Goal: Task Accomplishment & Management: Manage account settings

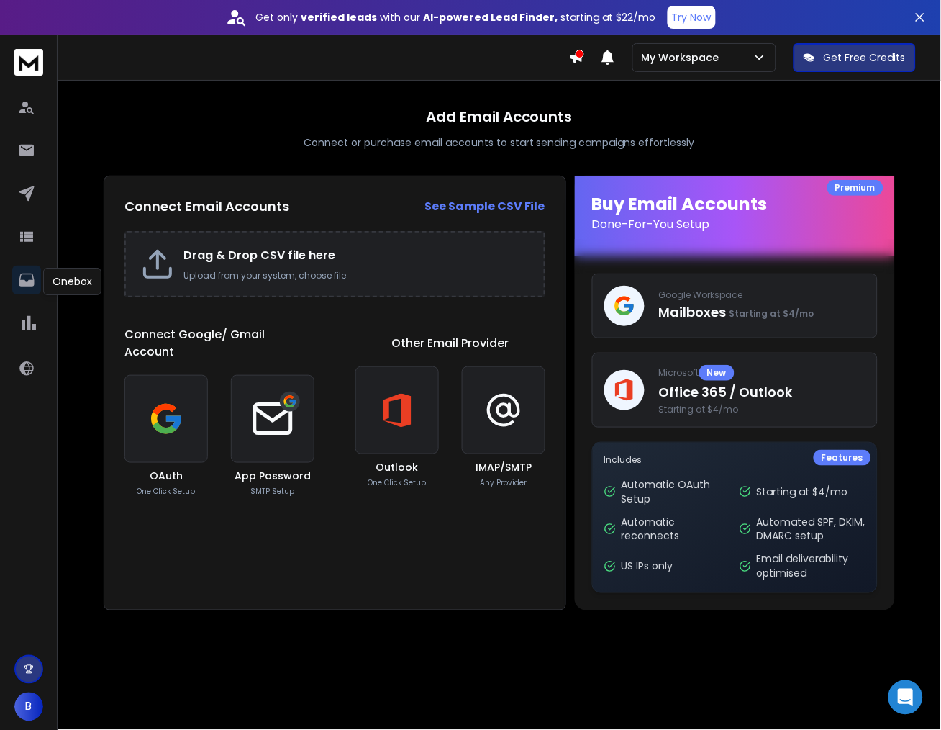
click at [16, 270] on link at bounding box center [26, 280] width 29 height 29
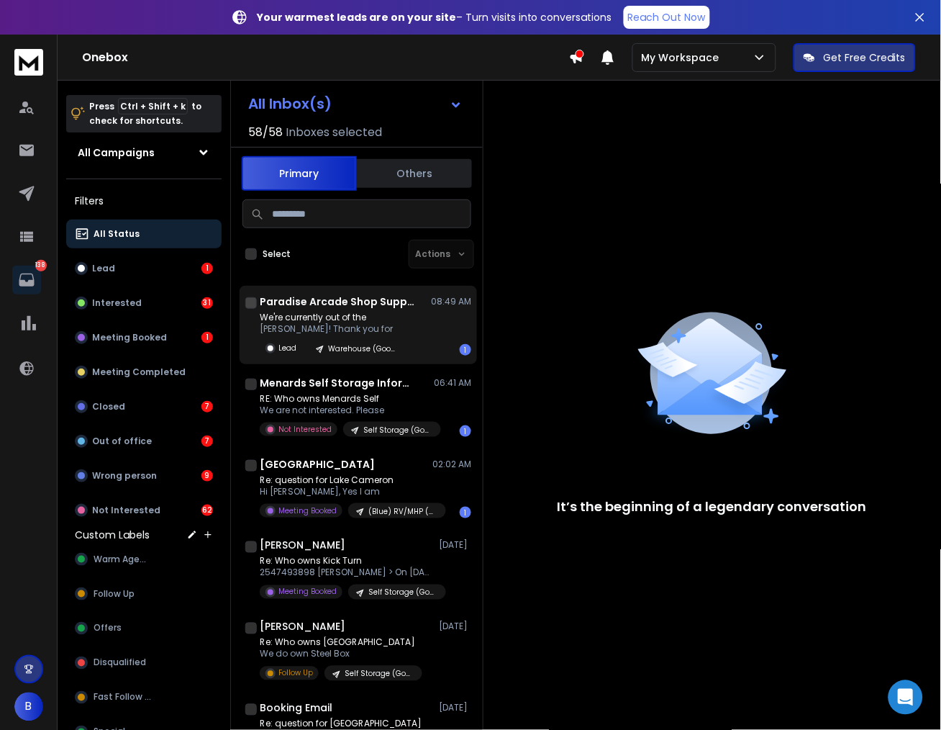
click at [362, 299] on h1 "Paradise Arcade Shop Support" at bounding box center [339, 301] width 158 height 14
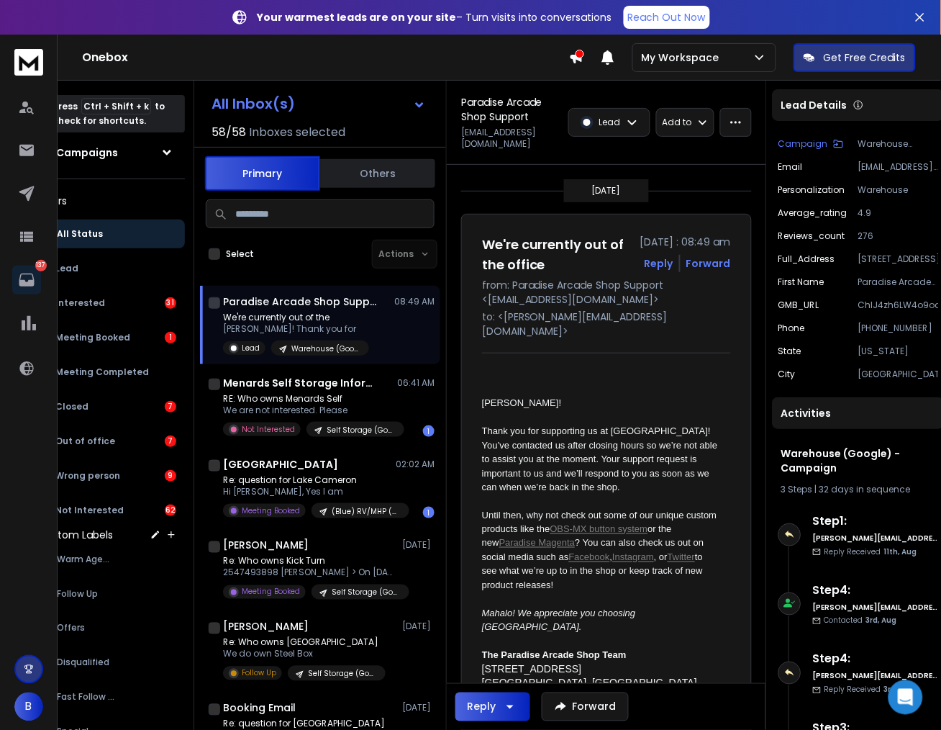
scroll to position [0, 39]
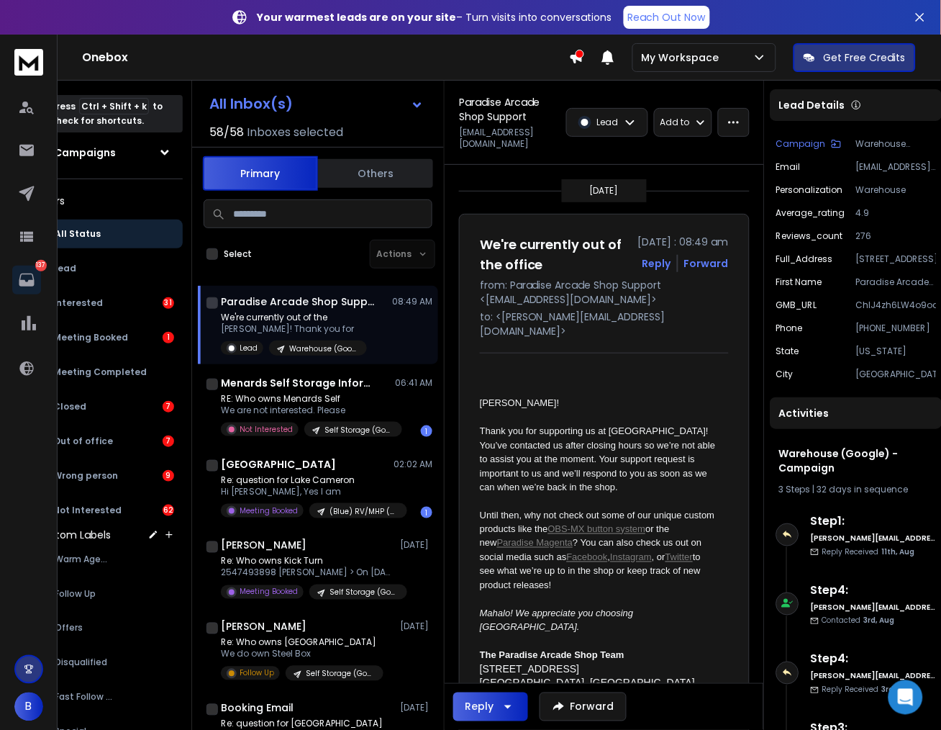
drag, startPoint x: 628, startPoint y: 351, endPoint x: 629, endPoint y: 344, distance: 7.2
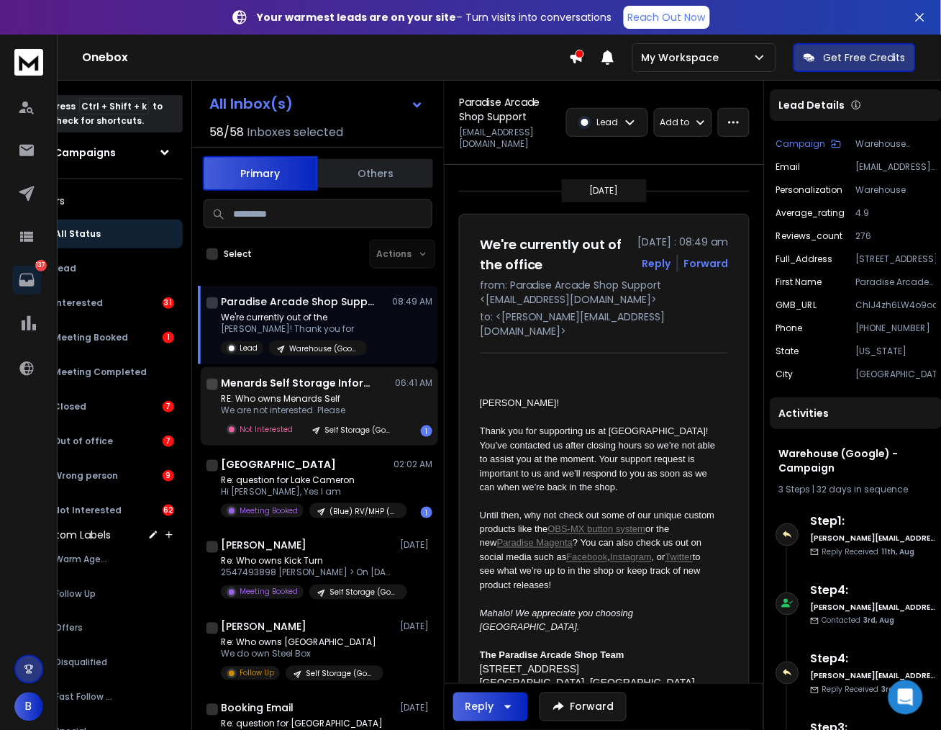
click at [356, 404] on p "We are not interested. Please" at bounding box center [307, 410] width 173 height 12
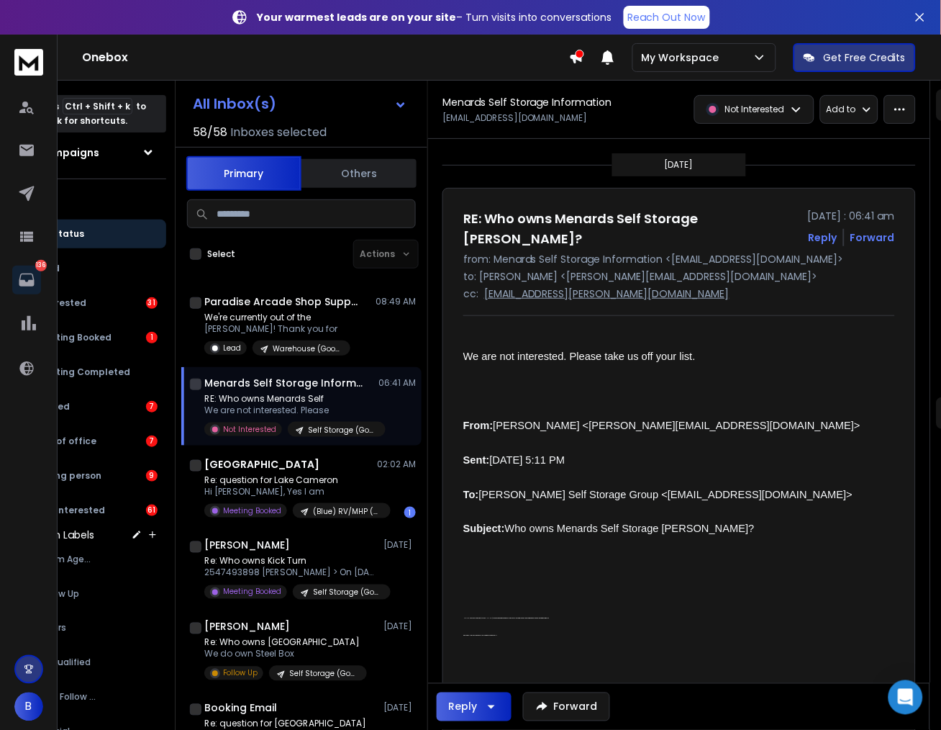
scroll to position [0, 159]
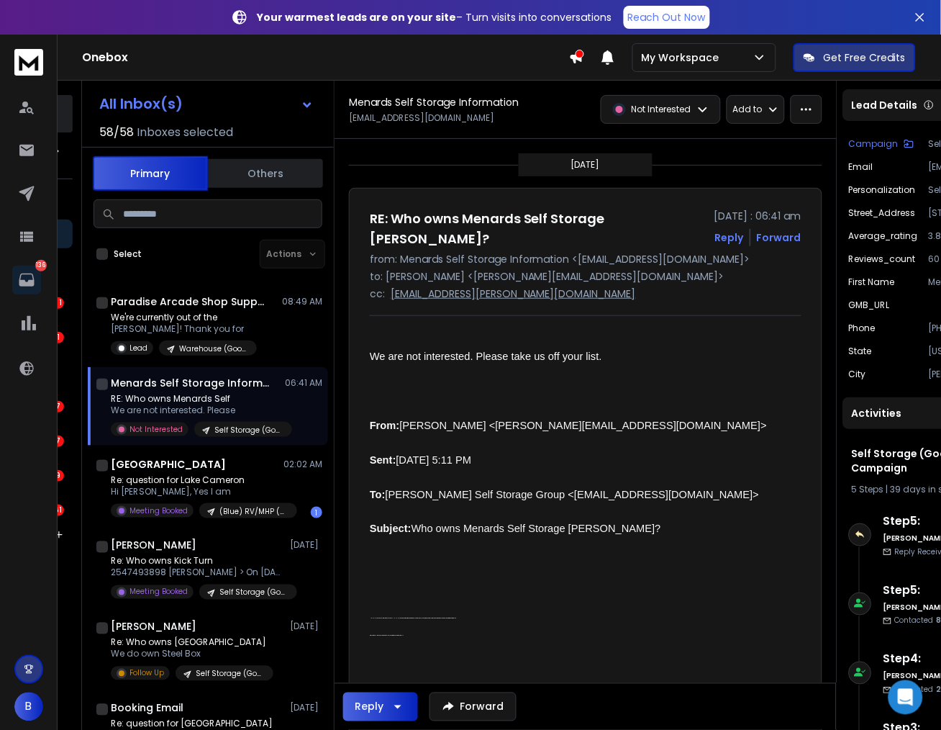
drag, startPoint x: 592, startPoint y: 353, endPoint x: 709, endPoint y: 289, distance: 133.0
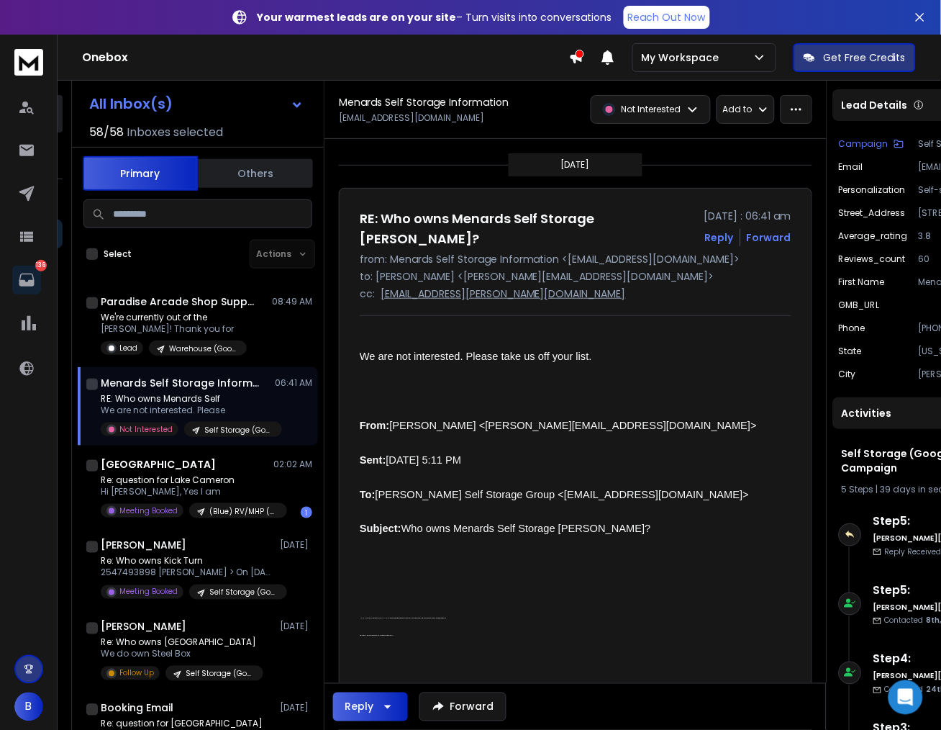
click at [799, 116] on button "button" at bounding box center [797, 109] width 32 height 29
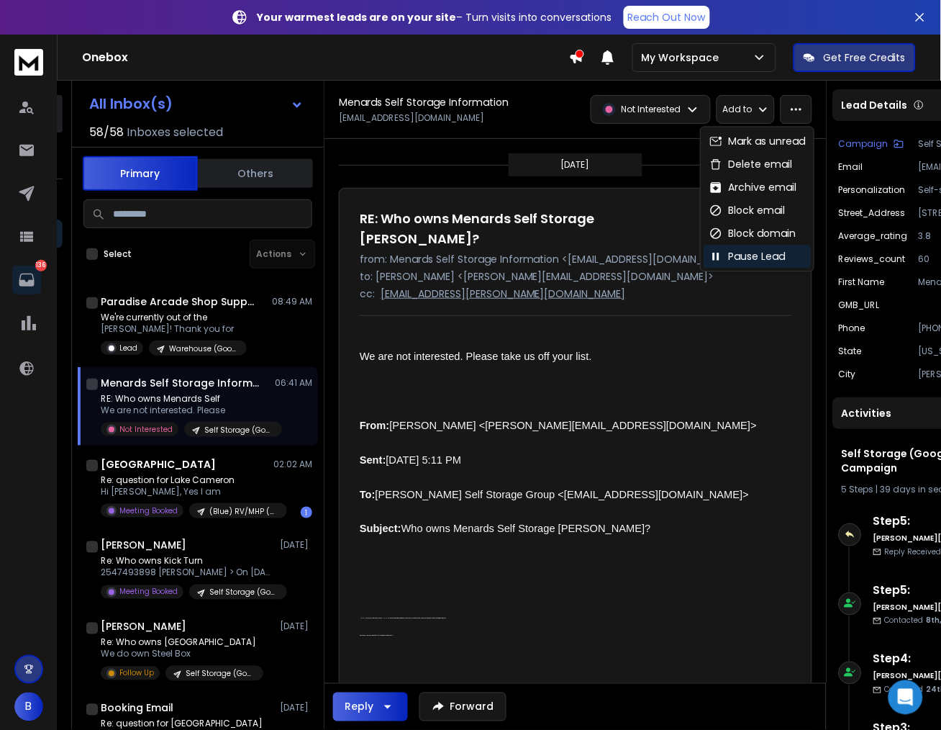
click at [771, 250] on div "Pause Lead" at bounding box center [747, 257] width 76 height 14
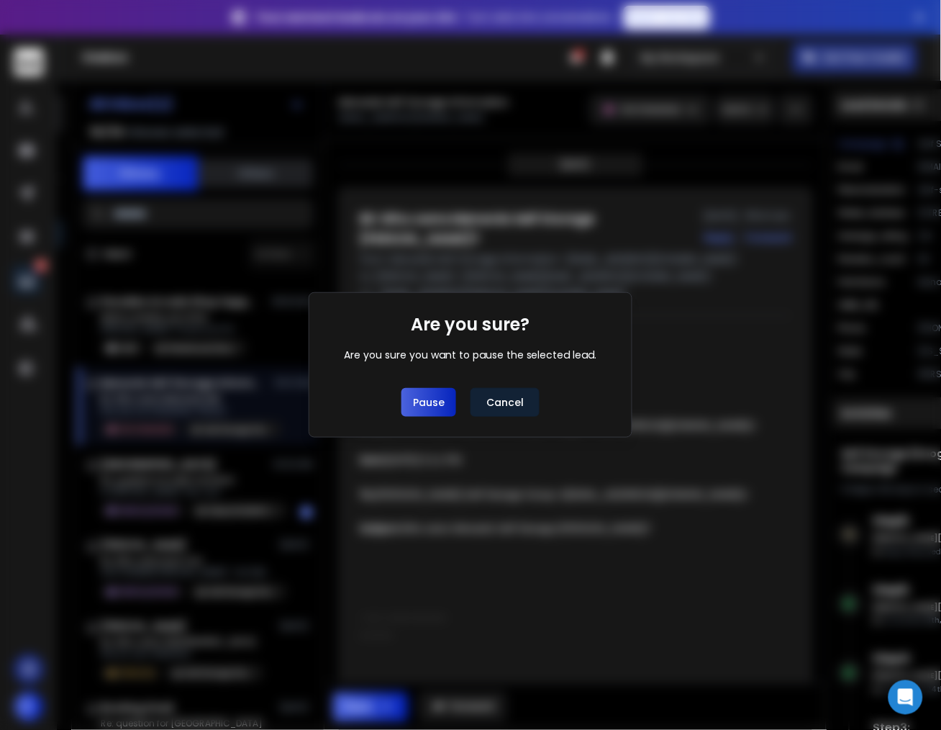
click at [430, 410] on button "Pause" at bounding box center [429, 402] width 55 height 29
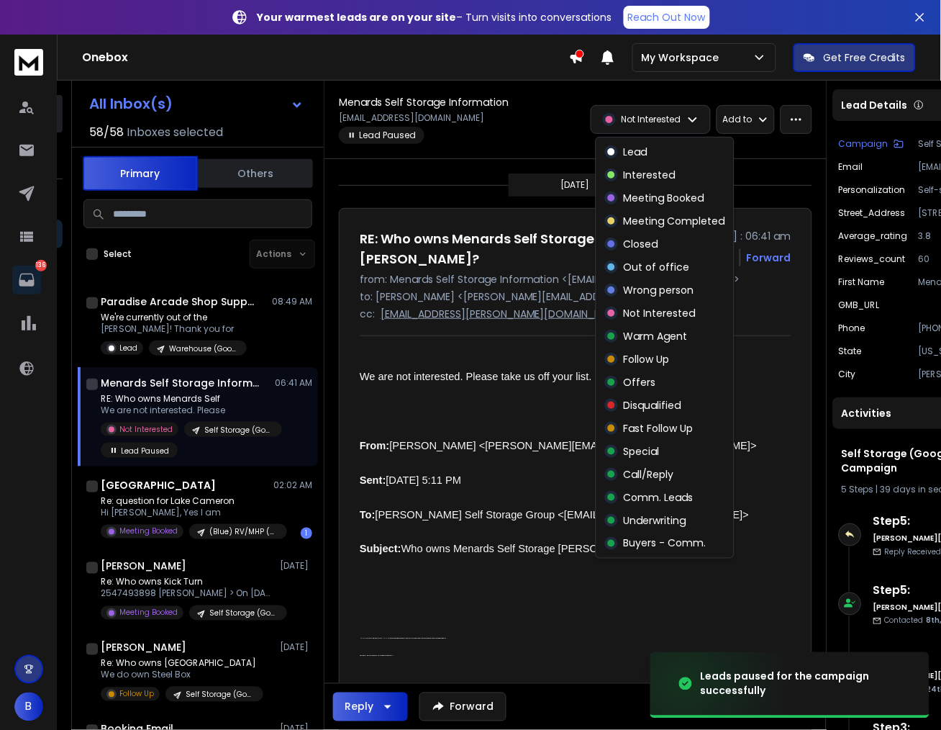
click at [677, 118] on p "Not Interested" at bounding box center [652, 120] width 60 height 12
click at [669, 396] on div "Disqualified" at bounding box center [665, 405] width 132 height 23
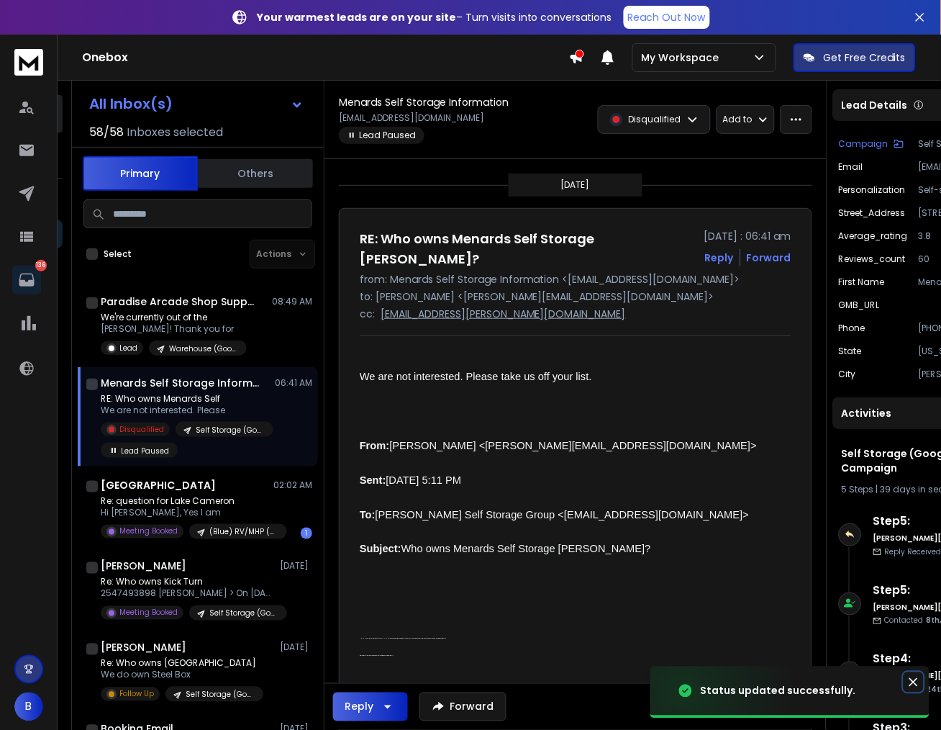
click at [915, 676] on icon "Notifications (F8)" at bounding box center [914, 682] width 14 height 14
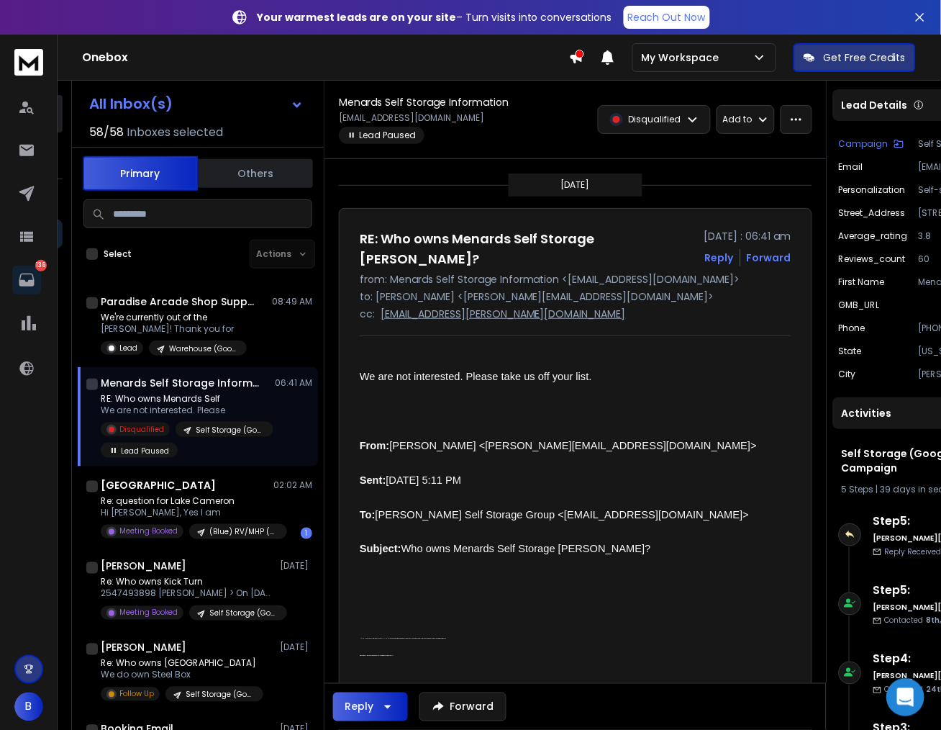
click at [908, 691] on icon "Open Intercom Messenger" at bounding box center [905, 697] width 17 height 19
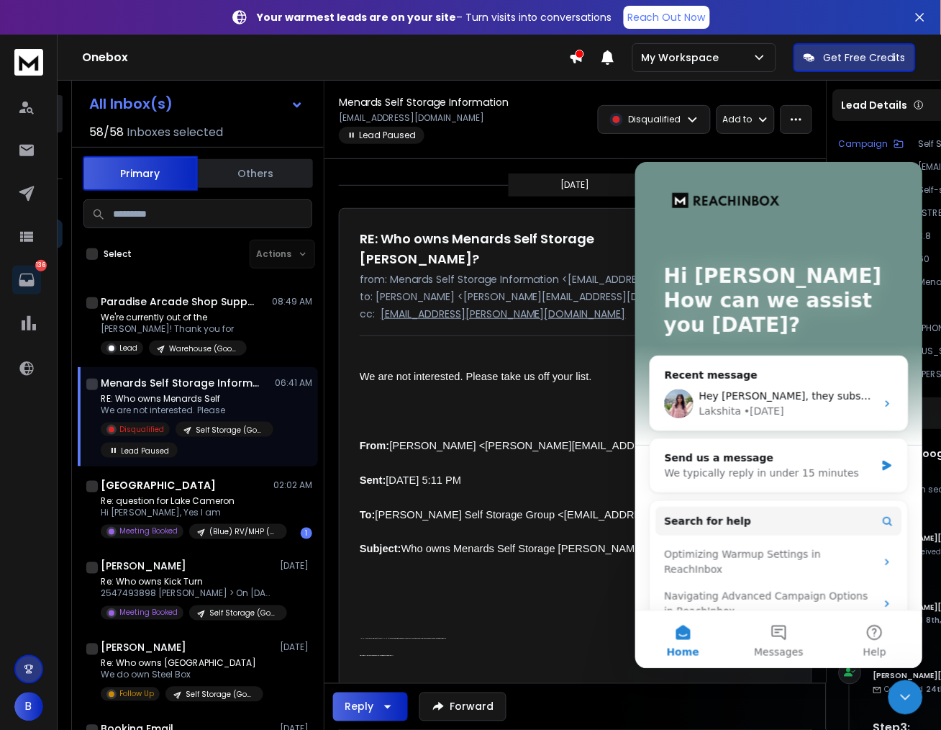
scroll to position [0, 0]
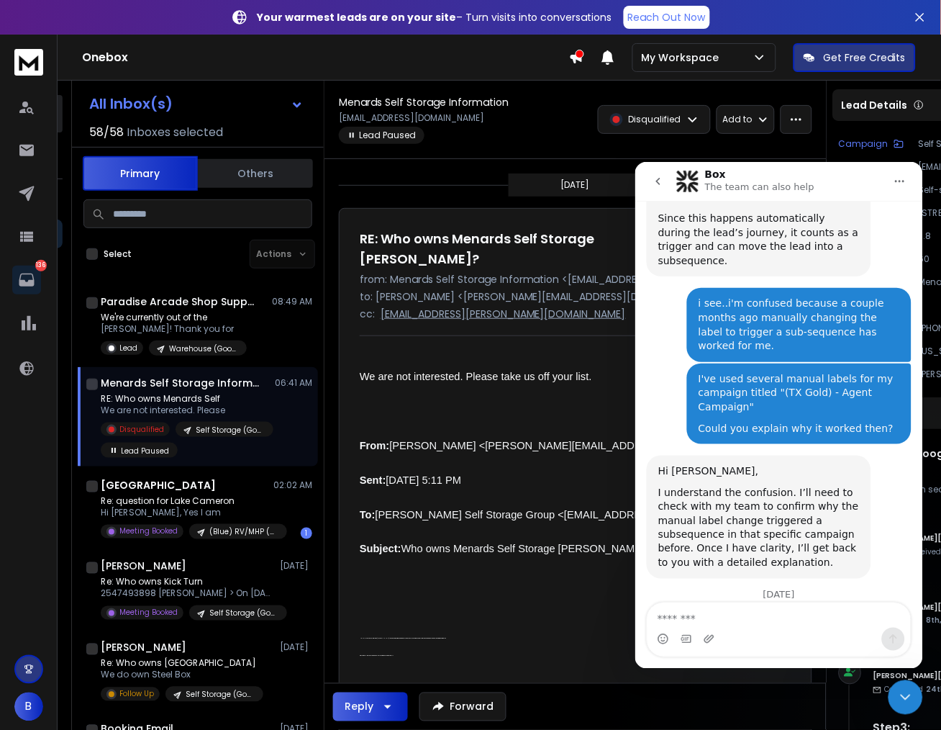
scroll to position [2585, 0]
click at [770, 629] on div "Intercom messenger" at bounding box center [778, 638] width 263 height 23
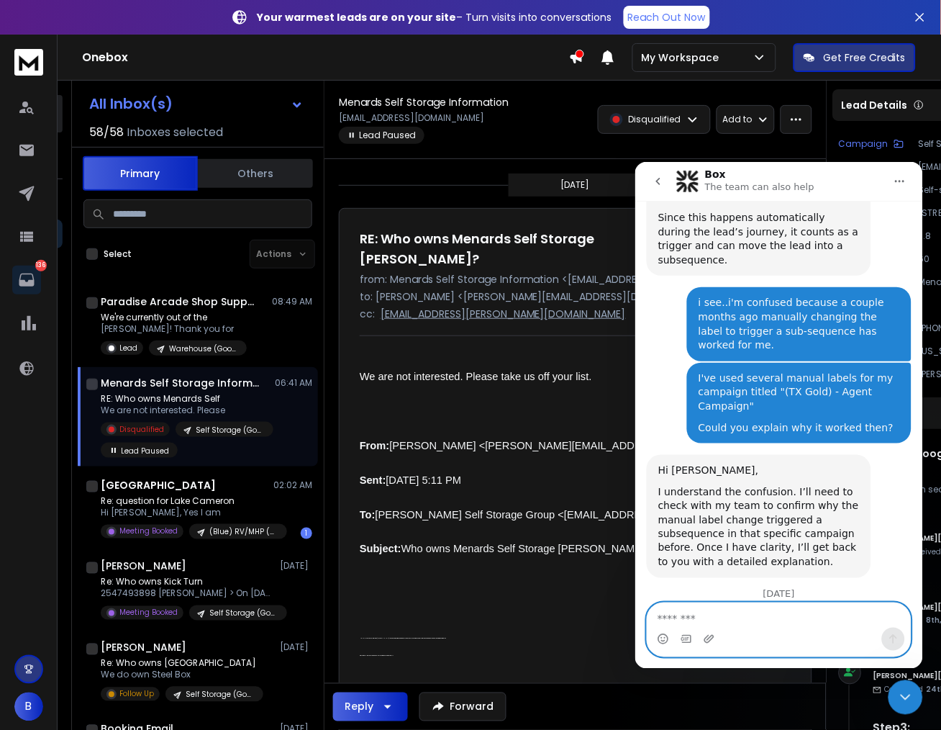
click at [772, 623] on textarea "Message…" at bounding box center [778, 614] width 263 height 24
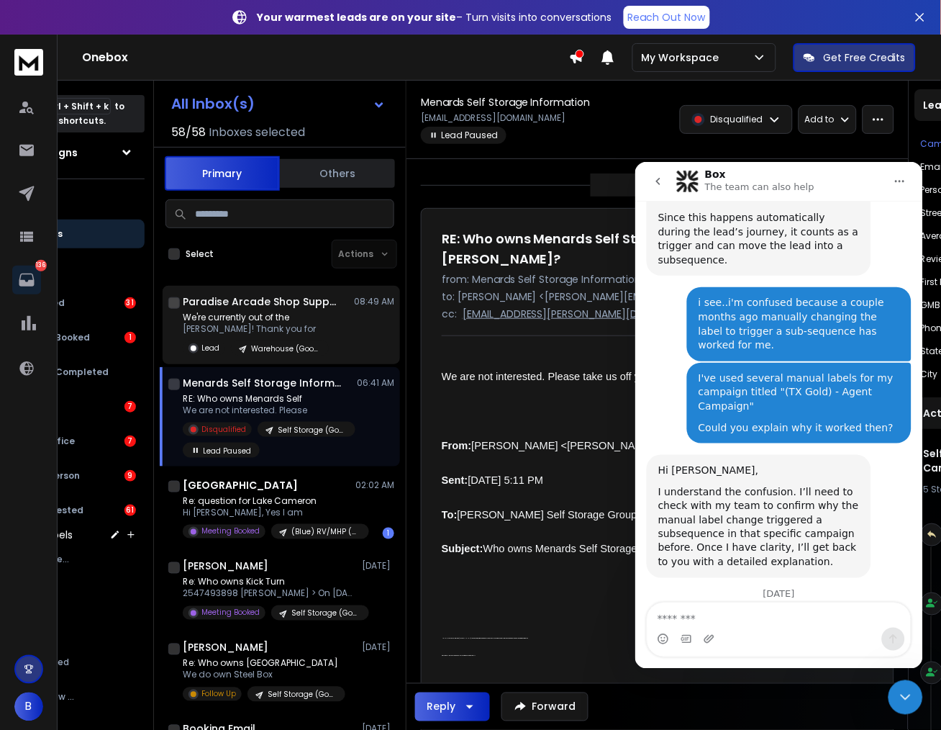
scroll to position [0, 0]
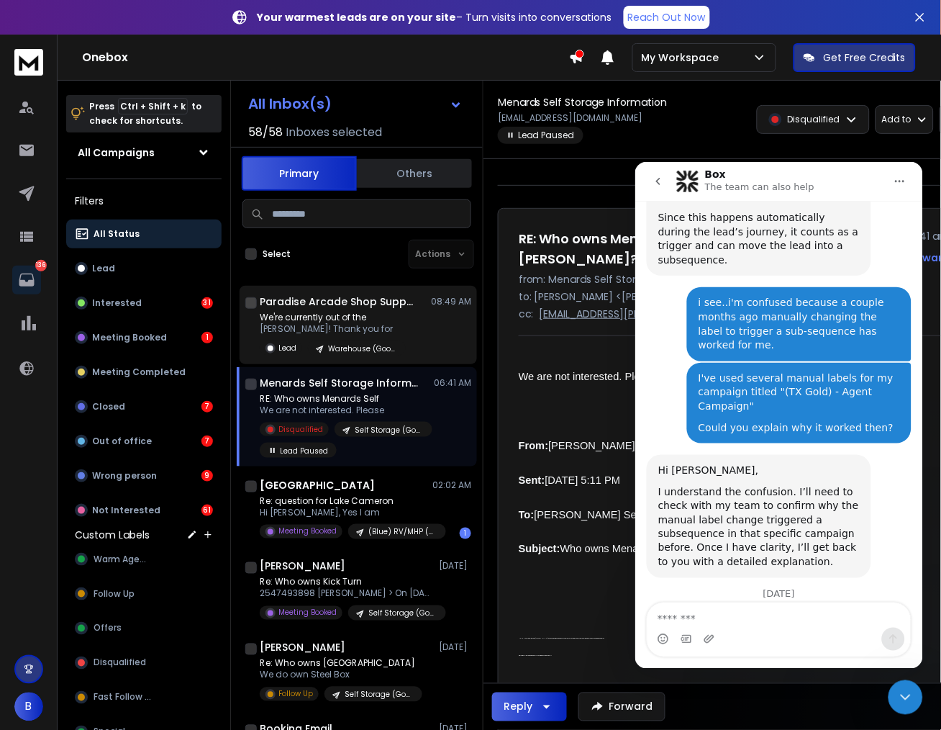
drag, startPoint x: 522, startPoint y: 319, endPoint x: 389, endPoint y: 299, distance: 133.8
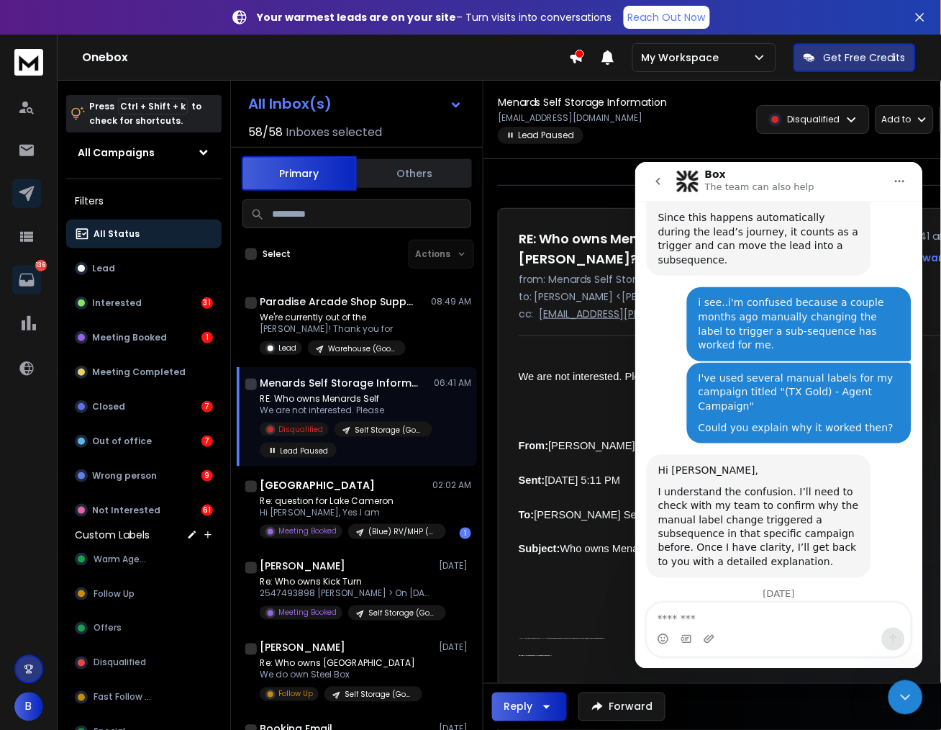
click at [25, 192] on icon at bounding box center [26, 193] width 15 height 15
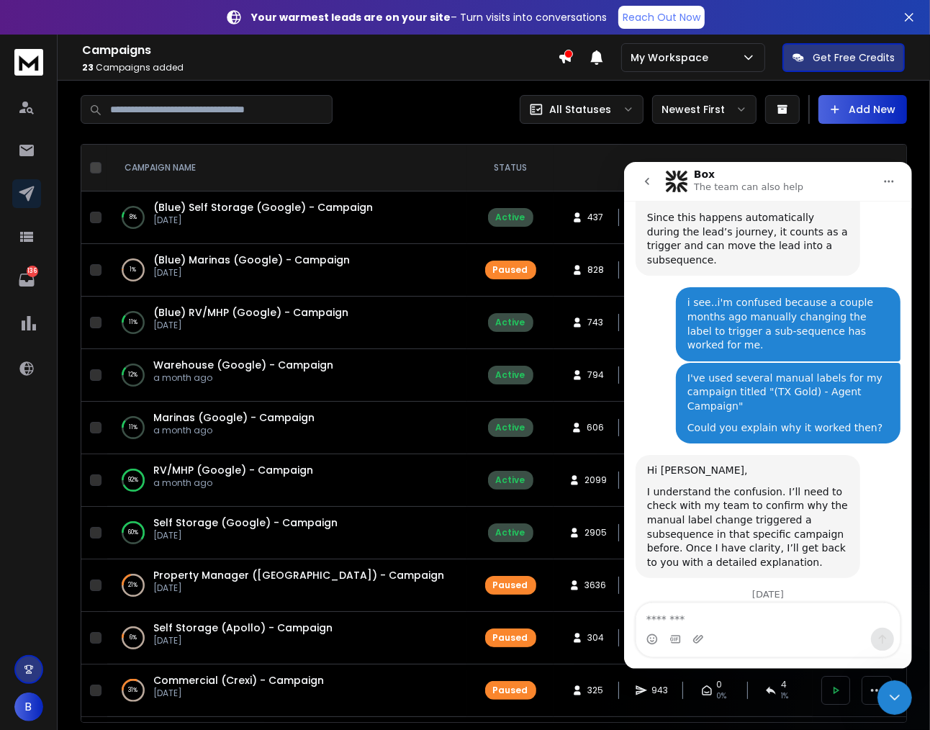
click at [305, 207] on span "(Blue) Self Storage (Google) - Campaign" at bounding box center [262, 207] width 219 height 14
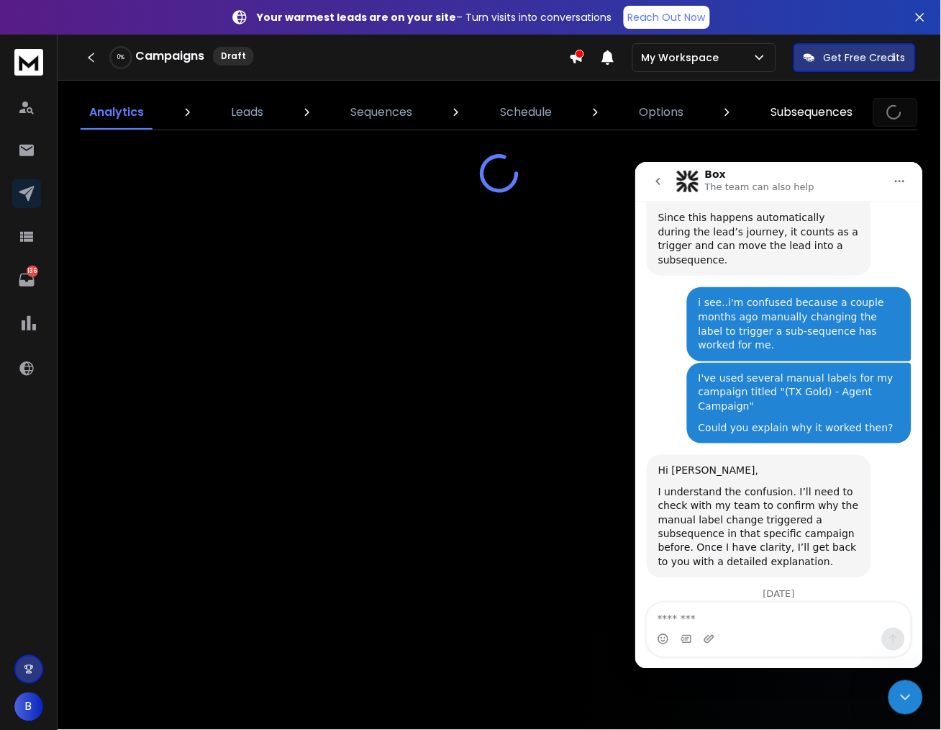
click at [815, 117] on p "Subsequences" at bounding box center [812, 112] width 82 height 17
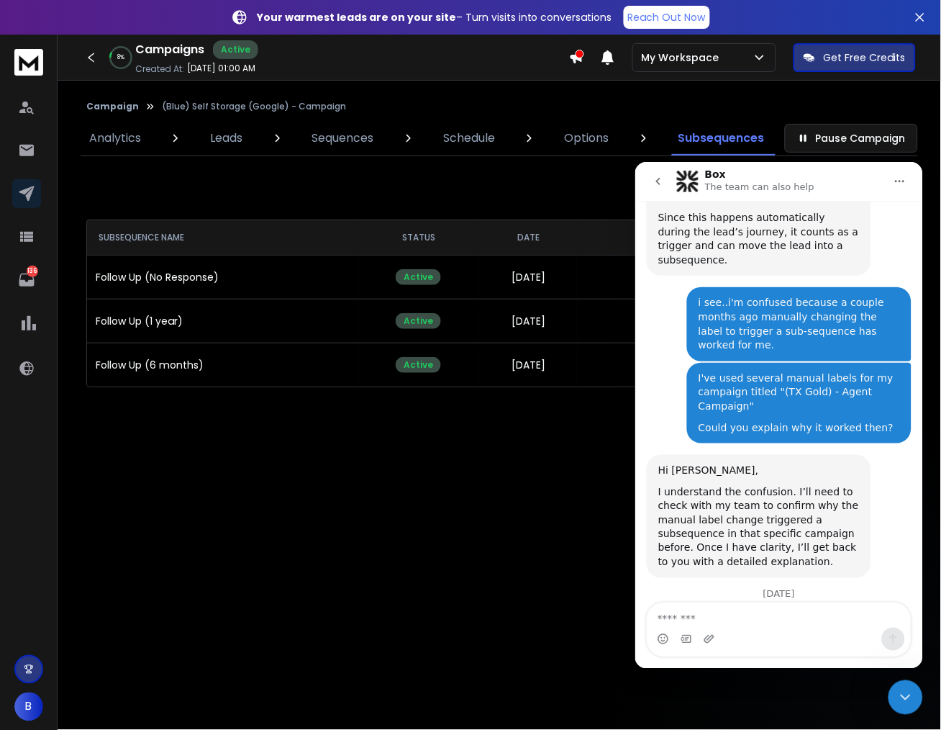
click at [911, 694] on icon "Close Intercom Messenger" at bounding box center [905, 696] width 17 height 17
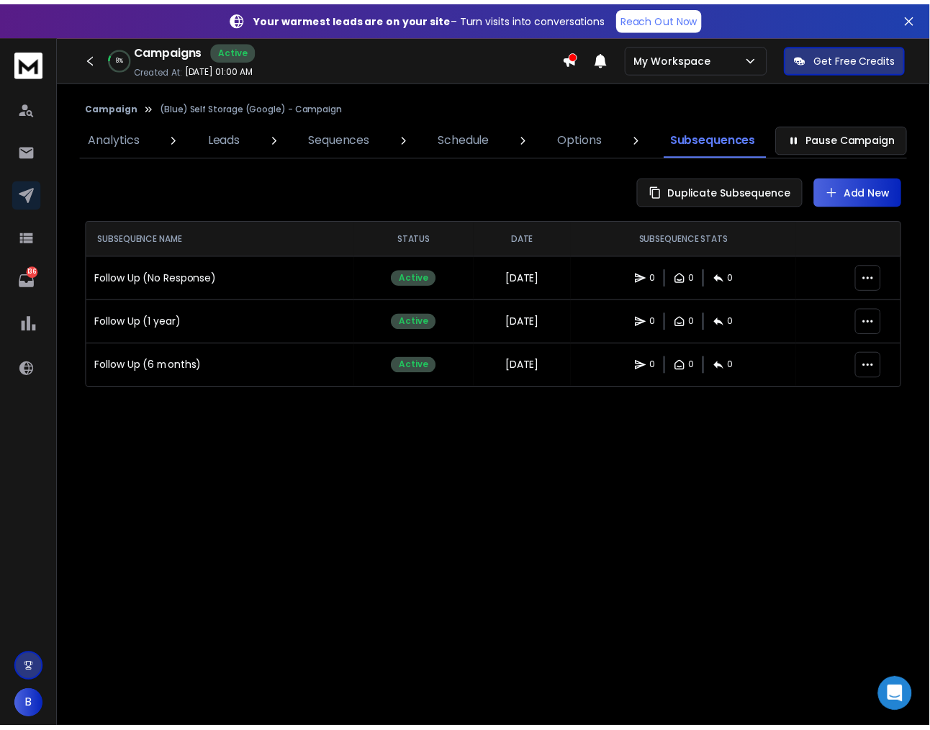
scroll to position [2585, 0]
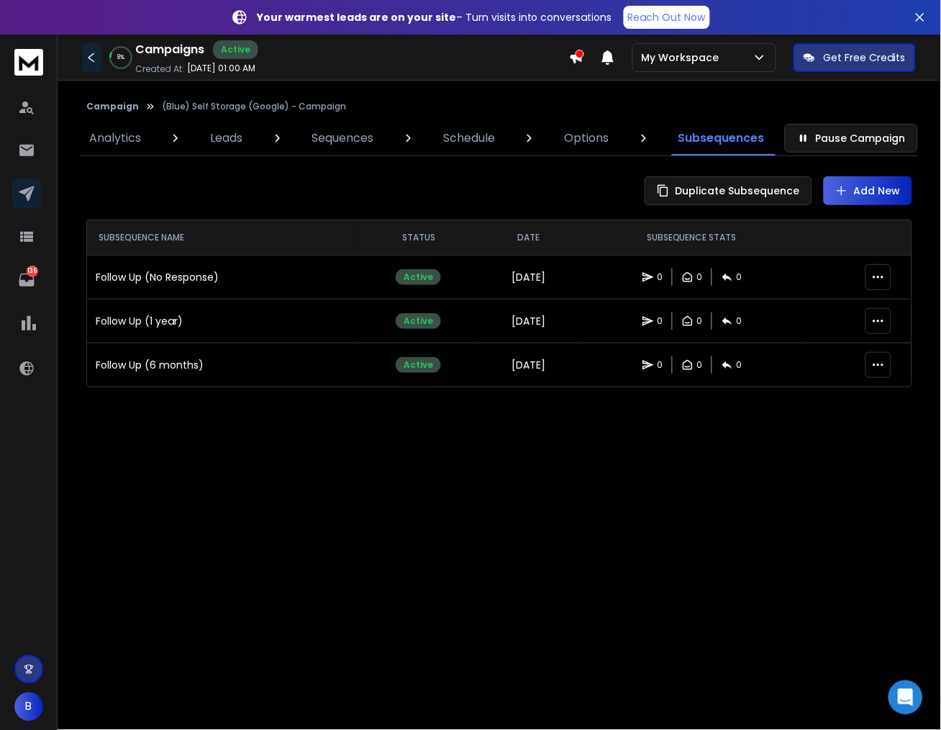
click at [82, 55] on button at bounding box center [91, 57] width 19 height 29
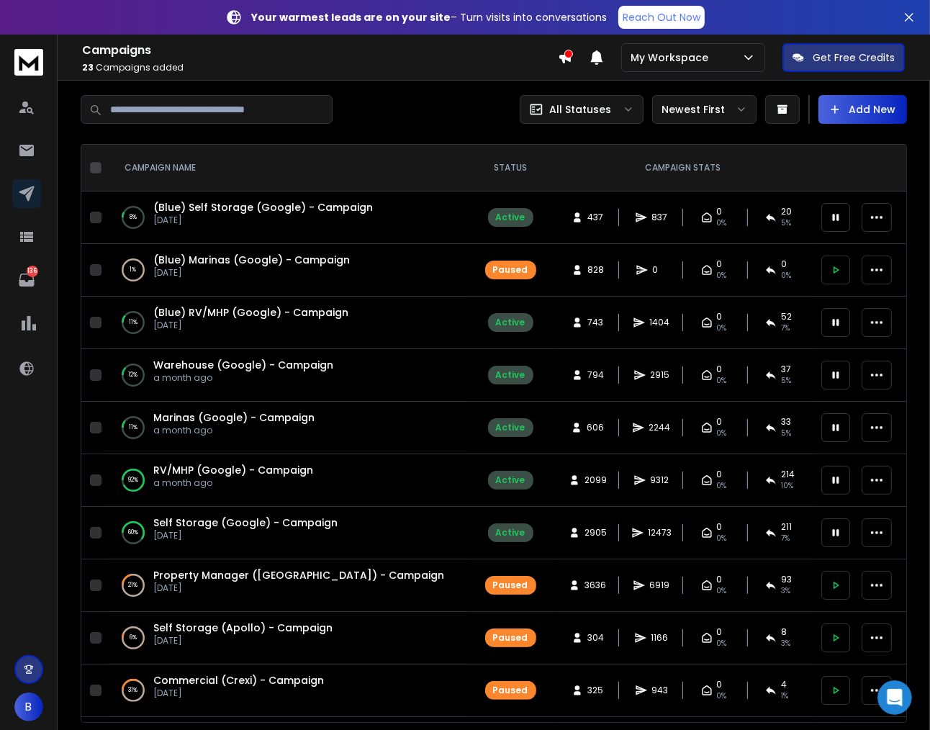
click at [243, 319] on link "(Blue) RV/MHP (Google) - Campaign" at bounding box center [250, 312] width 195 height 14
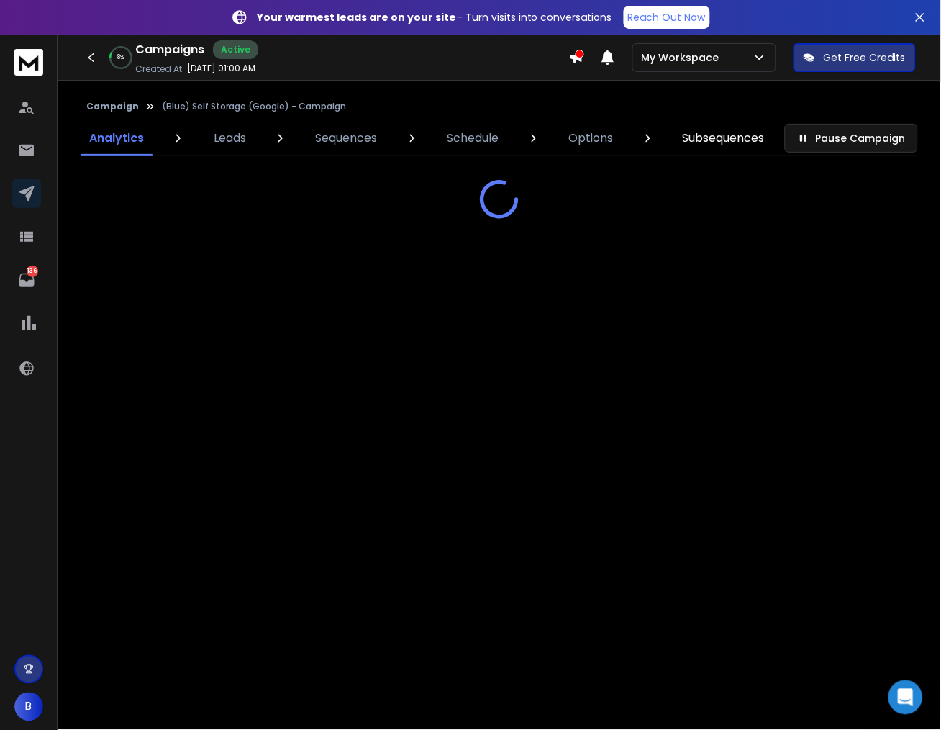
click at [721, 130] on p "Subsequences" at bounding box center [724, 138] width 82 height 17
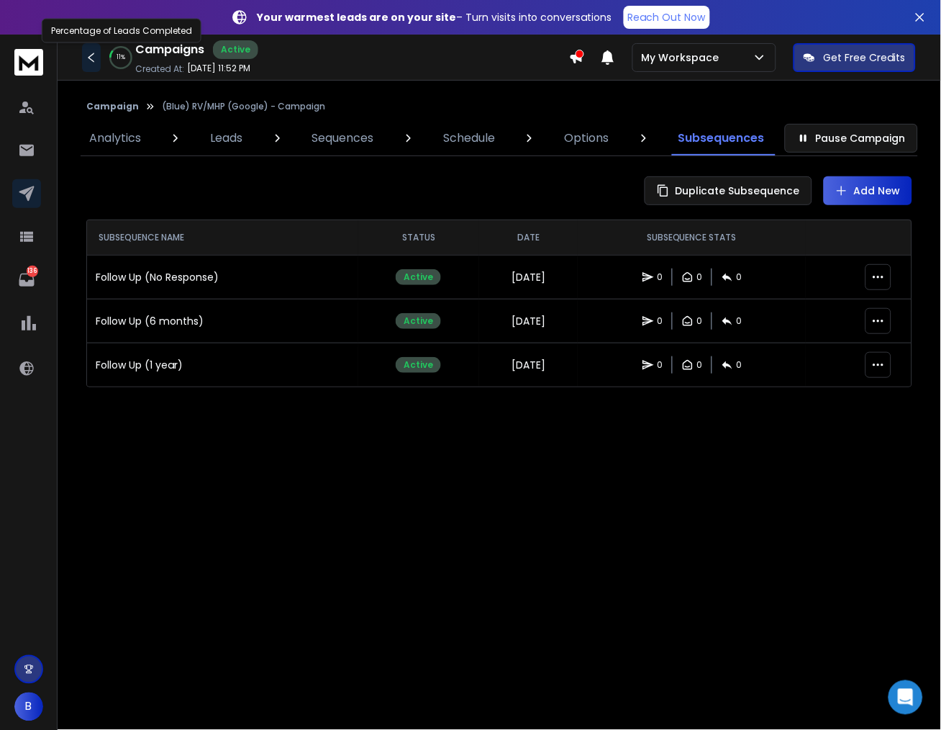
click at [85, 54] on icon at bounding box center [91, 57] width 13 height 13
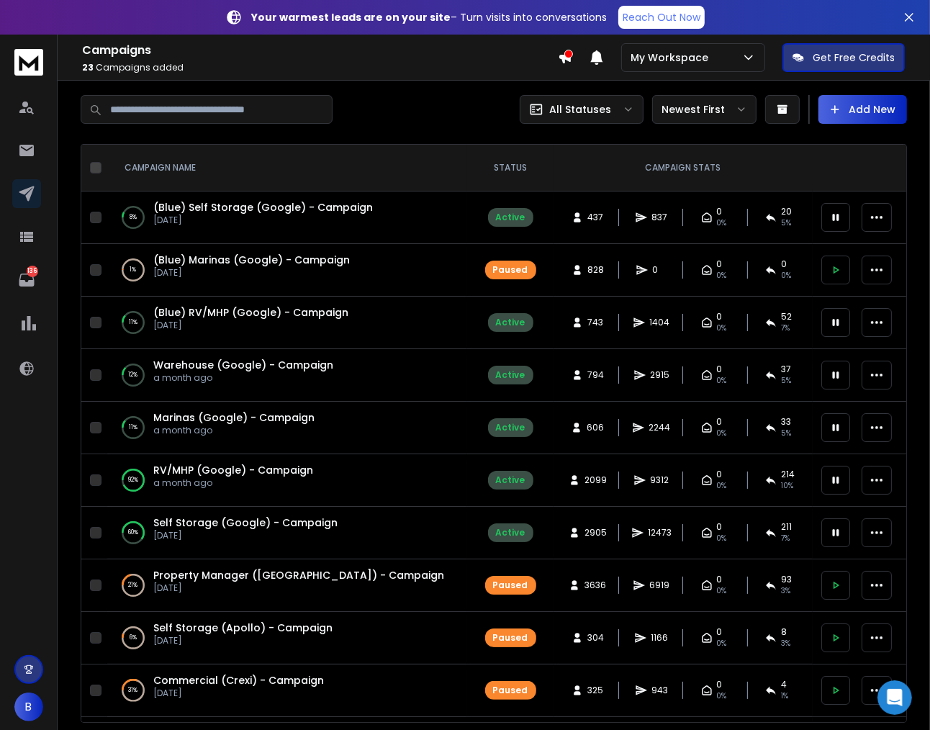
click at [240, 378] on p "a month ago" at bounding box center [243, 378] width 180 height 12
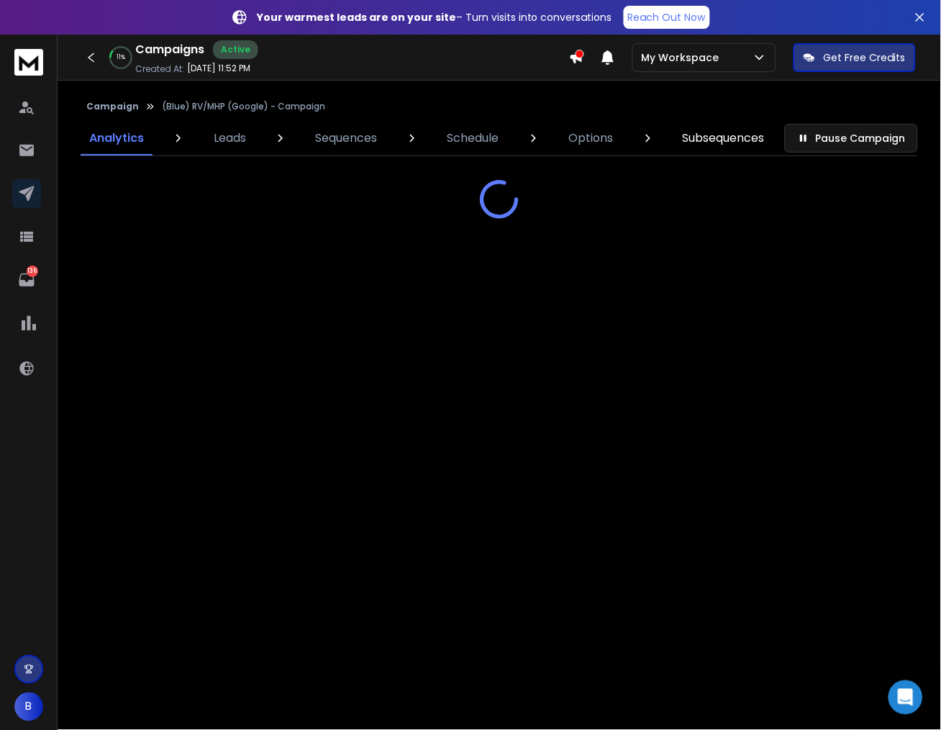
click at [753, 144] on p "Subsequences" at bounding box center [724, 138] width 82 height 17
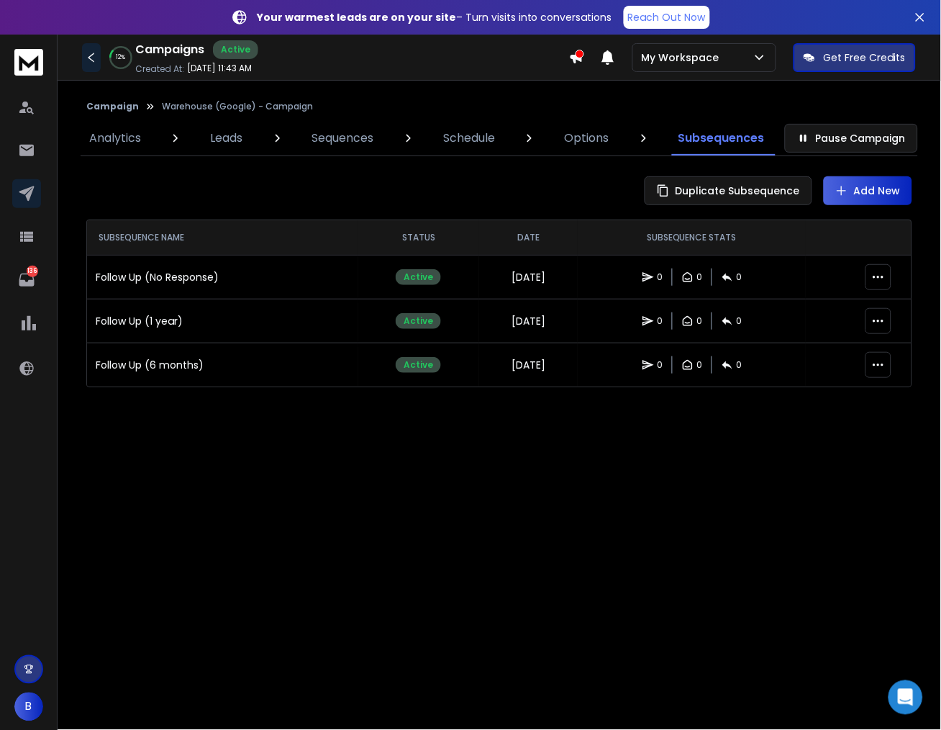
click at [97, 68] on button at bounding box center [91, 57] width 19 height 29
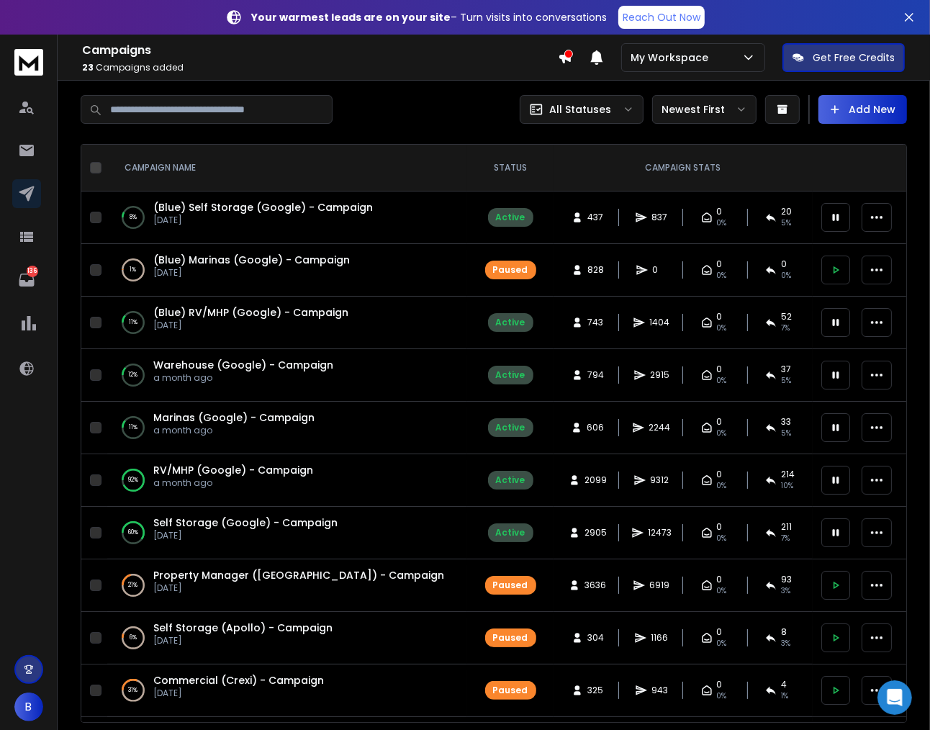
click at [194, 417] on span "Marinas (Google) - Campaign" at bounding box center [233, 417] width 161 height 14
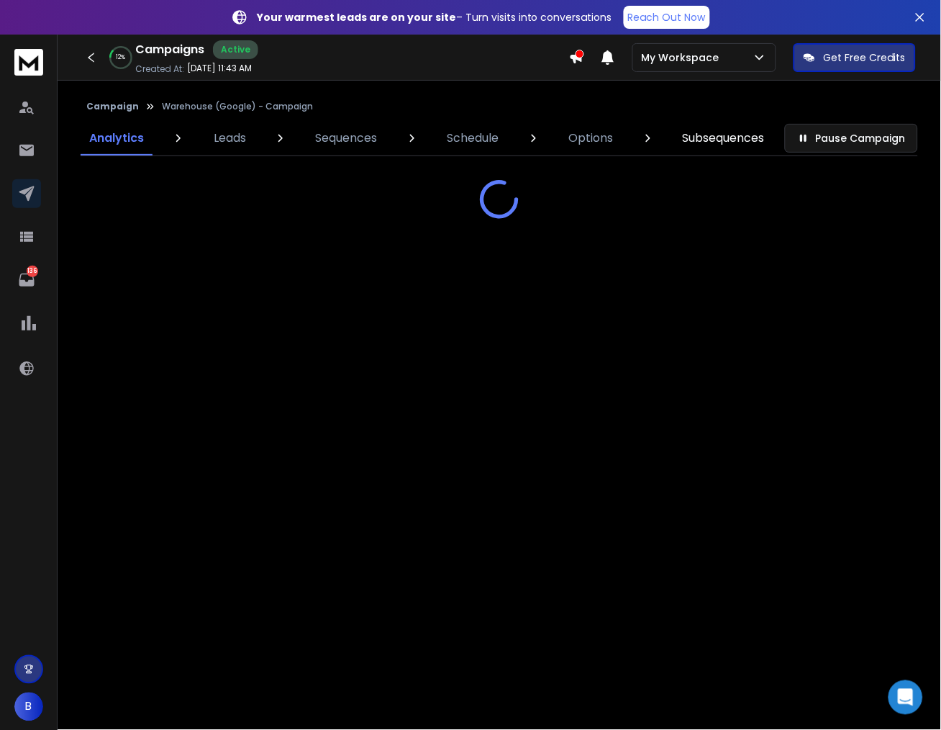
click at [725, 134] on p "Subsequences" at bounding box center [724, 138] width 82 height 17
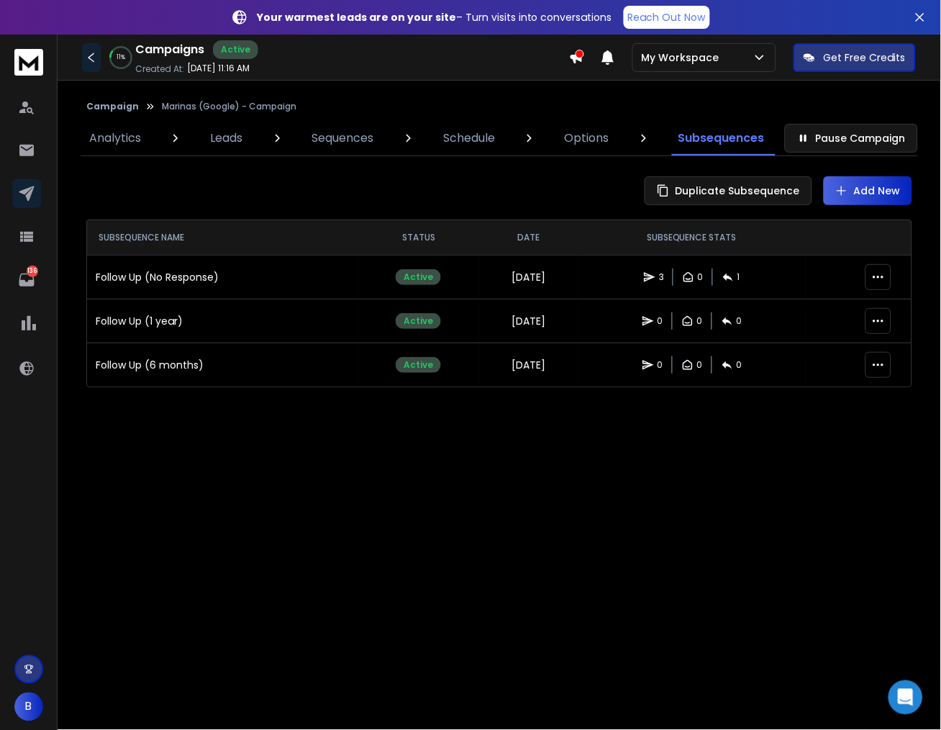
click at [90, 53] on icon at bounding box center [91, 57] width 13 height 13
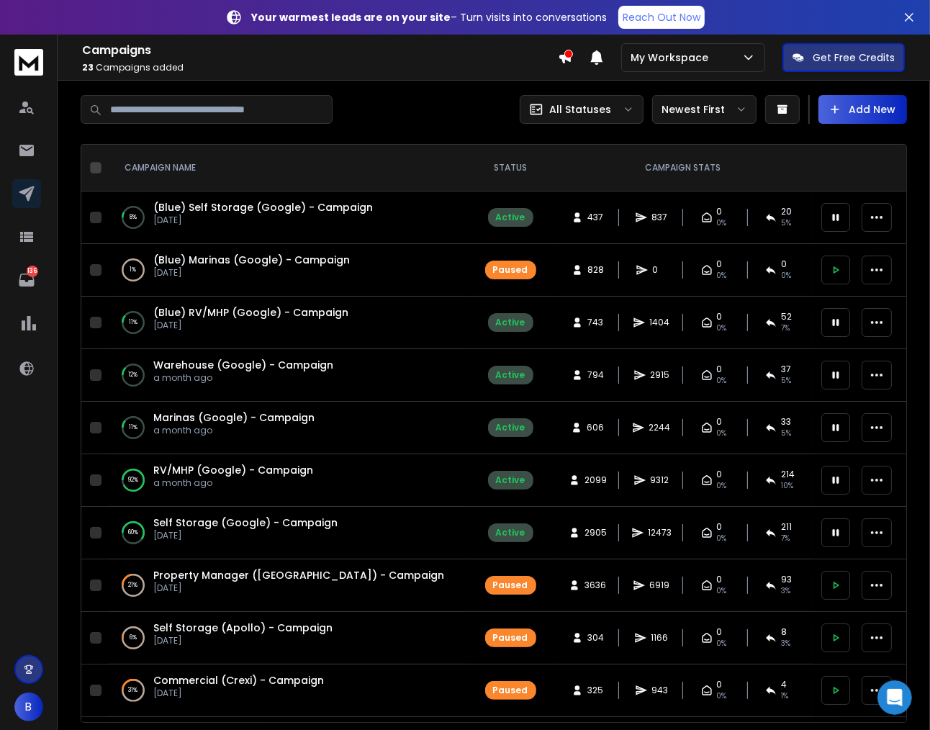
click at [250, 471] on span "RV/MHP (Google) - Campaign" at bounding box center [233, 470] width 160 height 14
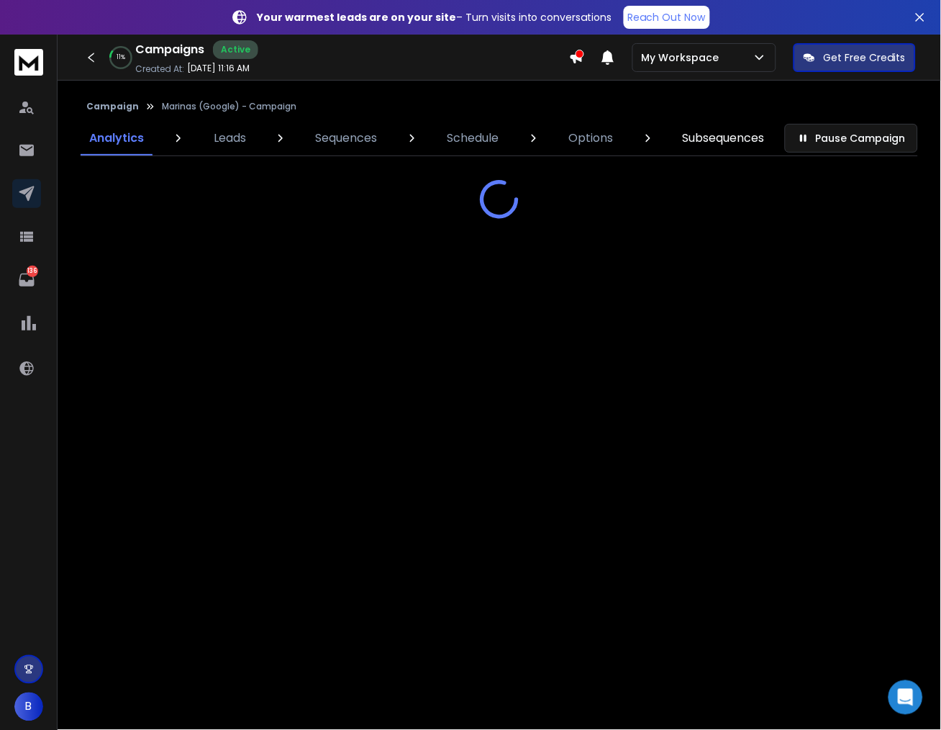
click at [745, 140] on p "Subsequences" at bounding box center [724, 138] width 82 height 17
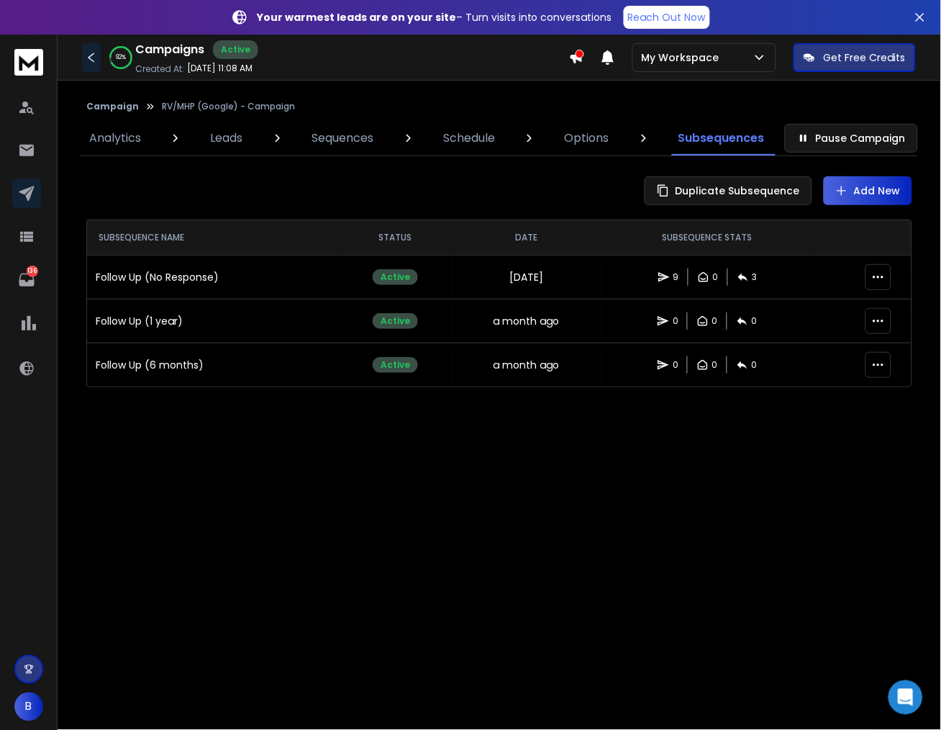
click at [92, 61] on icon at bounding box center [91, 57] width 13 height 13
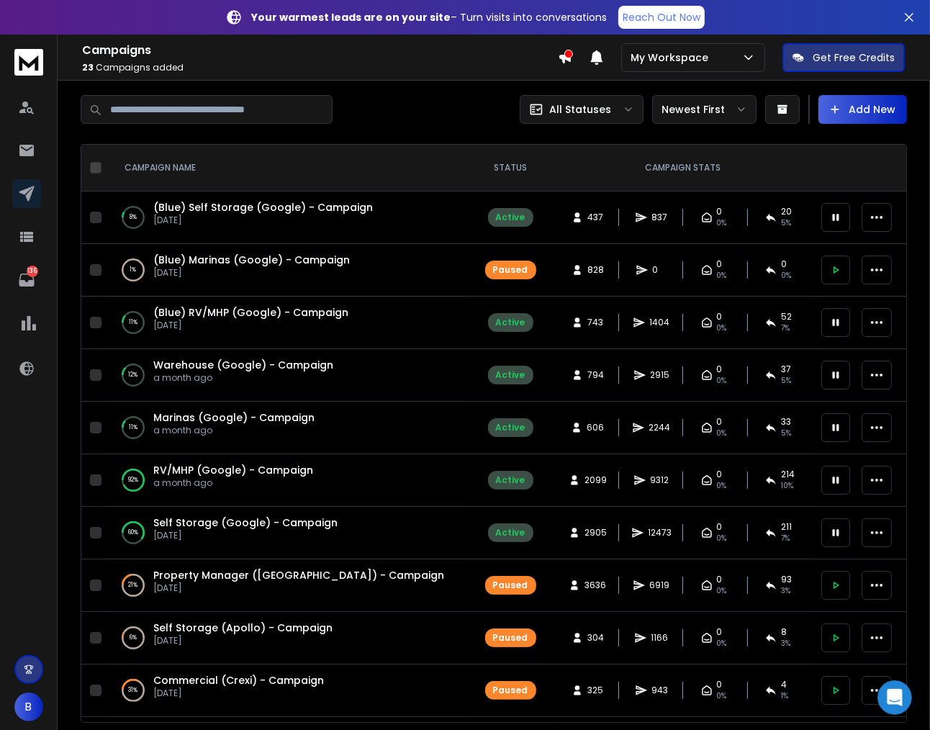
click at [260, 520] on span "Self Storage (Google) - Campaign" at bounding box center [245, 522] width 184 height 14
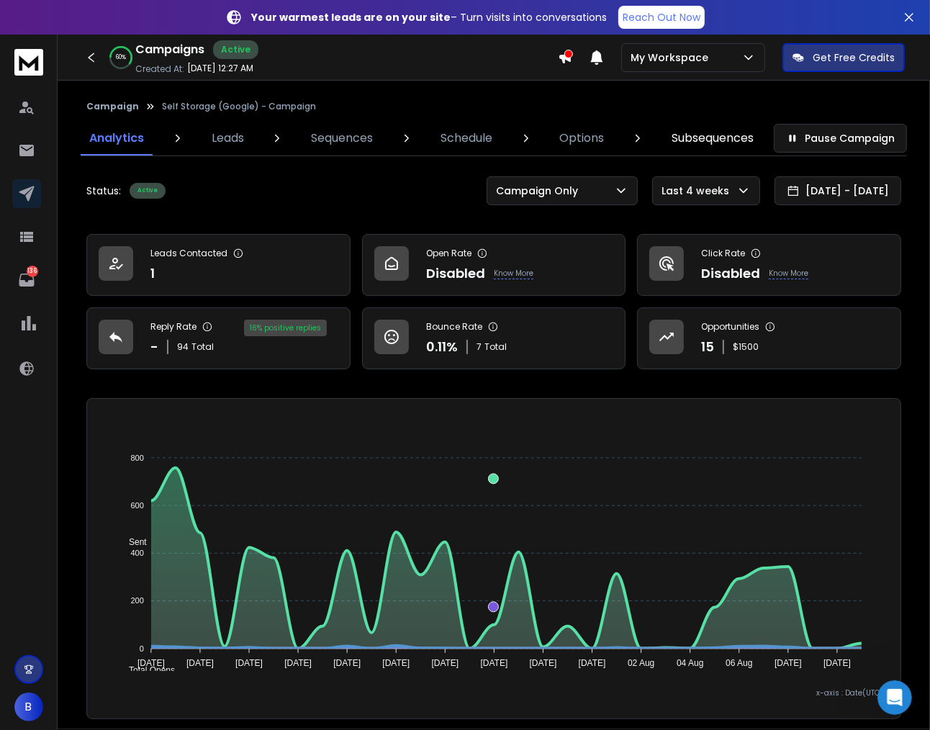
click at [700, 131] on p "Subsequences" at bounding box center [712, 138] width 82 height 17
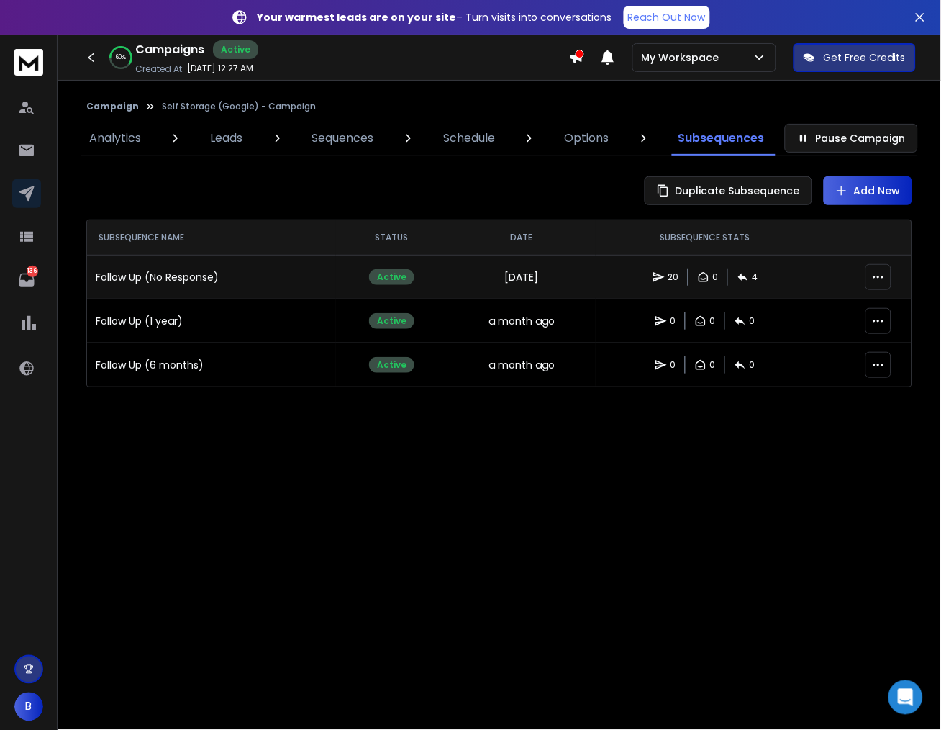
click at [232, 279] on td "Follow Up (No Response)" at bounding box center [211, 277] width 249 height 44
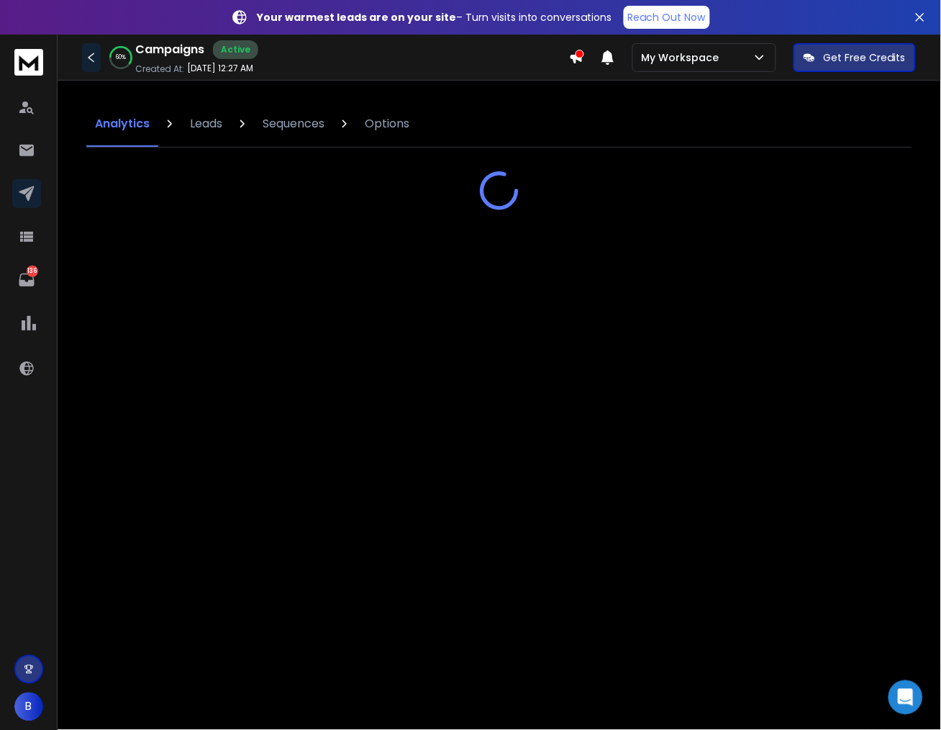
click at [83, 51] on button at bounding box center [91, 57] width 19 height 29
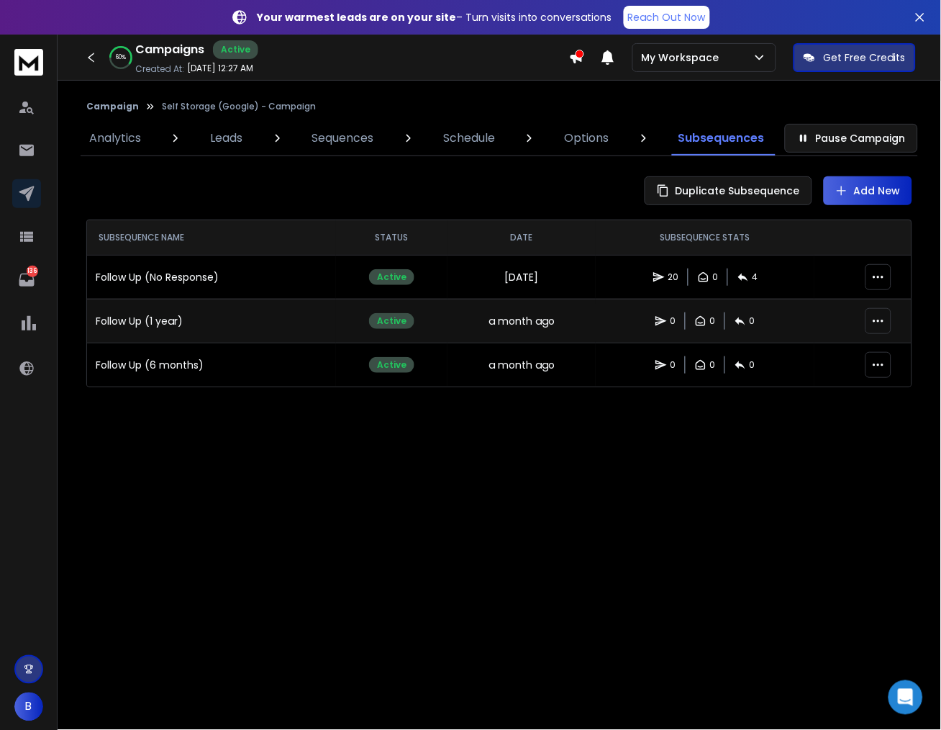
click at [245, 325] on td "Follow Up (1 year)" at bounding box center [211, 321] width 249 height 44
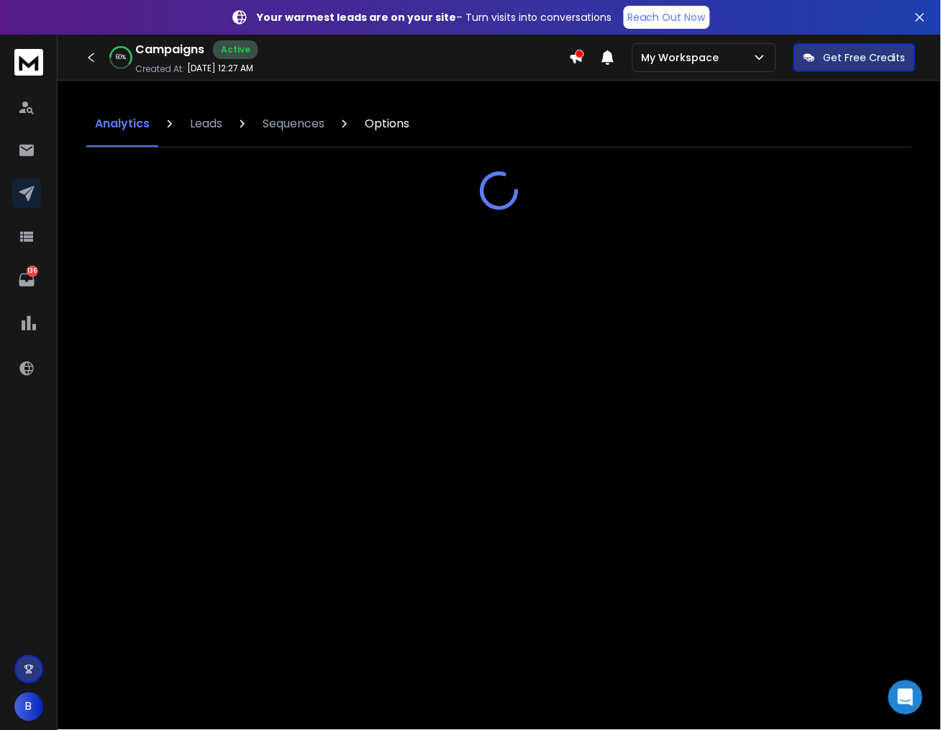
click at [398, 116] on p "Options" at bounding box center [387, 123] width 45 height 17
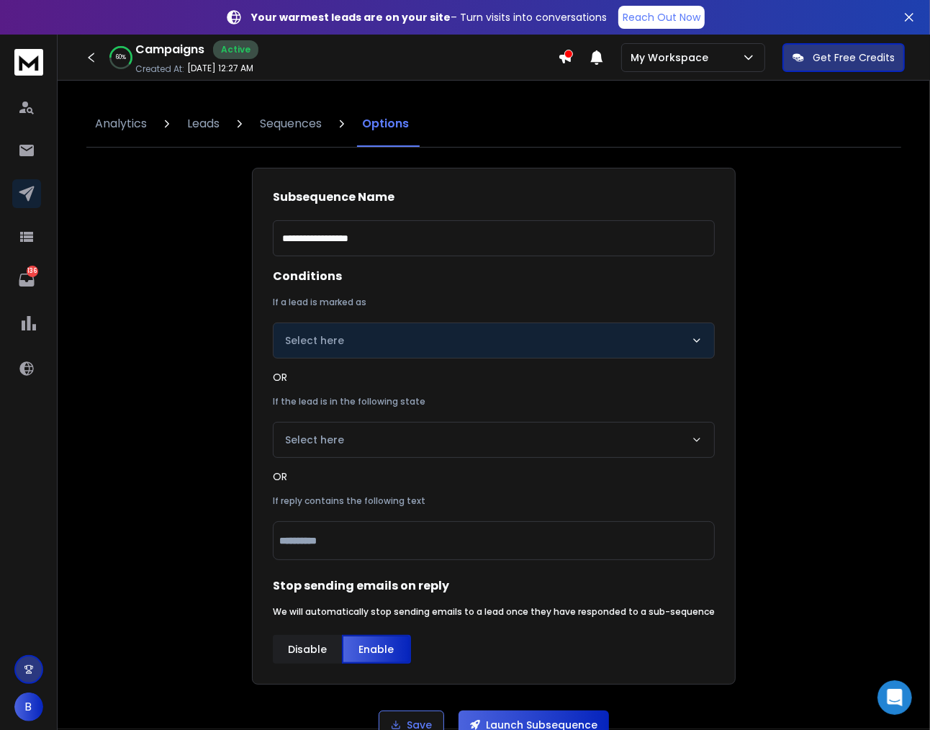
click at [390, 336] on button "Select here" at bounding box center [494, 340] width 442 height 36
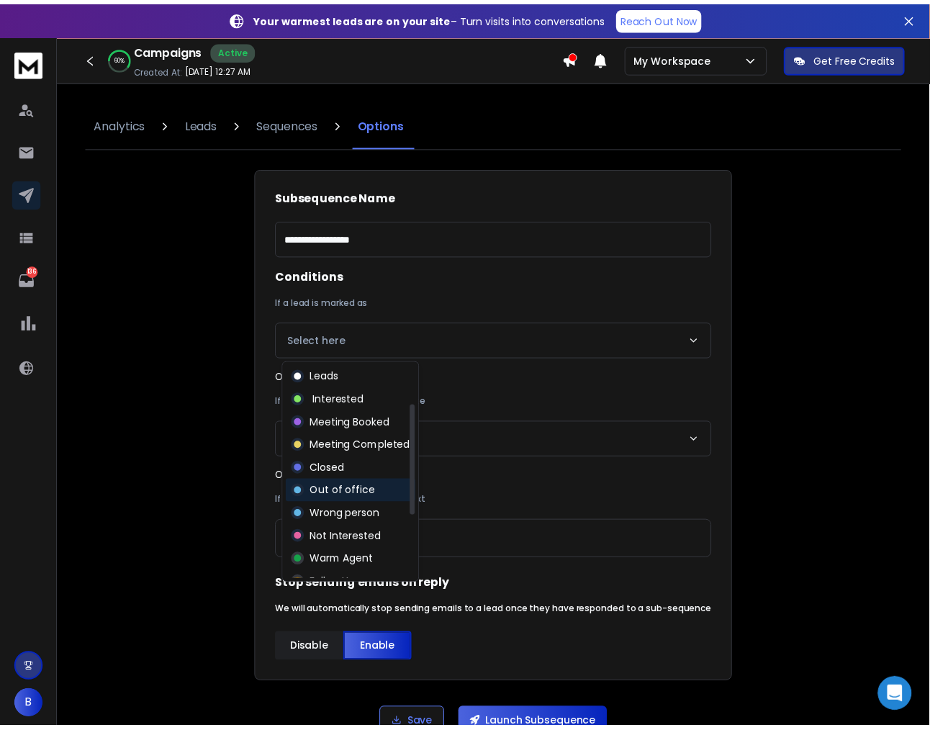
scroll to position [198, 0]
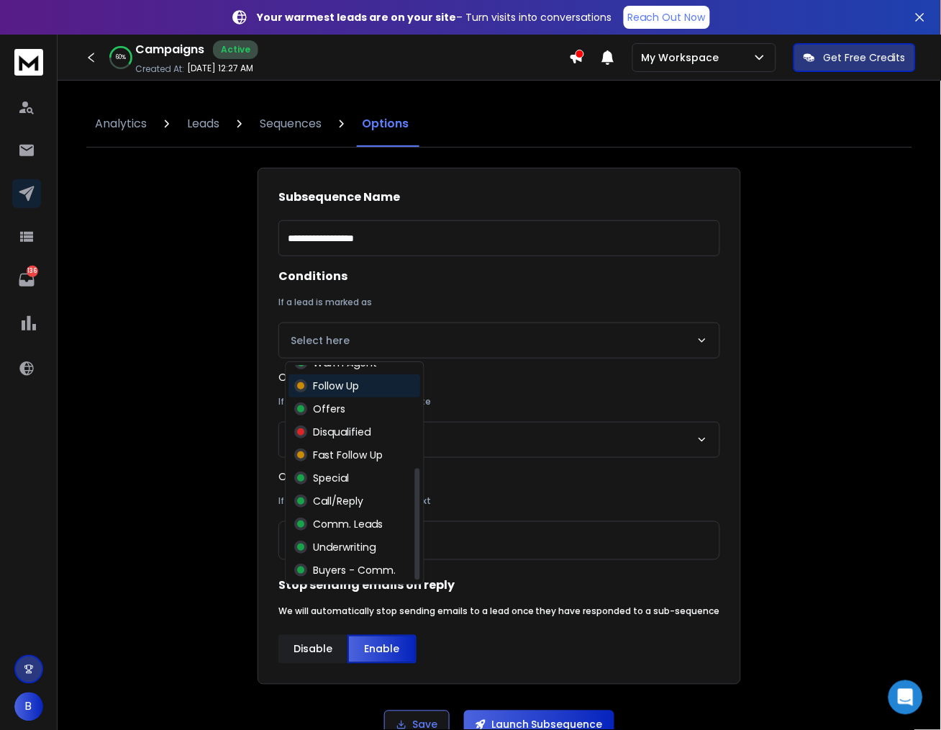
click at [357, 382] on p "Follow Up" at bounding box center [337, 385] width 46 height 14
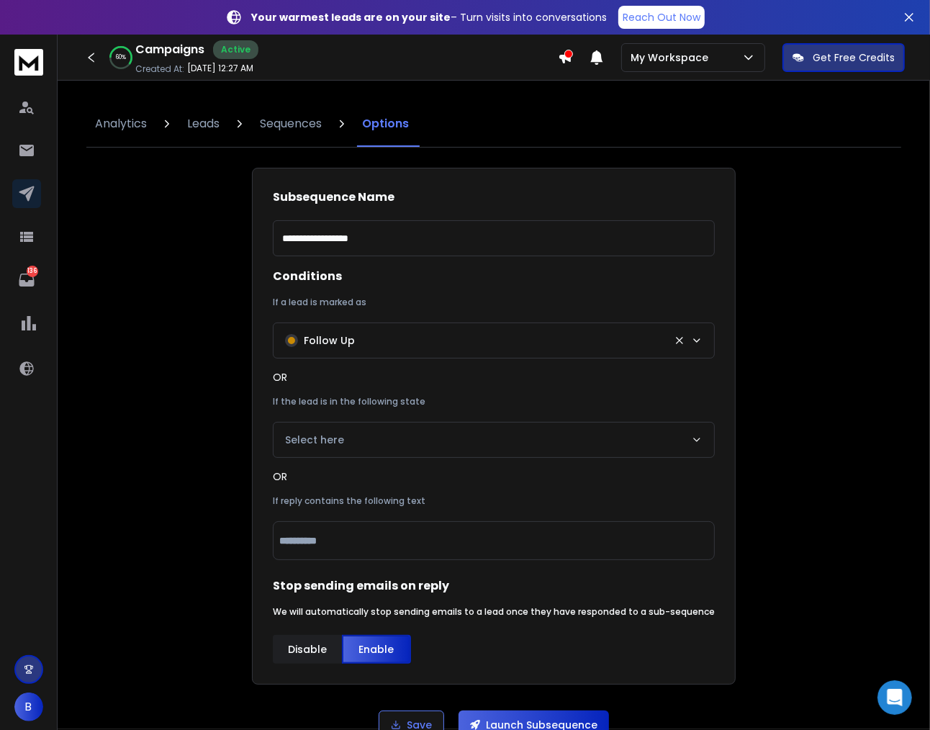
click at [176, 500] on form "**********" at bounding box center [493, 453] width 803 height 571
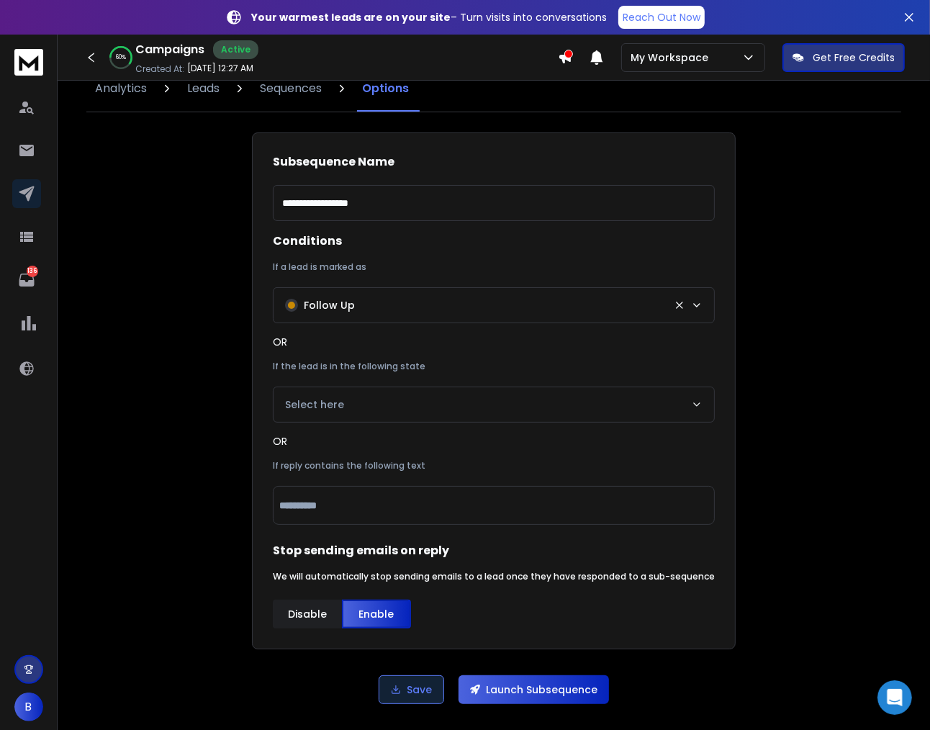
click at [425, 688] on button "Save" at bounding box center [410, 689] width 65 height 29
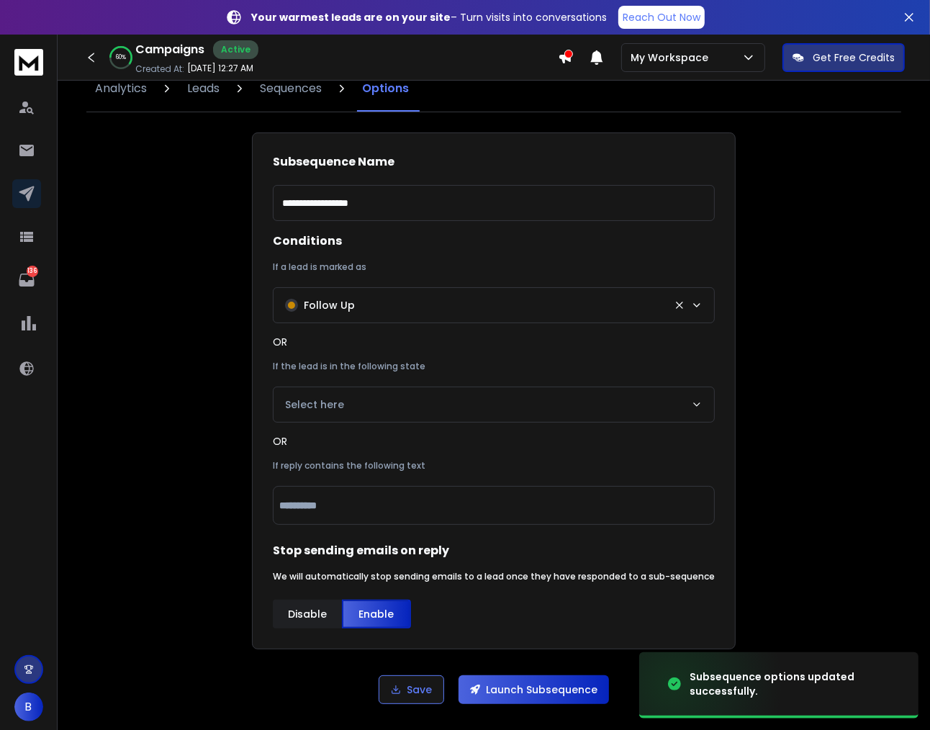
click at [513, 700] on button "Launch Subsequence" at bounding box center [533, 689] width 150 height 29
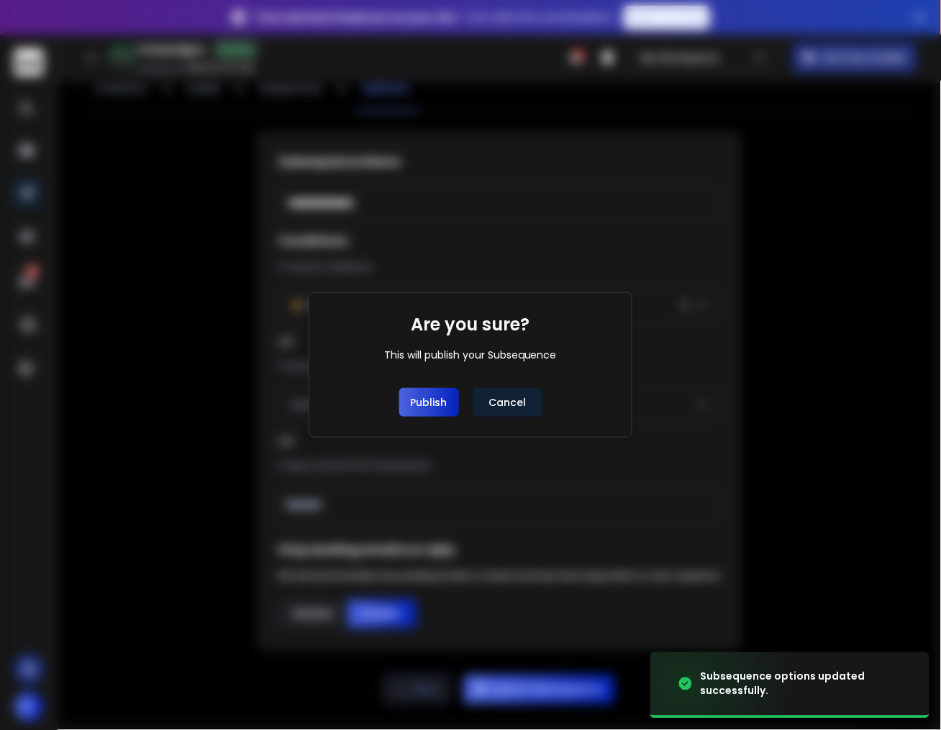
click at [432, 399] on button "Publish" at bounding box center [429, 402] width 60 height 29
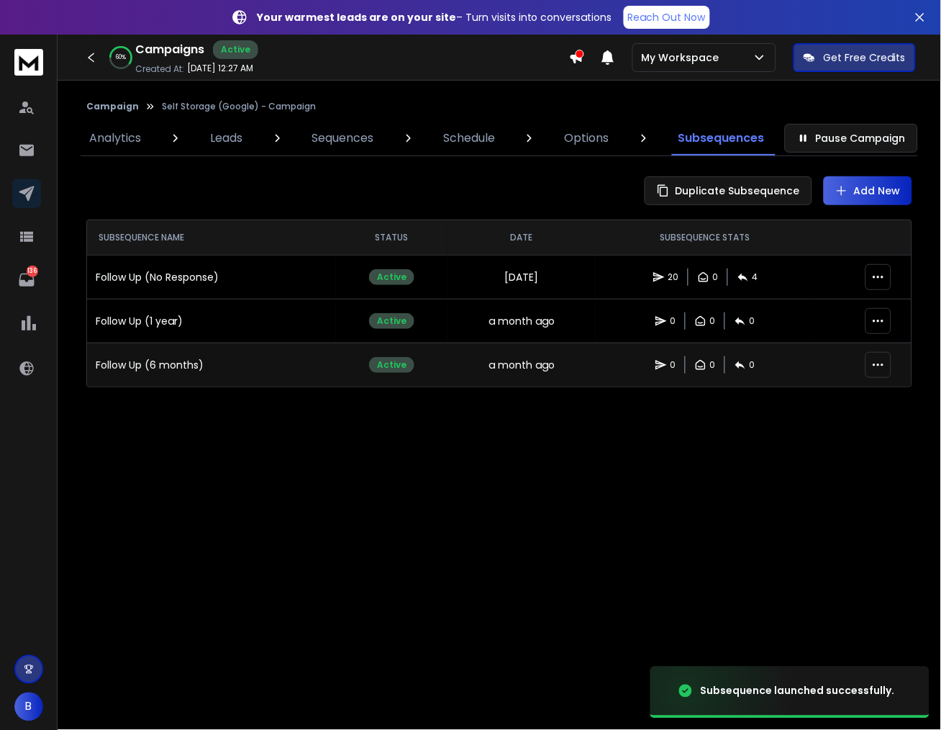
click at [210, 354] on td "Follow Up (6 months)" at bounding box center [211, 365] width 249 height 44
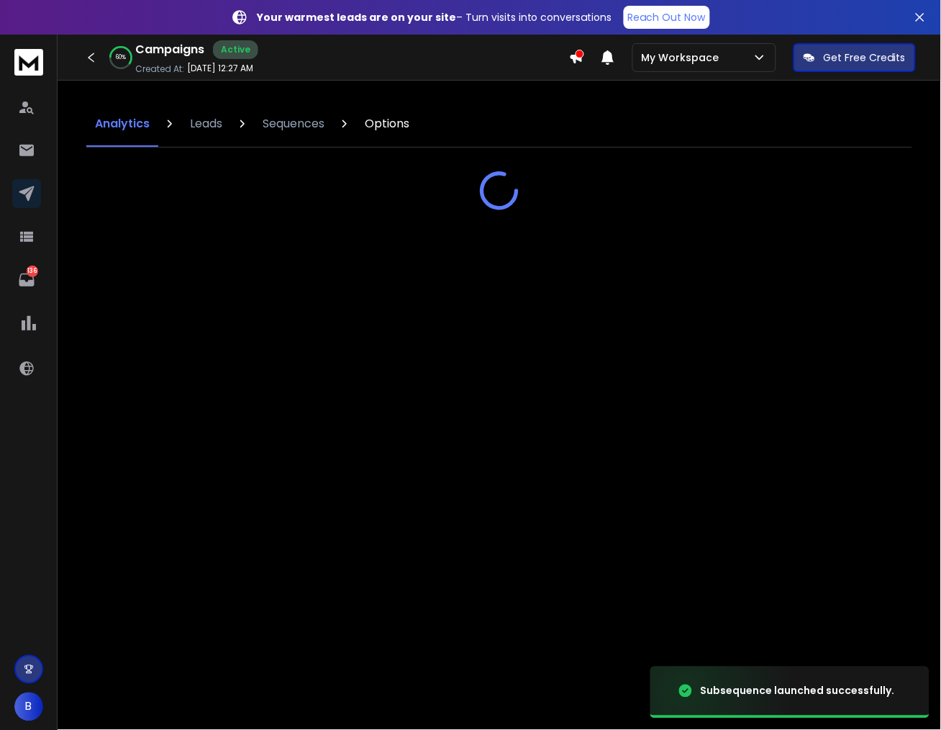
click at [396, 126] on p "Options" at bounding box center [387, 123] width 45 height 17
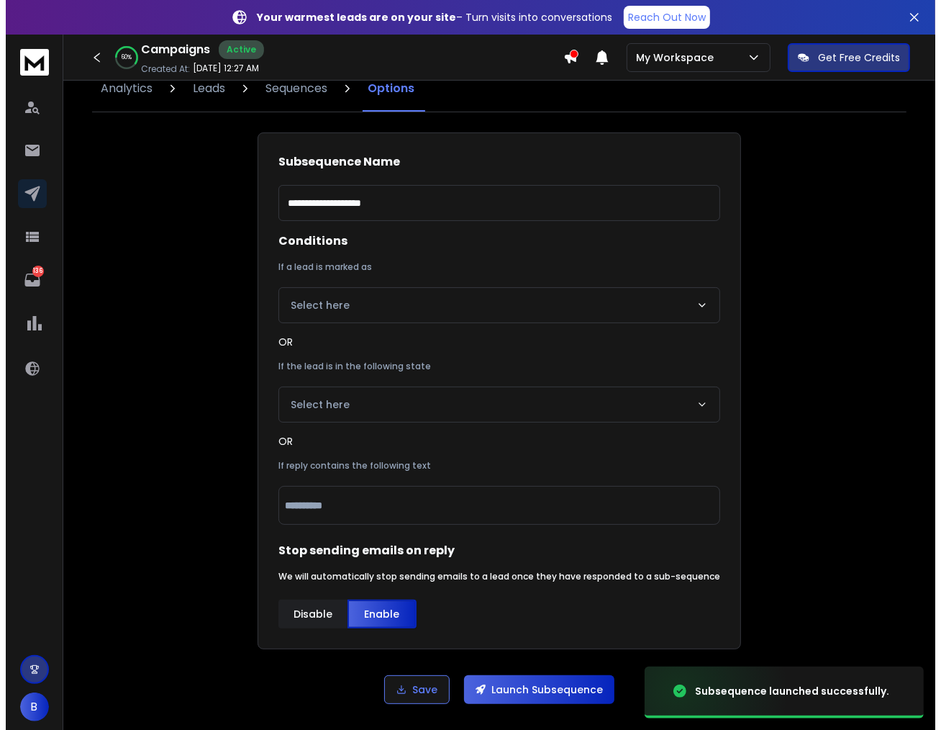
scroll to position [47, 0]
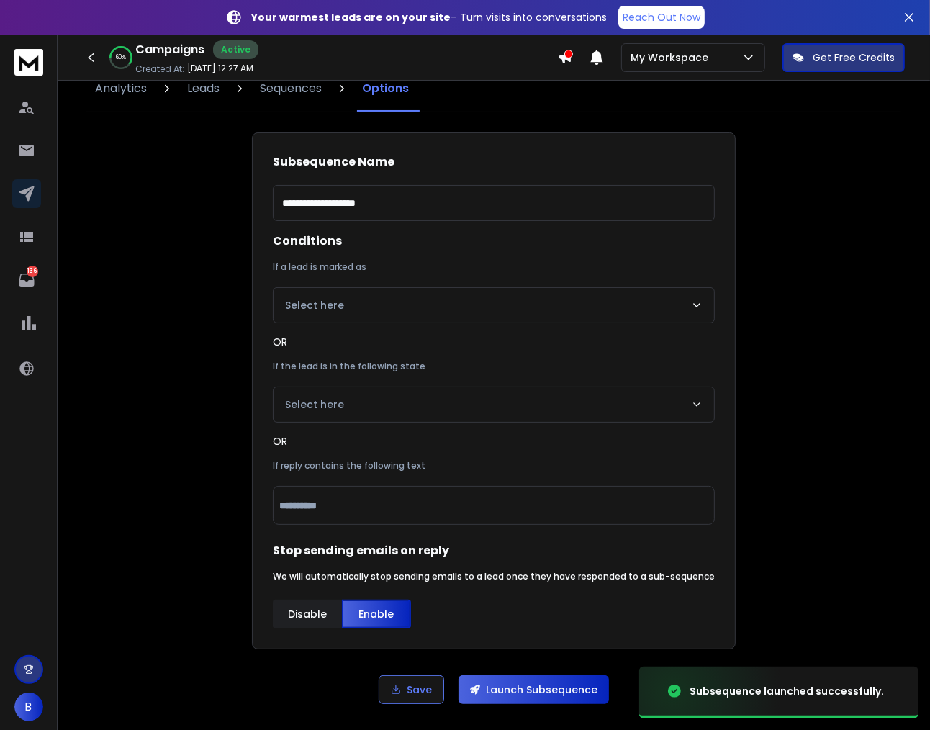
click at [385, 273] on div "If a lead is marked as Select here" at bounding box center [494, 292] width 442 height 62
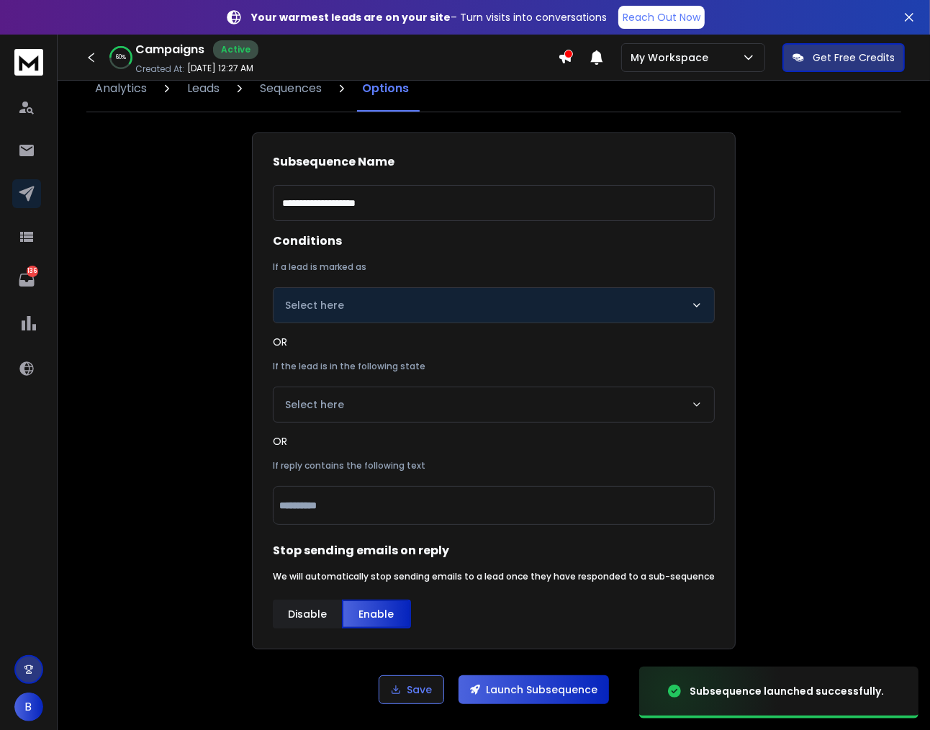
click at [385, 287] on button "Select here" at bounding box center [494, 305] width 442 height 36
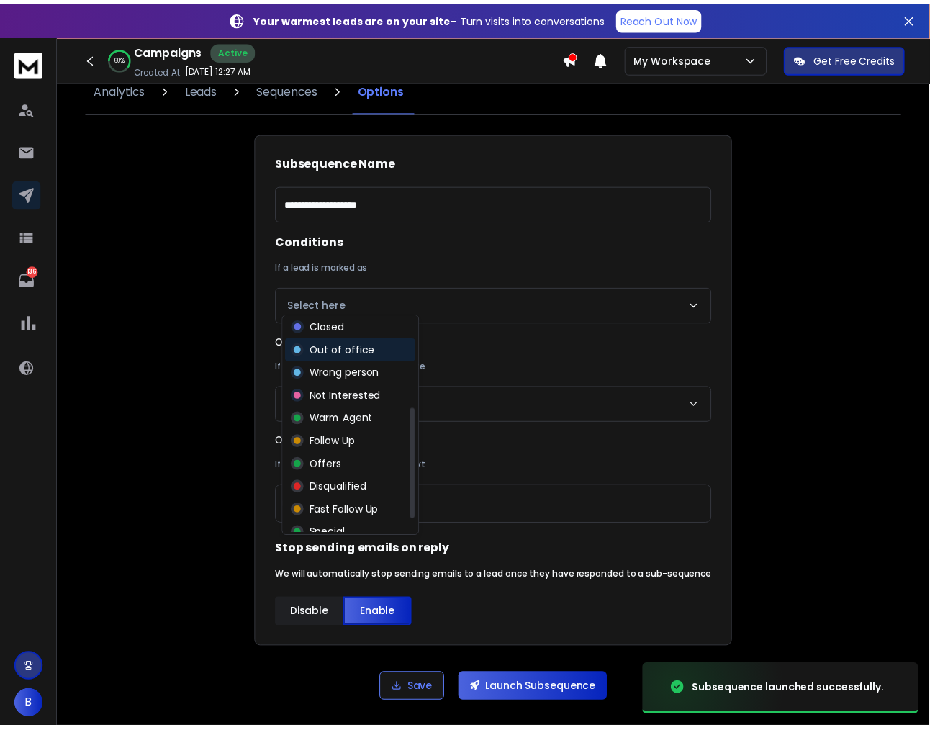
scroll to position [198, 0]
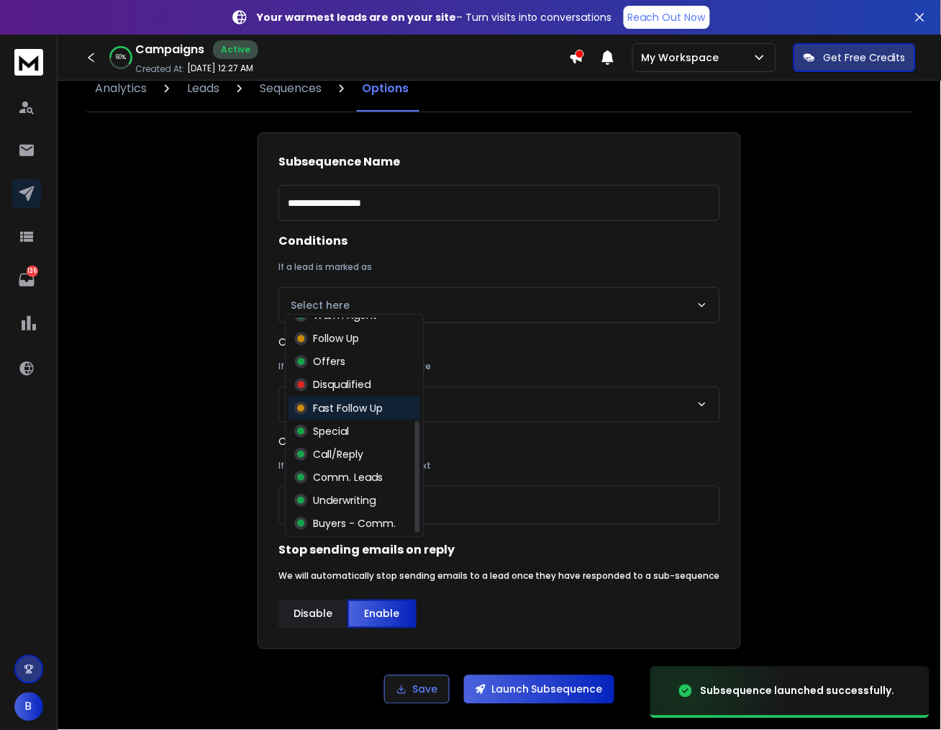
click at [389, 407] on div "Fast Follow Up" at bounding box center [355, 407] width 132 height 23
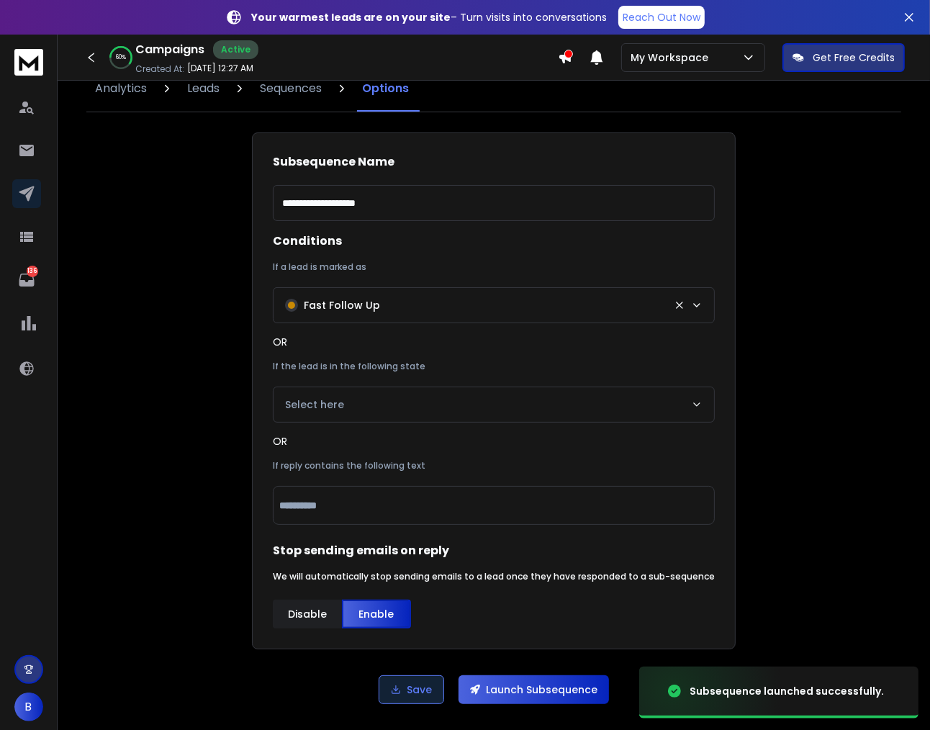
click at [418, 685] on button "Save" at bounding box center [410, 689] width 65 height 29
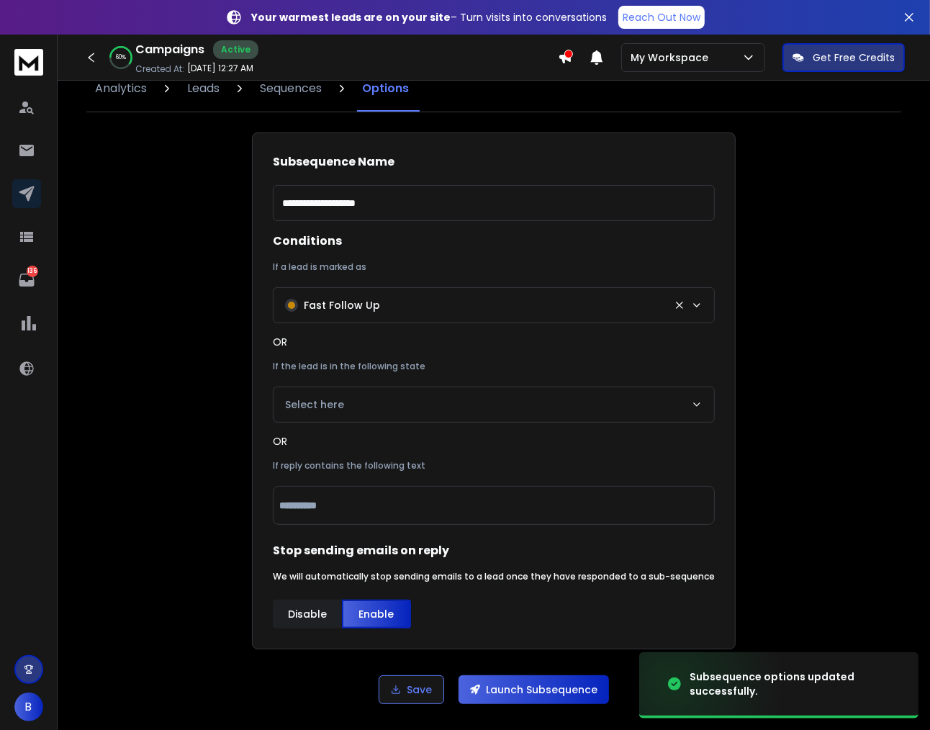
click at [527, 688] on button "Launch Subsequence" at bounding box center [533, 689] width 150 height 29
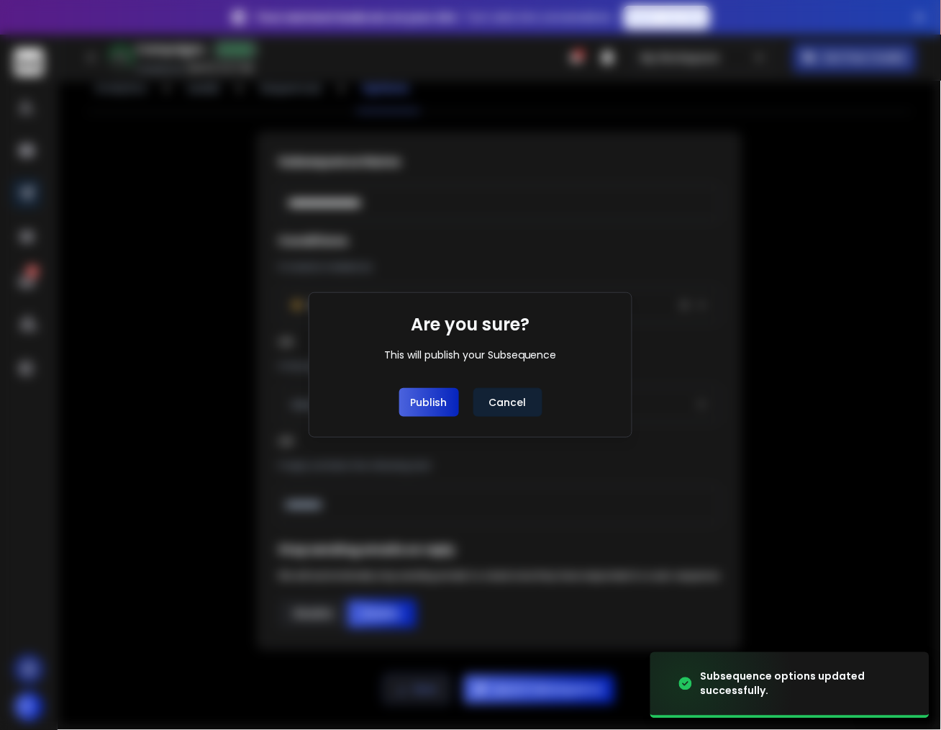
click at [447, 394] on button "Publish" at bounding box center [429, 402] width 60 height 29
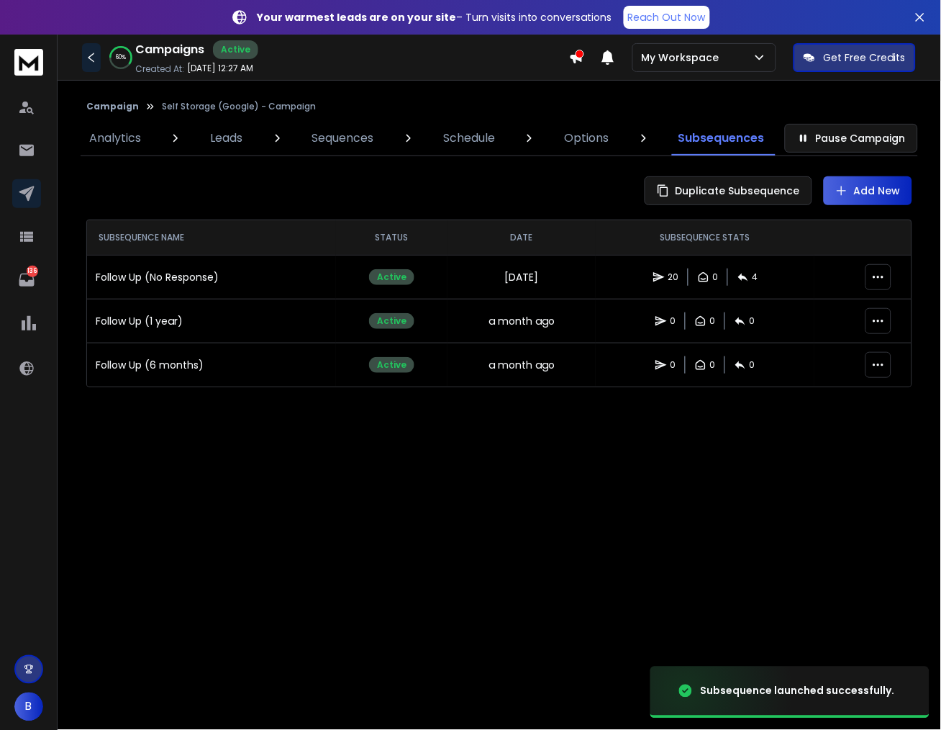
click at [89, 54] on icon at bounding box center [91, 57] width 13 height 13
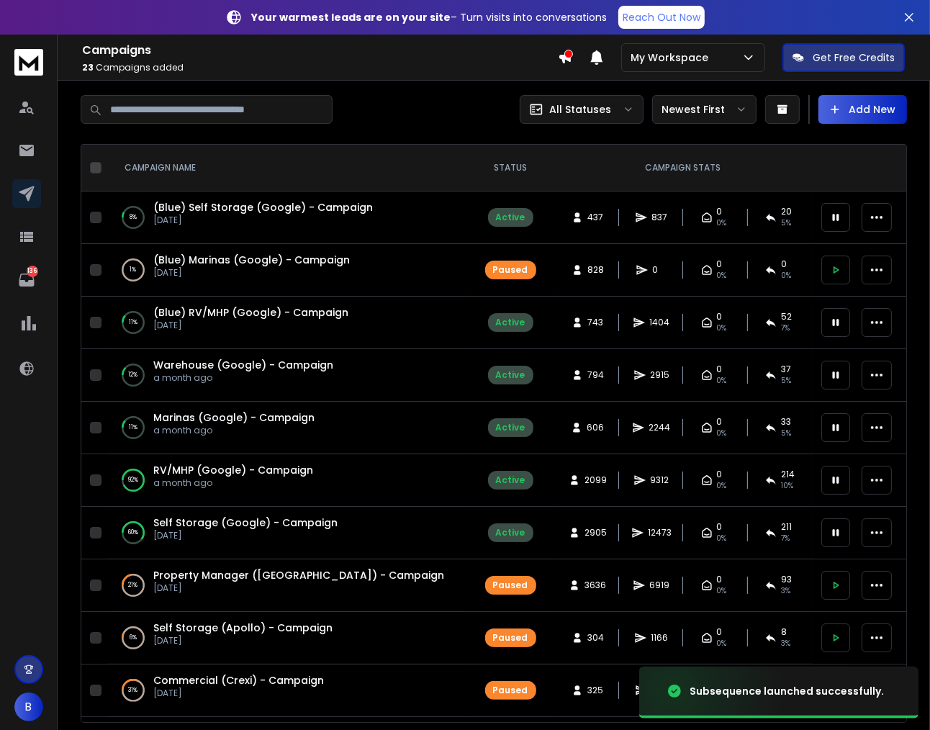
click at [263, 466] on span "RV/MHP (Google) - Campaign" at bounding box center [233, 470] width 160 height 14
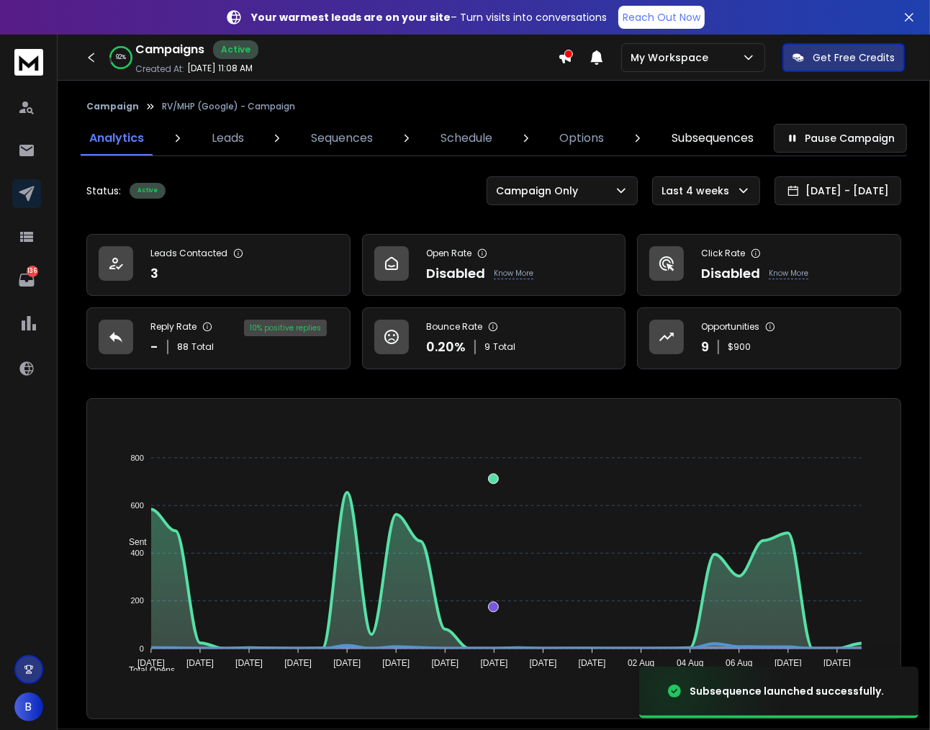
click at [717, 132] on p "Subsequences" at bounding box center [712, 138] width 82 height 17
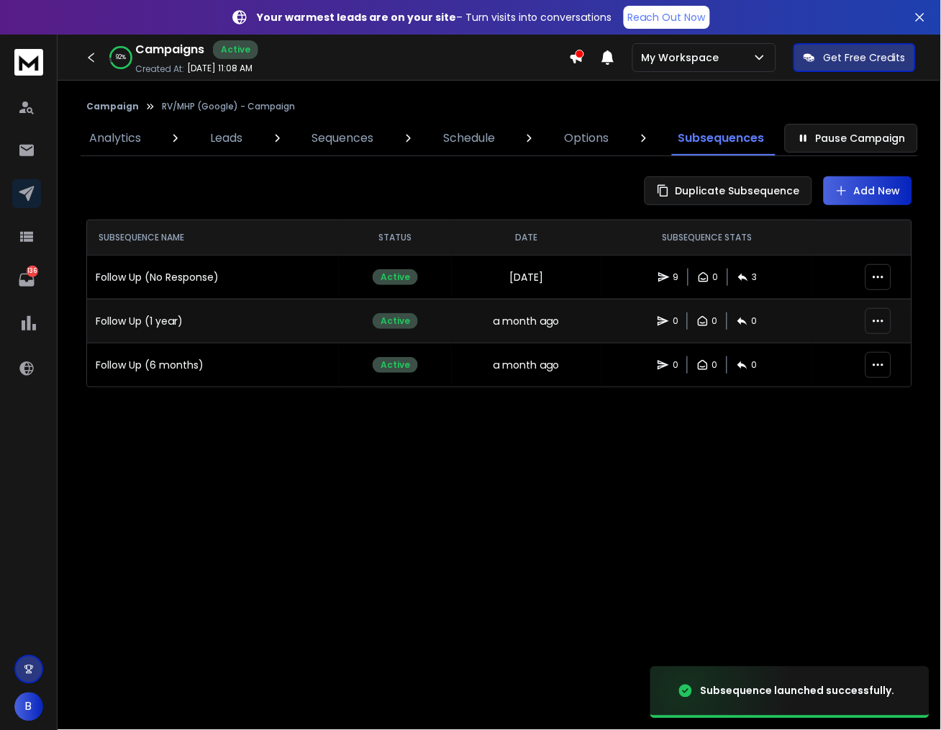
click at [485, 319] on td "a month ago" at bounding box center [527, 321] width 150 height 44
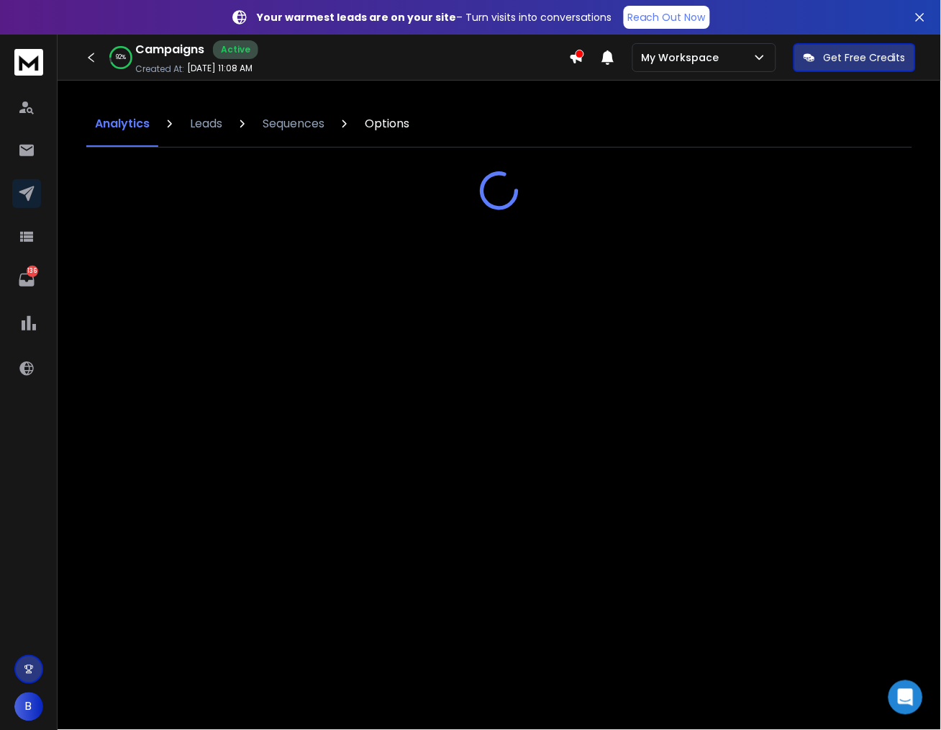
click at [404, 127] on p "Options" at bounding box center [387, 123] width 45 height 17
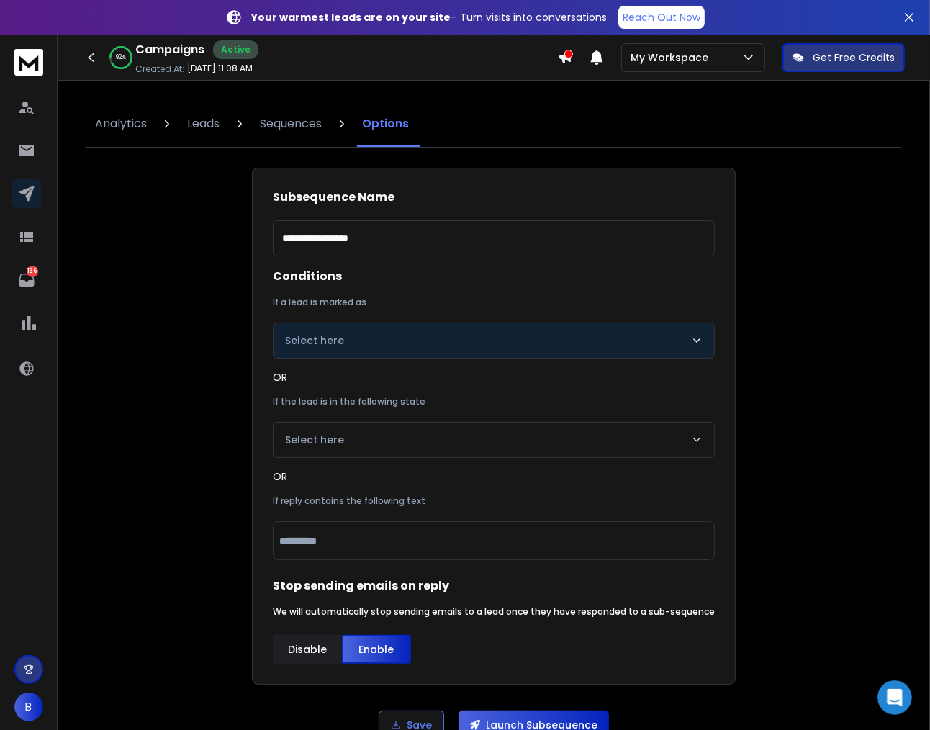
click at [507, 346] on button "Select here" at bounding box center [494, 340] width 442 height 36
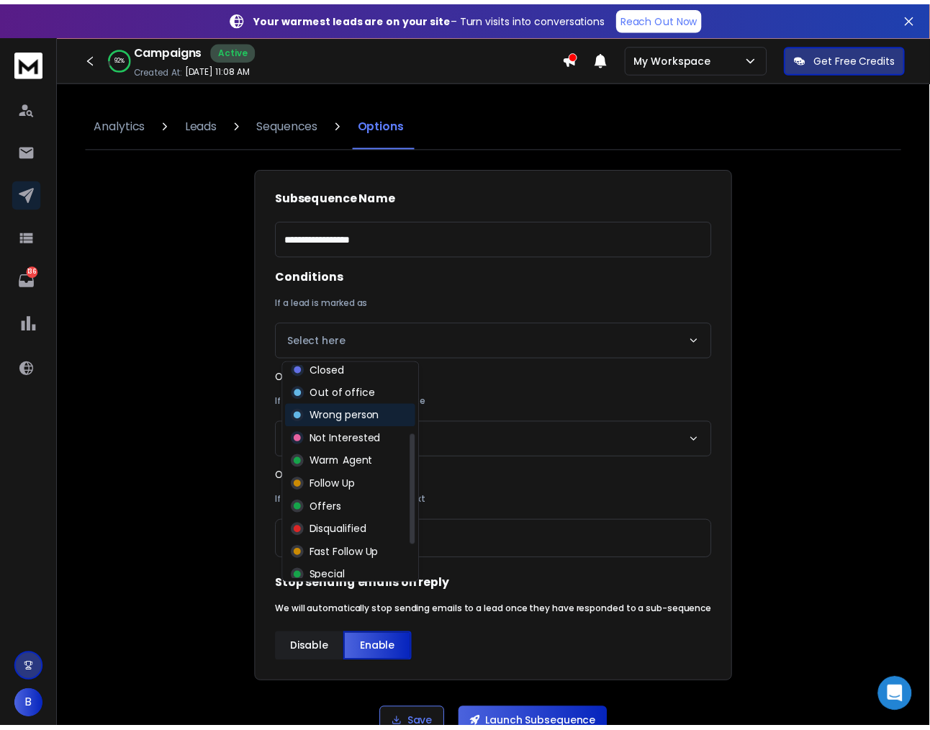
scroll to position [133, 0]
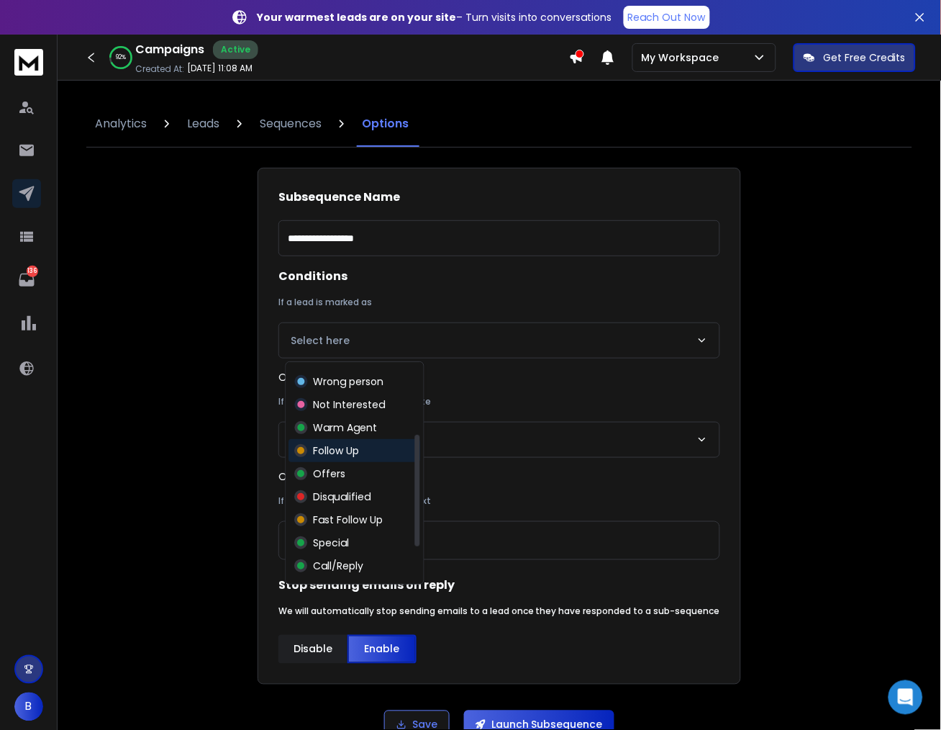
click at [363, 453] on div "Follow Up" at bounding box center [355, 450] width 132 height 23
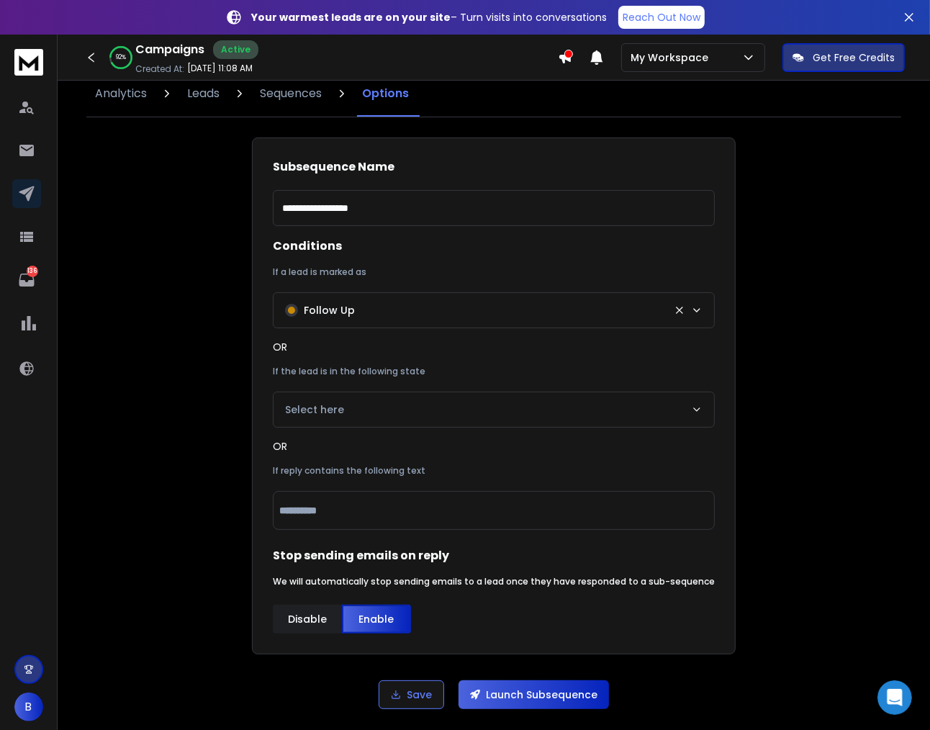
scroll to position [47, 0]
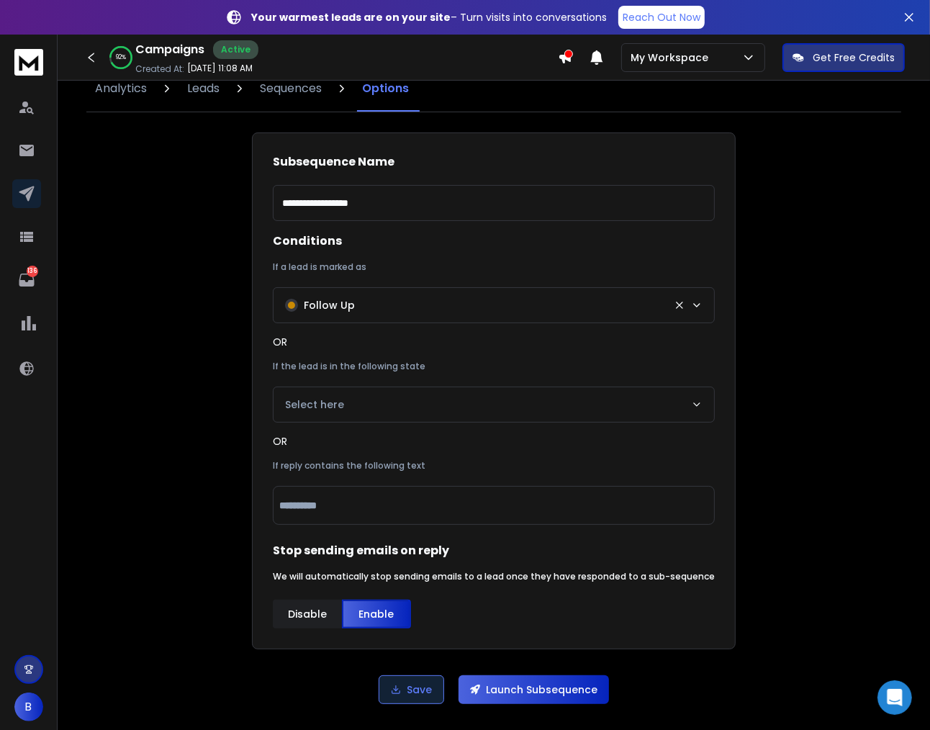
click at [422, 681] on button "Save" at bounding box center [410, 689] width 65 height 29
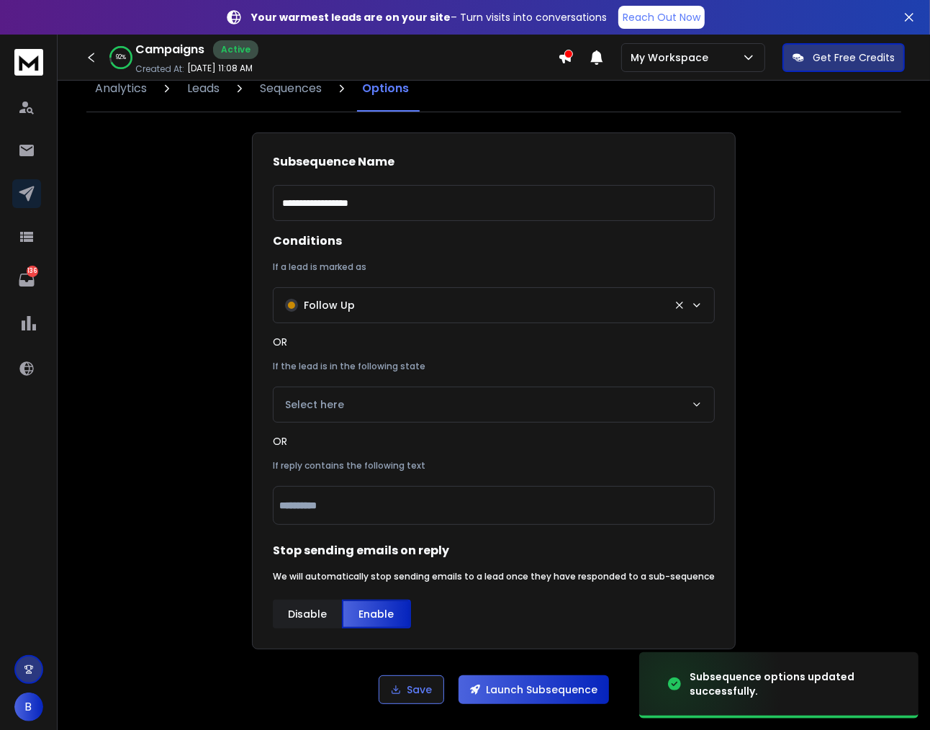
click at [489, 693] on button "Launch Subsequence" at bounding box center [533, 689] width 150 height 29
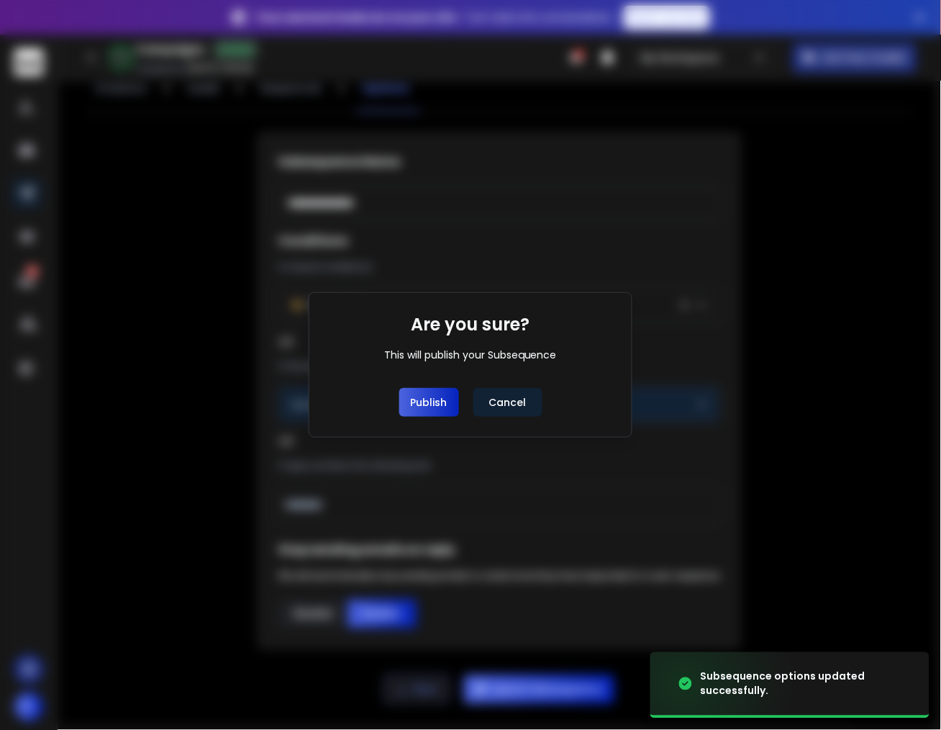
click at [429, 408] on button "Publish" at bounding box center [429, 402] width 60 height 29
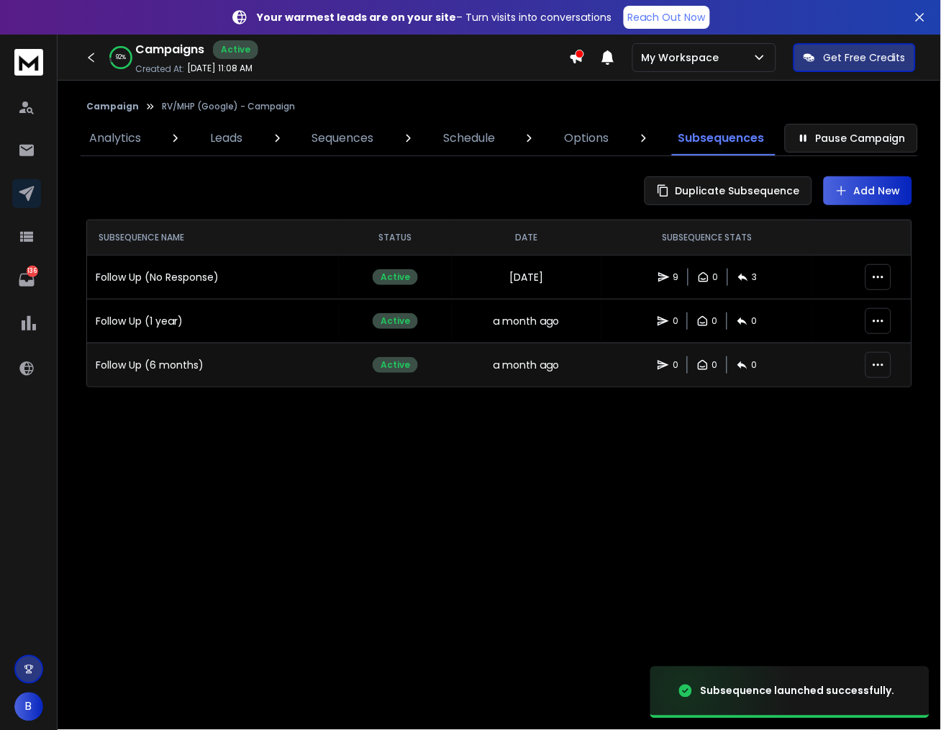
click at [232, 355] on td "Follow Up (6 months)" at bounding box center [213, 365] width 252 height 44
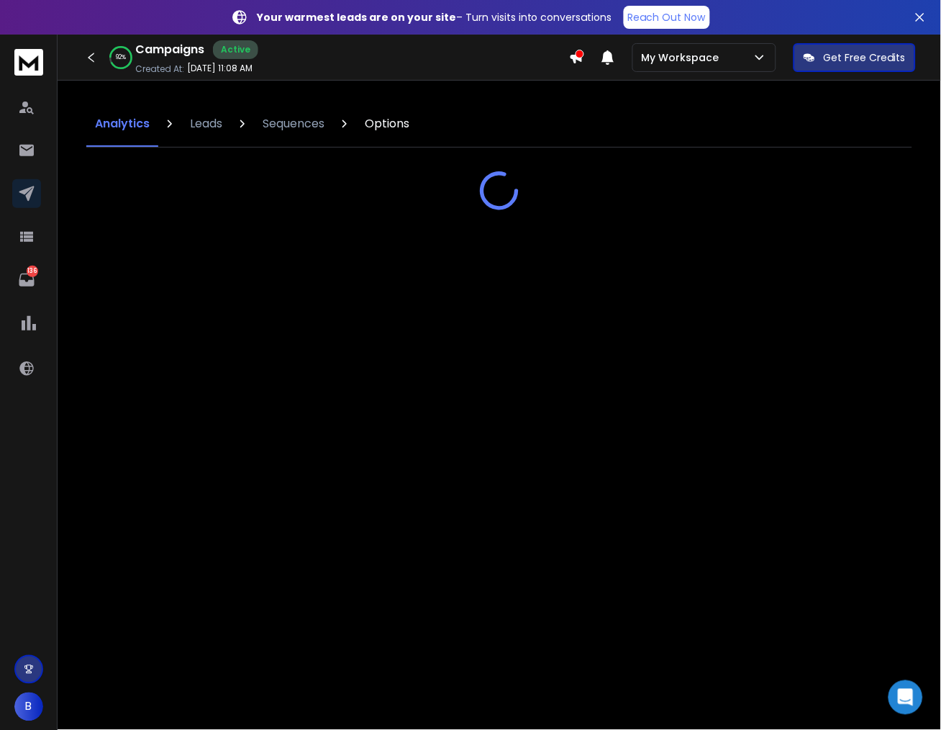
click at [389, 121] on p "Options" at bounding box center [387, 123] width 45 height 17
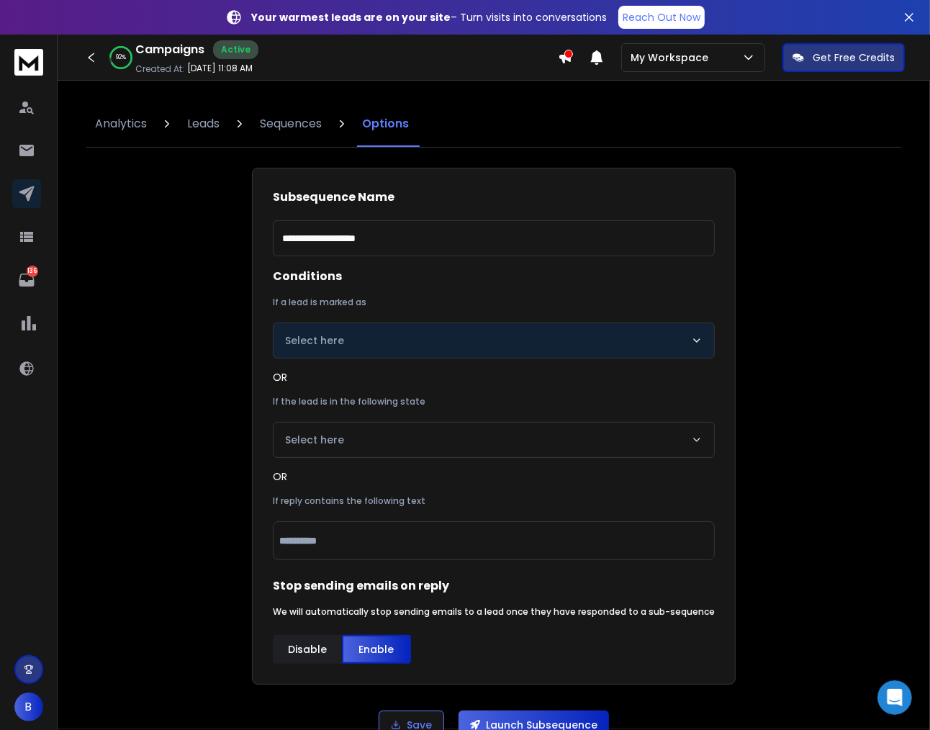
click at [423, 333] on button "Select here" at bounding box center [494, 340] width 442 height 36
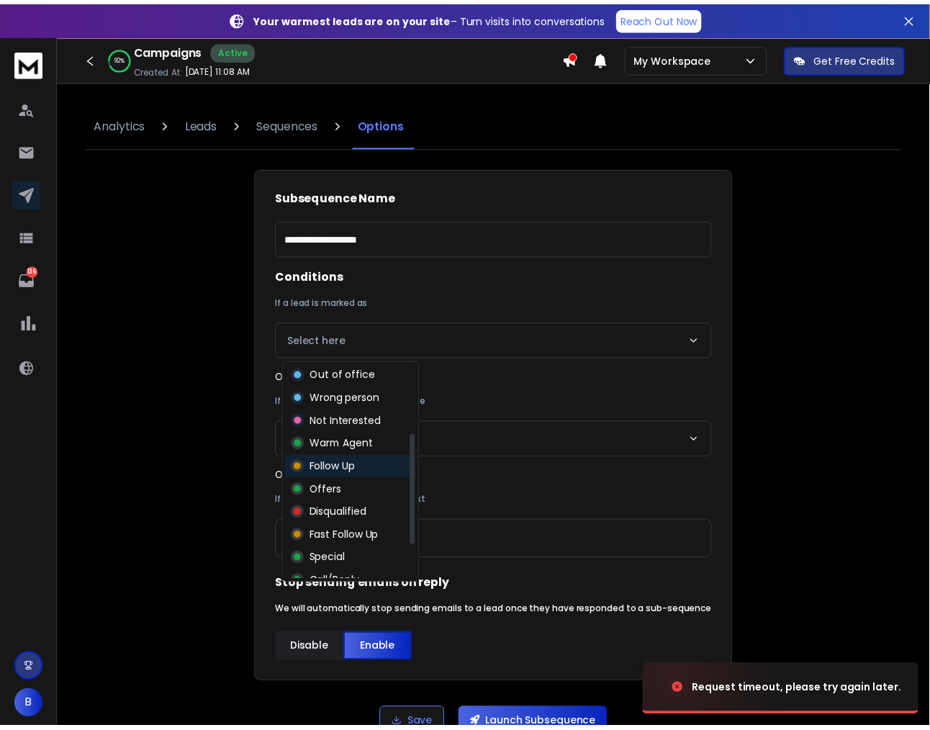
scroll to position [133, 0]
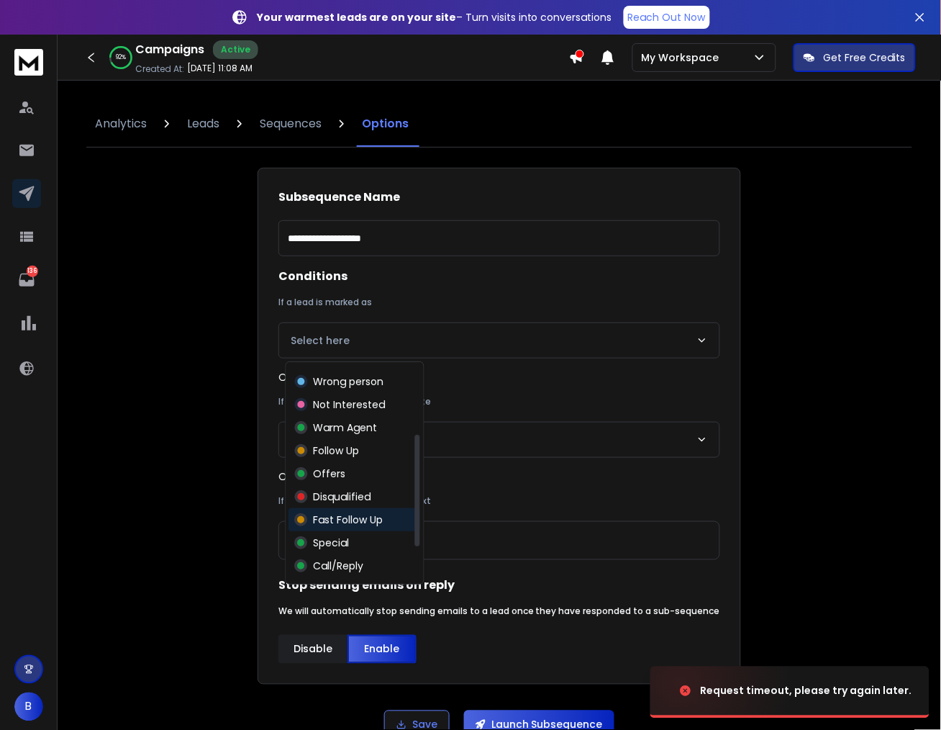
click at [379, 516] on p "Fast Follow Up" at bounding box center [349, 519] width 70 height 14
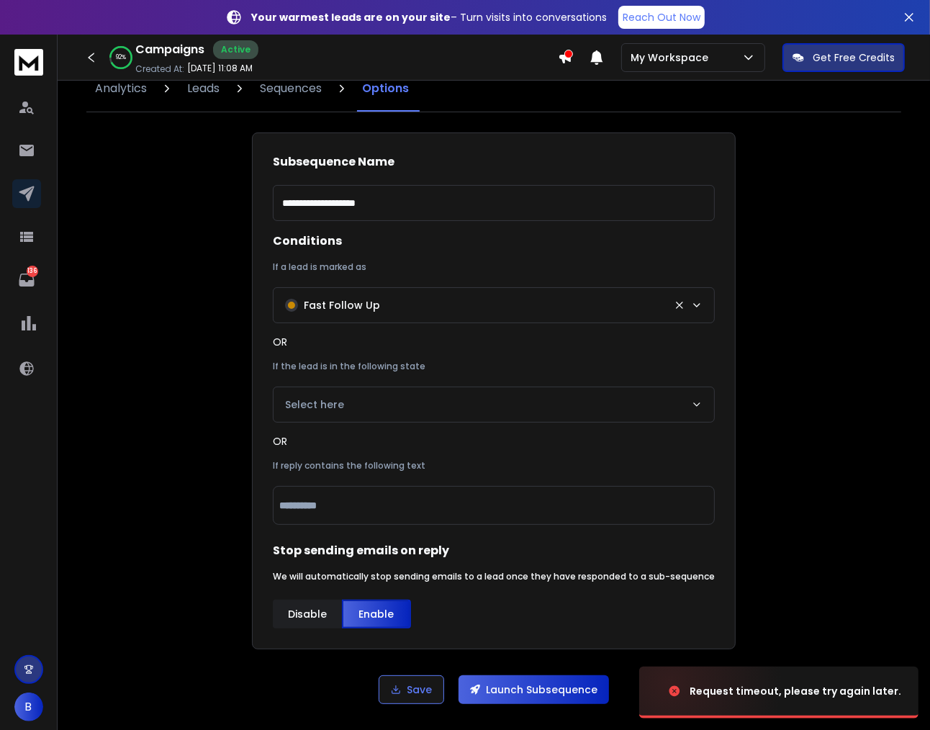
scroll to position [47, 0]
click at [413, 680] on button "Save" at bounding box center [410, 689] width 65 height 29
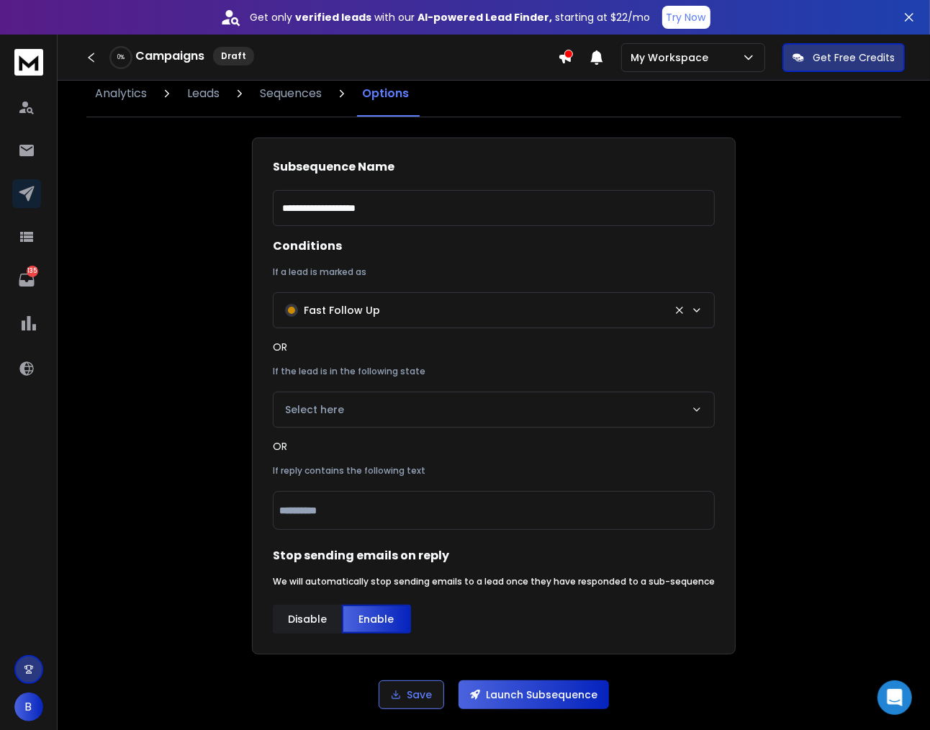
scroll to position [47, 0]
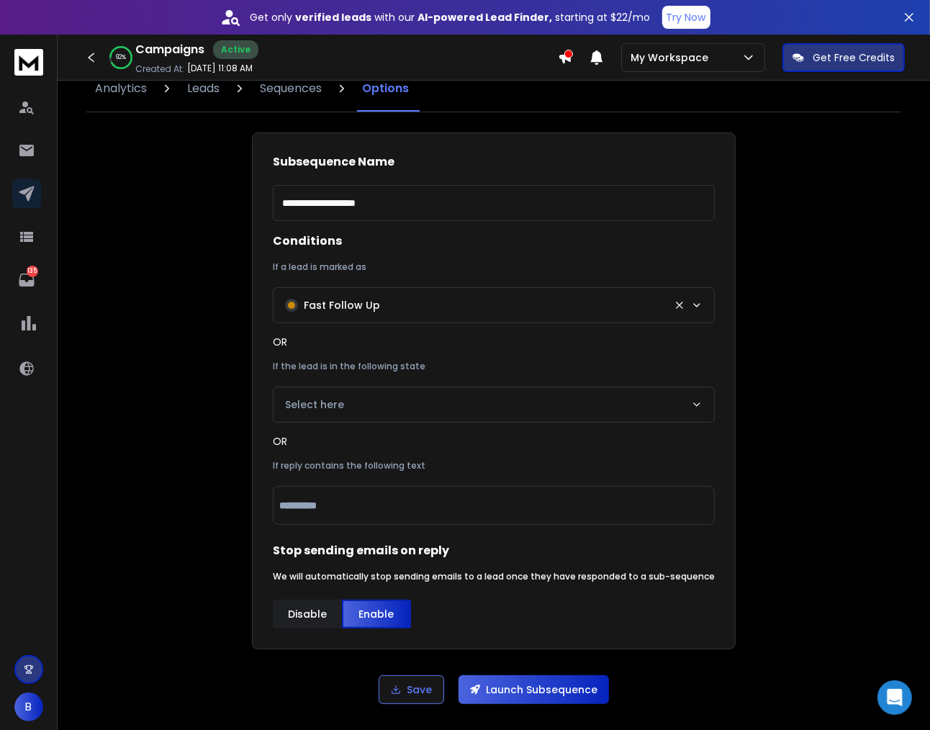
click at [558, 707] on div "**********" at bounding box center [493, 418] width 815 height 583
click at [558, 694] on button "Launch Subsequence" at bounding box center [533, 689] width 150 height 29
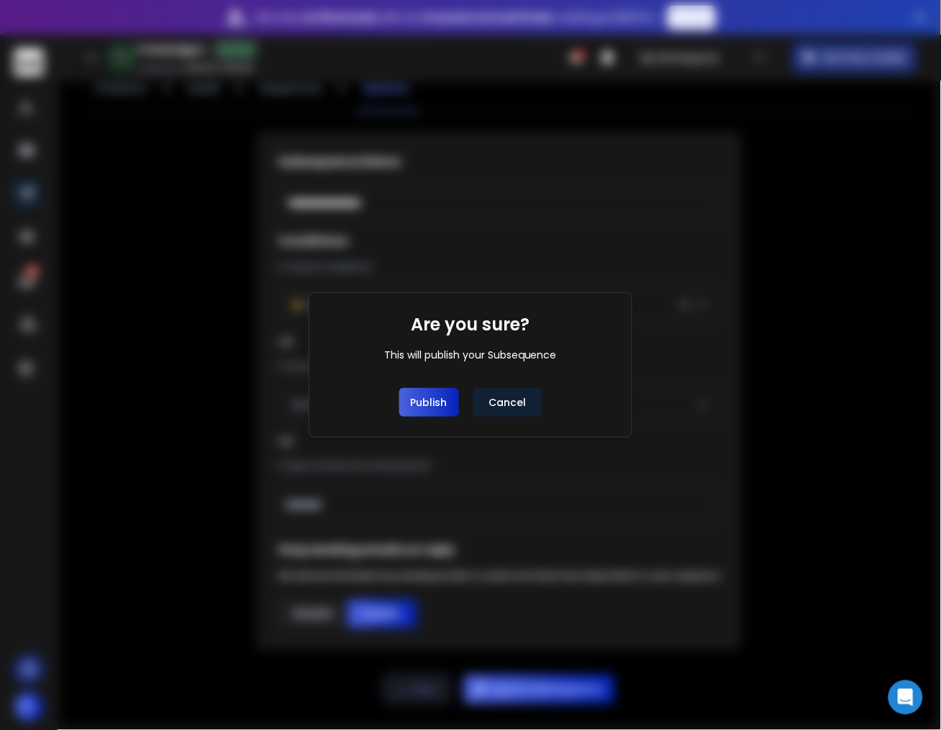
click at [421, 399] on button "Publish" at bounding box center [429, 402] width 60 height 29
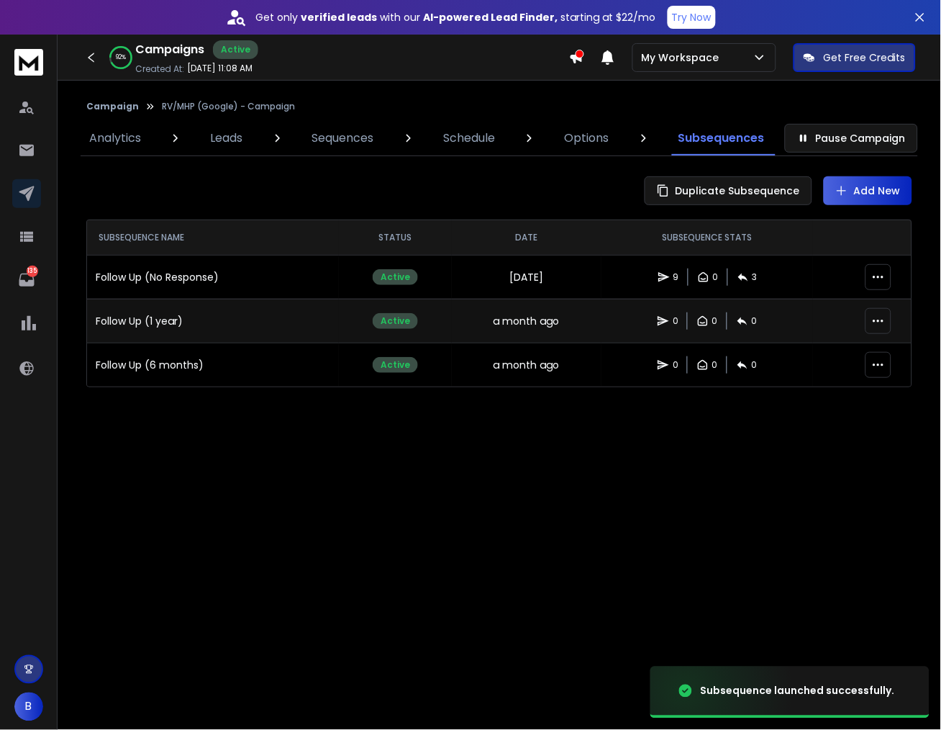
click at [206, 319] on td "Follow Up (1 year)" at bounding box center [213, 321] width 252 height 44
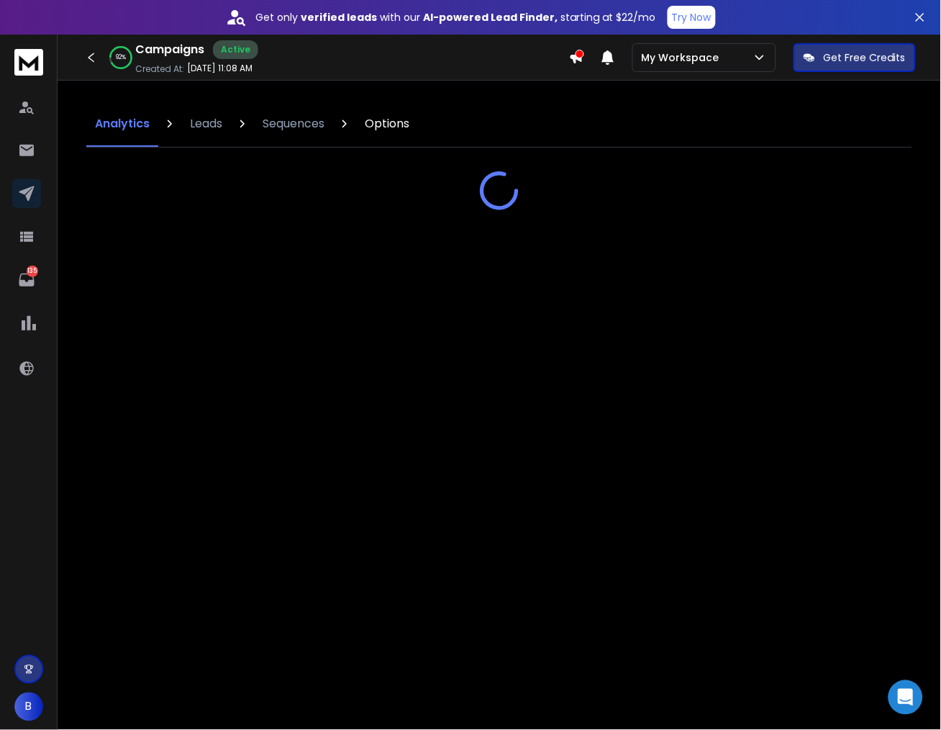
click at [404, 126] on p "Options" at bounding box center [387, 123] width 45 height 17
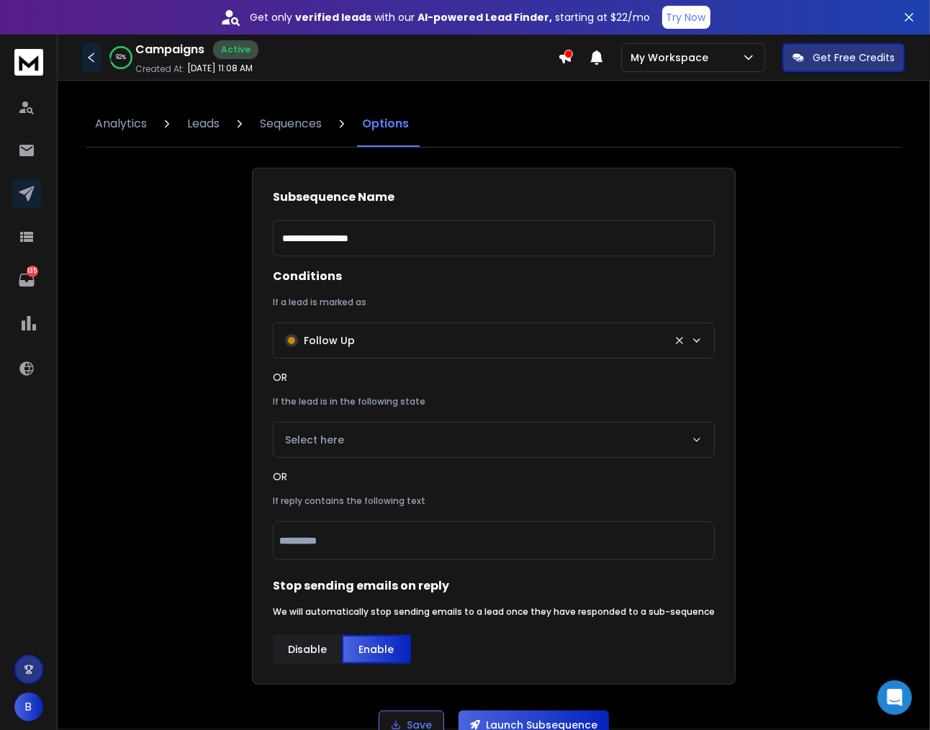
click at [91, 59] on icon at bounding box center [91, 57] width 6 height 9
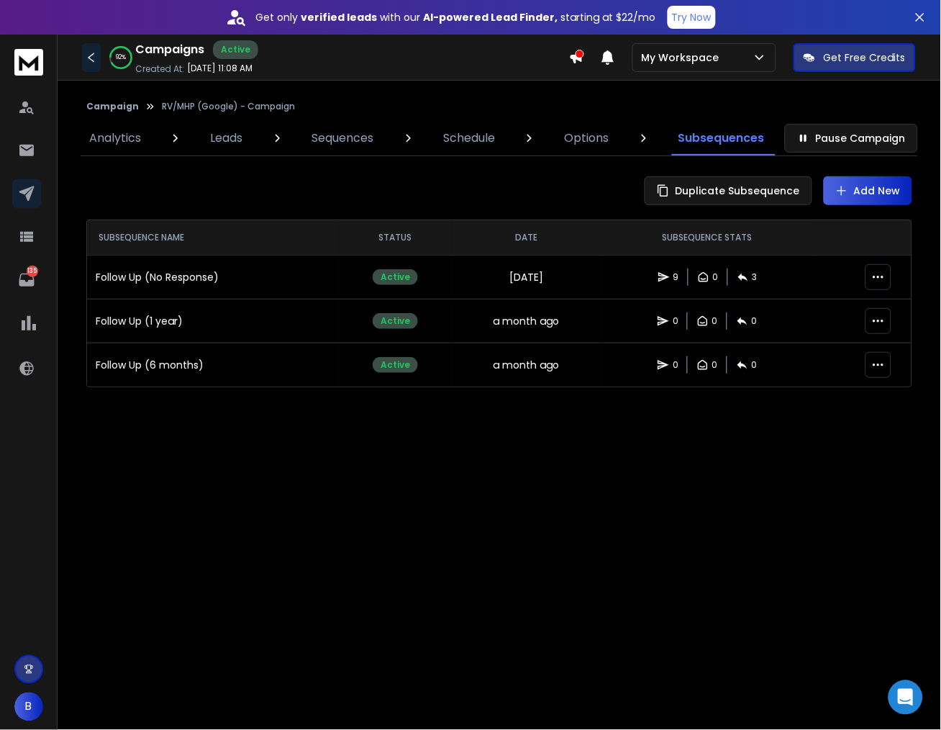
click at [94, 59] on icon at bounding box center [91, 57] width 13 height 13
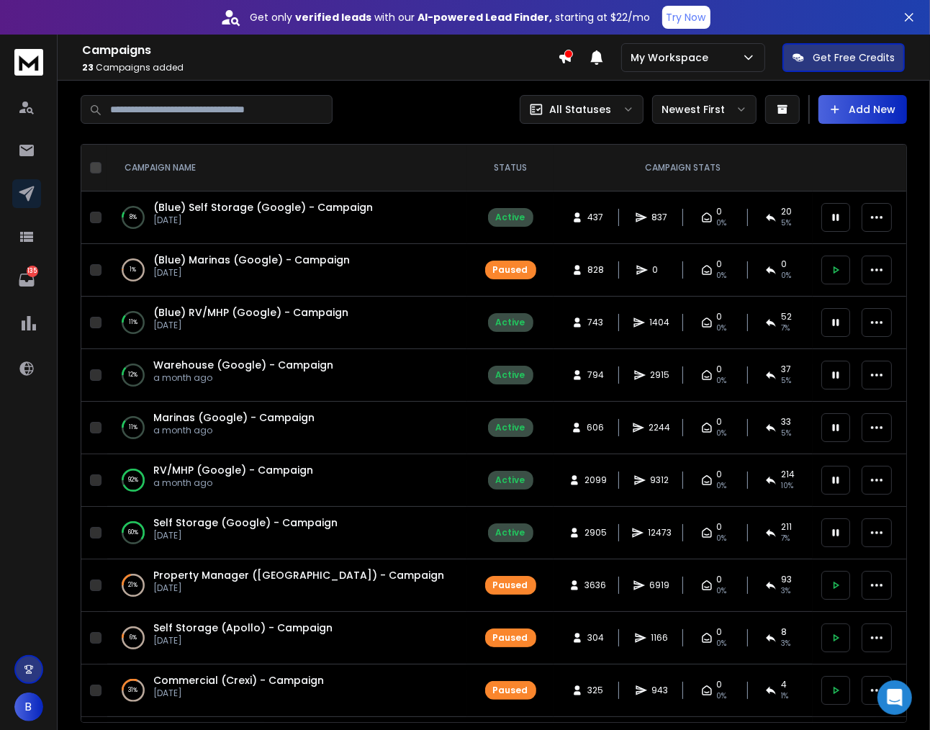
click at [260, 423] on span "Marinas (Google) - Campaign" at bounding box center [233, 417] width 161 height 14
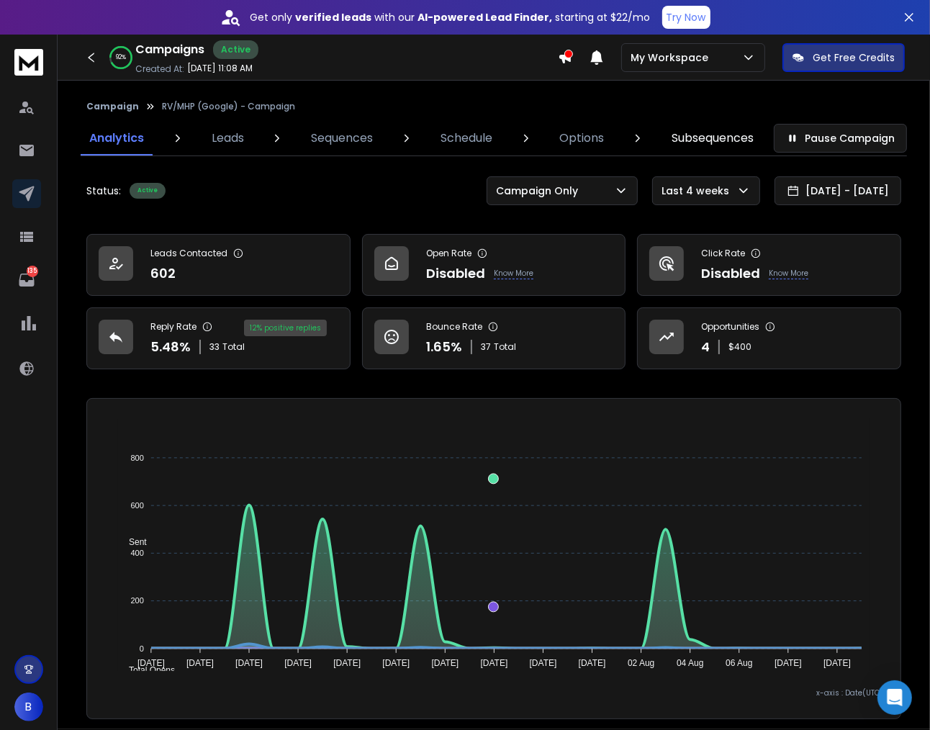
click at [730, 140] on p "Subsequences" at bounding box center [712, 138] width 82 height 17
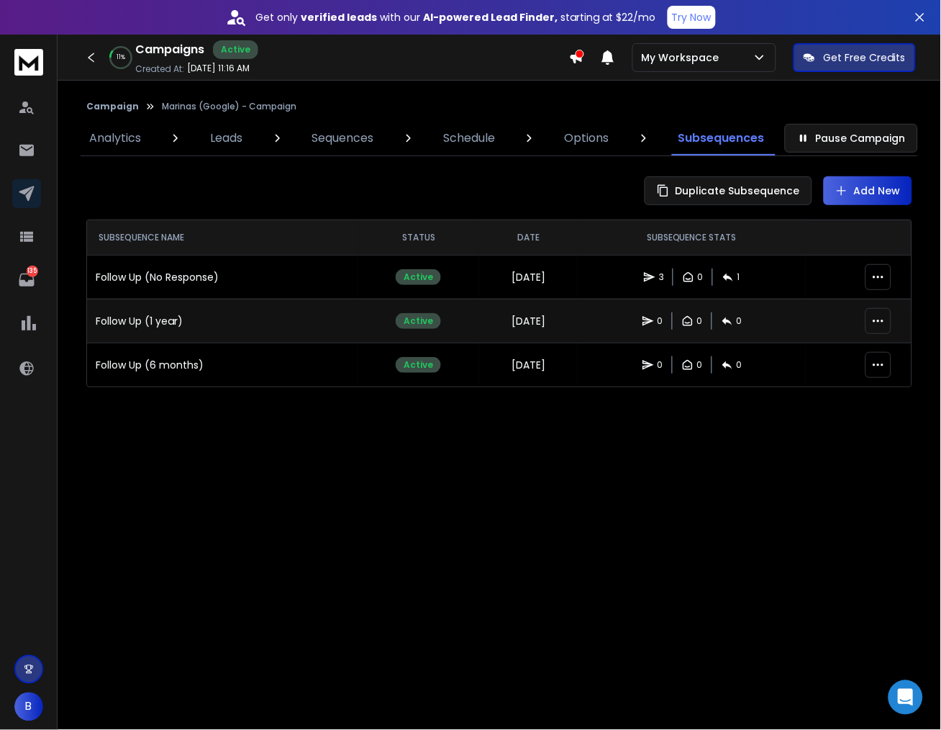
click at [228, 319] on td "Follow Up (1 year)" at bounding box center [222, 321] width 271 height 44
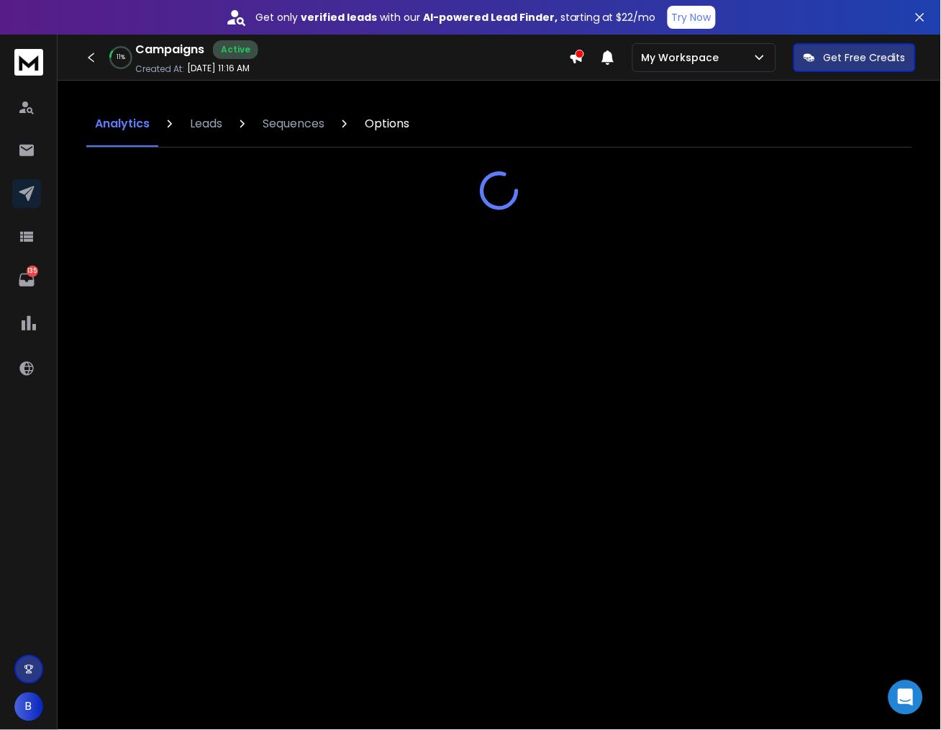
click at [407, 124] on p "Options" at bounding box center [387, 123] width 45 height 17
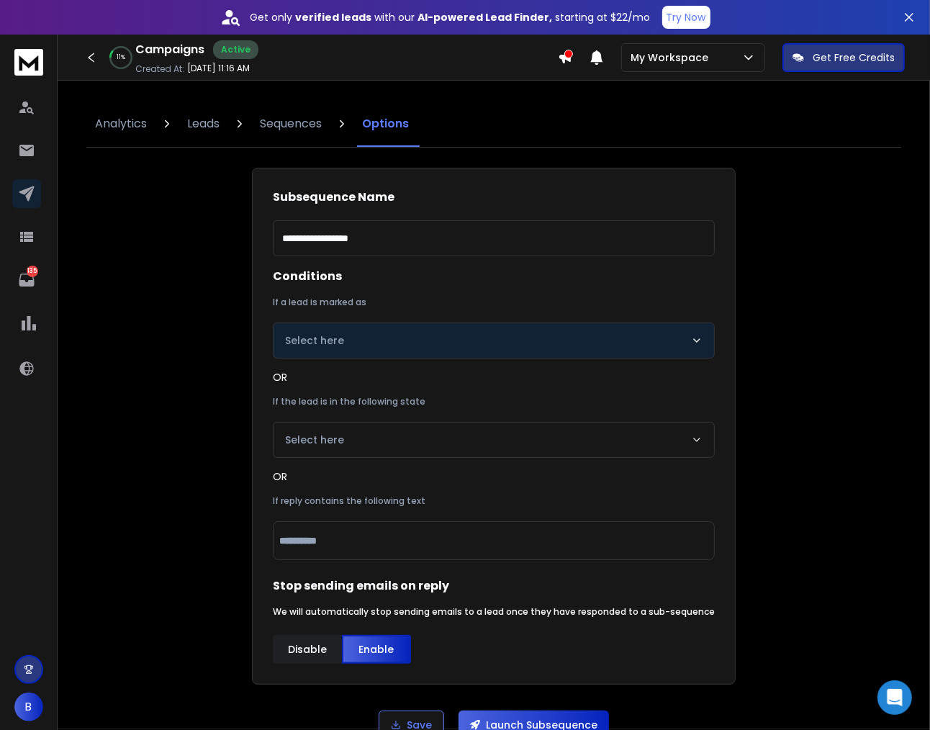
click at [450, 331] on button "Select here" at bounding box center [494, 340] width 442 height 36
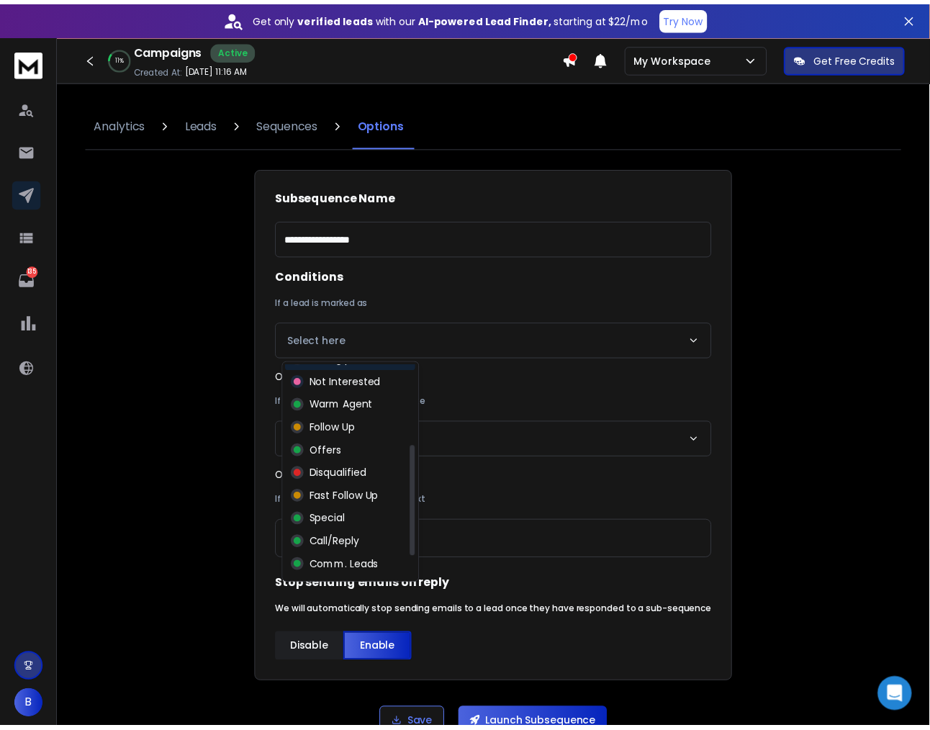
scroll to position [198, 0]
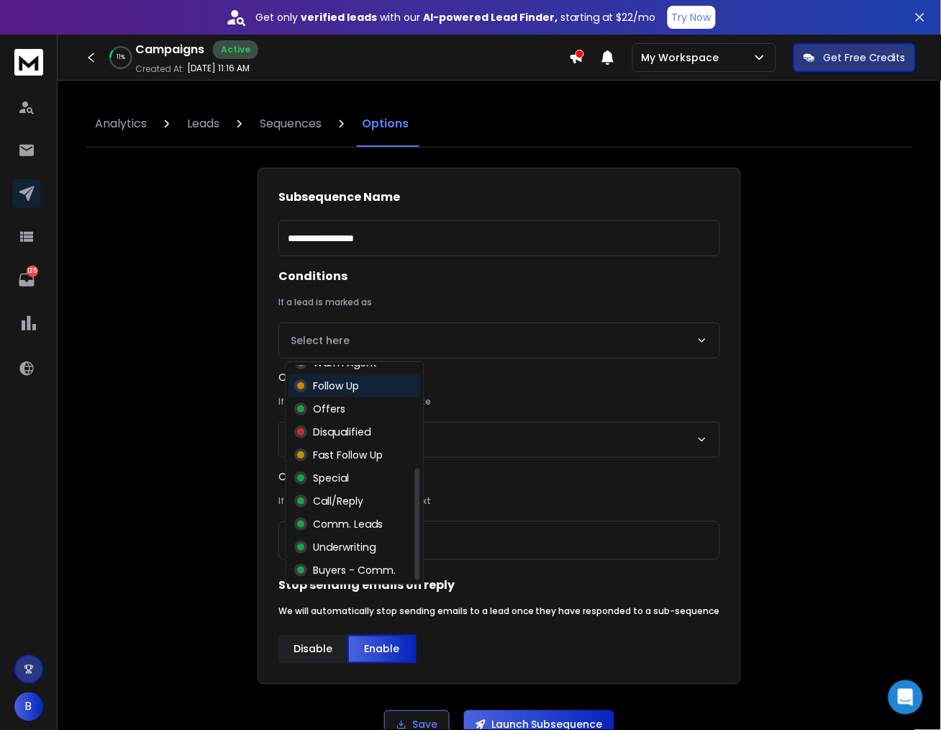
click at [376, 392] on div "Follow Up" at bounding box center [355, 385] width 132 height 23
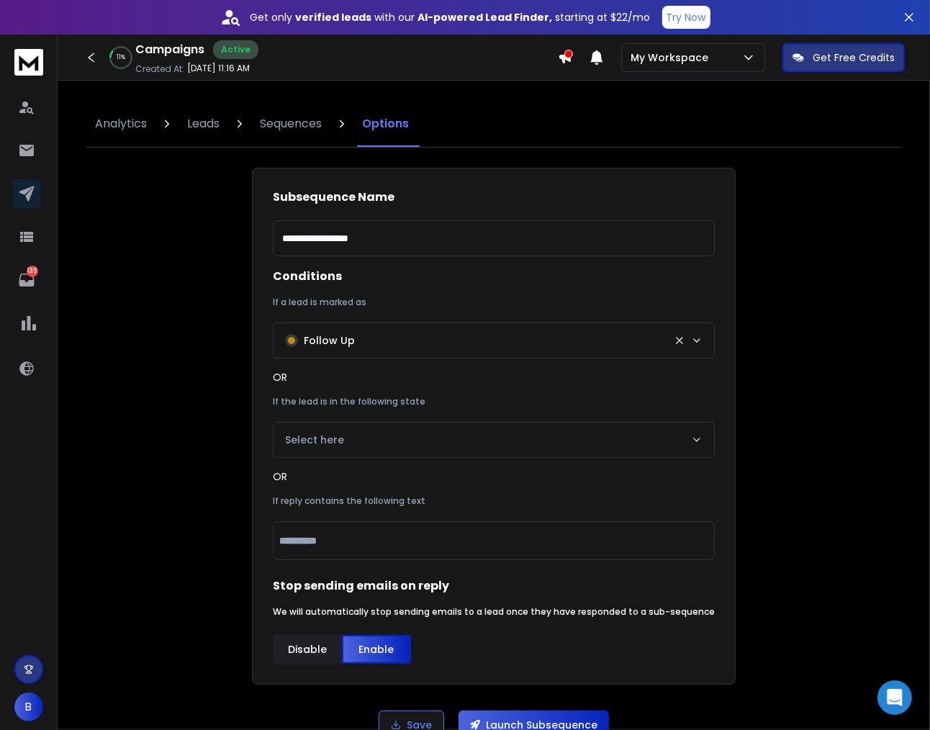
click at [206, 451] on form "**********" at bounding box center [493, 453] width 803 height 571
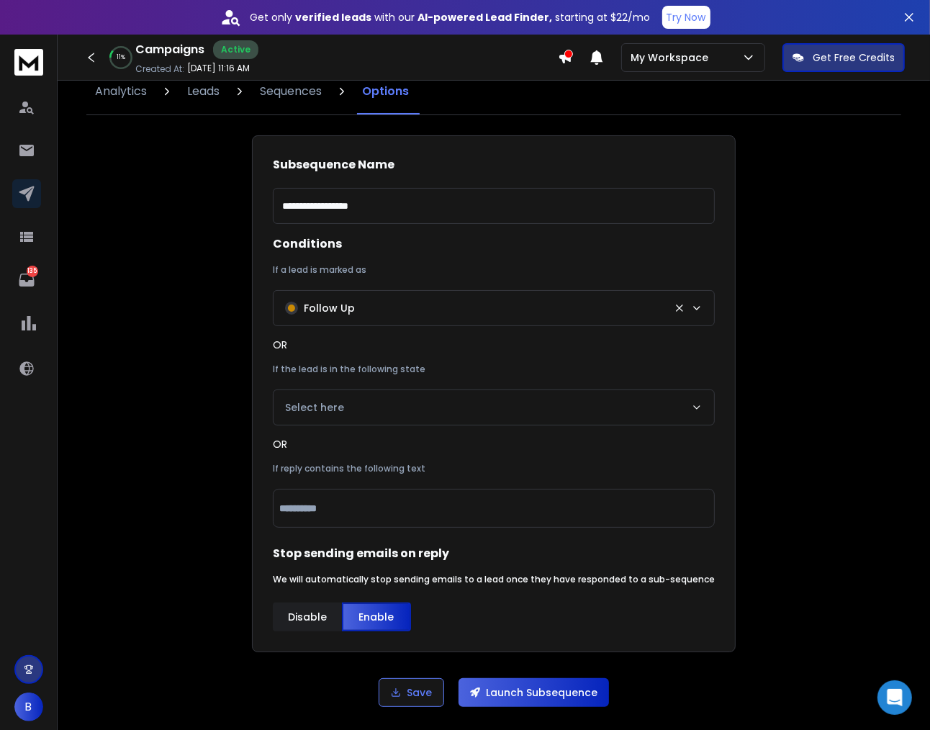
scroll to position [47, 0]
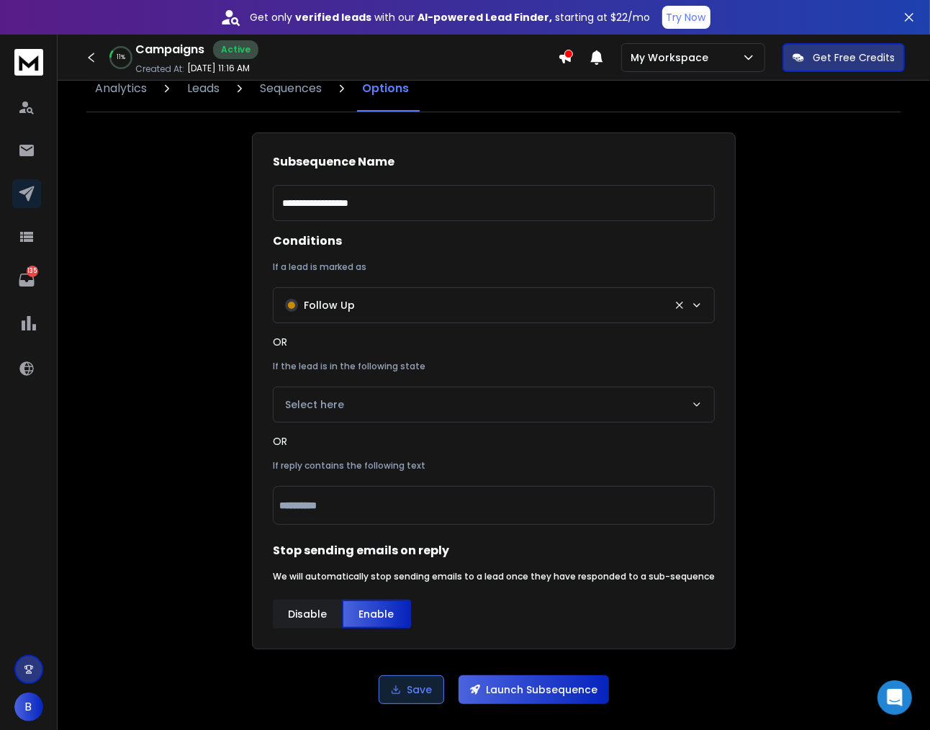
click at [384, 686] on button "Save" at bounding box center [410, 689] width 65 height 29
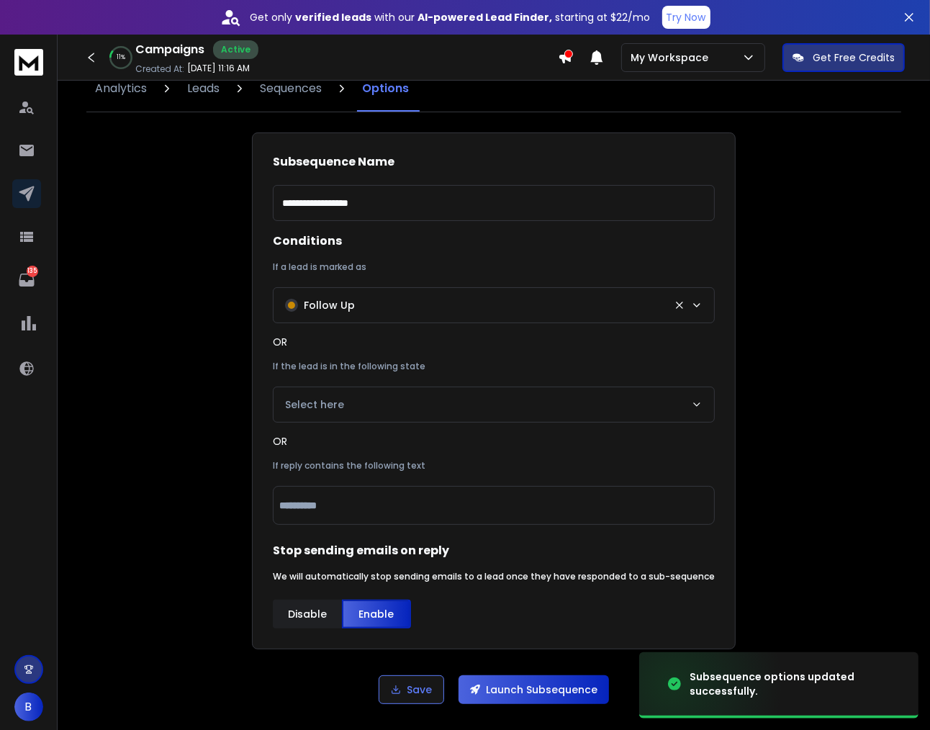
click at [518, 700] on button "Launch Subsequence" at bounding box center [533, 689] width 150 height 29
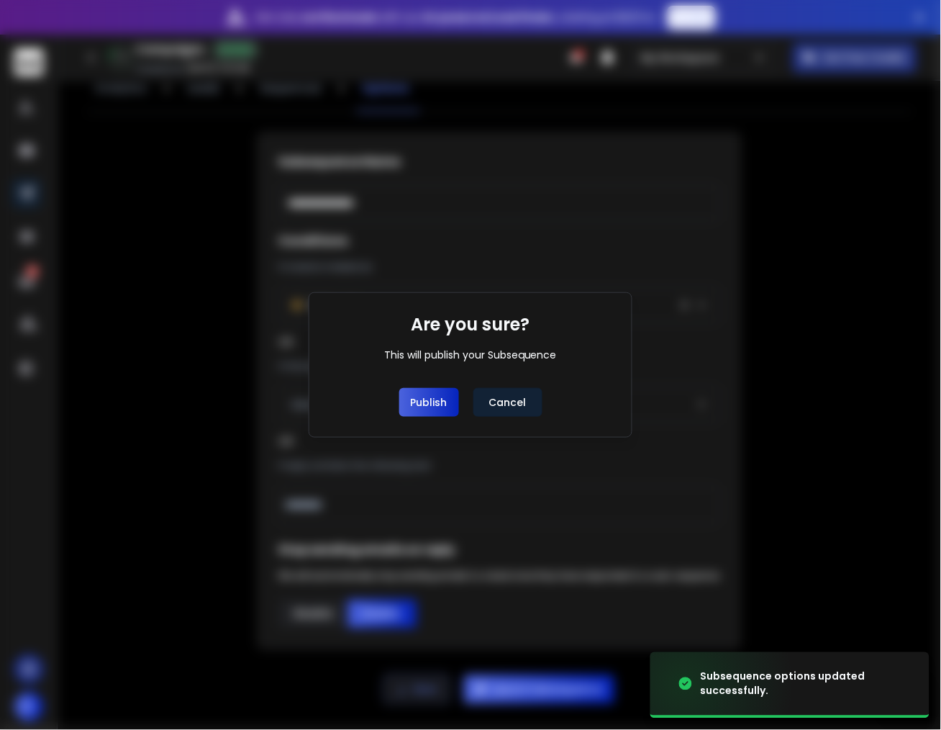
click at [440, 396] on button "Publish" at bounding box center [429, 402] width 60 height 29
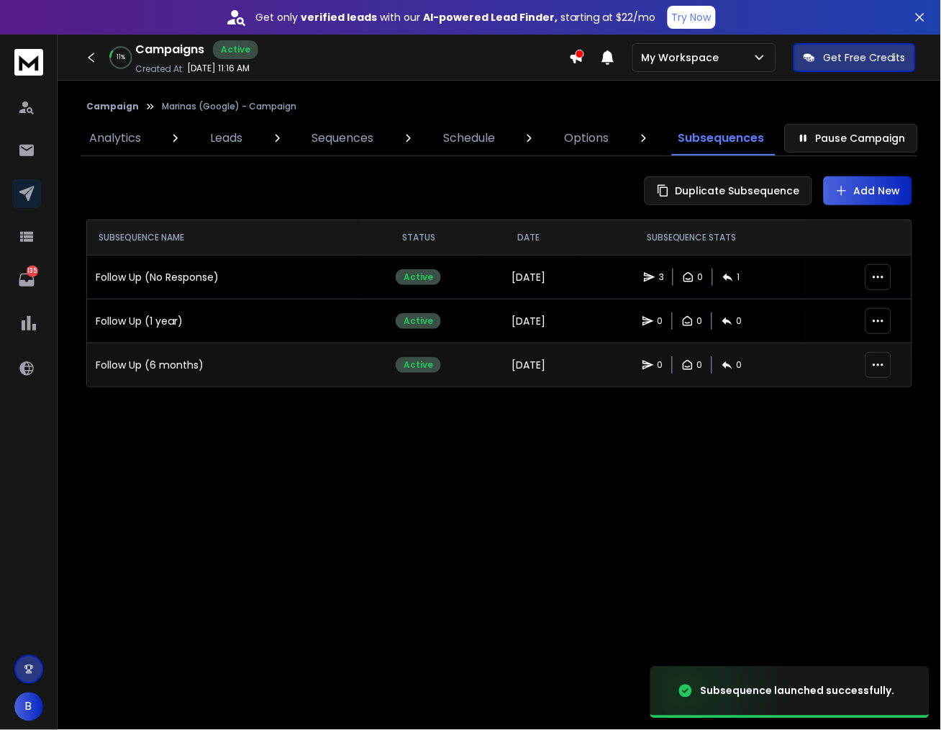
click at [240, 373] on td "Follow Up (6 months)" at bounding box center [222, 365] width 271 height 44
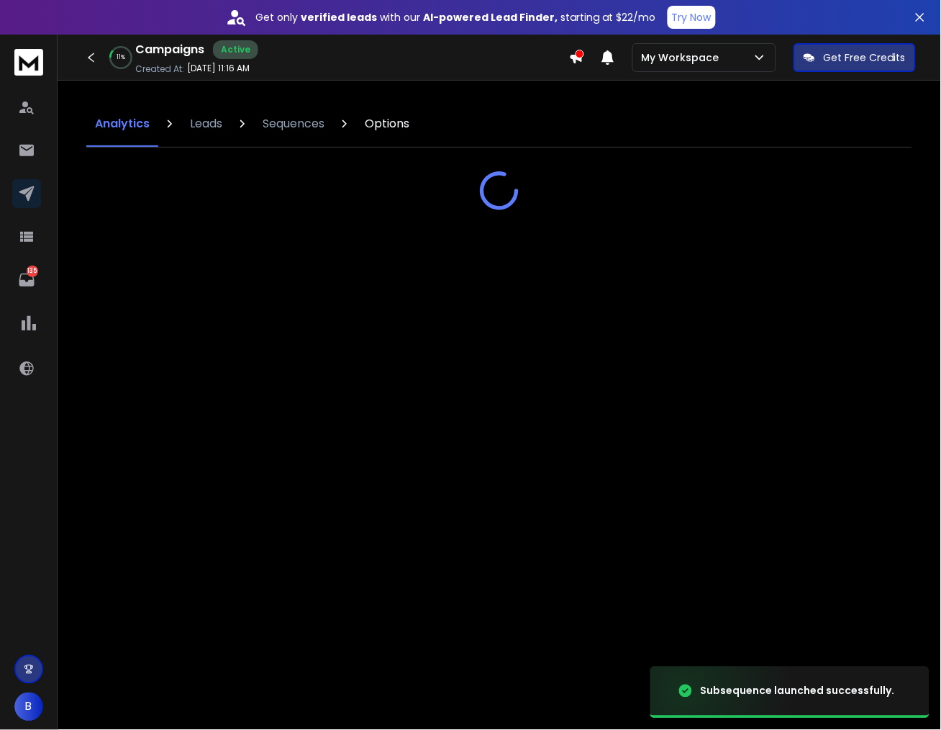
click at [416, 130] on link "Options" at bounding box center [387, 124] width 62 height 46
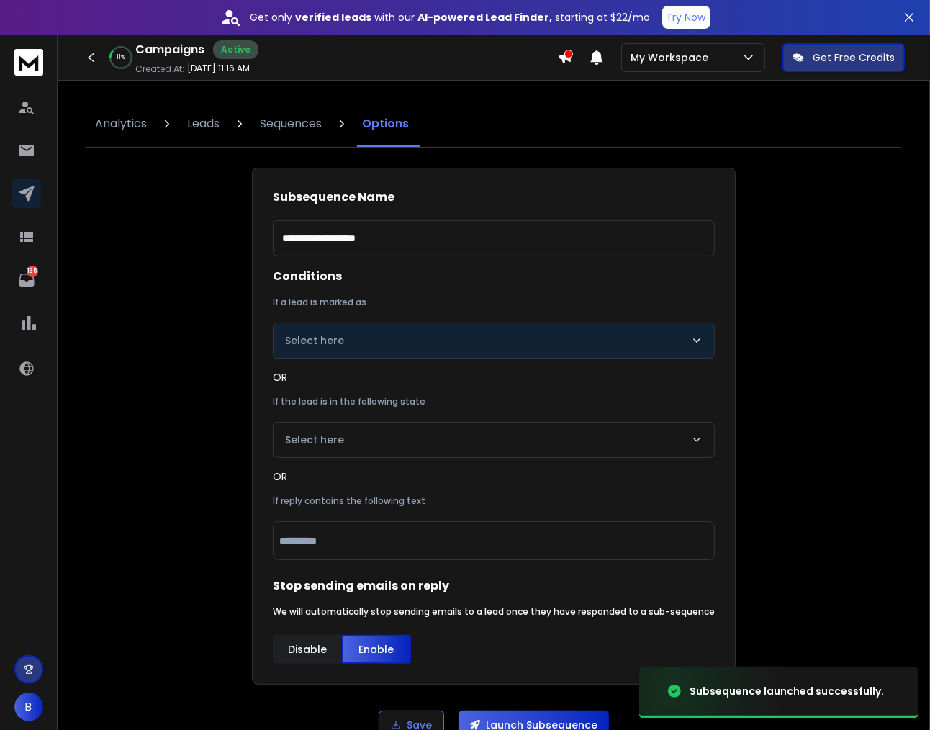
click at [404, 351] on button "Select here" at bounding box center [494, 340] width 442 height 36
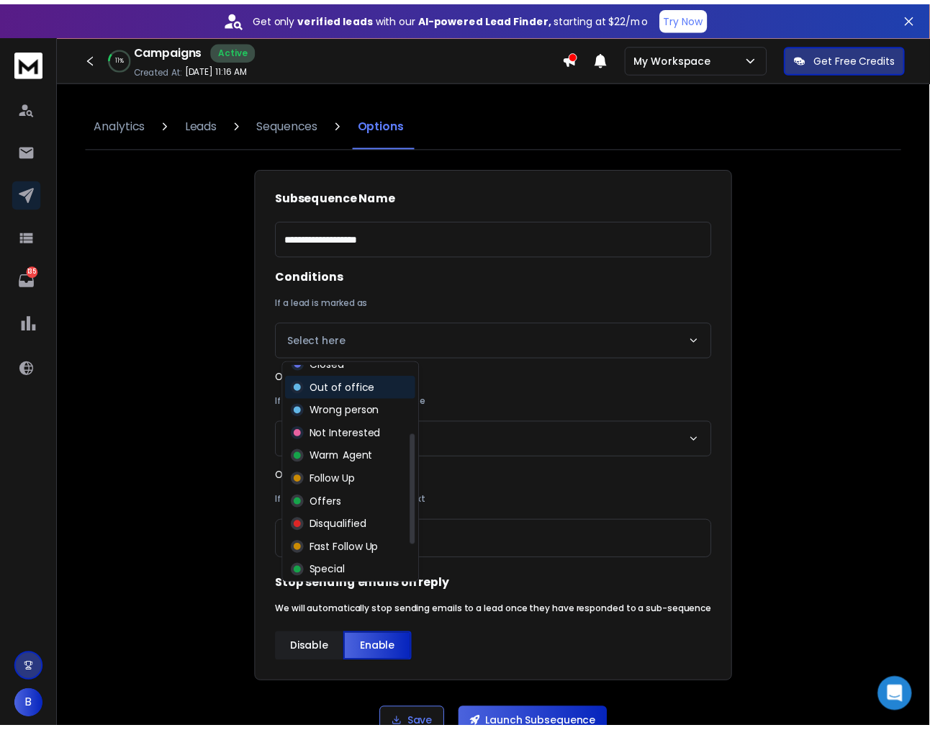
scroll to position [133, 0]
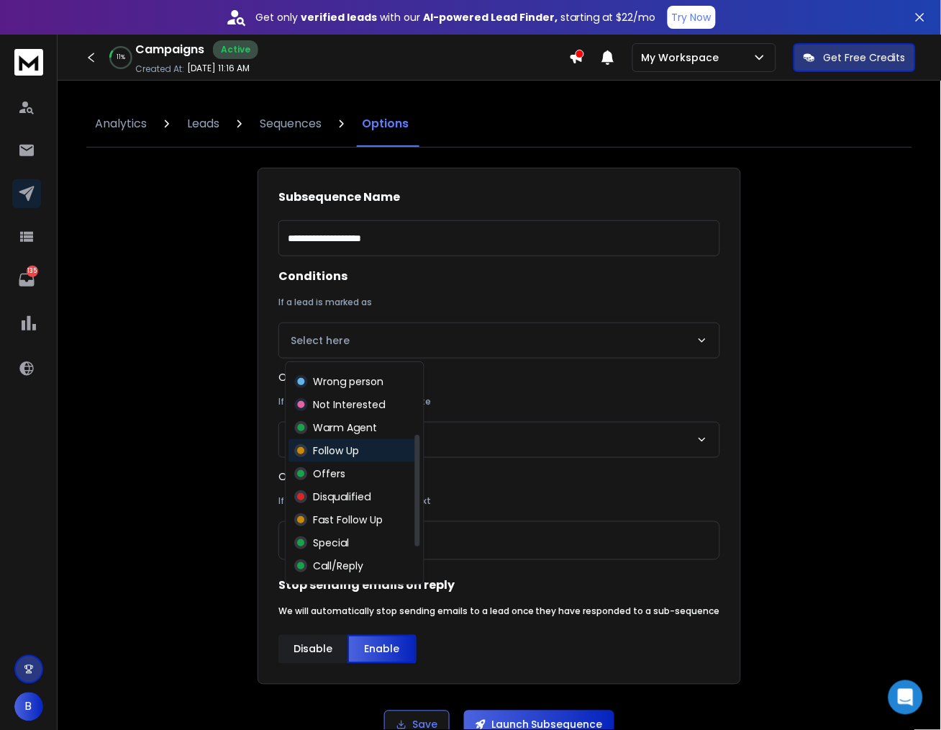
click at [369, 450] on div "Follow Up" at bounding box center [355, 450] width 132 height 23
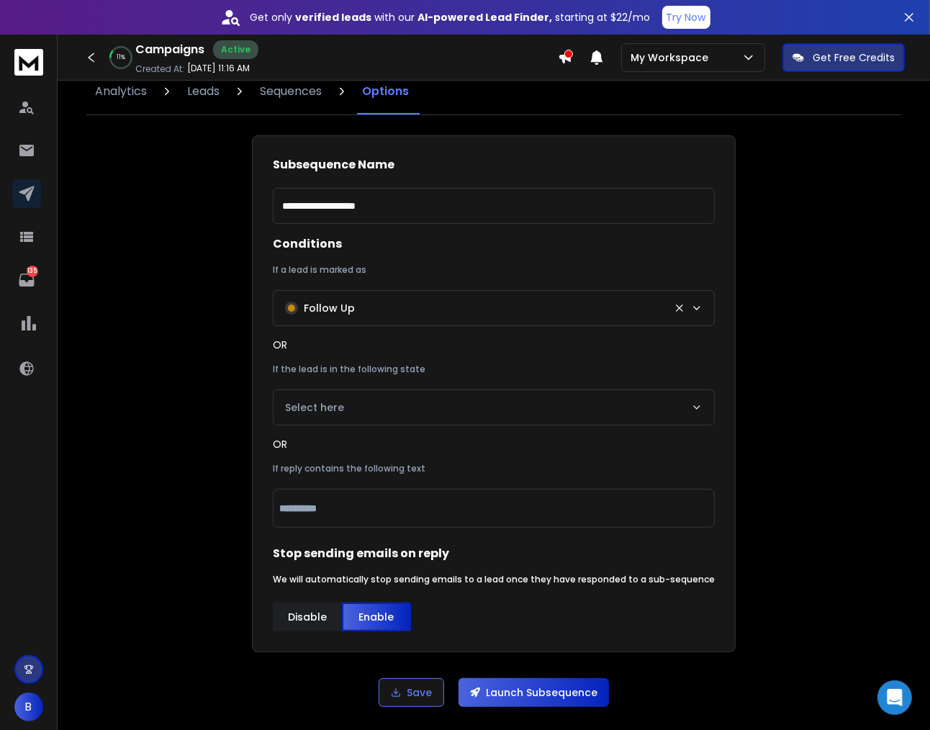
scroll to position [47, 0]
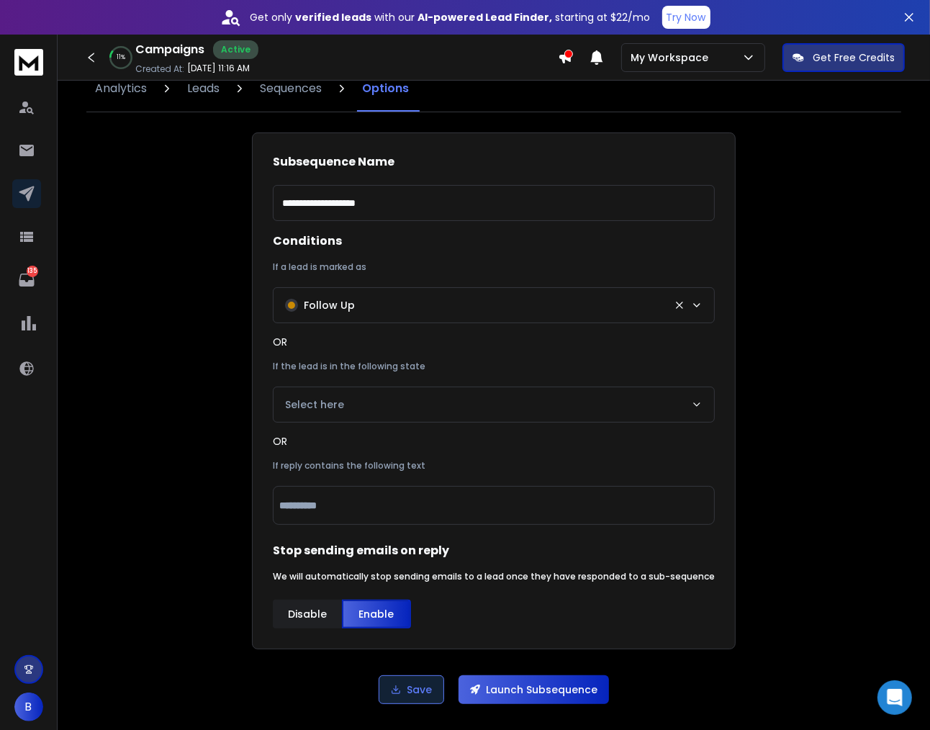
click at [426, 676] on form "**********" at bounding box center [493, 417] width 803 height 571
click at [426, 677] on button "Save" at bounding box center [410, 689] width 65 height 29
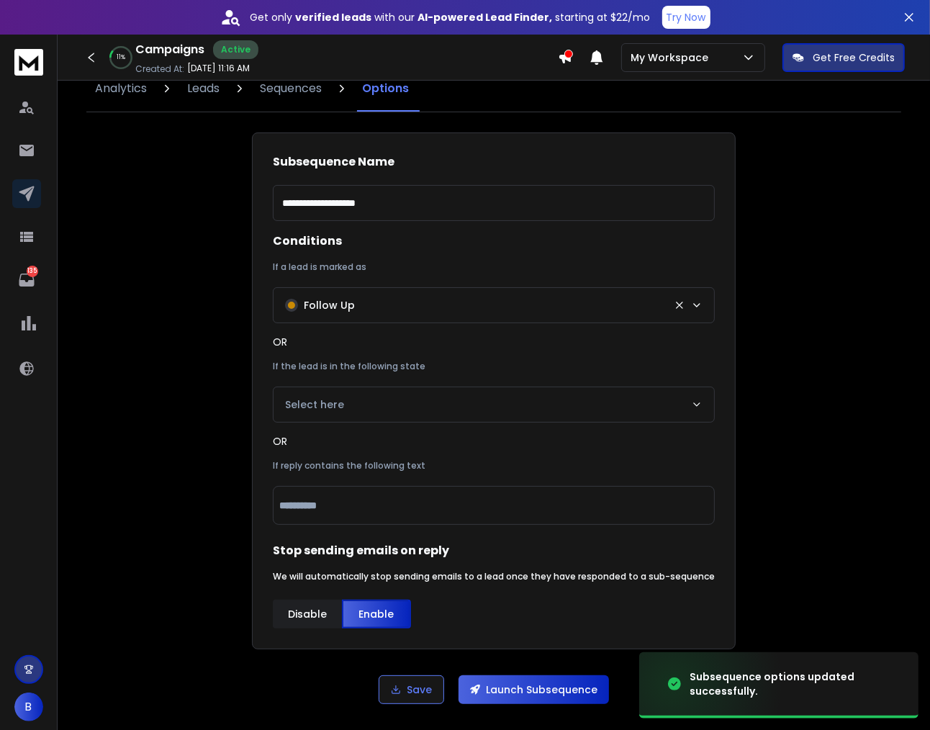
click at [531, 687] on button "Launch Subsequence" at bounding box center [533, 689] width 150 height 29
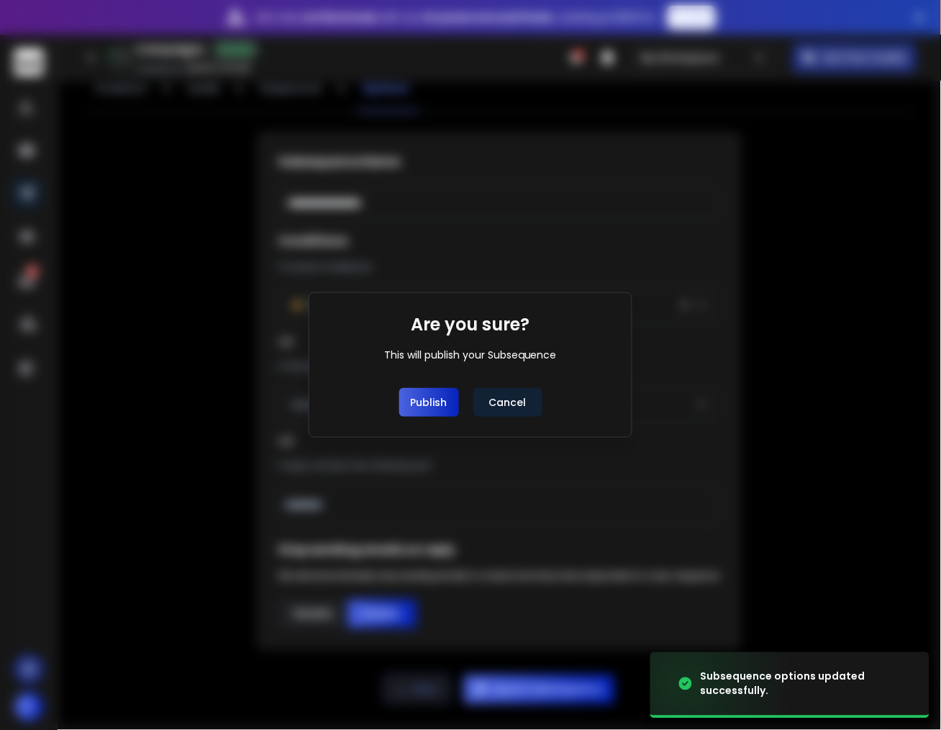
click at [415, 386] on div "Are you sure? This will publish your Subsequence Publish Cancel" at bounding box center [471, 365] width 282 height 104
click at [418, 389] on button "Publish" at bounding box center [429, 402] width 60 height 29
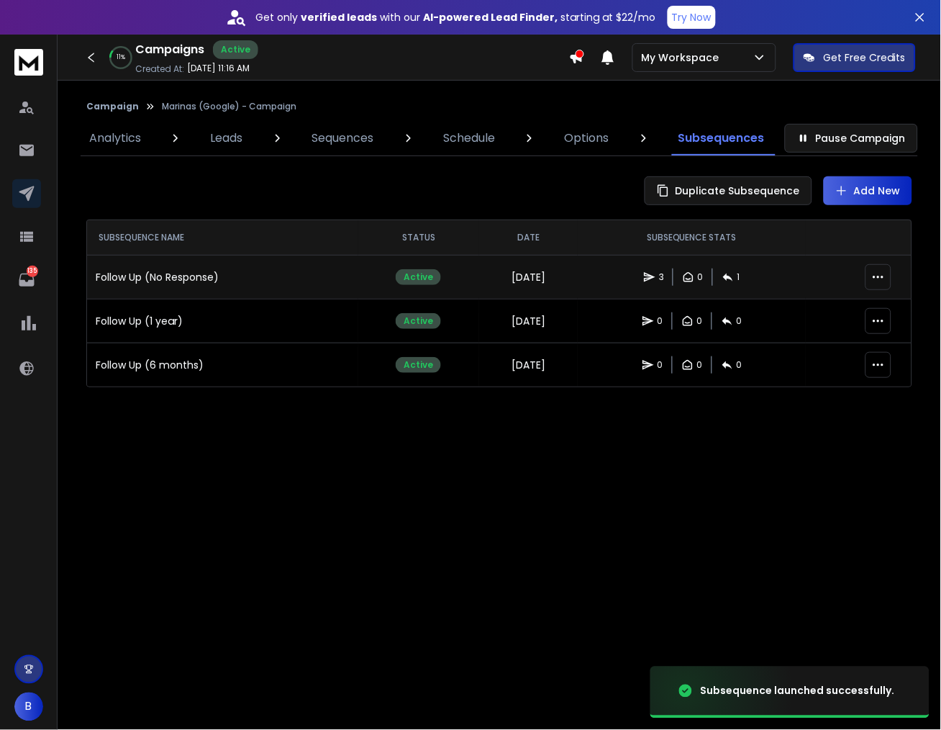
click at [245, 281] on td "Follow Up (No Response)" at bounding box center [222, 277] width 271 height 44
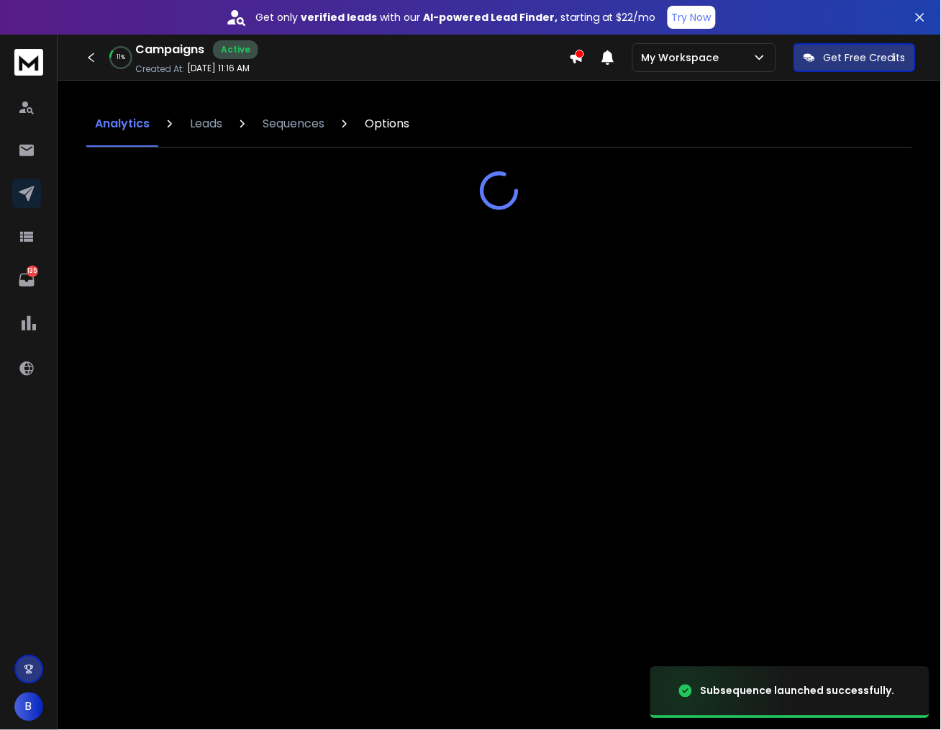
click at [383, 118] on p "Options" at bounding box center [387, 123] width 45 height 17
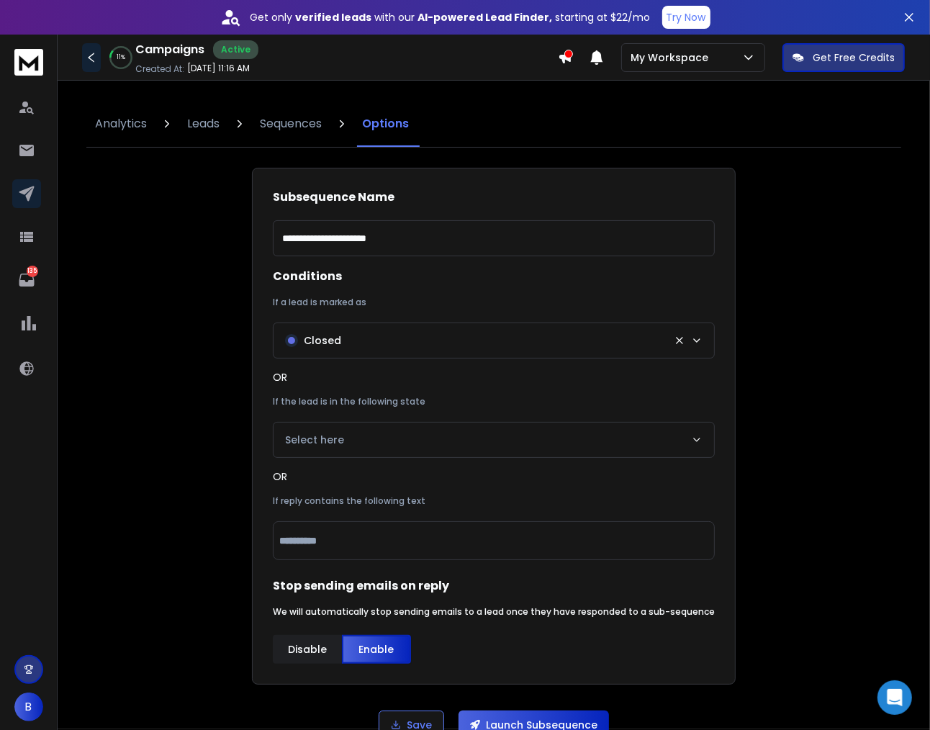
click at [95, 60] on icon at bounding box center [91, 57] width 13 height 13
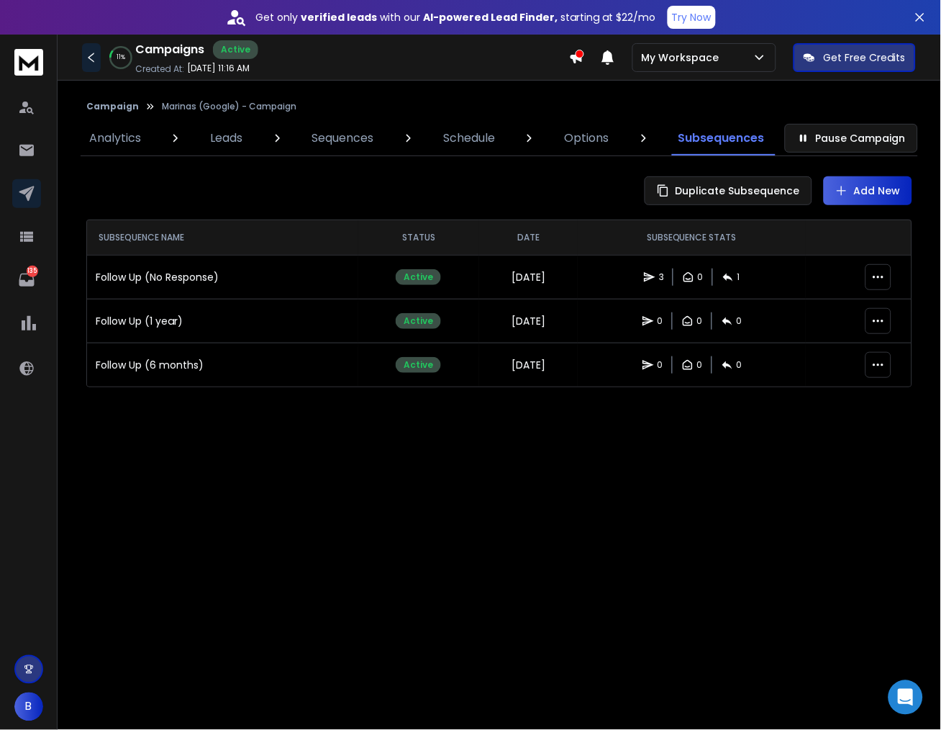
click at [92, 54] on icon at bounding box center [91, 57] width 6 height 9
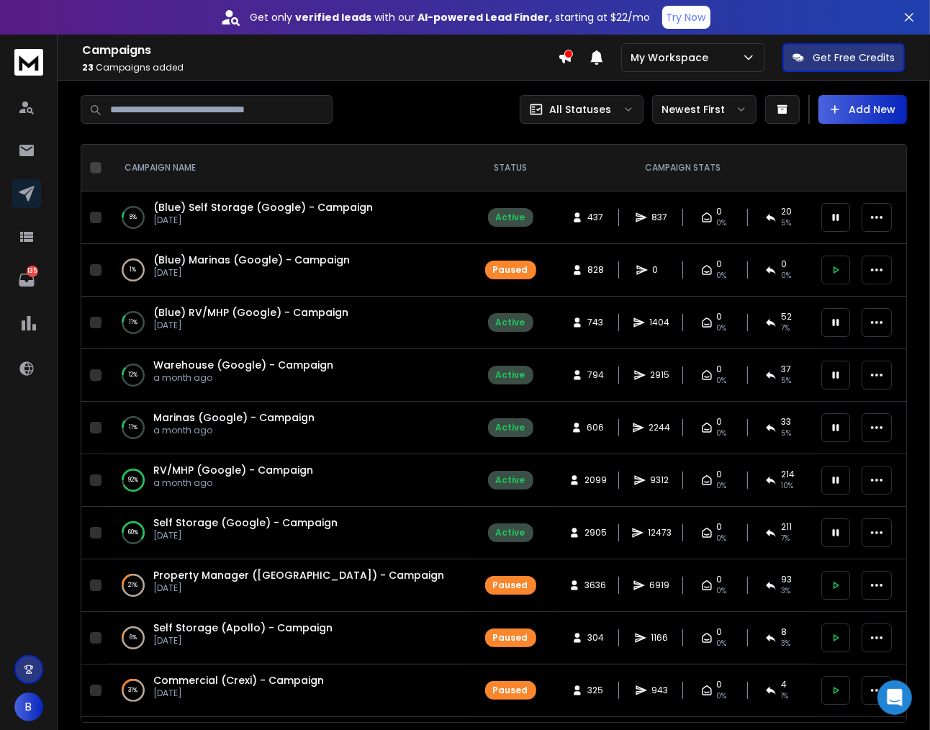
click at [312, 376] on p "a month ago" at bounding box center [243, 378] width 180 height 12
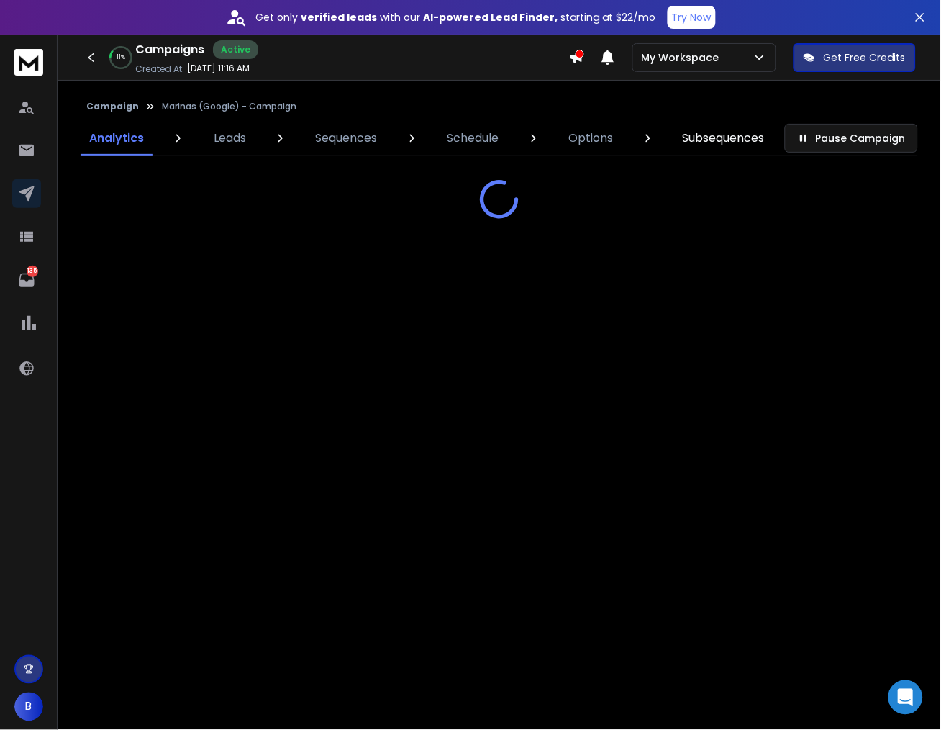
click at [723, 139] on p "Subsequences" at bounding box center [724, 138] width 82 height 17
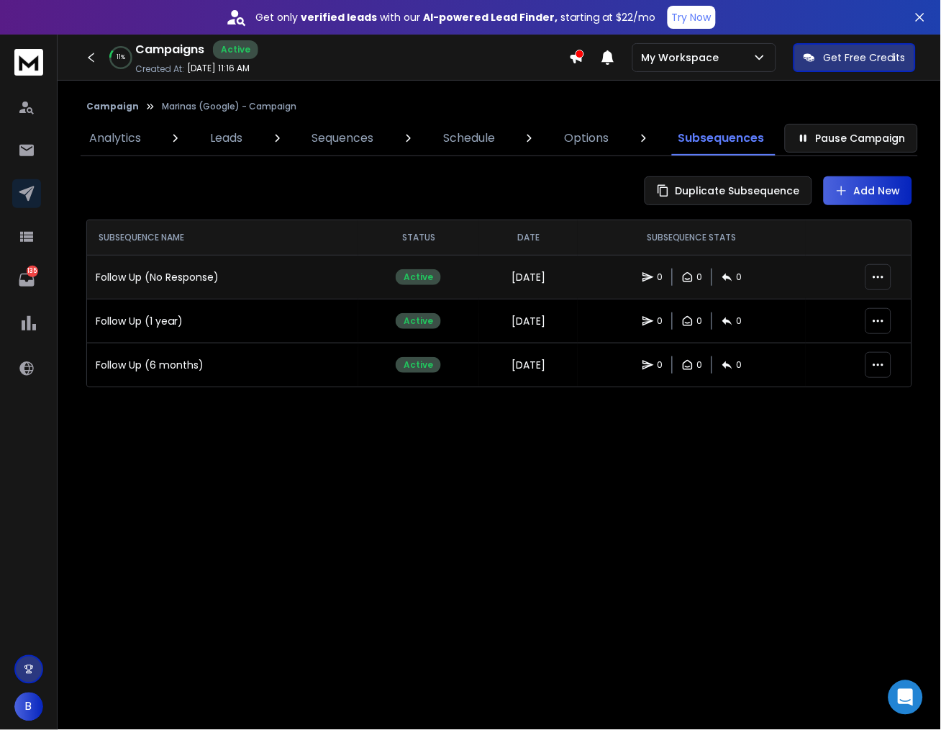
click at [271, 278] on td "Follow Up (No Response)" at bounding box center [222, 277] width 271 height 44
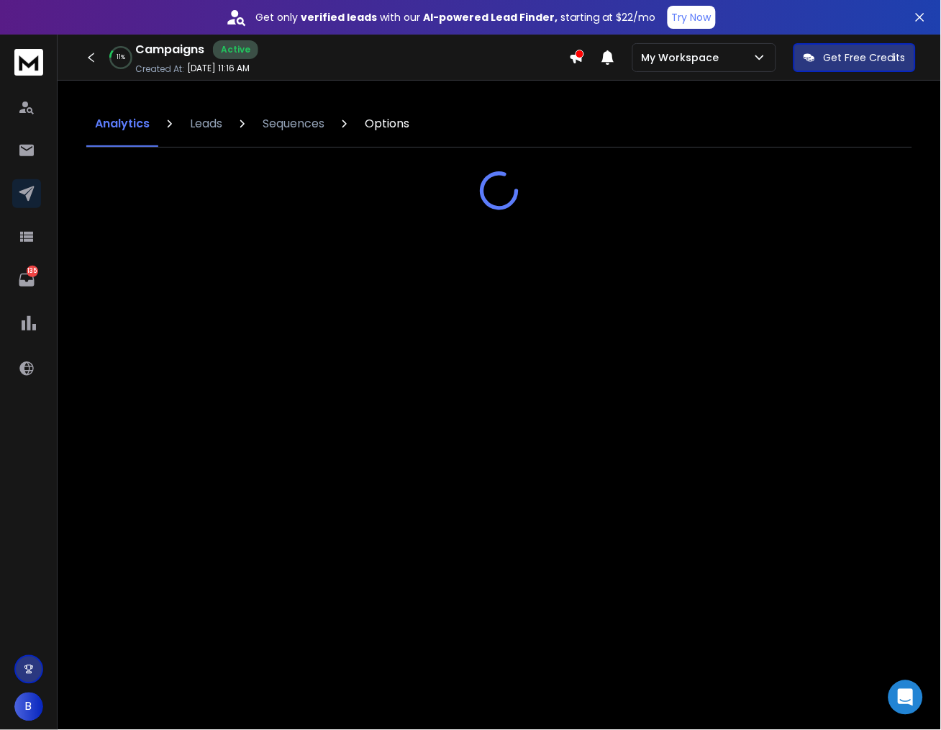
click at [389, 114] on link "Options" at bounding box center [387, 124] width 62 height 46
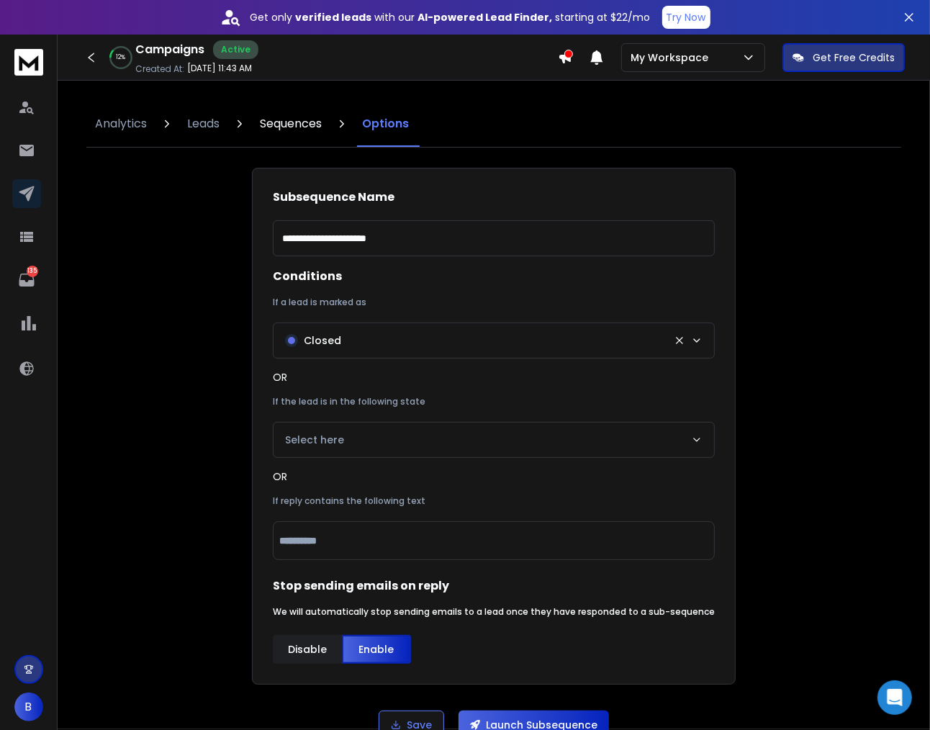
click at [306, 130] on p "Sequences" at bounding box center [291, 123] width 62 height 17
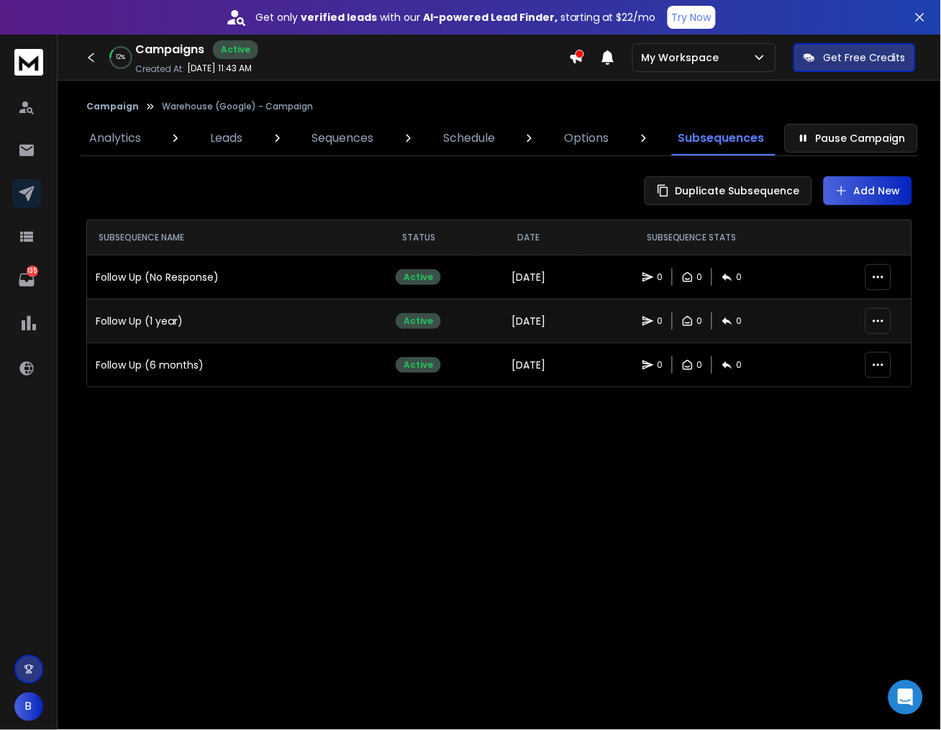
click at [365, 321] on td "Active" at bounding box center [418, 321] width 121 height 44
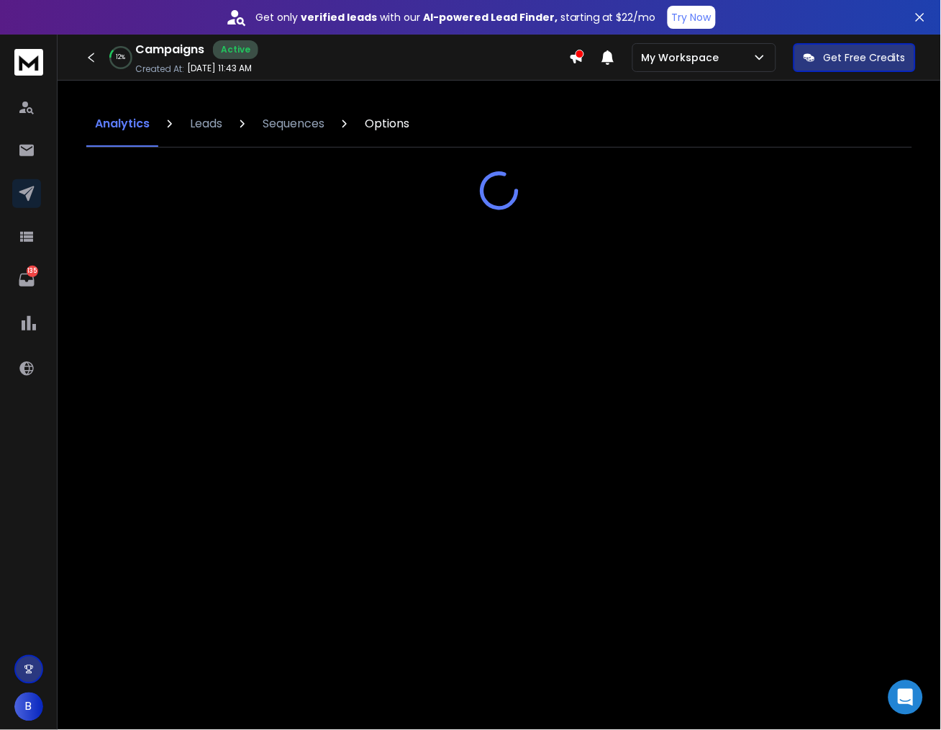
click at [399, 135] on link "Options" at bounding box center [387, 124] width 62 height 46
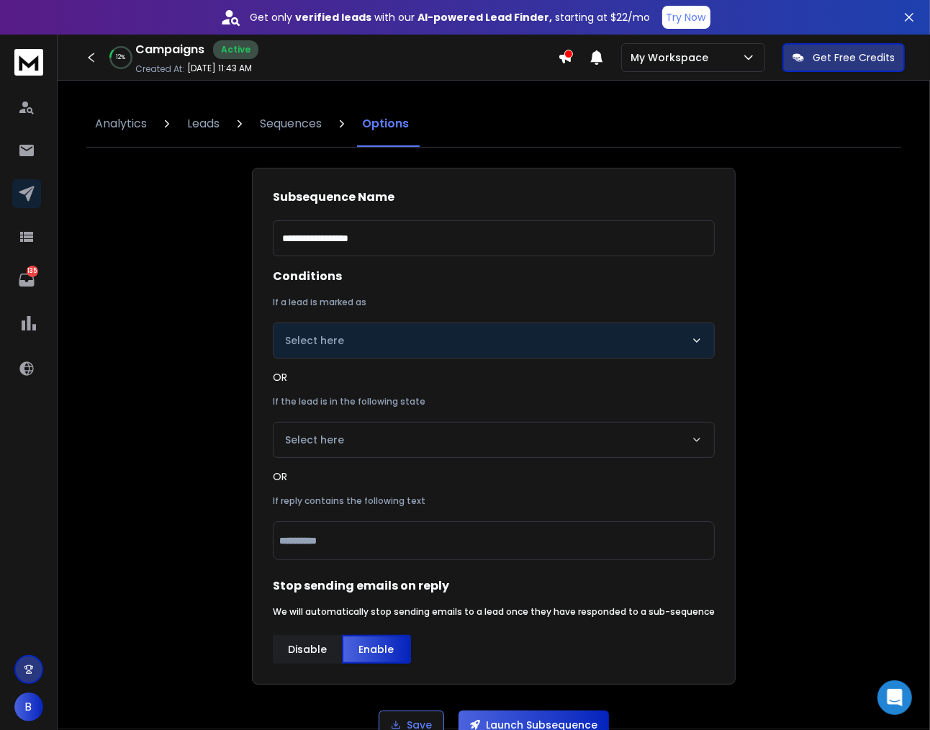
click at [523, 344] on button "Select here" at bounding box center [494, 340] width 442 height 36
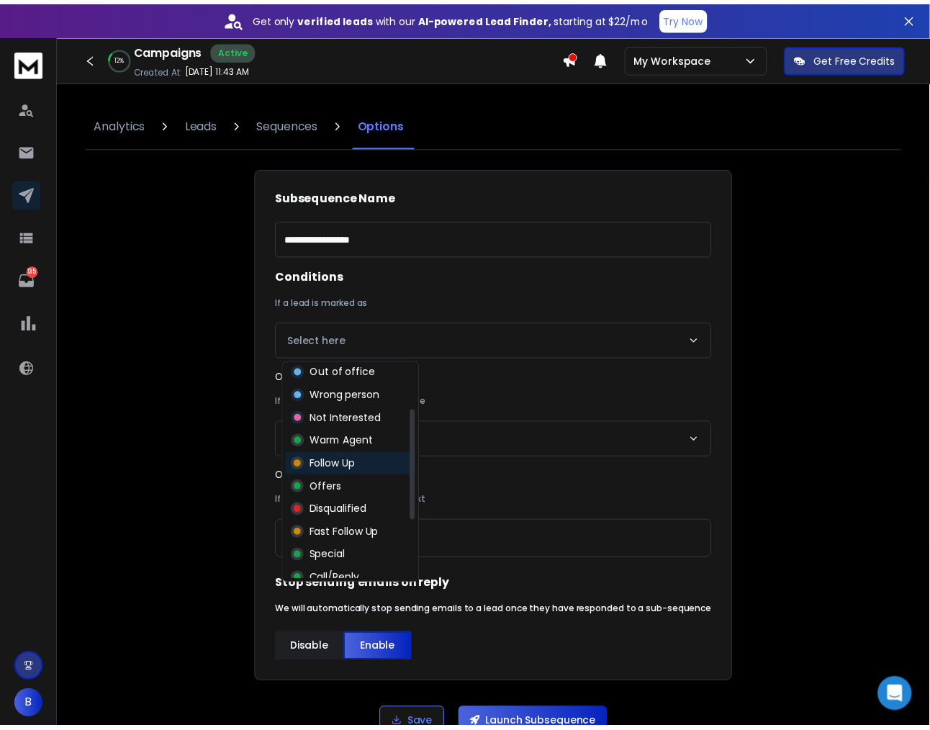
scroll to position [133, 0]
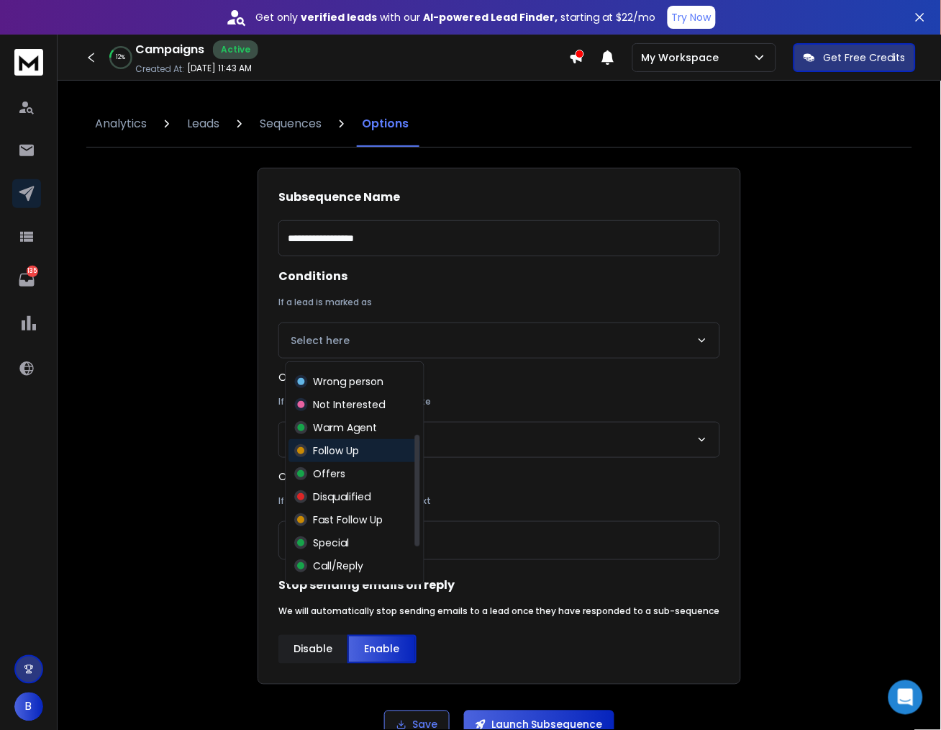
click at [365, 442] on div "Follow Up" at bounding box center [355, 450] width 132 height 23
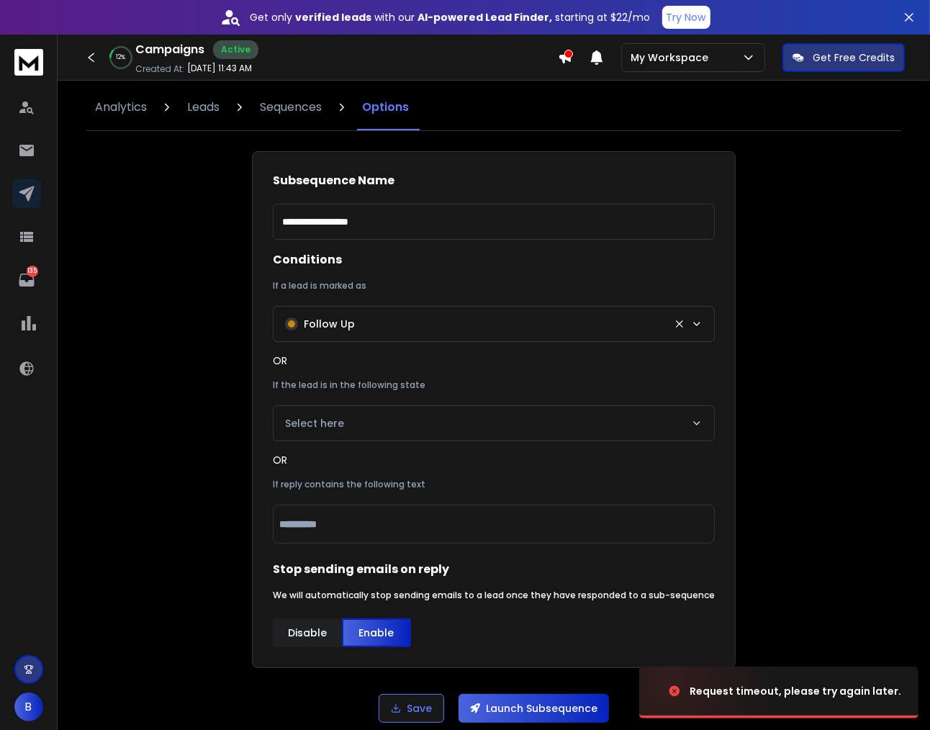
scroll to position [47, 0]
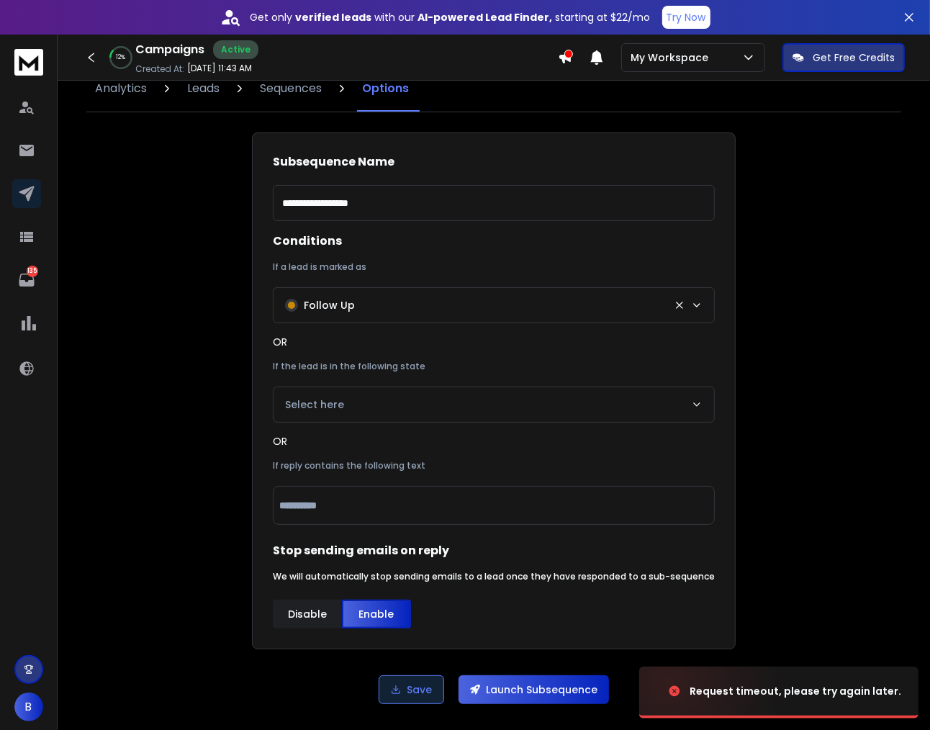
click at [422, 694] on button "Save" at bounding box center [410, 689] width 65 height 29
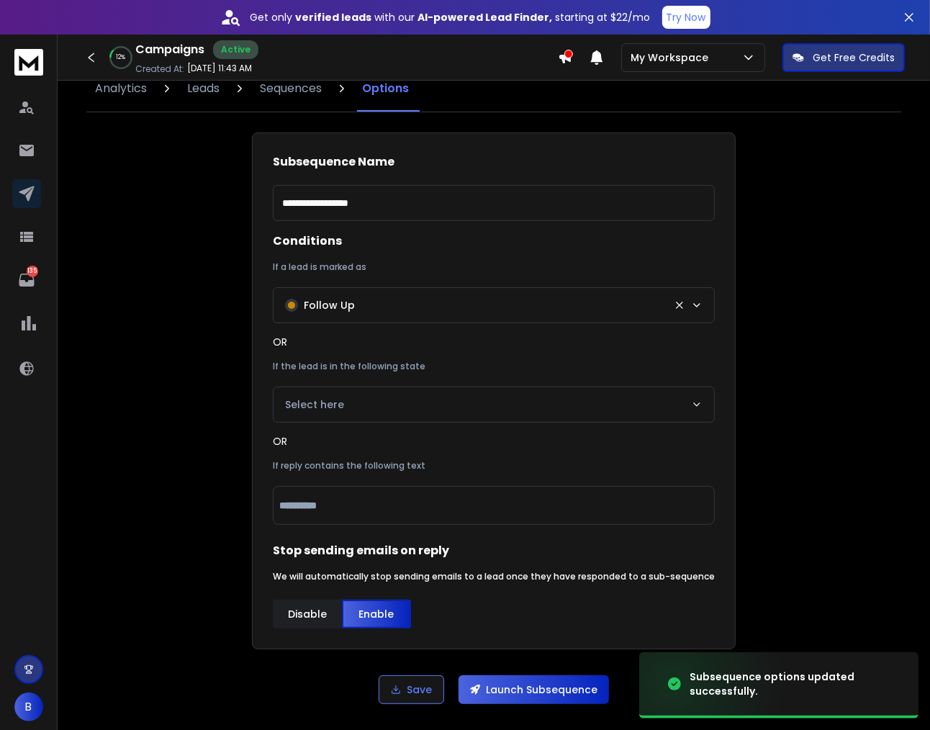
click at [527, 687] on button "Launch Subsequence" at bounding box center [533, 689] width 150 height 29
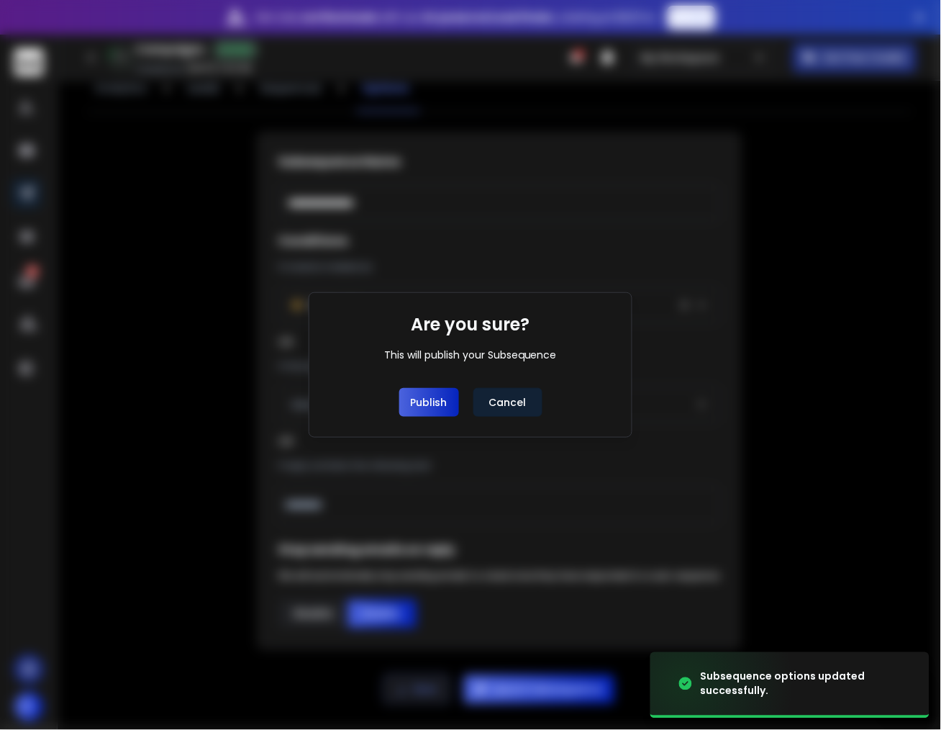
click at [436, 413] on button "Publish" at bounding box center [429, 402] width 60 height 29
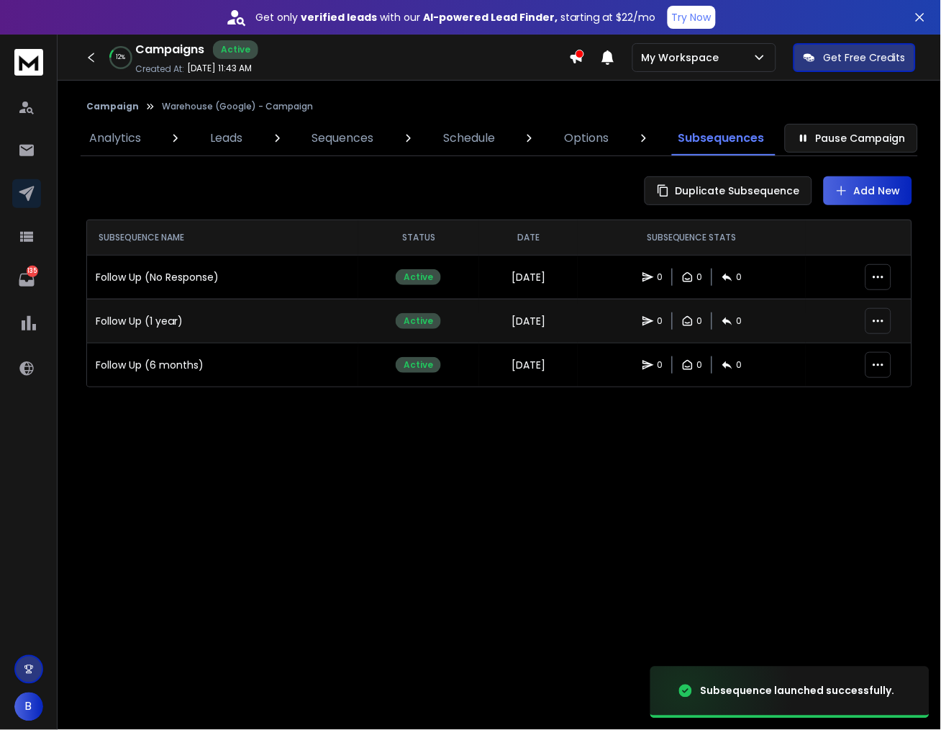
click at [235, 319] on td "Follow Up (1 year)" at bounding box center [222, 321] width 271 height 44
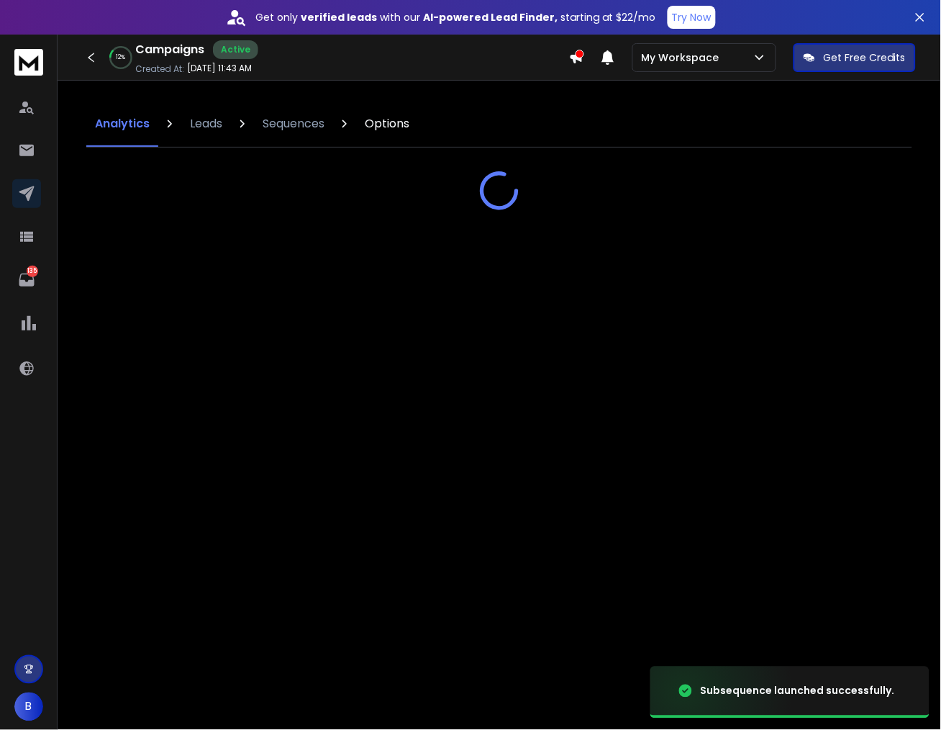
click at [375, 130] on p "Options" at bounding box center [387, 123] width 45 height 17
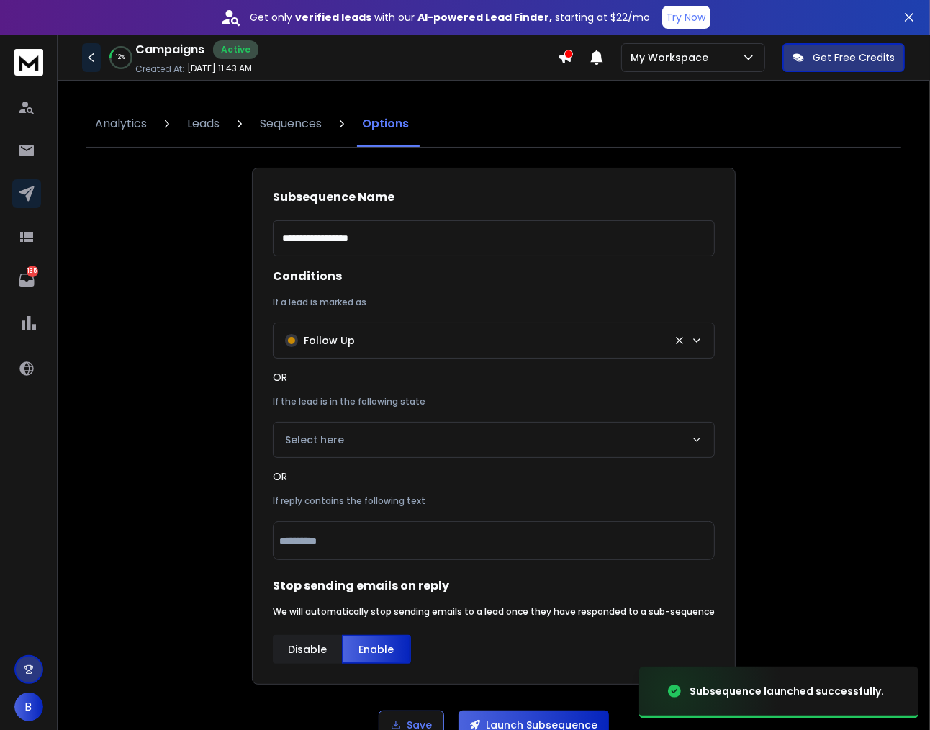
click at [98, 60] on button at bounding box center [91, 57] width 19 height 29
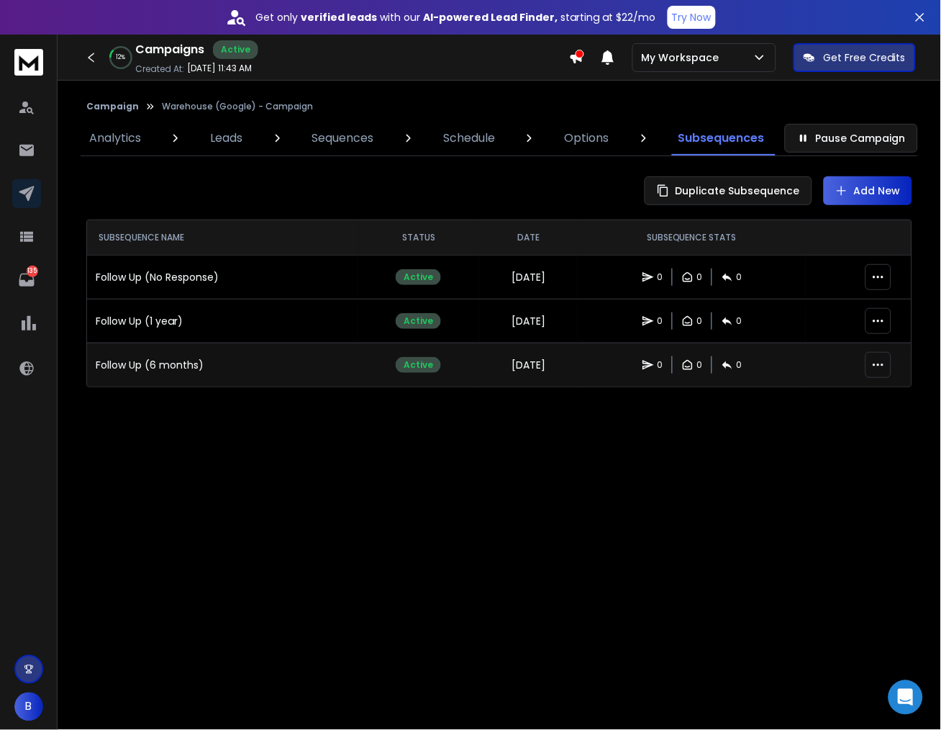
click at [325, 361] on td "Follow Up (6 months)" at bounding box center [222, 365] width 271 height 44
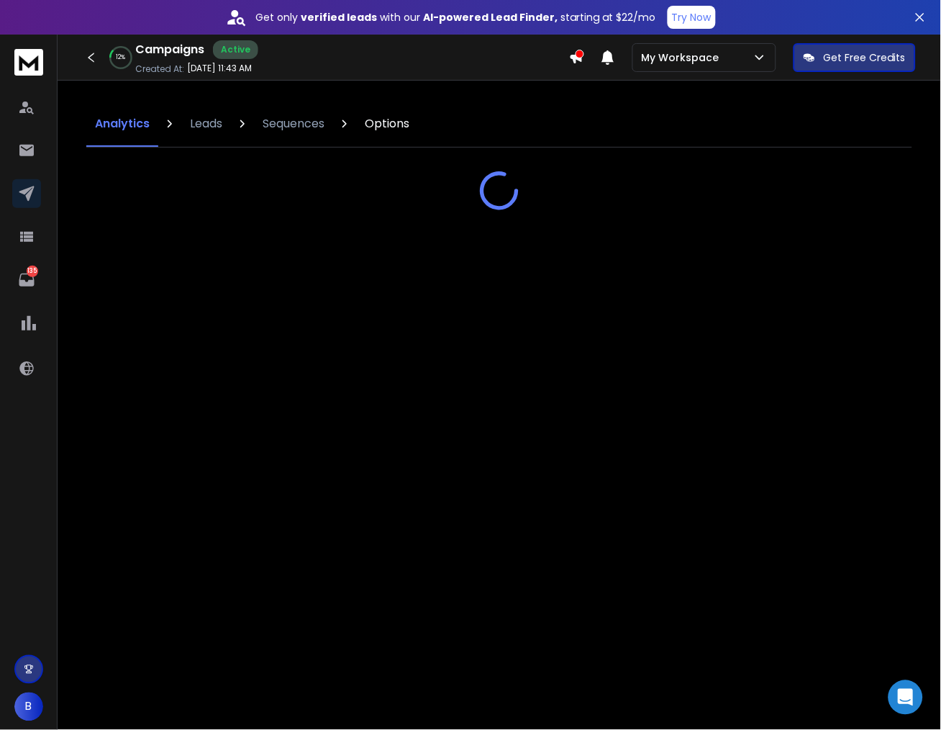
click at [404, 130] on p "Options" at bounding box center [387, 123] width 45 height 17
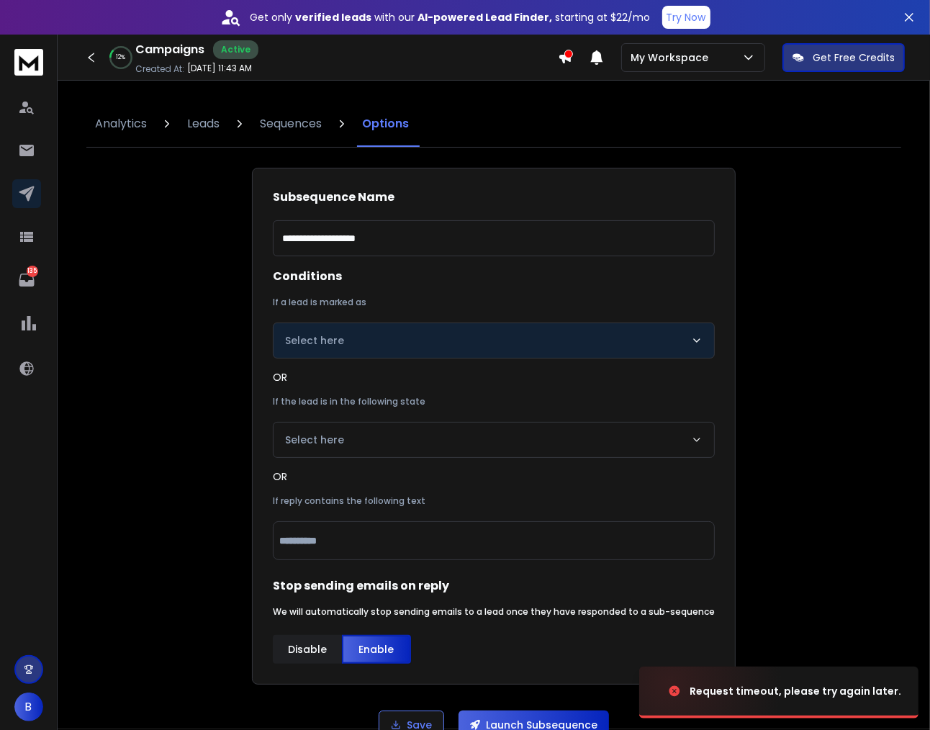
click at [394, 341] on button "Select here" at bounding box center [494, 340] width 442 height 36
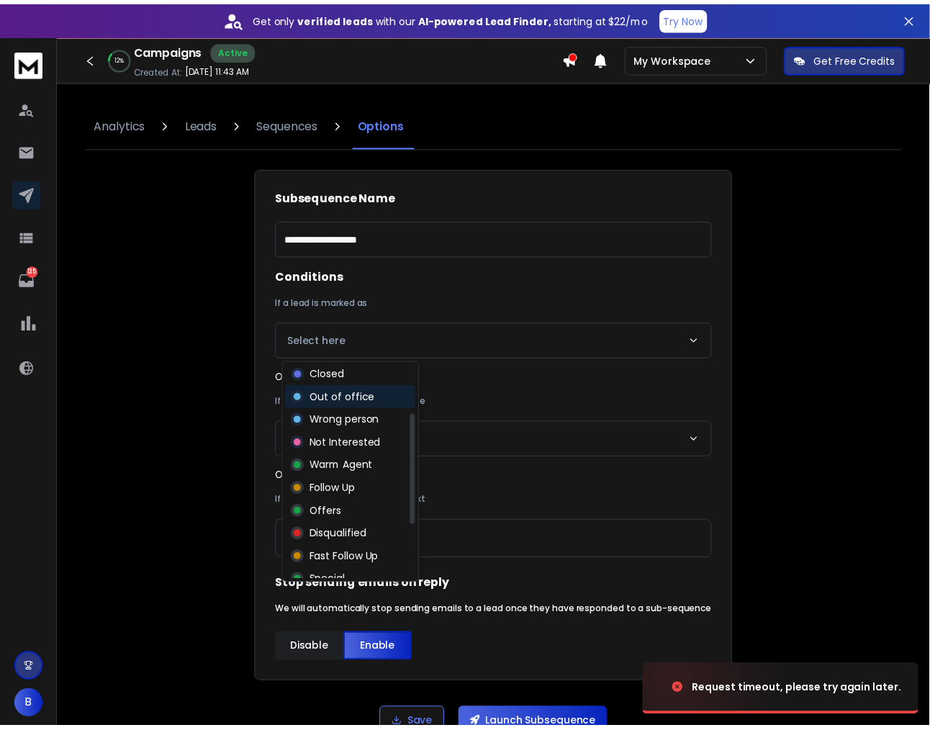
scroll to position [133, 0]
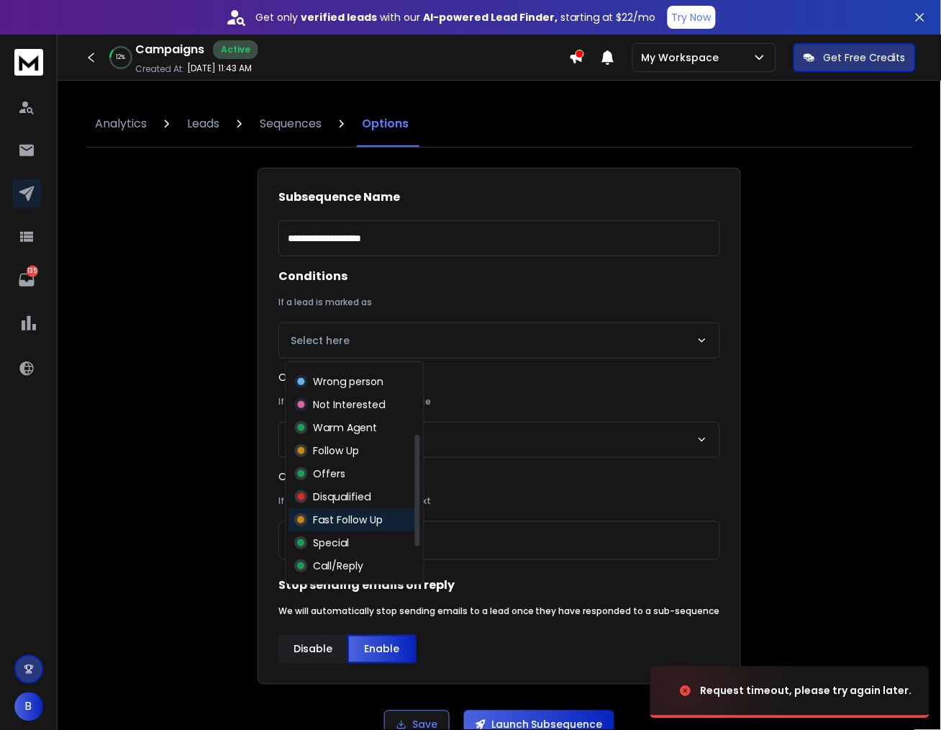
click at [370, 508] on div "Fast Follow Up" at bounding box center [355, 519] width 132 height 23
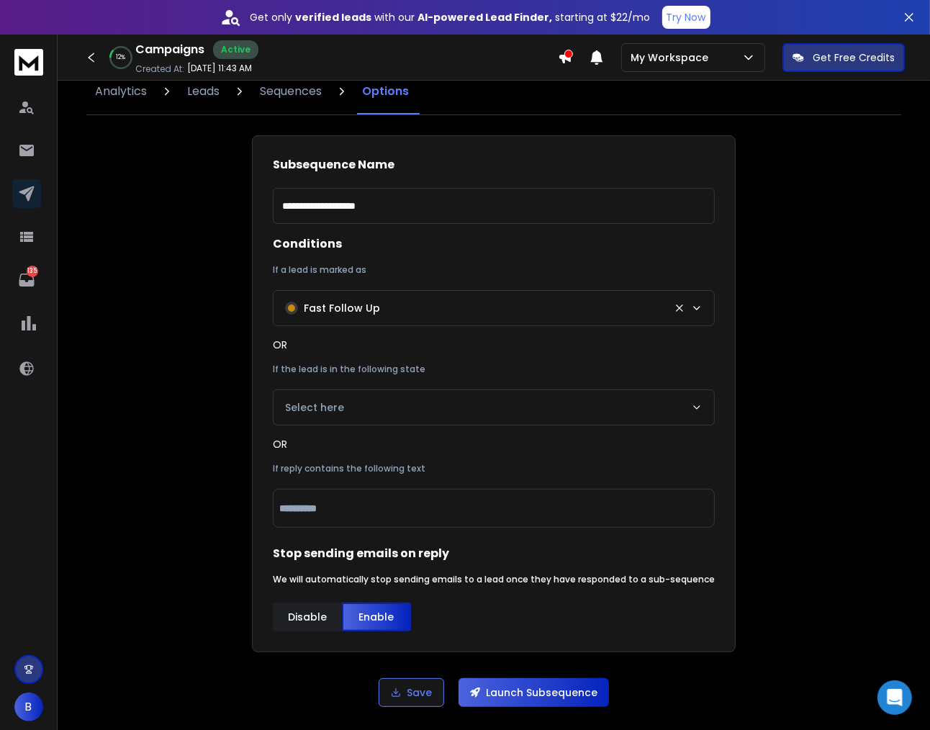
scroll to position [47, 0]
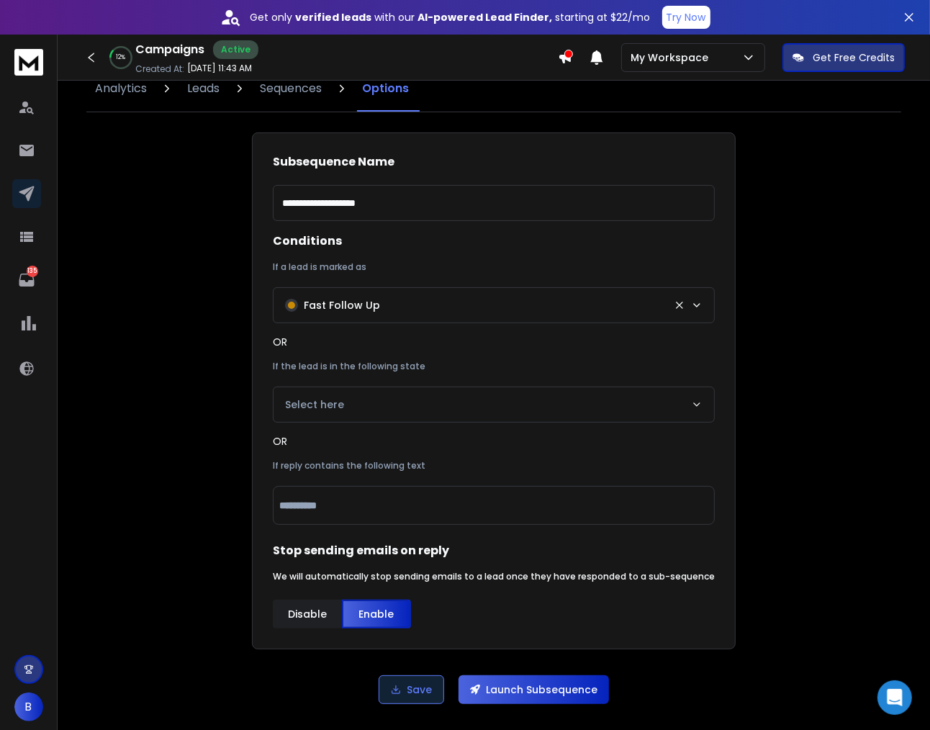
click at [422, 686] on button "Save" at bounding box center [410, 689] width 65 height 29
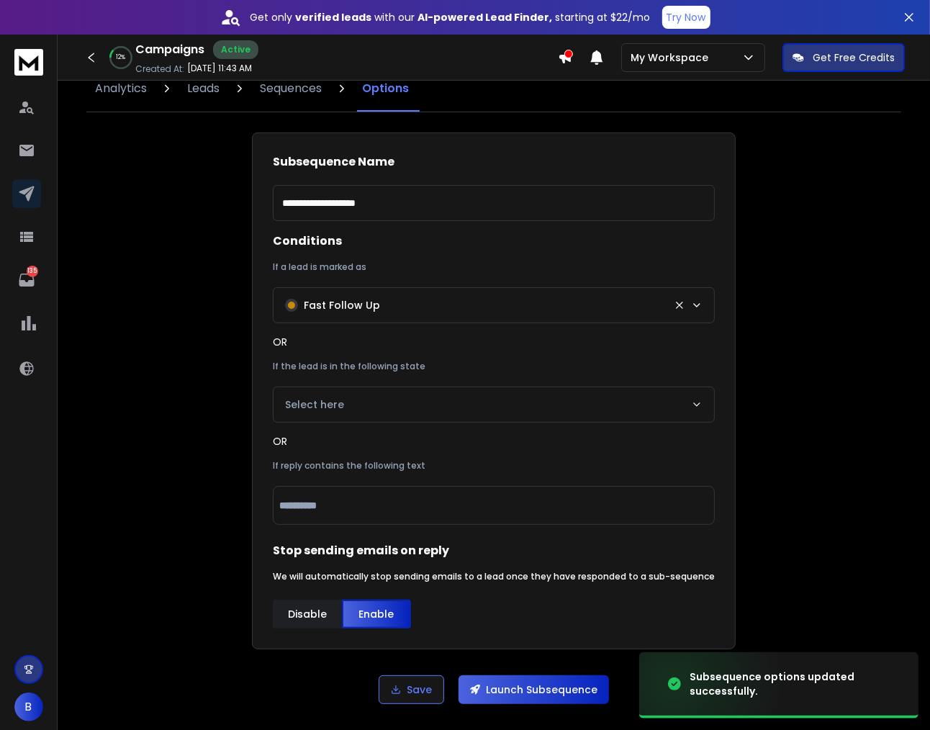
click at [544, 696] on button "Launch Subsequence" at bounding box center [533, 689] width 150 height 29
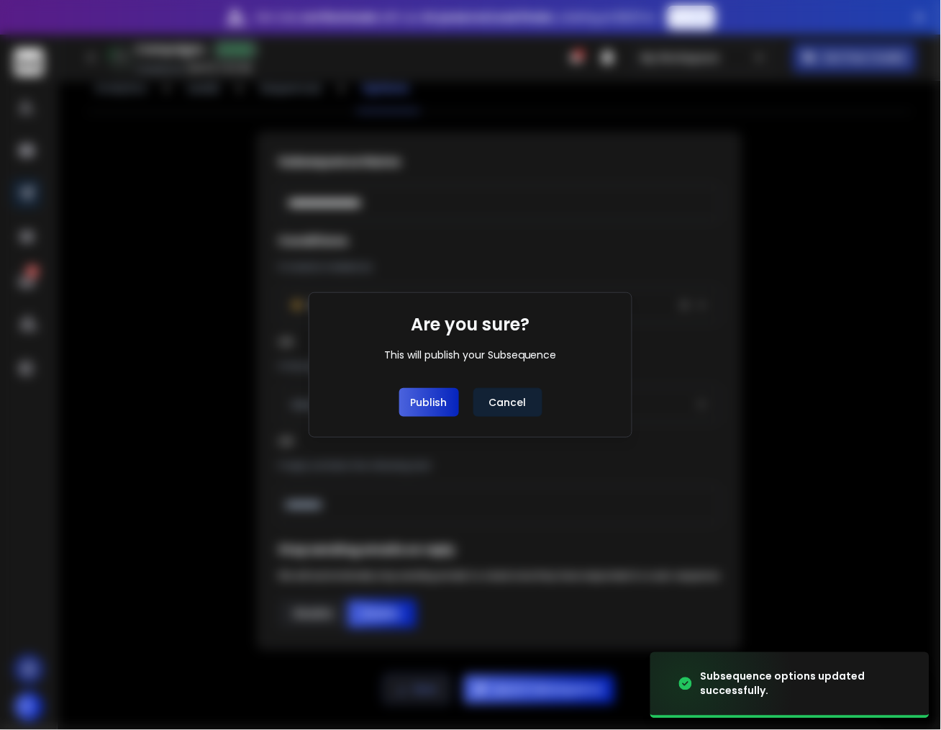
click at [430, 399] on button "Publish" at bounding box center [429, 402] width 60 height 29
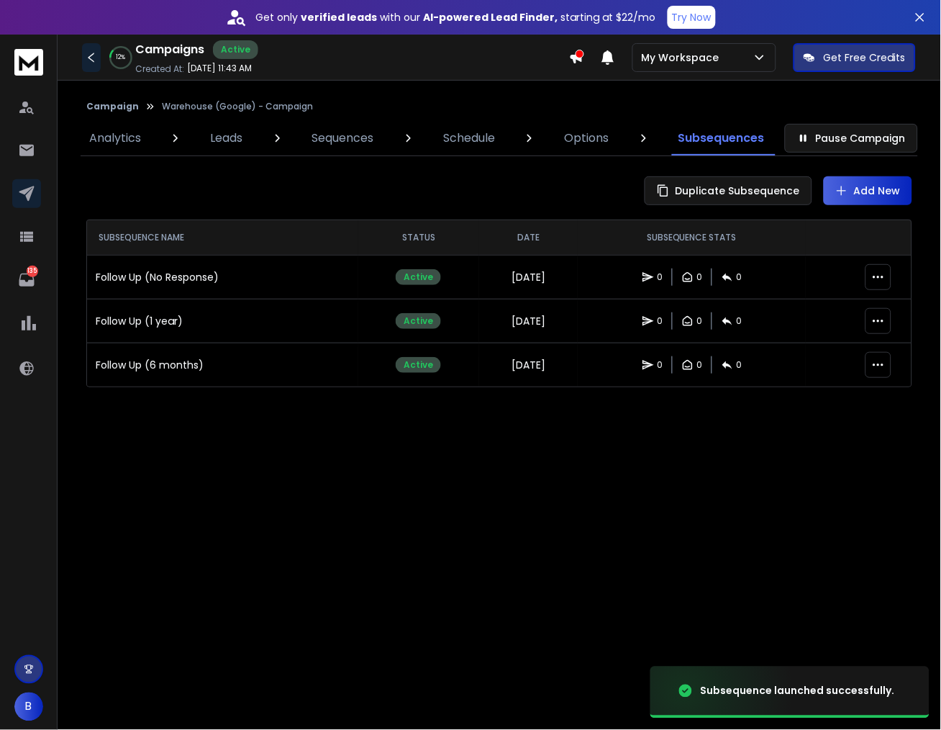
click at [99, 62] on button at bounding box center [91, 57] width 19 height 29
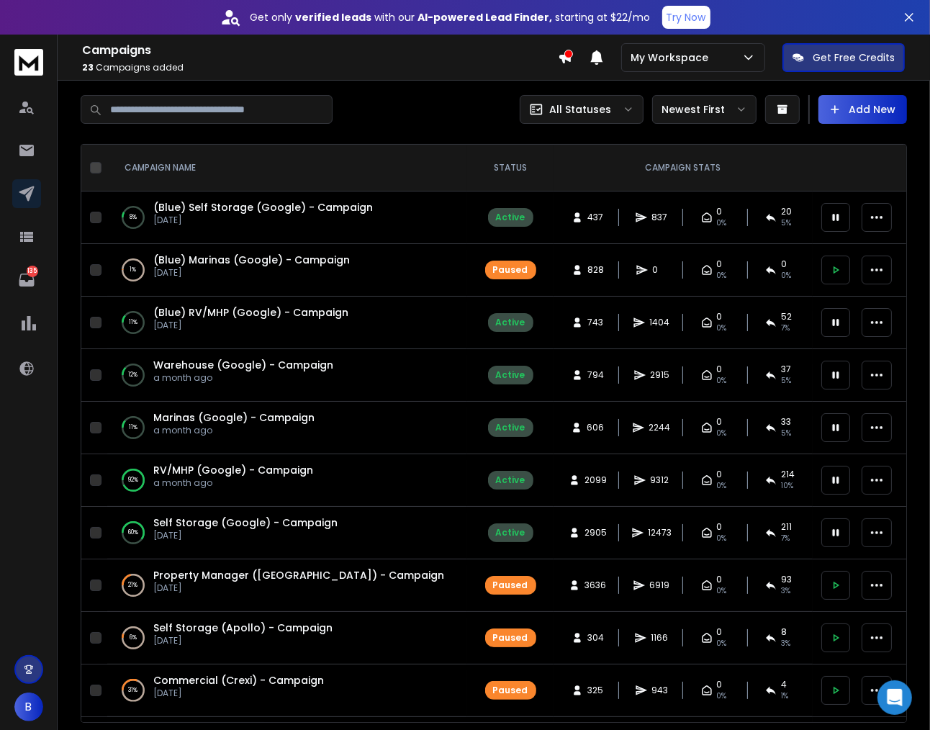
click at [279, 312] on span "(Blue) RV/MHP (Google) - Campaign" at bounding box center [250, 312] width 195 height 14
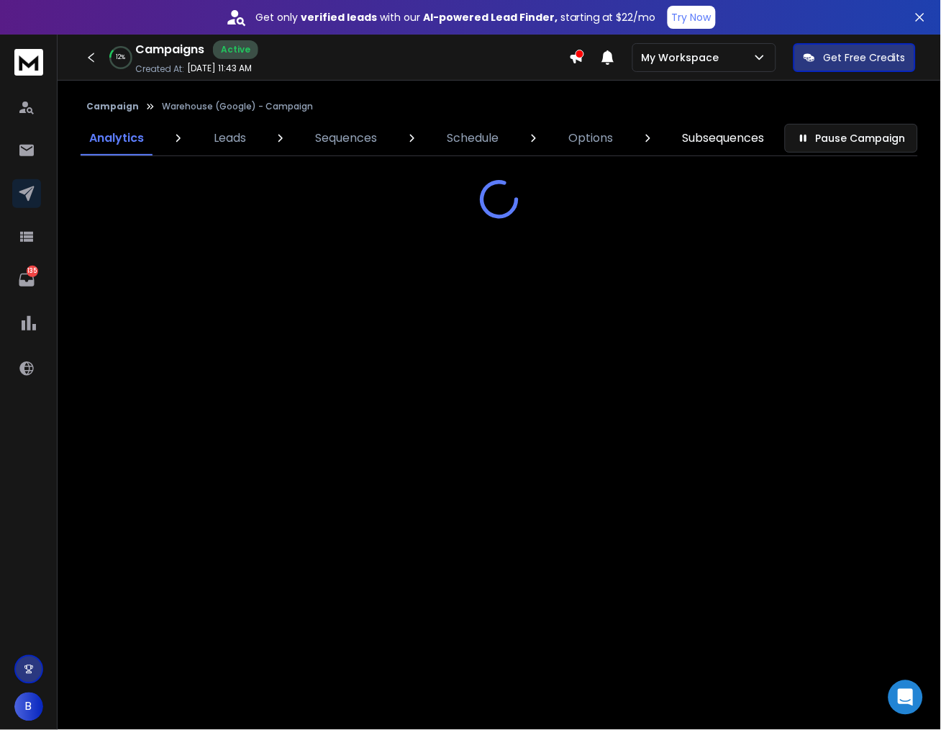
click at [702, 131] on p "Subsequences" at bounding box center [724, 138] width 82 height 17
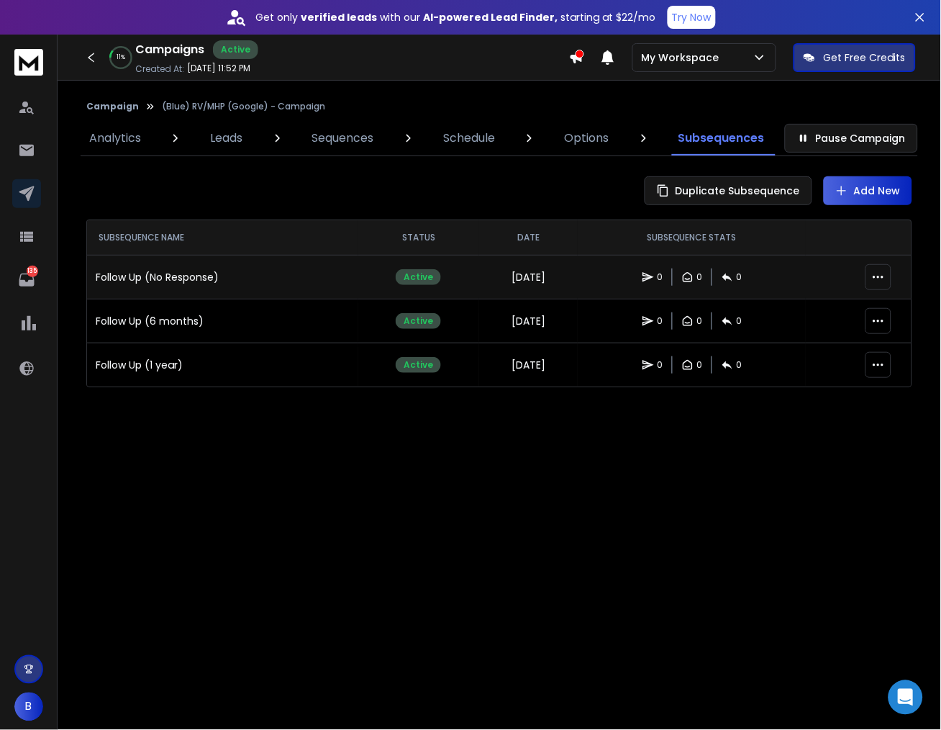
click at [256, 274] on td "Follow Up (No Response)" at bounding box center [222, 277] width 271 height 44
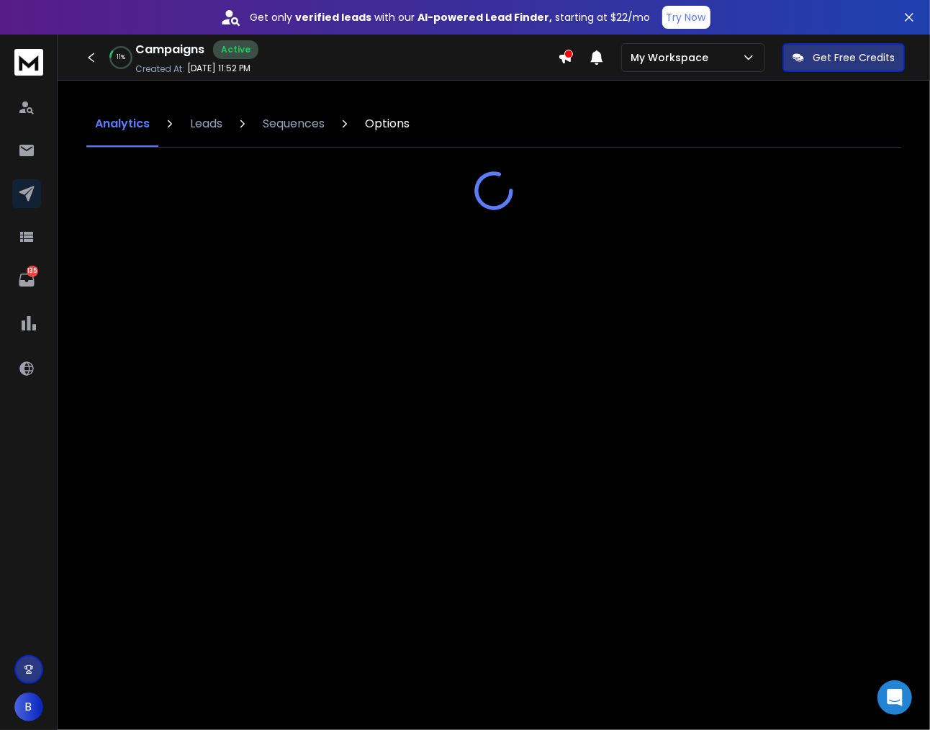
click at [409, 124] on p "Options" at bounding box center [387, 123] width 45 height 17
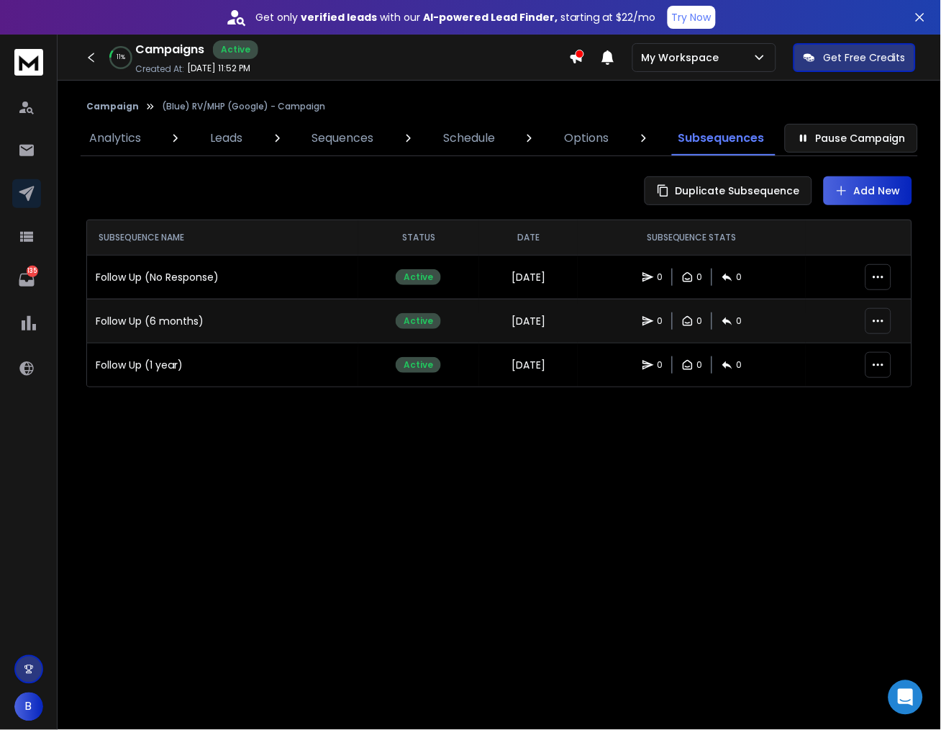
click at [202, 325] on td "Follow Up (6 months)" at bounding box center [222, 321] width 271 height 44
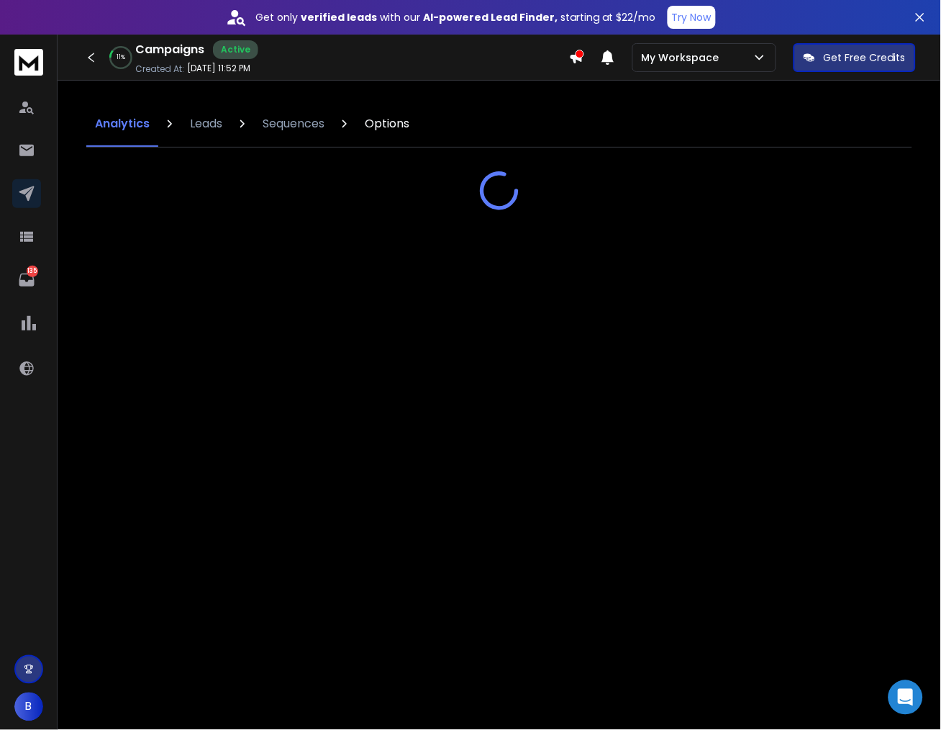
click at [389, 109] on link "Options" at bounding box center [387, 124] width 62 height 46
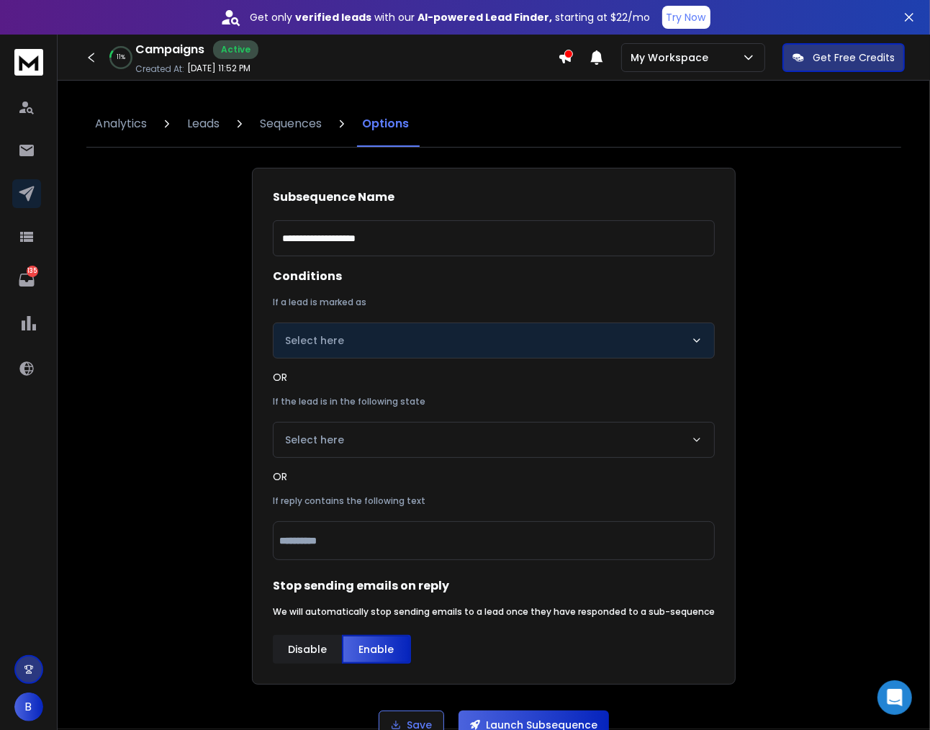
click at [378, 327] on button "Select here" at bounding box center [494, 340] width 442 height 36
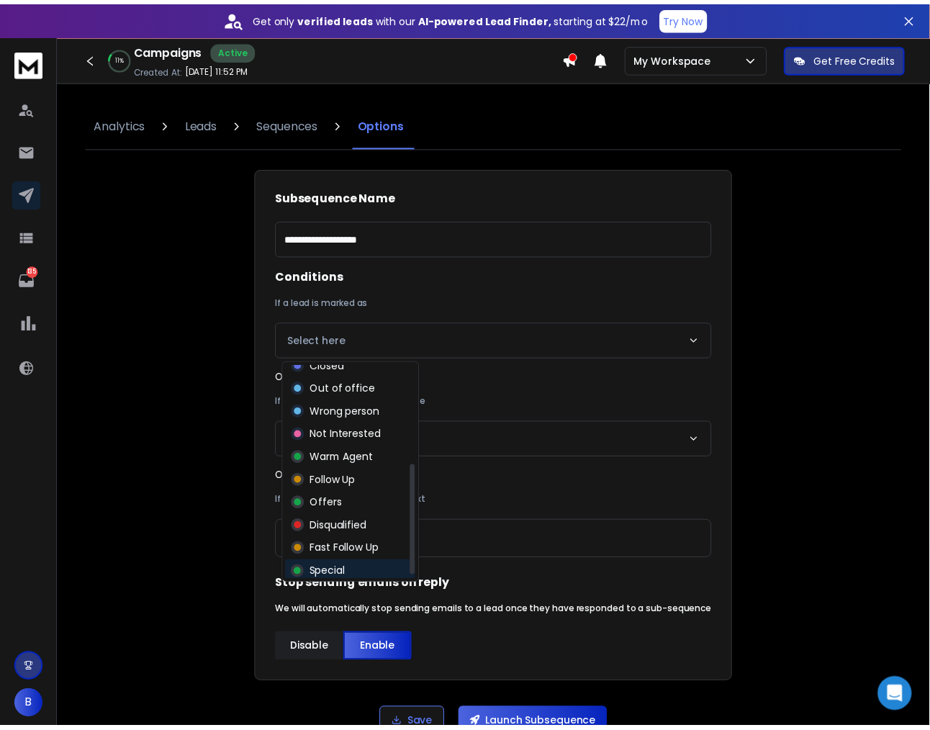
scroll to position [198, 0]
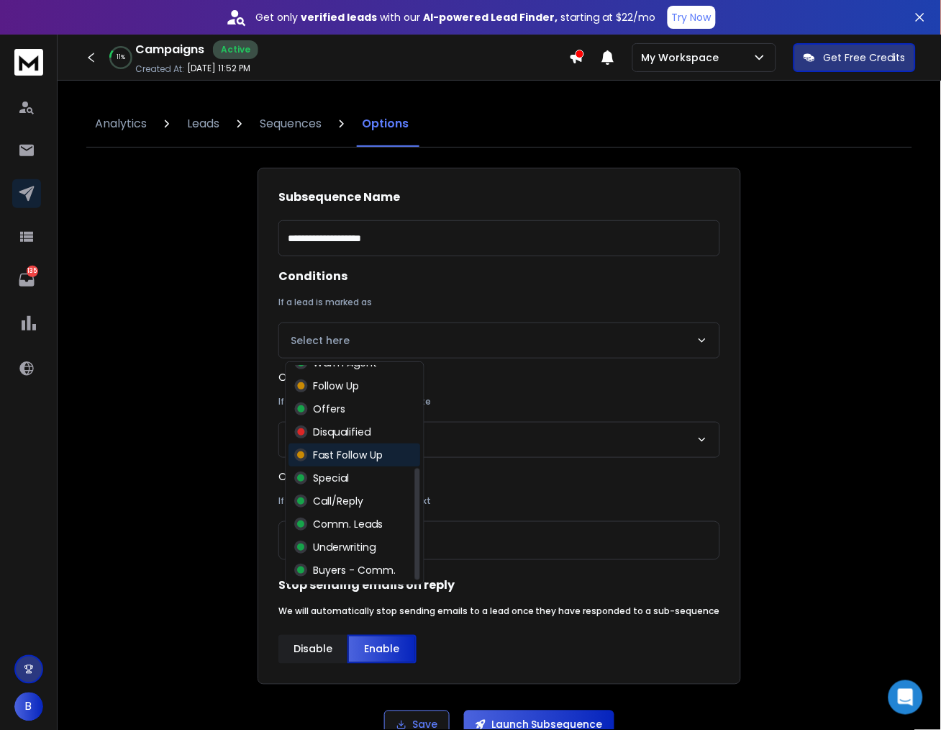
click at [379, 458] on p "Fast Follow Up" at bounding box center [349, 455] width 70 height 14
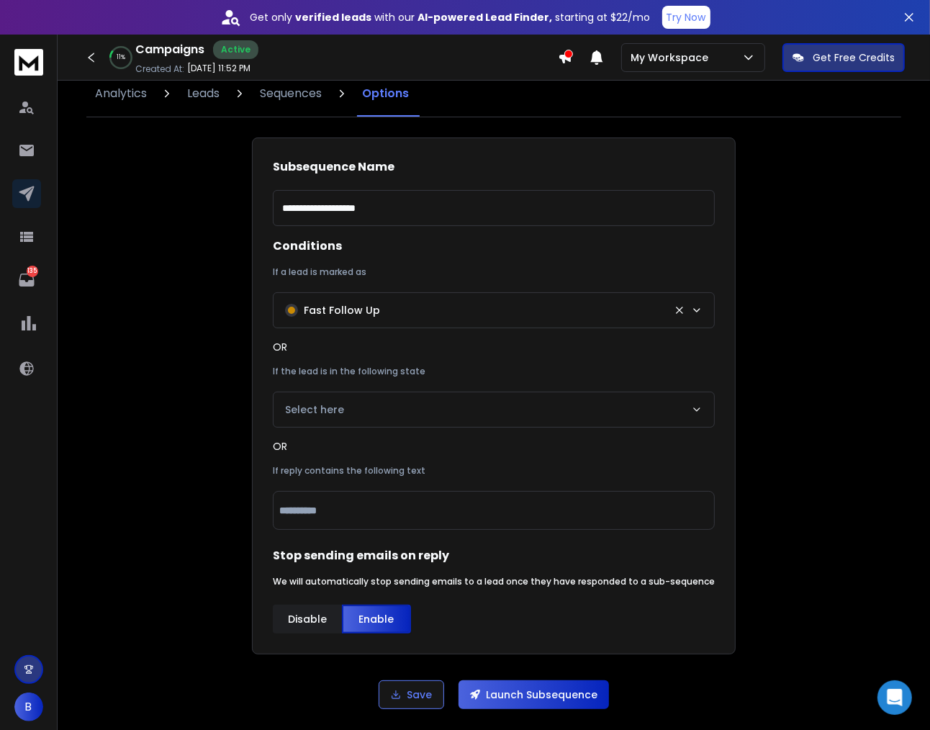
scroll to position [47, 0]
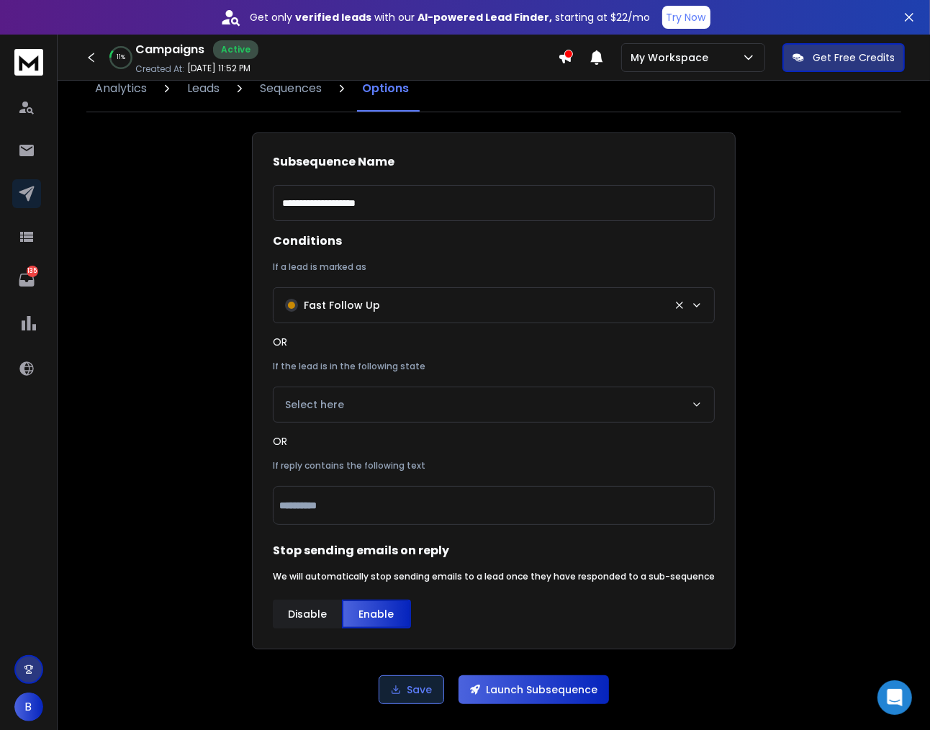
click at [432, 696] on button "Save" at bounding box center [410, 689] width 65 height 29
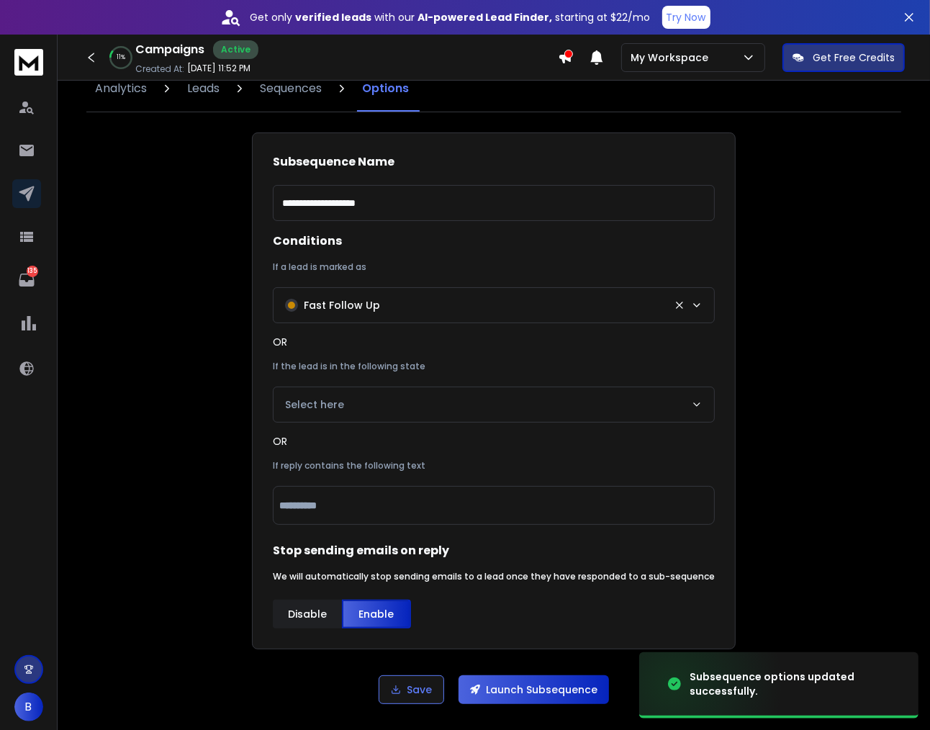
click at [535, 691] on button "Launch Subsequence" at bounding box center [533, 689] width 150 height 29
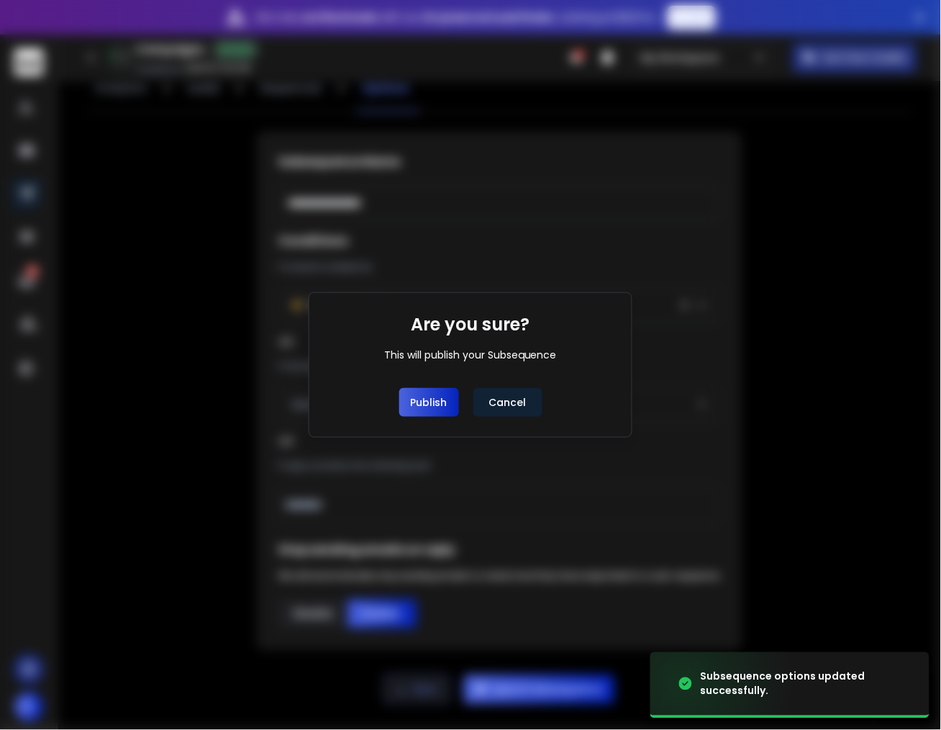
click at [436, 409] on button "Publish" at bounding box center [429, 402] width 60 height 29
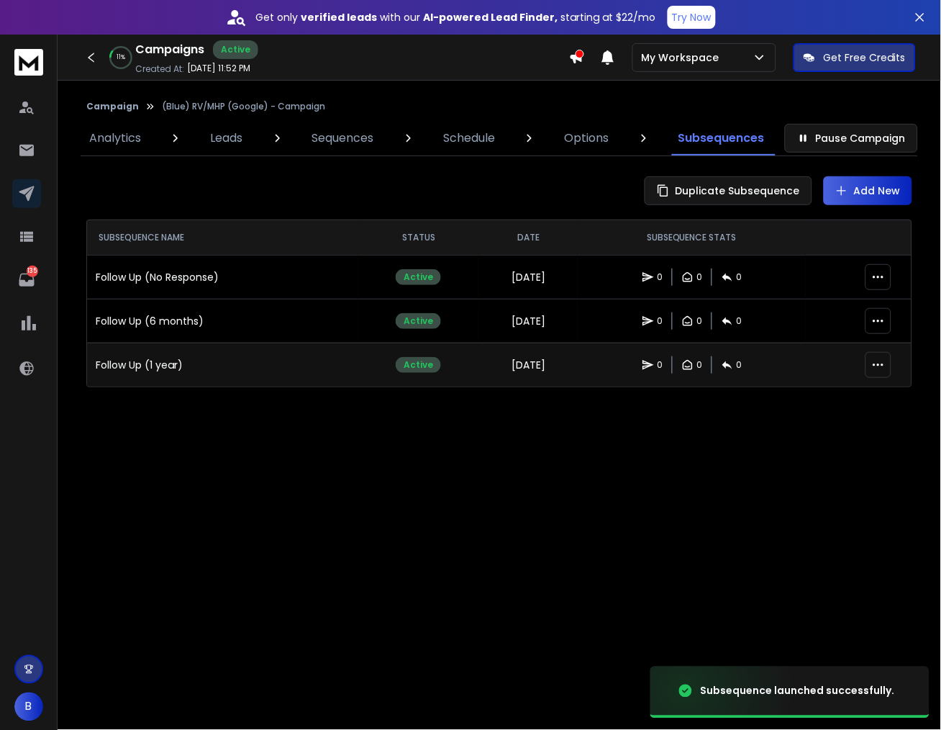
click at [245, 368] on td "Follow Up (1 year)" at bounding box center [222, 365] width 271 height 44
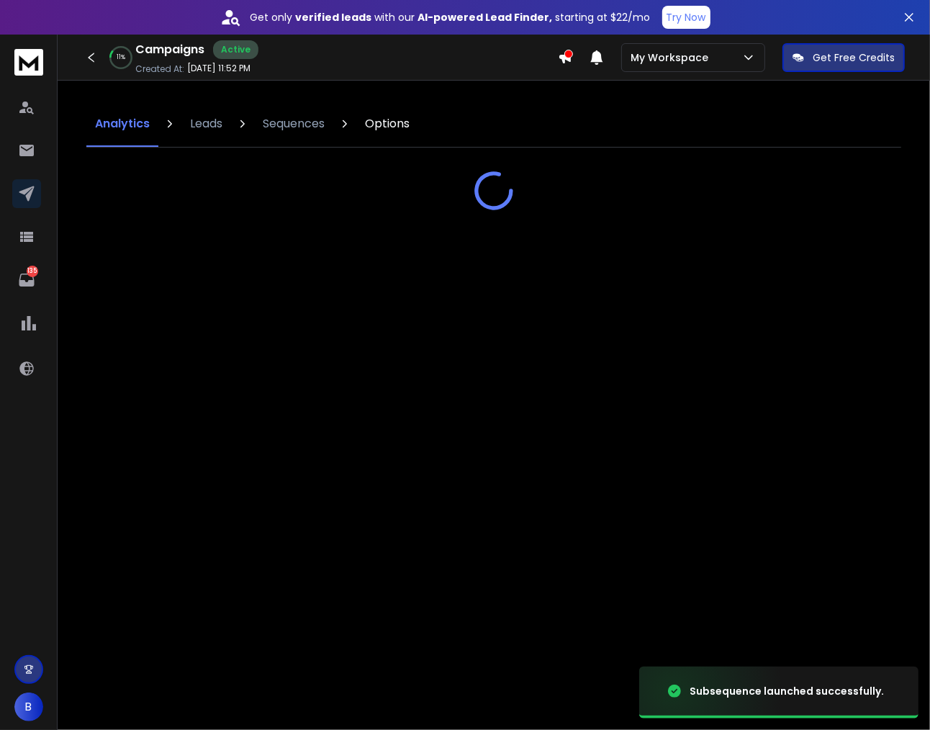
click at [385, 128] on p "Options" at bounding box center [387, 123] width 45 height 17
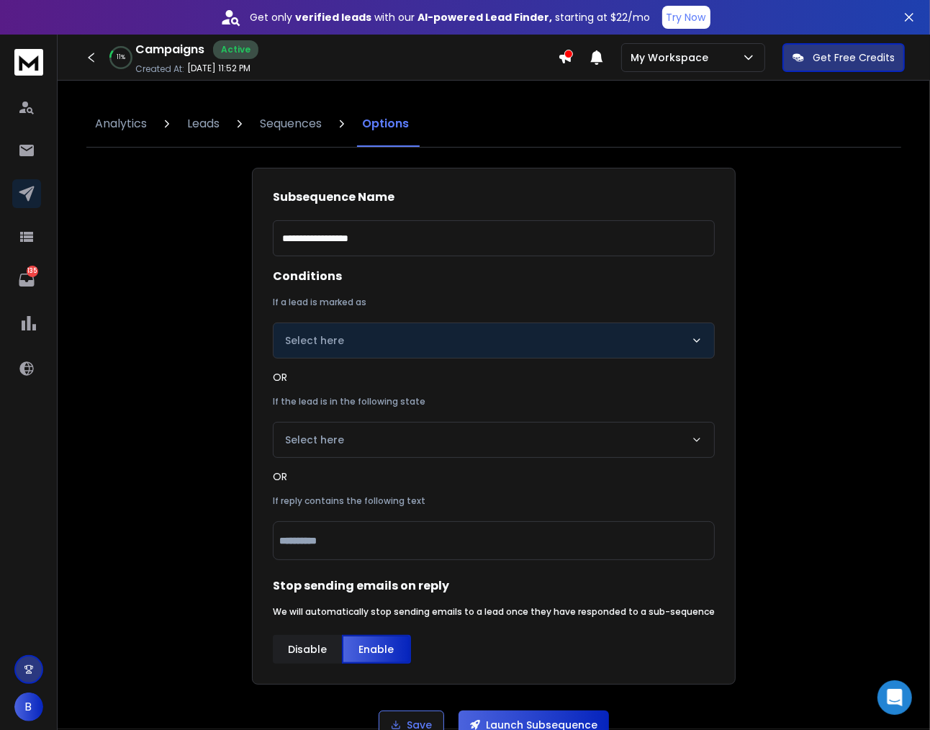
click at [457, 347] on button "Select here" at bounding box center [494, 340] width 442 height 36
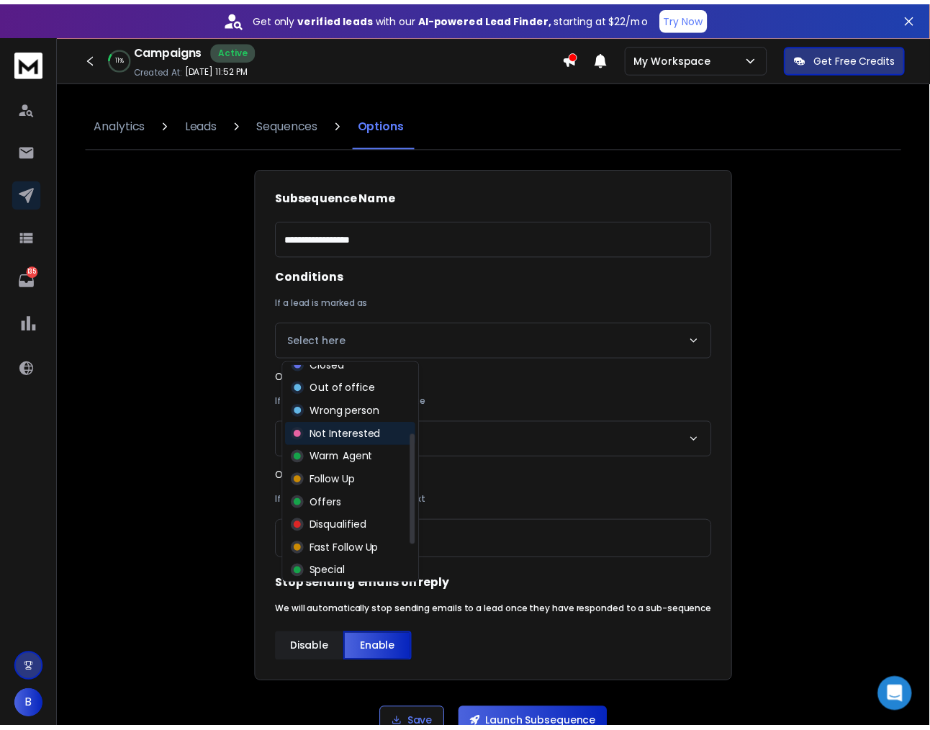
scroll to position [133, 0]
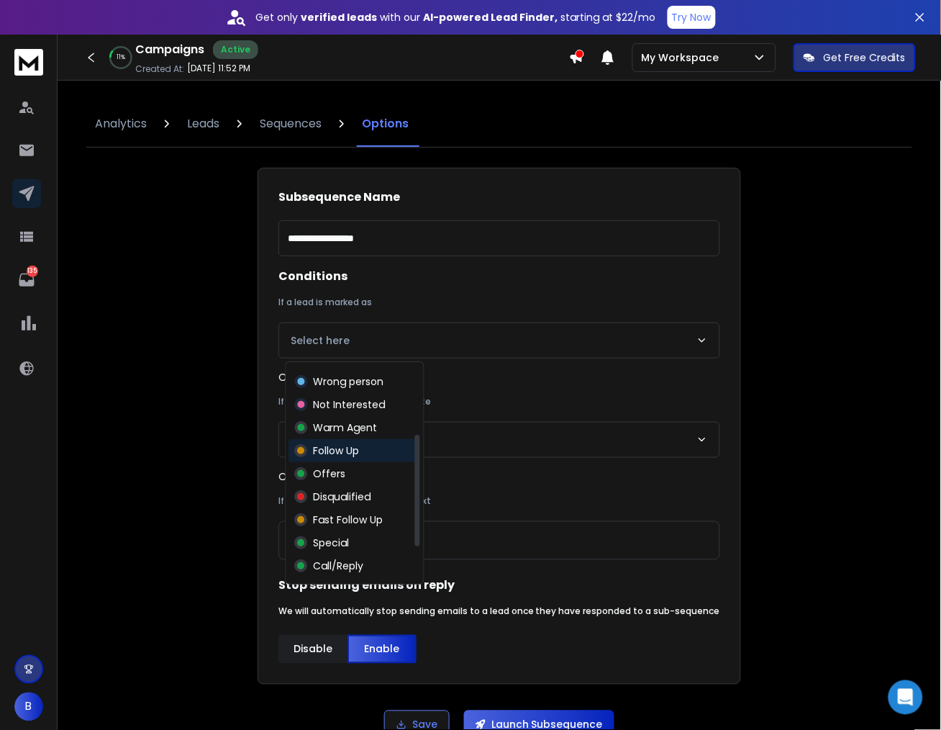
click at [351, 447] on p "Follow Up" at bounding box center [337, 450] width 46 height 14
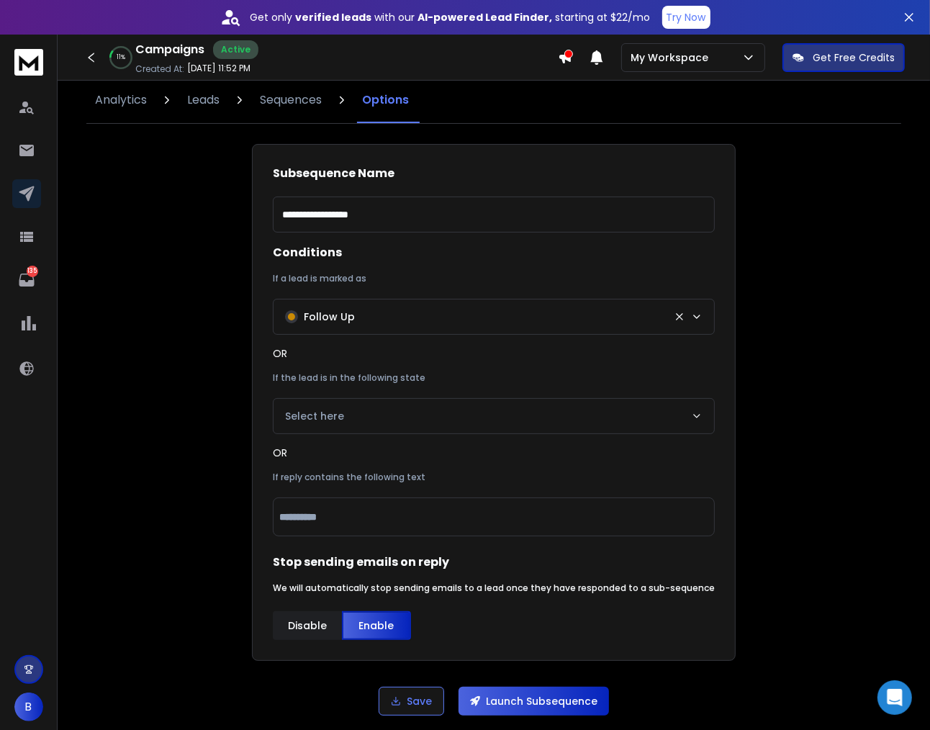
scroll to position [47, 0]
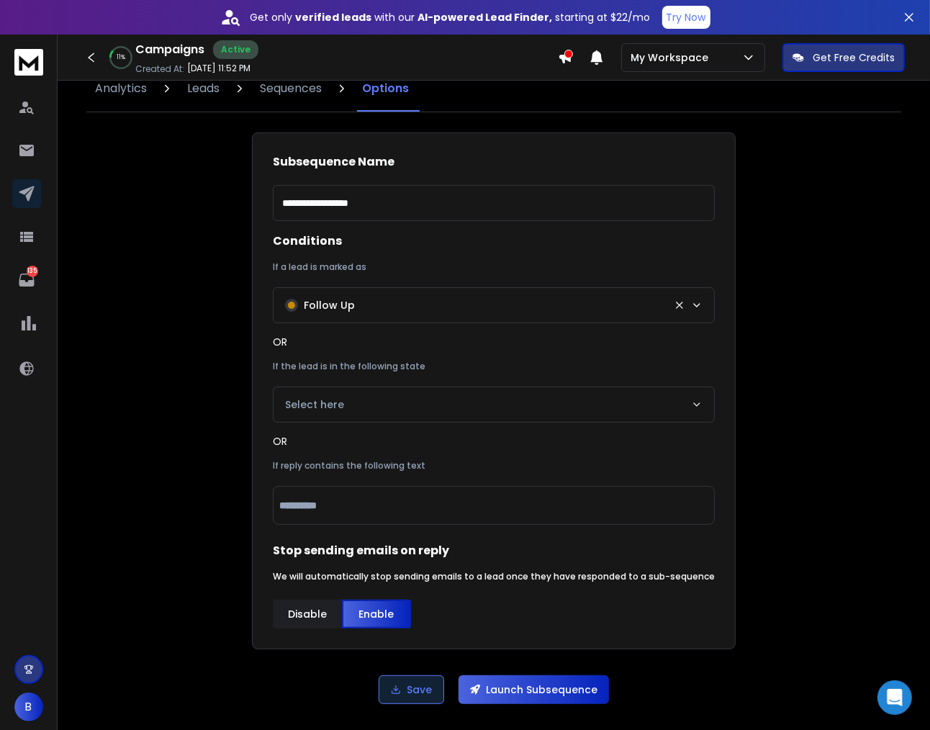
click at [408, 691] on button "Save" at bounding box center [410, 689] width 65 height 29
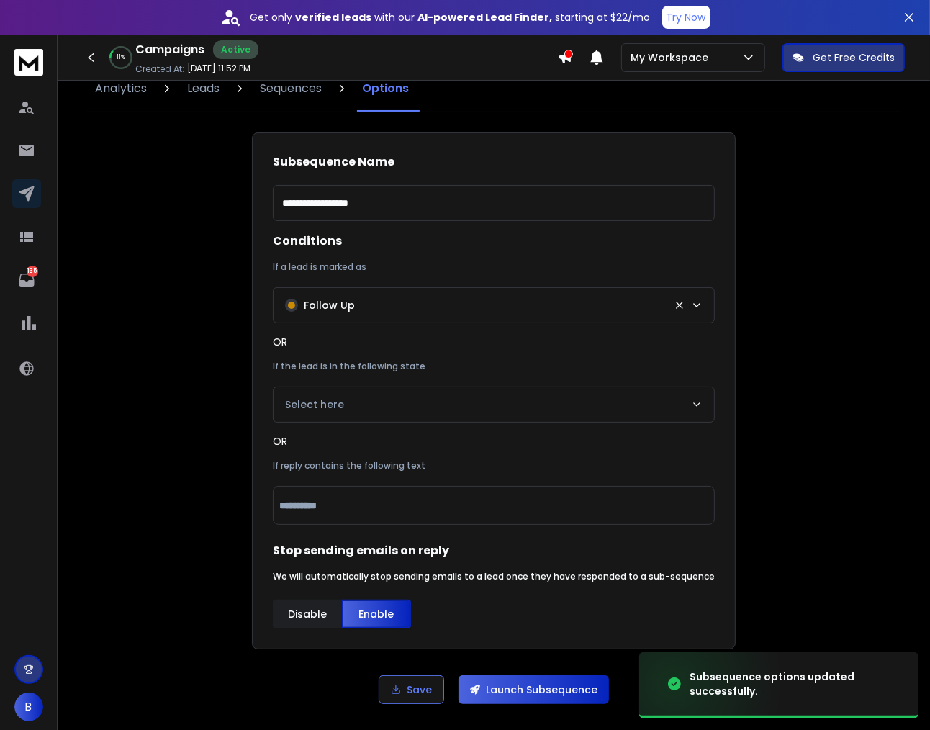
click at [544, 699] on button "Launch Subsequence" at bounding box center [533, 689] width 150 height 29
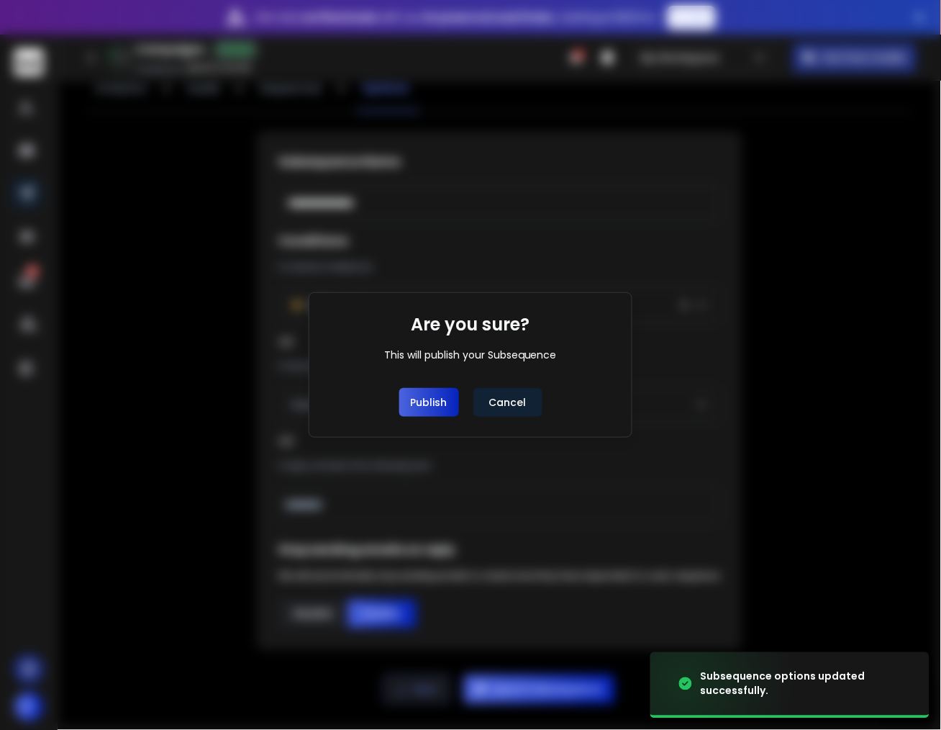
click at [411, 407] on button "Publish" at bounding box center [429, 402] width 60 height 29
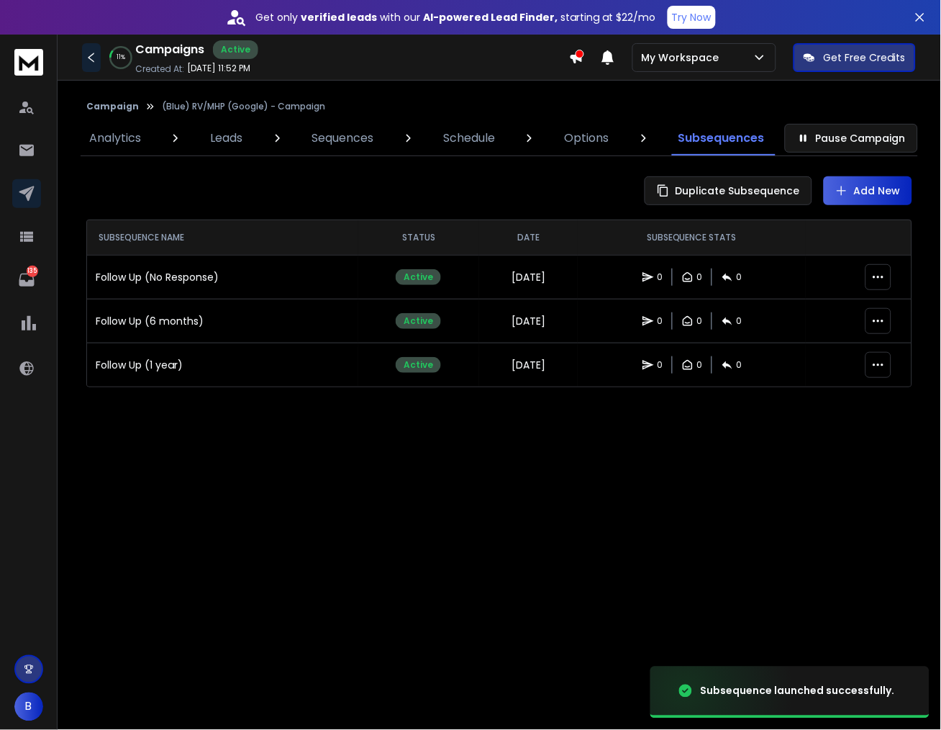
click at [88, 49] on button at bounding box center [91, 57] width 19 height 29
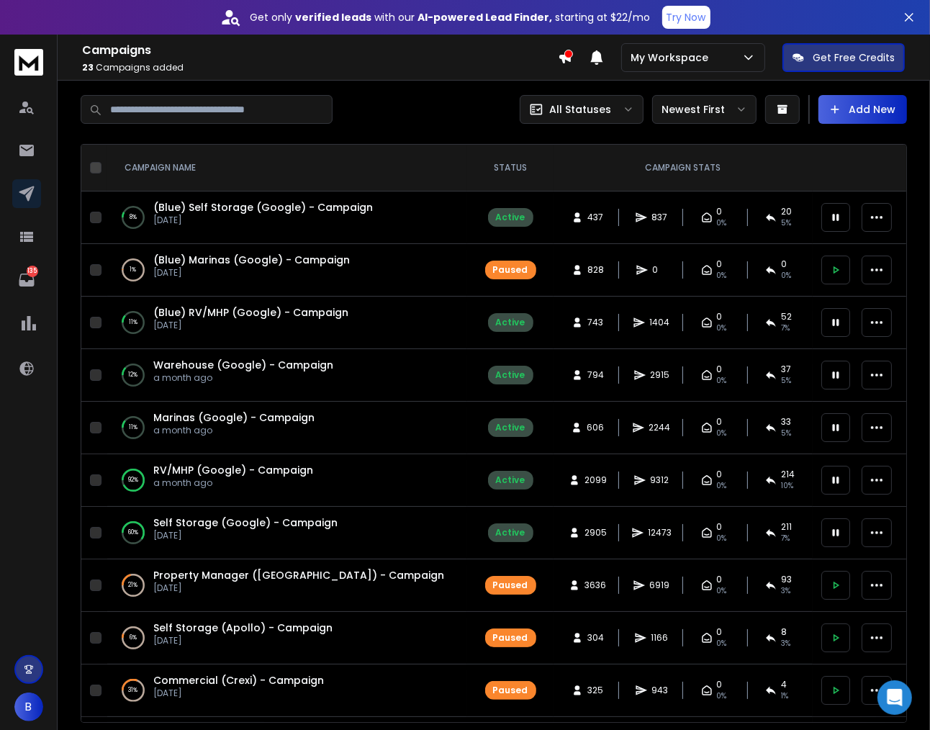
click at [285, 368] on span "Warehouse (Google) - Campaign" at bounding box center [243, 365] width 180 height 14
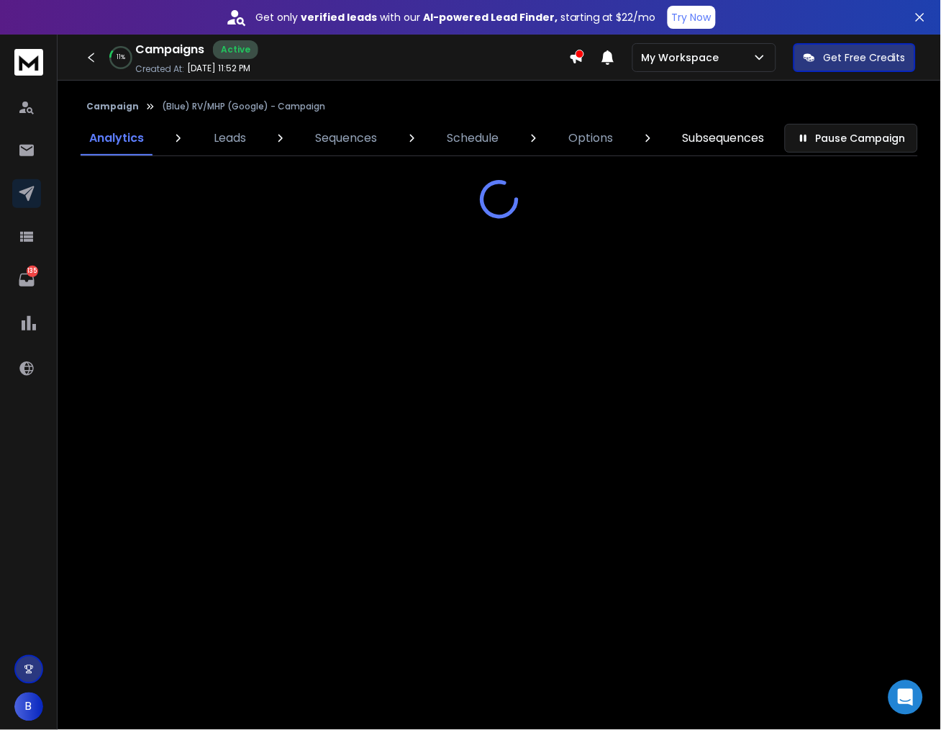
click at [707, 134] on p "Subsequences" at bounding box center [724, 138] width 82 height 17
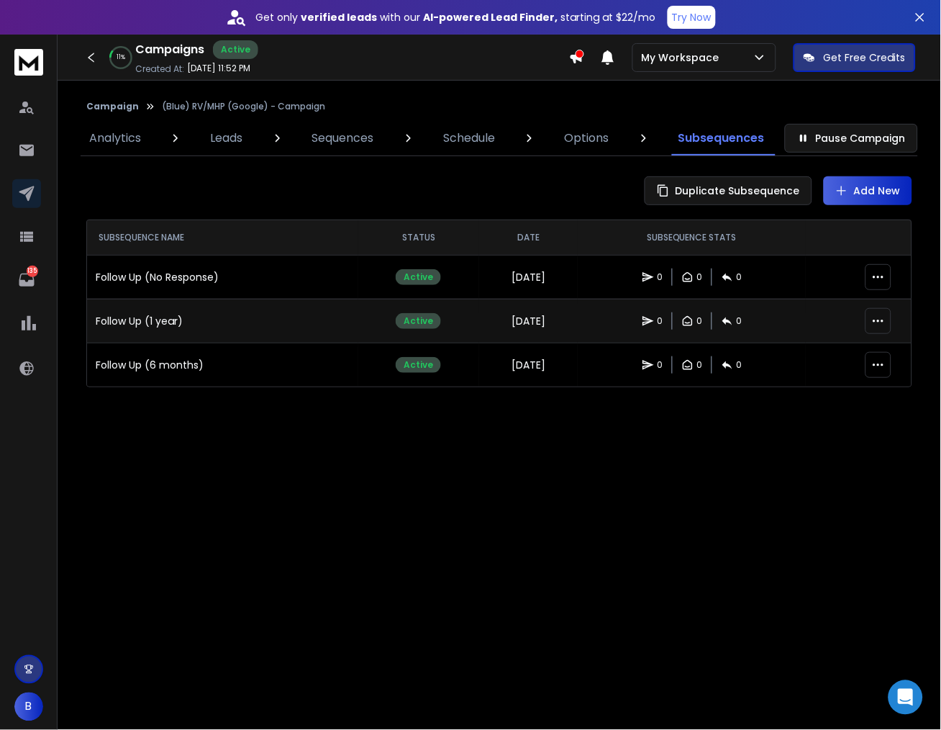
click at [314, 308] on td "Follow Up (1 year)" at bounding box center [222, 321] width 271 height 44
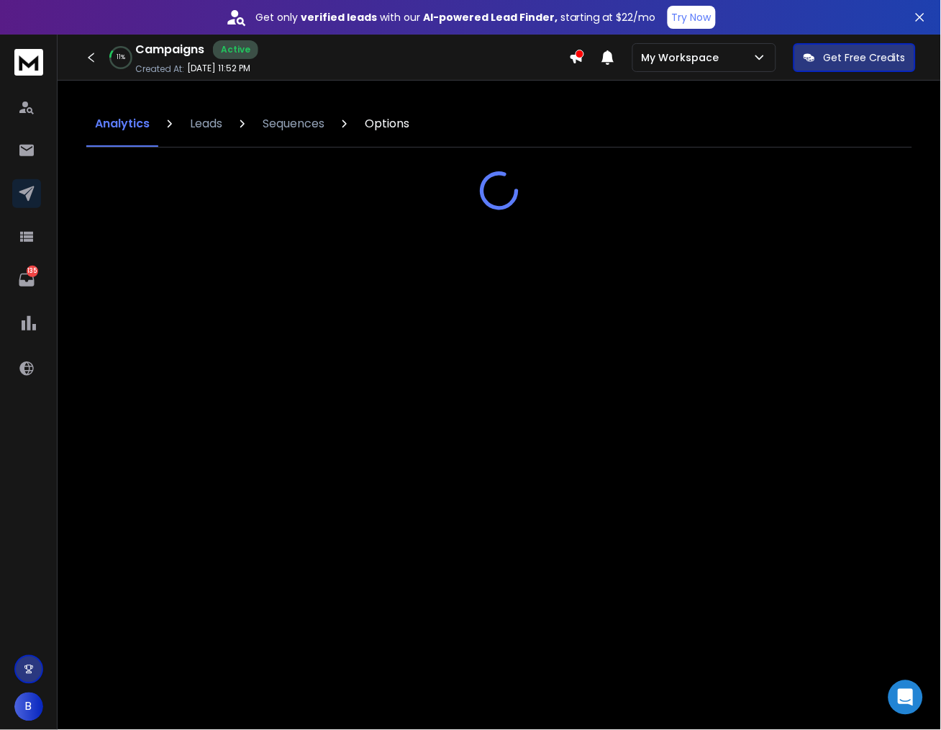
click at [402, 118] on p "Options" at bounding box center [387, 123] width 45 height 17
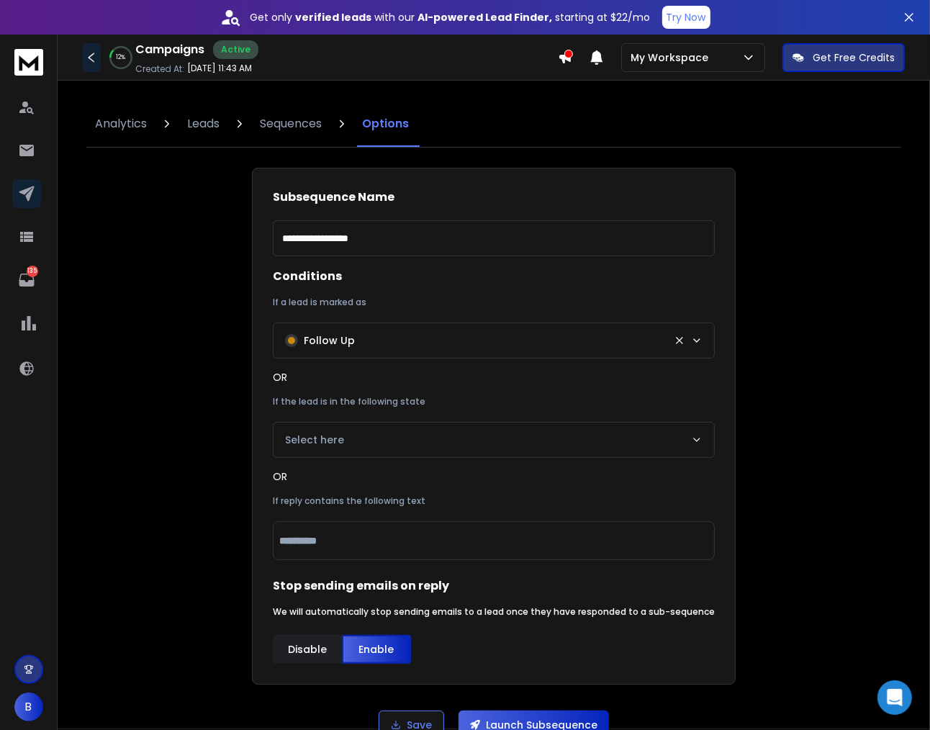
click at [91, 63] on button at bounding box center [91, 57] width 19 height 29
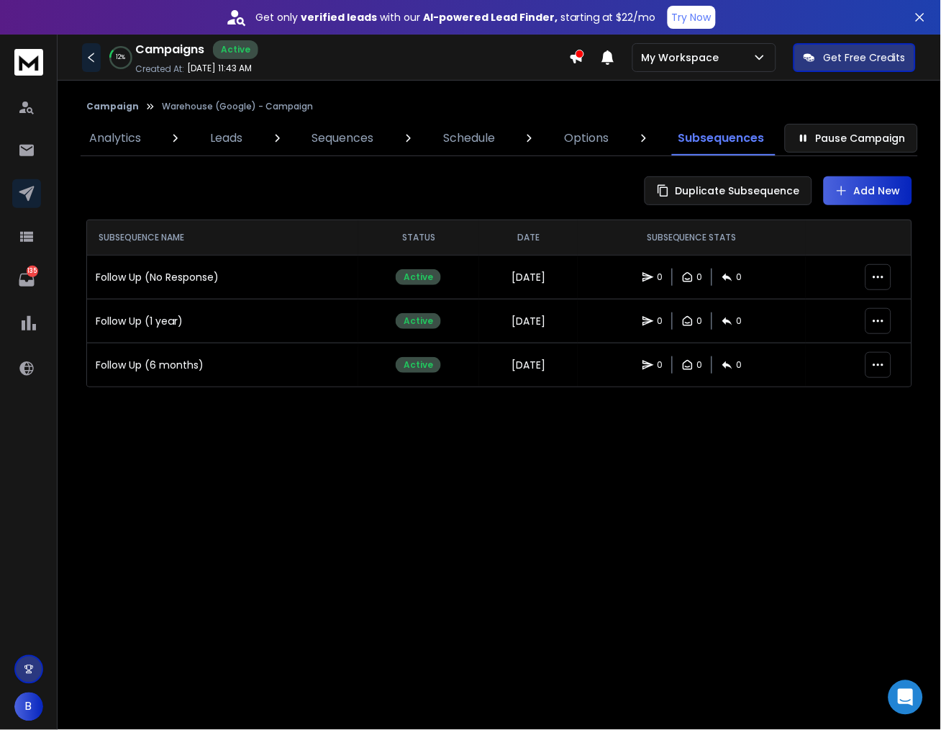
click at [89, 55] on icon at bounding box center [91, 57] width 13 height 13
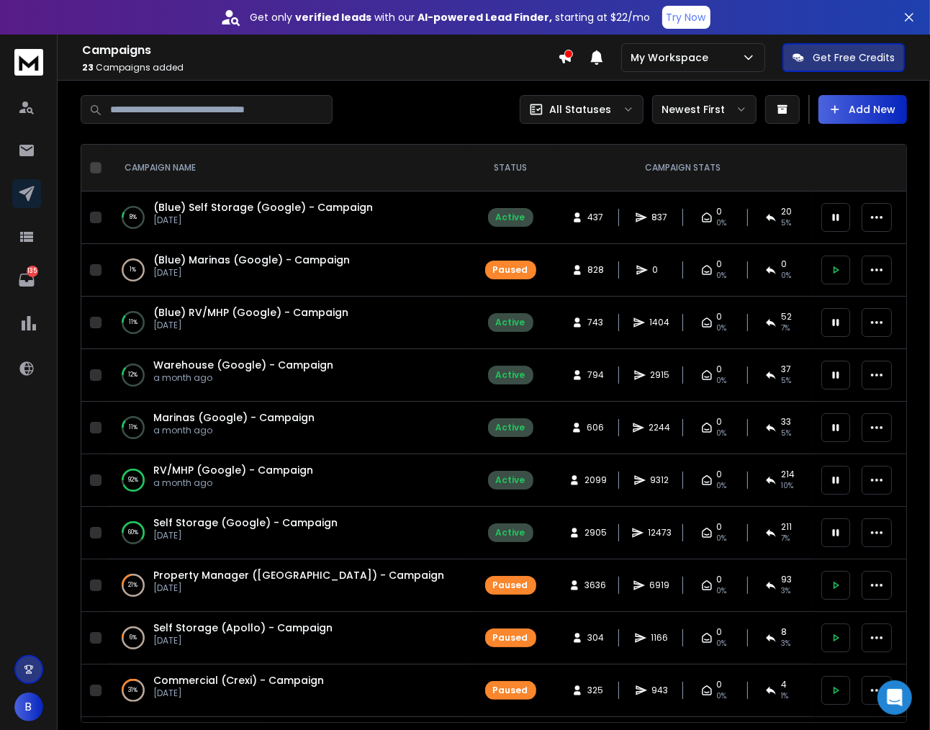
click at [284, 201] on span "(Blue) Self Storage (Google) - Campaign" at bounding box center [262, 207] width 219 height 14
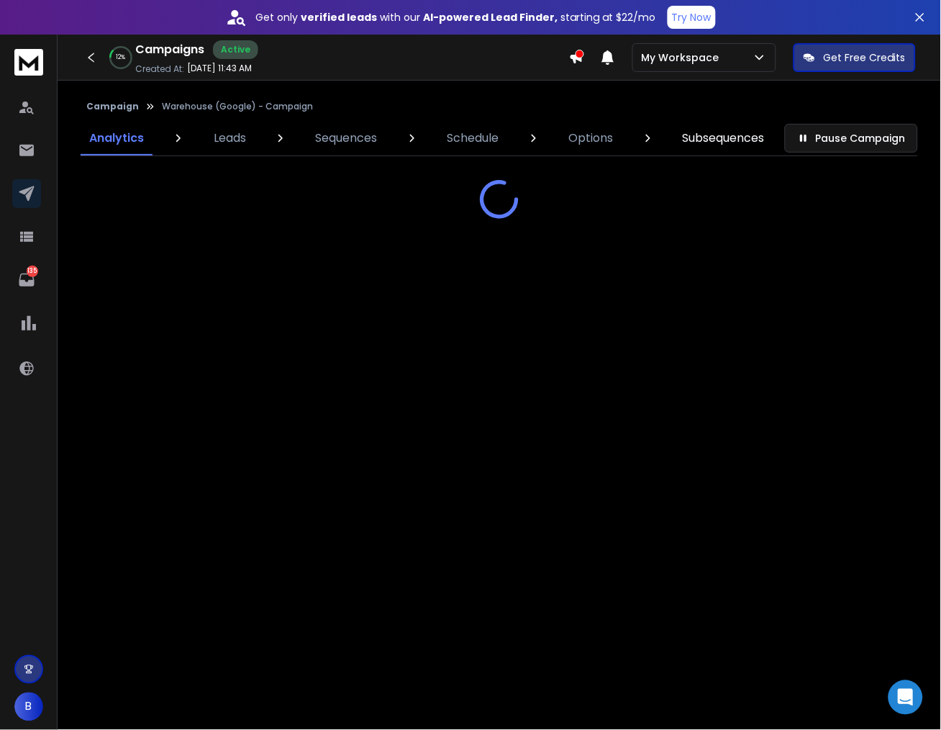
click at [712, 145] on p "Subsequences" at bounding box center [724, 138] width 82 height 17
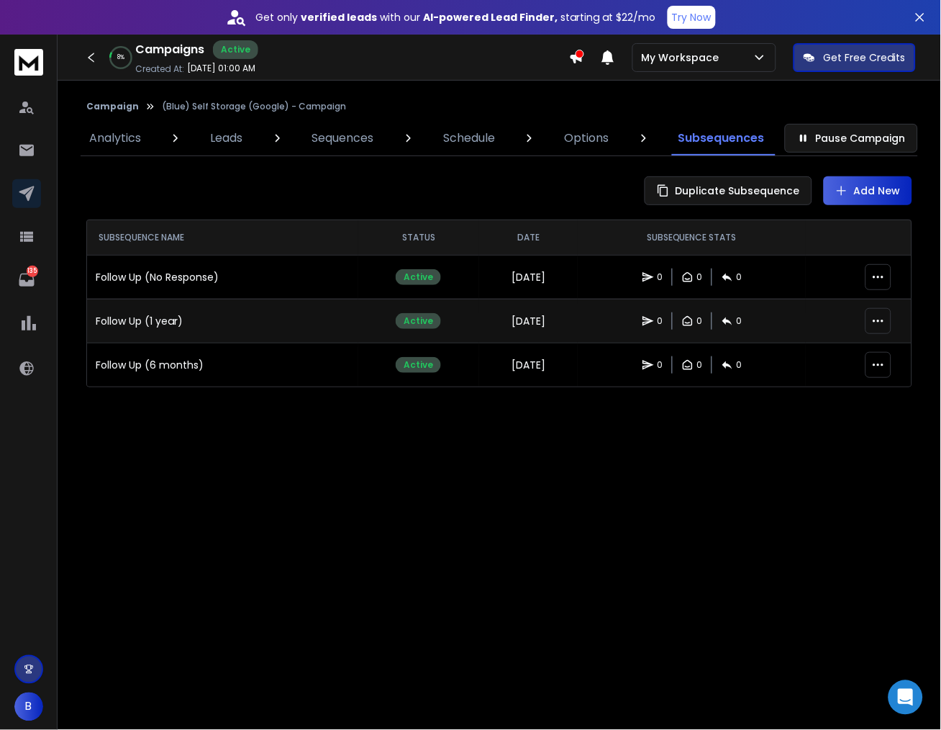
click at [217, 320] on td "Follow Up (1 year)" at bounding box center [222, 321] width 271 height 44
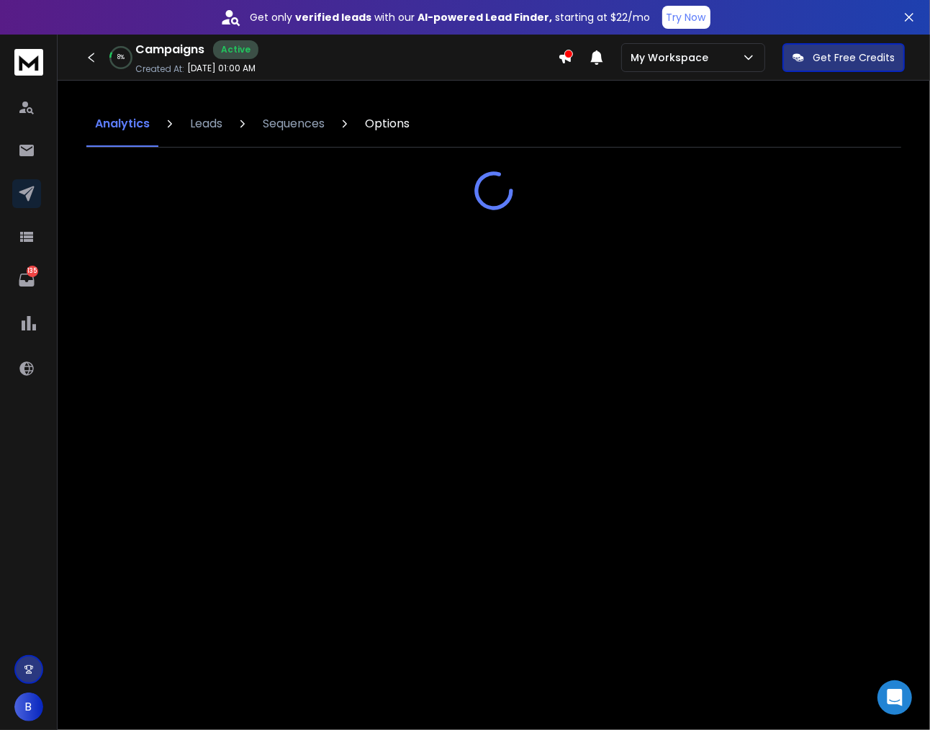
click at [396, 112] on link "Options" at bounding box center [387, 124] width 62 height 46
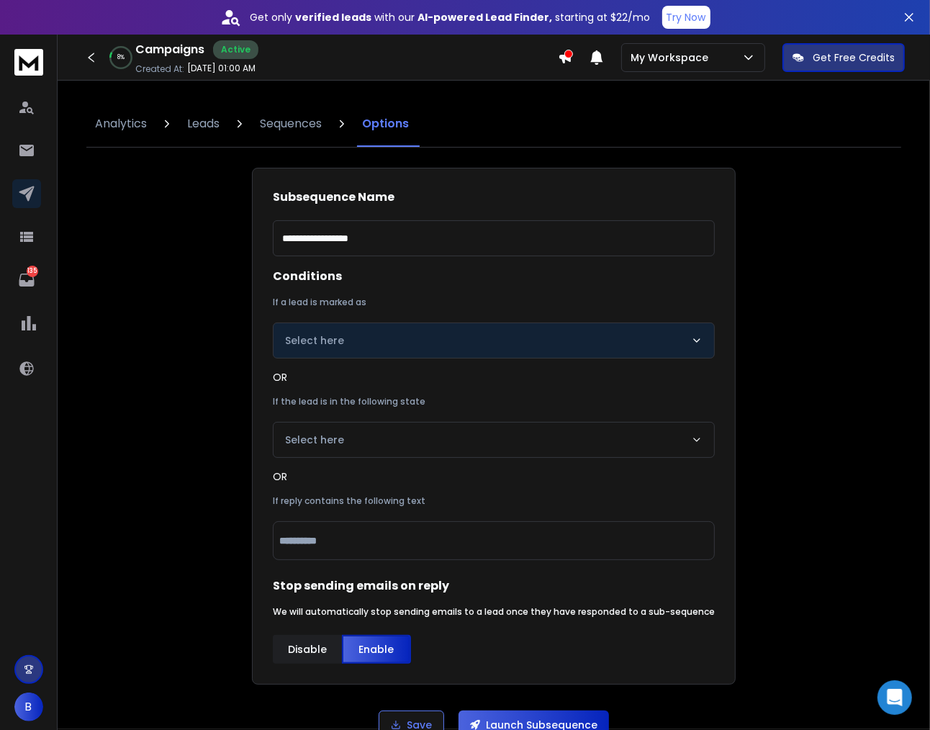
click at [411, 331] on button "Select here" at bounding box center [494, 340] width 442 height 36
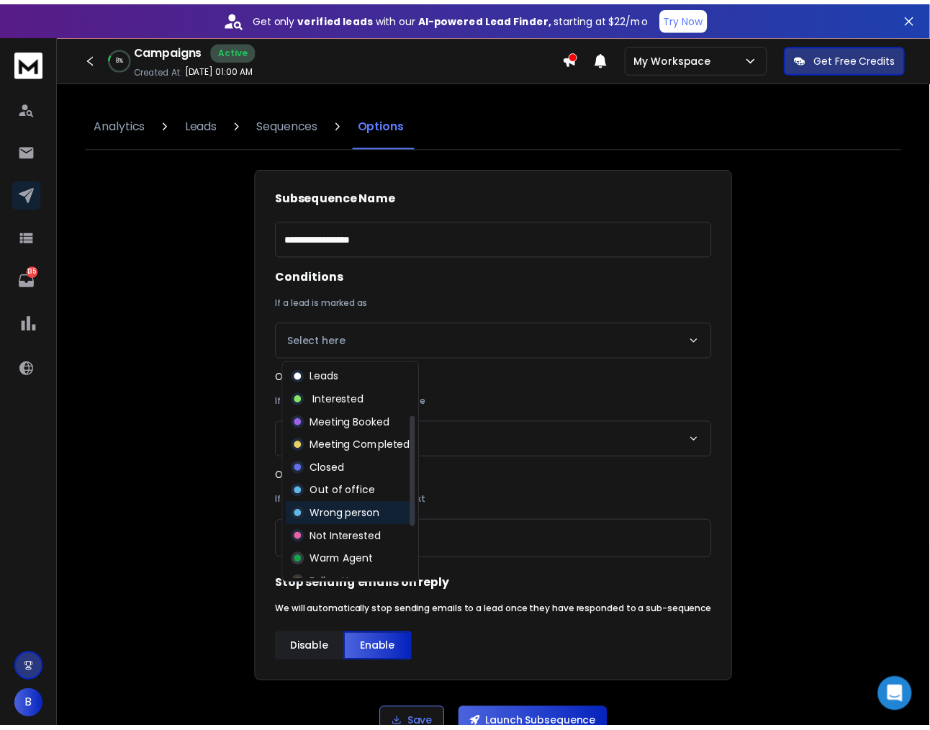
scroll to position [133, 0]
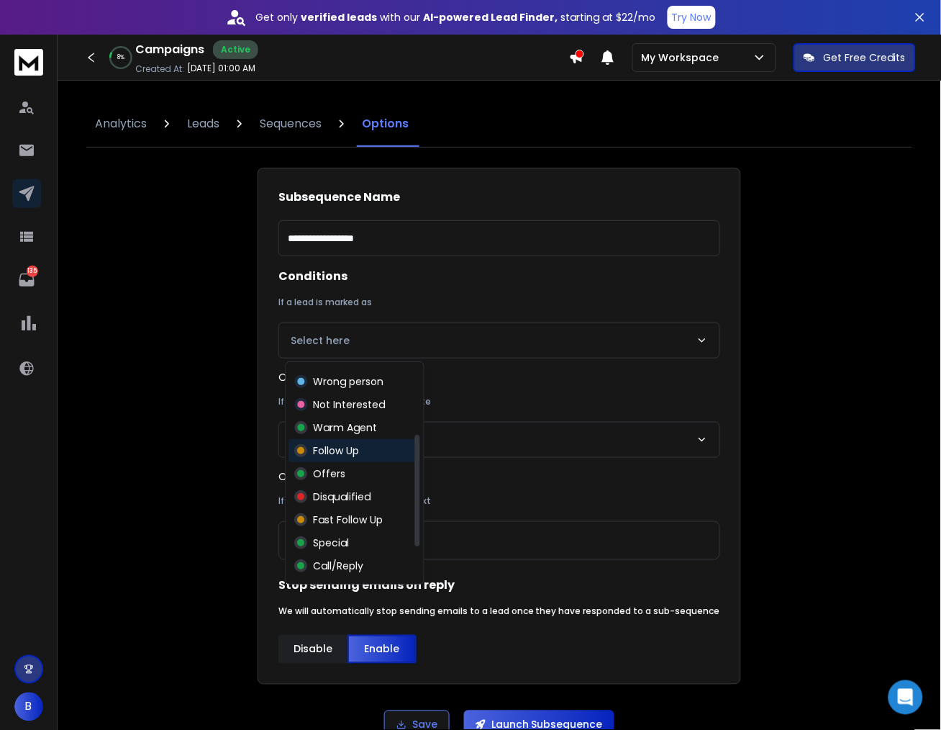
click at [358, 456] on p "Follow Up" at bounding box center [337, 450] width 46 height 14
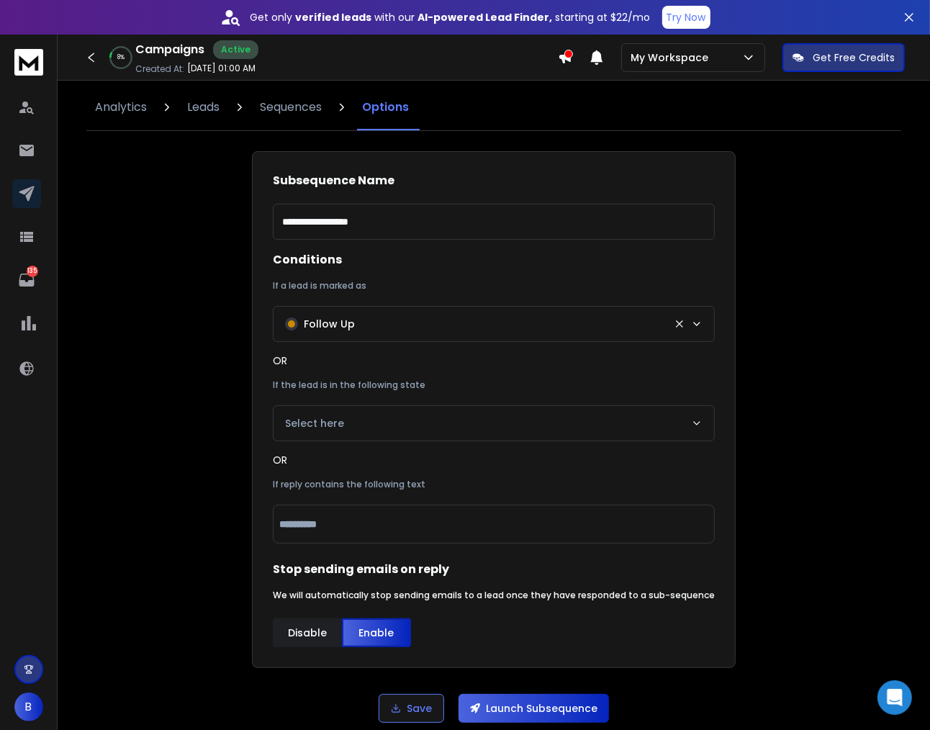
scroll to position [47, 0]
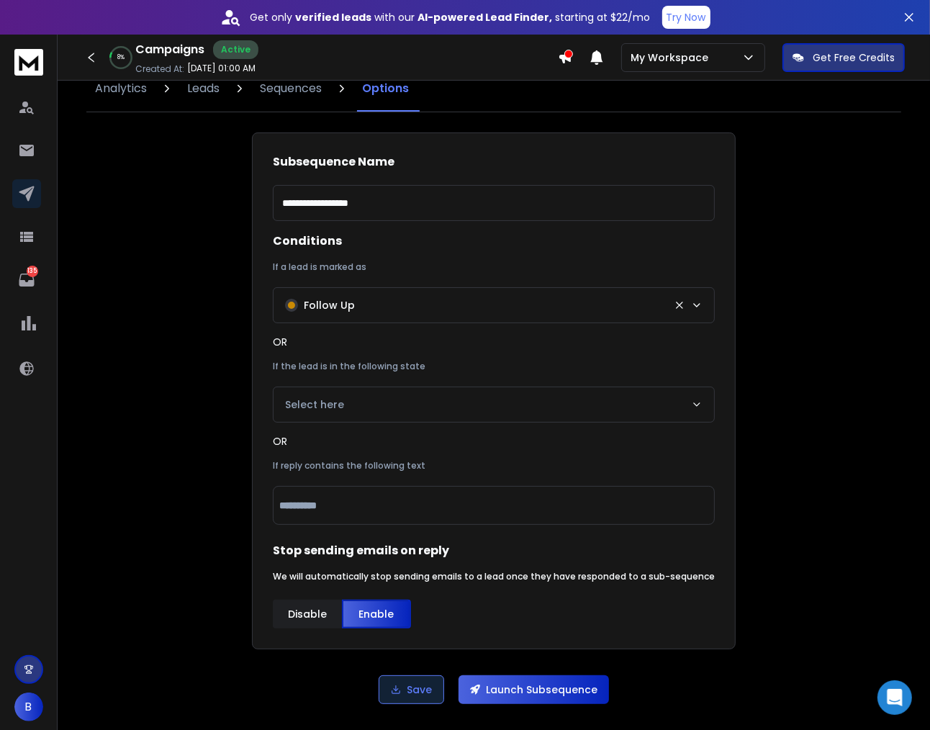
click at [430, 697] on button "Save" at bounding box center [410, 689] width 65 height 29
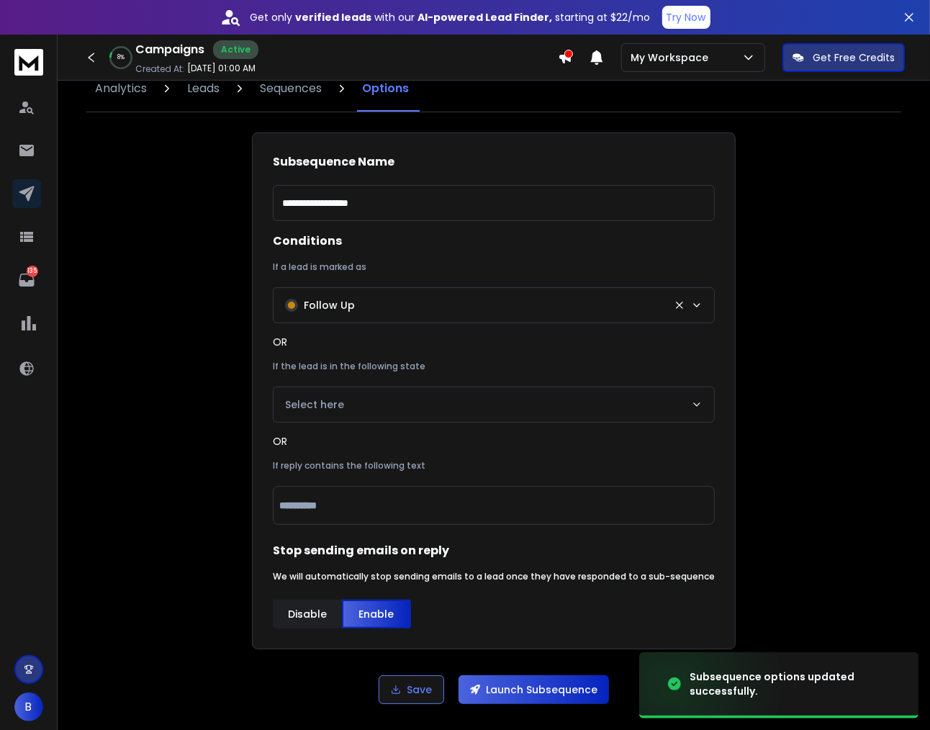
click at [529, 694] on button "Launch Subsequence" at bounding box center [533, 689] width 150 height 29
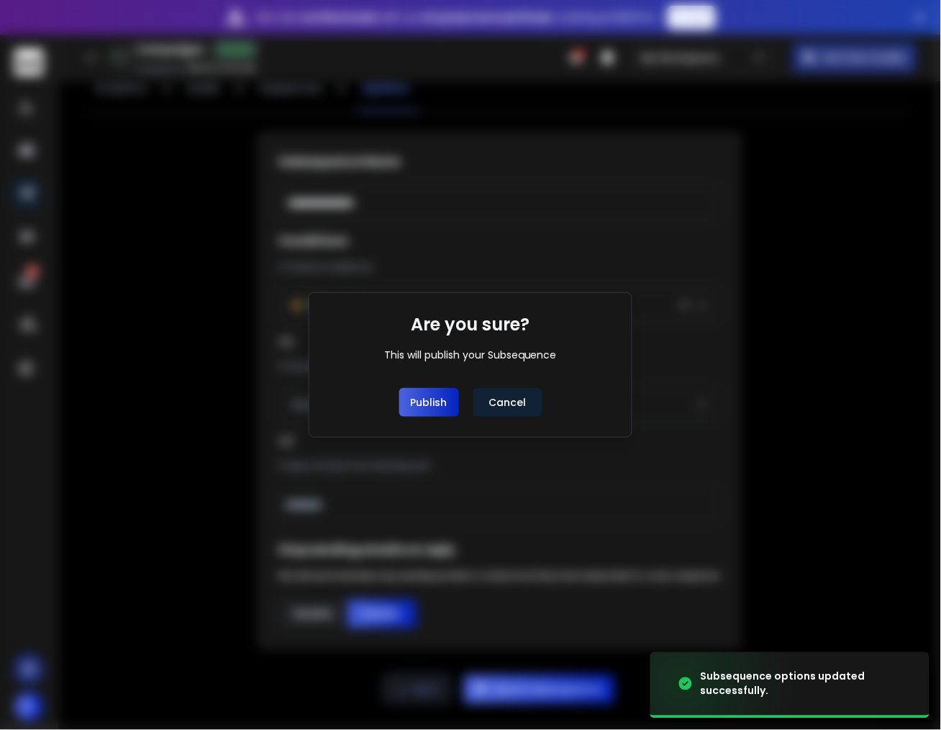
click at [452, 406] on button "Publish" at bounding box center [429, 402] width 60 height 29
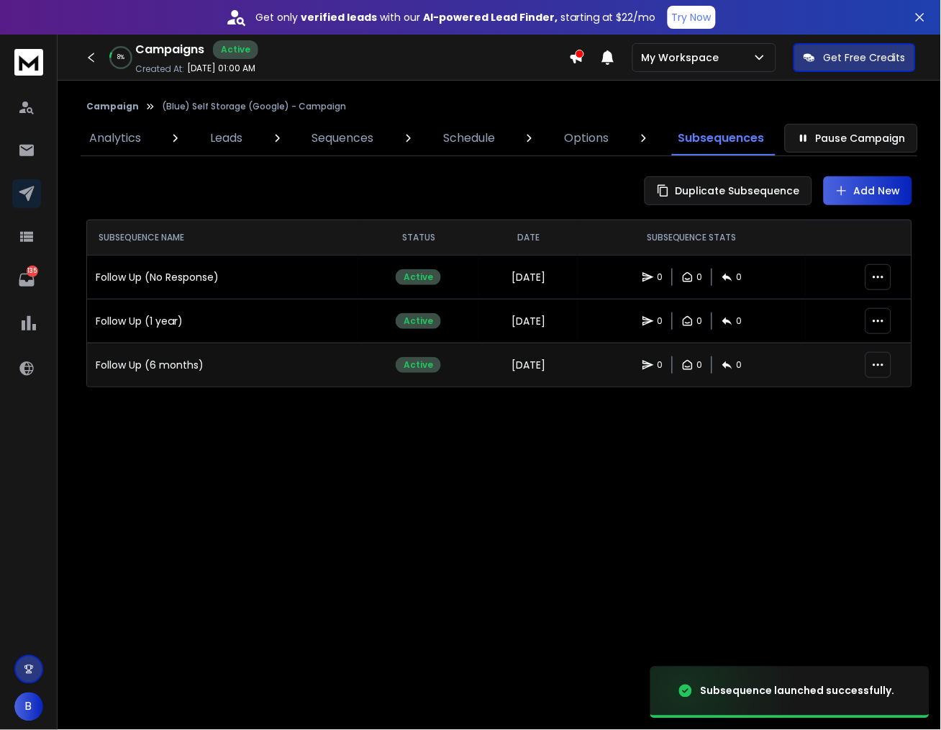
click at [317, 368] on td "Follow Up (6 months)" at bounding box center [222, 365] width 271 height 44
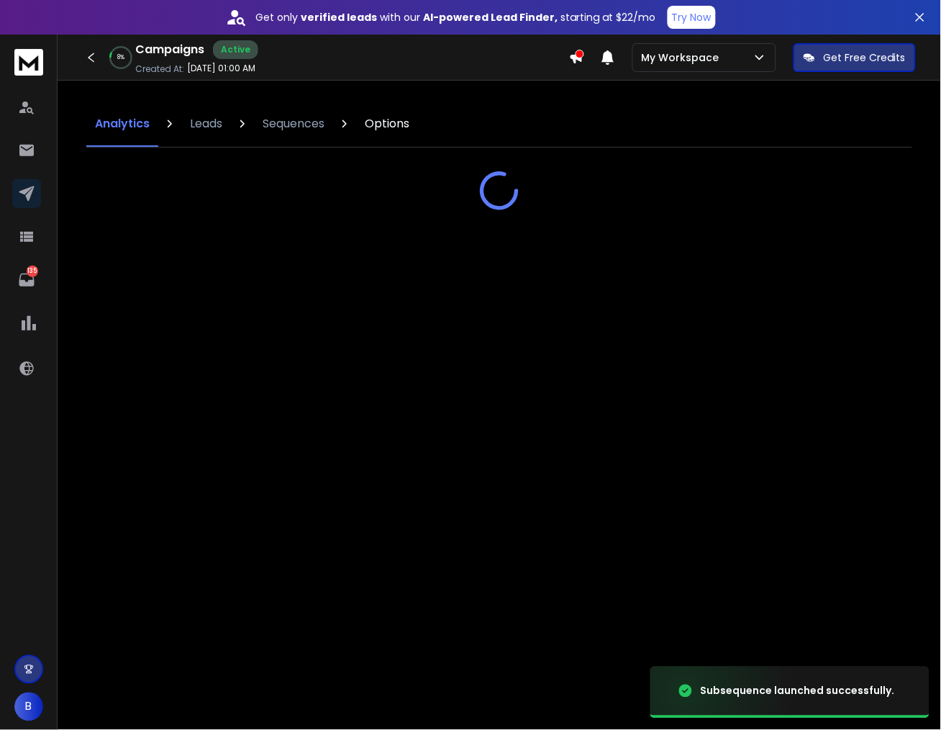
click at [398, 120] on p "Options" at bounding box center [387, 123] width 45 height 17
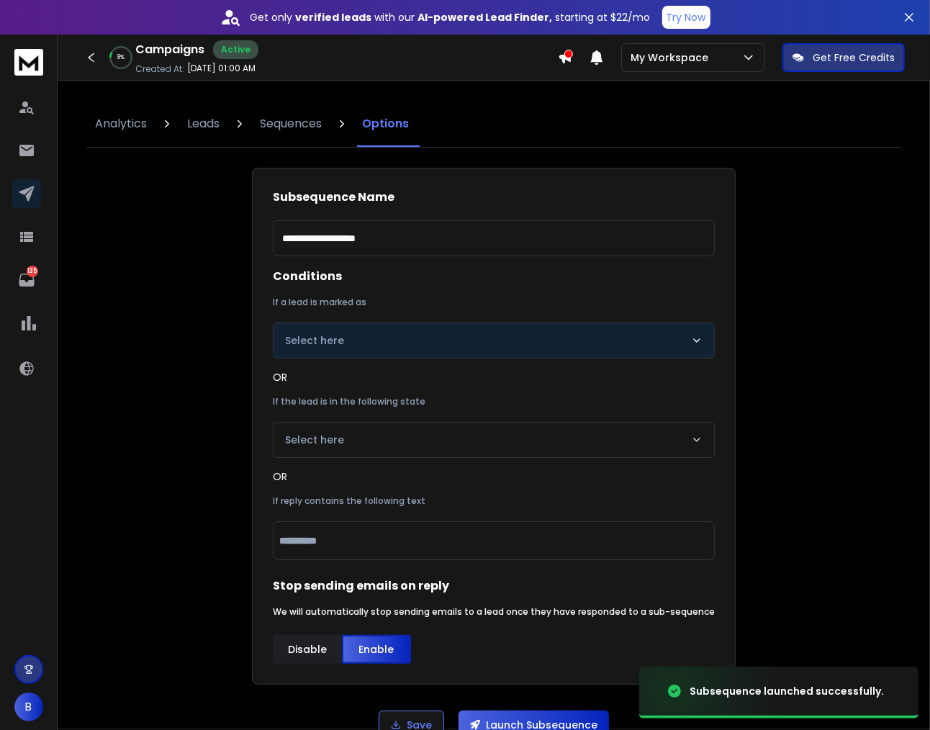
drag, startPoint x: 327, startPoint y: 334, endPoint x: 332, endPoint y: 355, distance: 21.3
click at [327, 335] on p "Select here" at bounding box center [314, 340] width 59 height 14
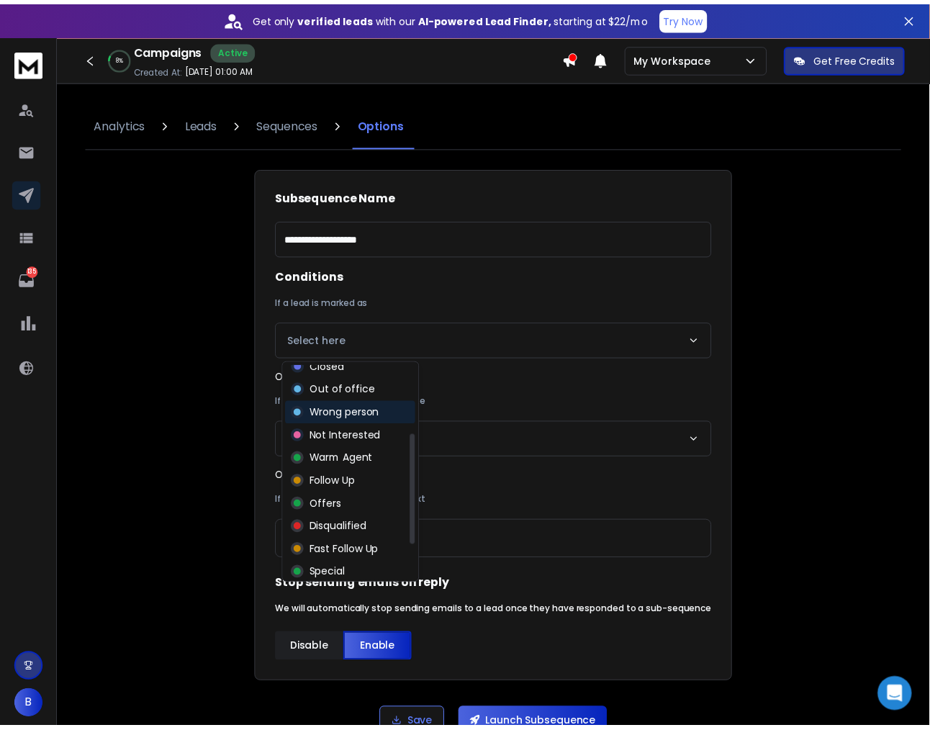
scroll to position [133, 0]
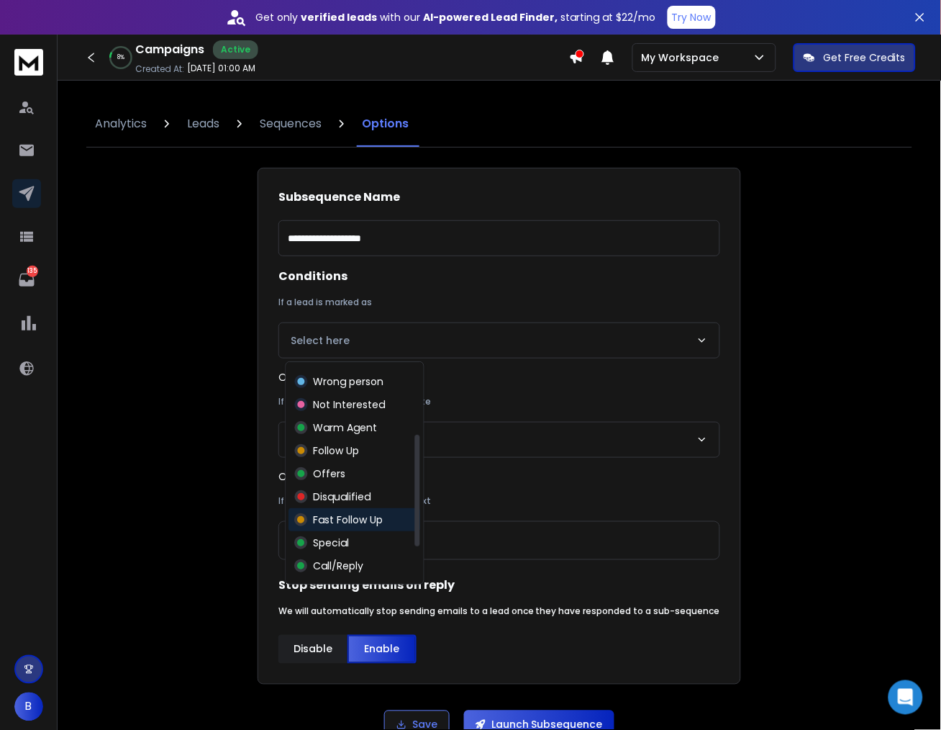
click at [366, 515] on p "Fast Follow Up" at bounding box center [349, 519] width 70 height 14
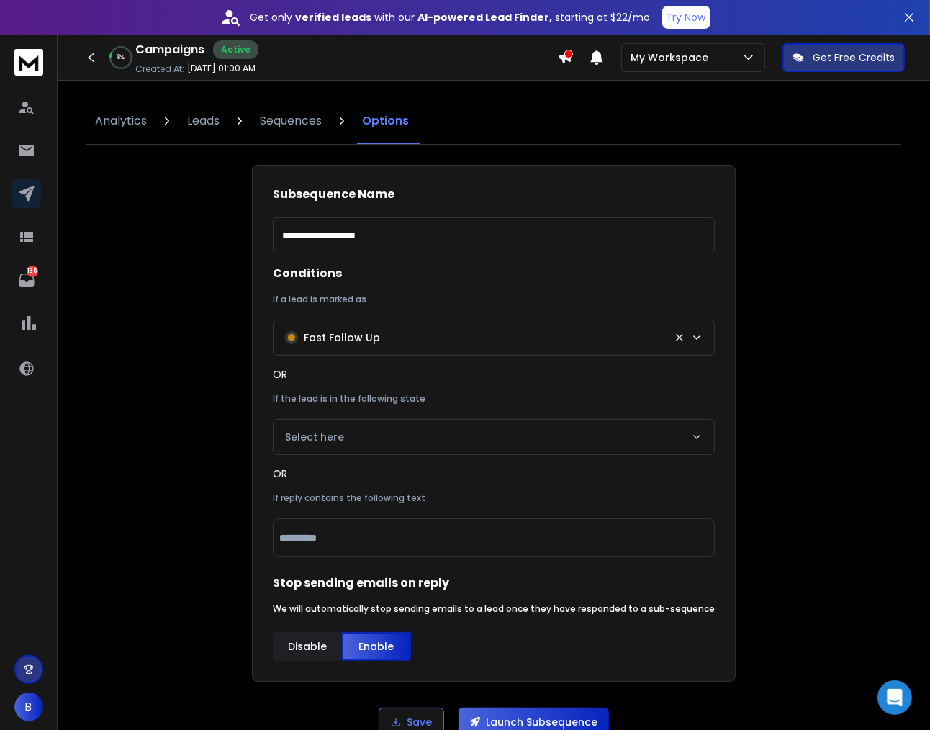
scroll to position [47, 0]
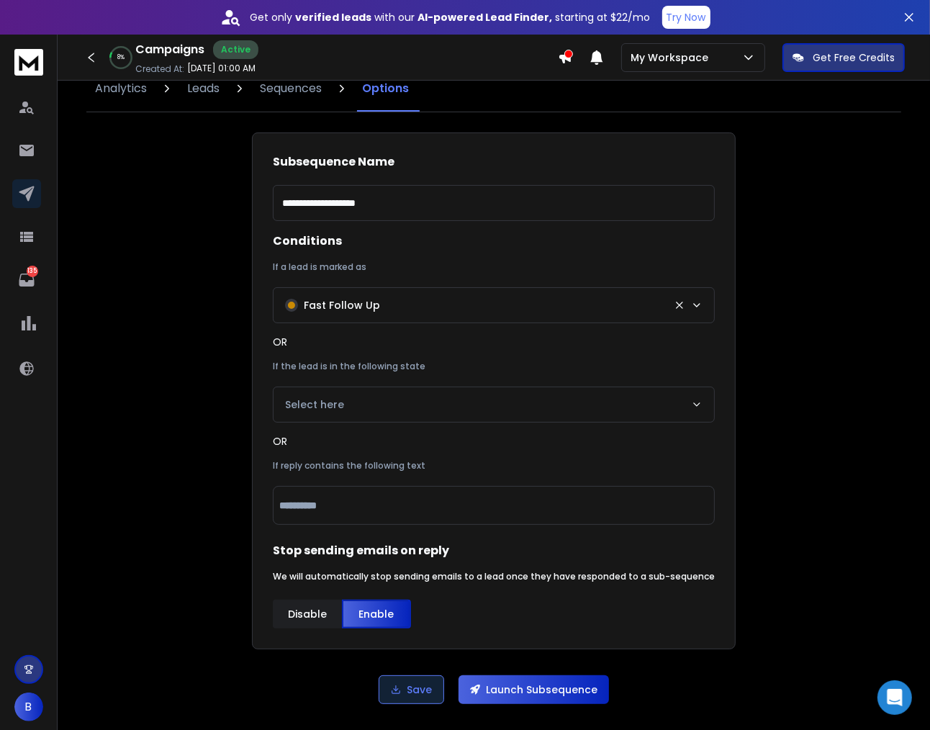
click at [404, 681] on form "**********" at bounding box center [493, 417] width 803 height 571
click at [404, 681] on button "Save" at bounding box center [410, 689] width 65 height 29
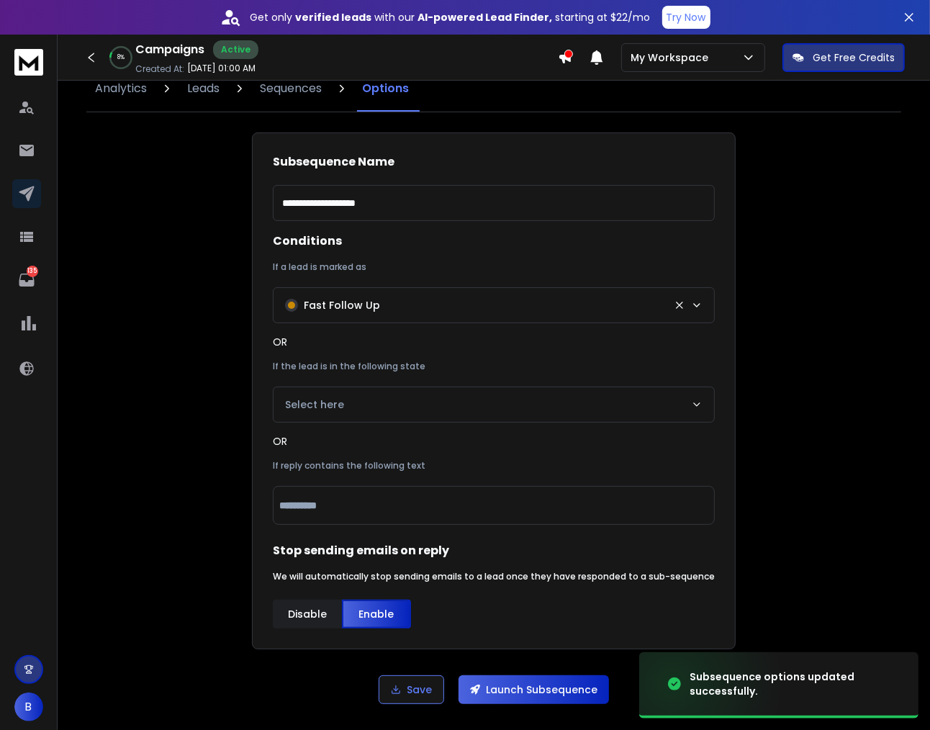
click at [522, 691] on button "Launch Subsequence" at bounding box center [533, 689] width 150 height 29
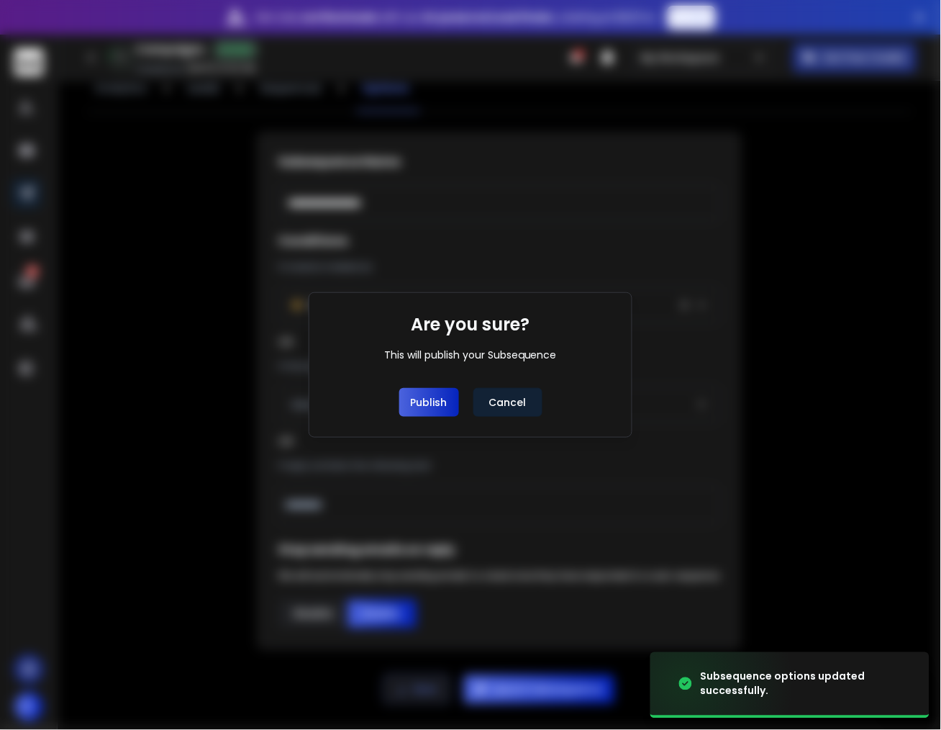
click at [422, 383] on div "Are you sure? This will publish your Subsequence Publish Cancel" at bounding box center [471, 365] width 282 height 104
click at [423, 392] on button "Publish" at bounding box center [429, 402] width 60 height 29
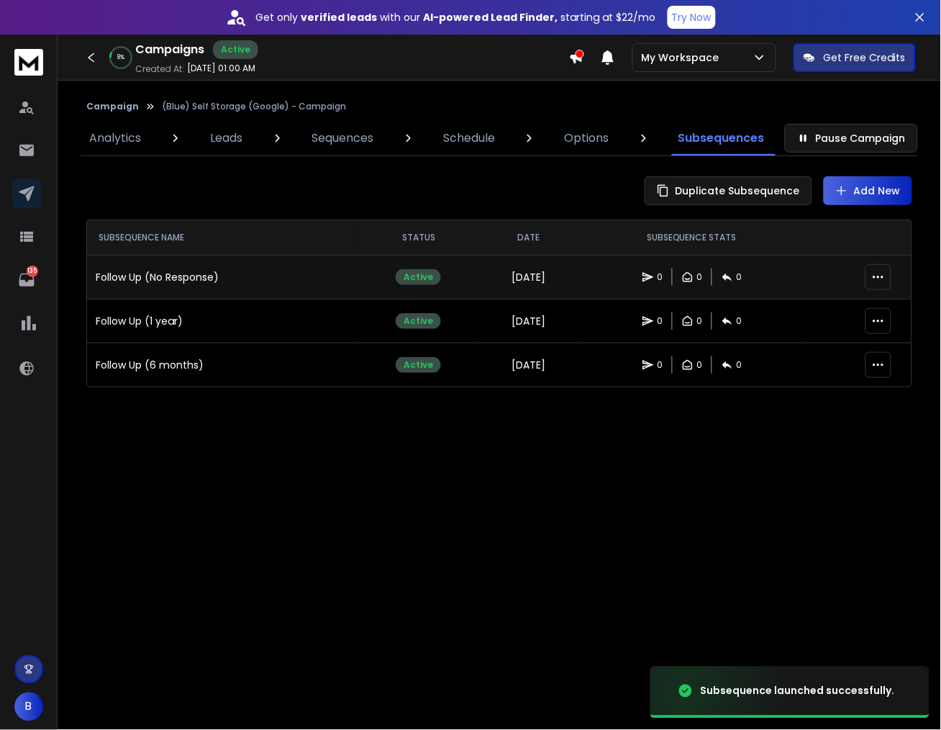
click at [267, 276] on td "Follow Up (No Response)" at bounding box center [222, 277] width 271 height 44
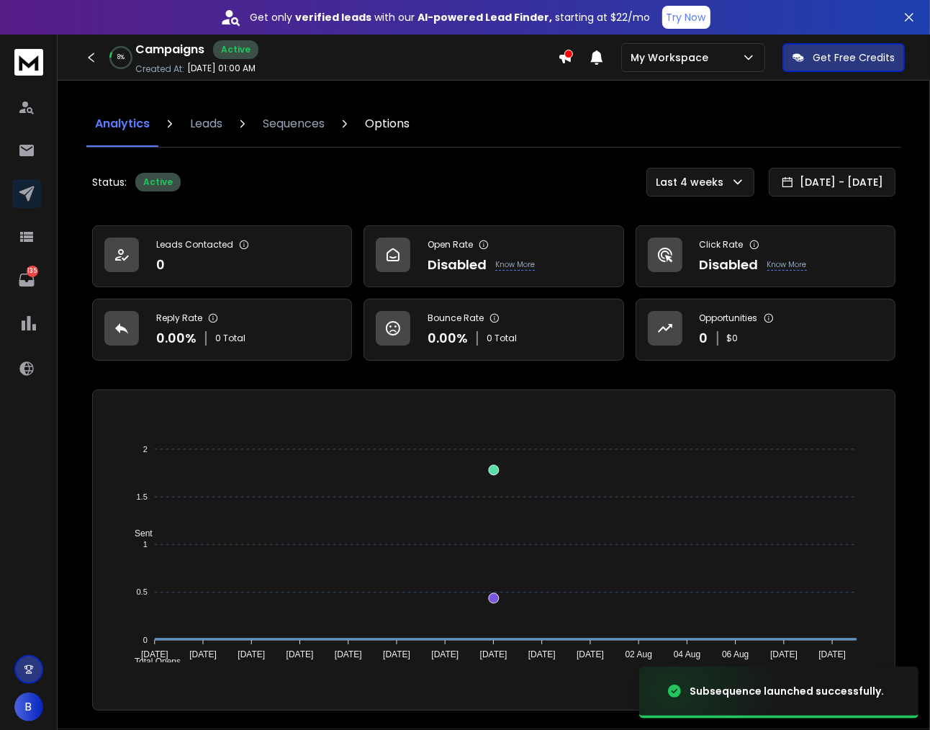
click at [402, 122] on p "Options" at bounding box center [387, 123] width 45 height 17
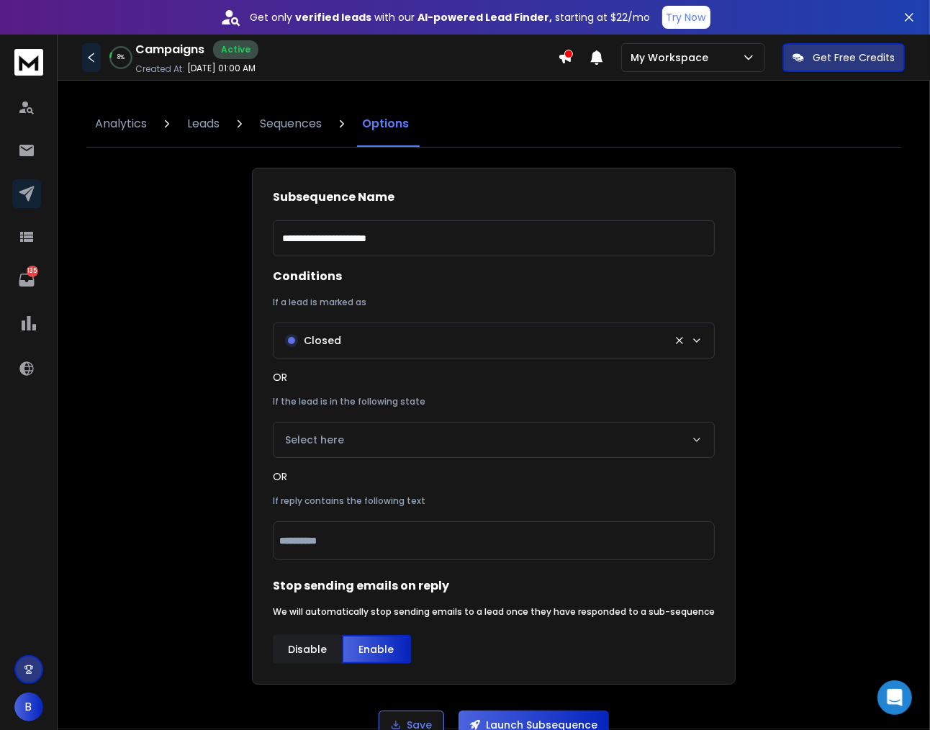
click at [96, 59] on icon at bounding box center [91, 57] width 13 height 13
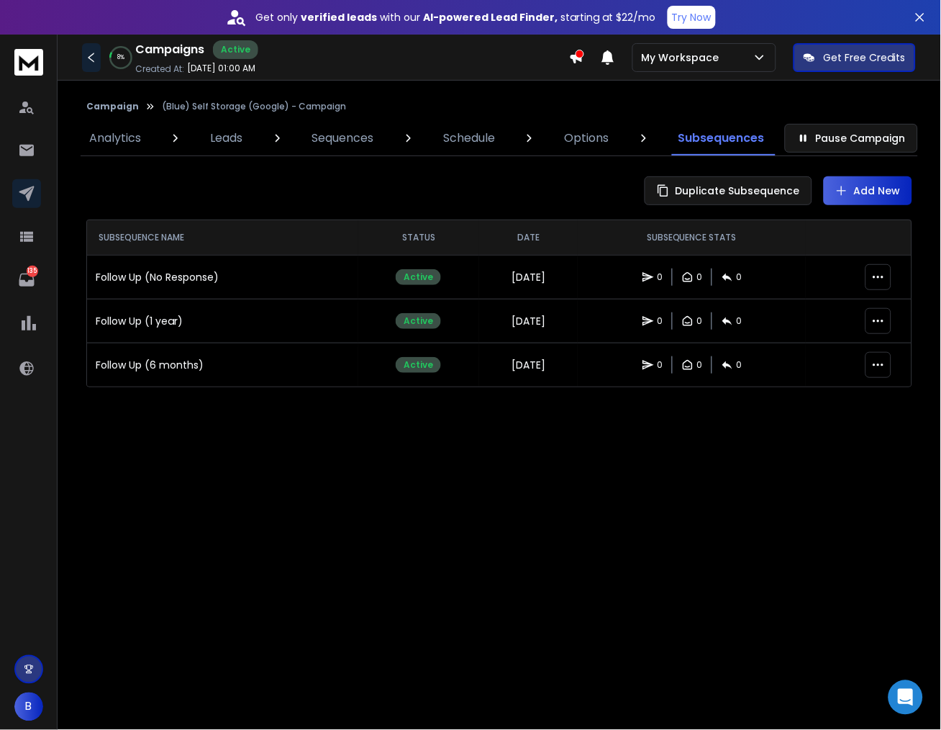
click at [89, 58] on icon at bounding box center [91, 57] width 6 height 9
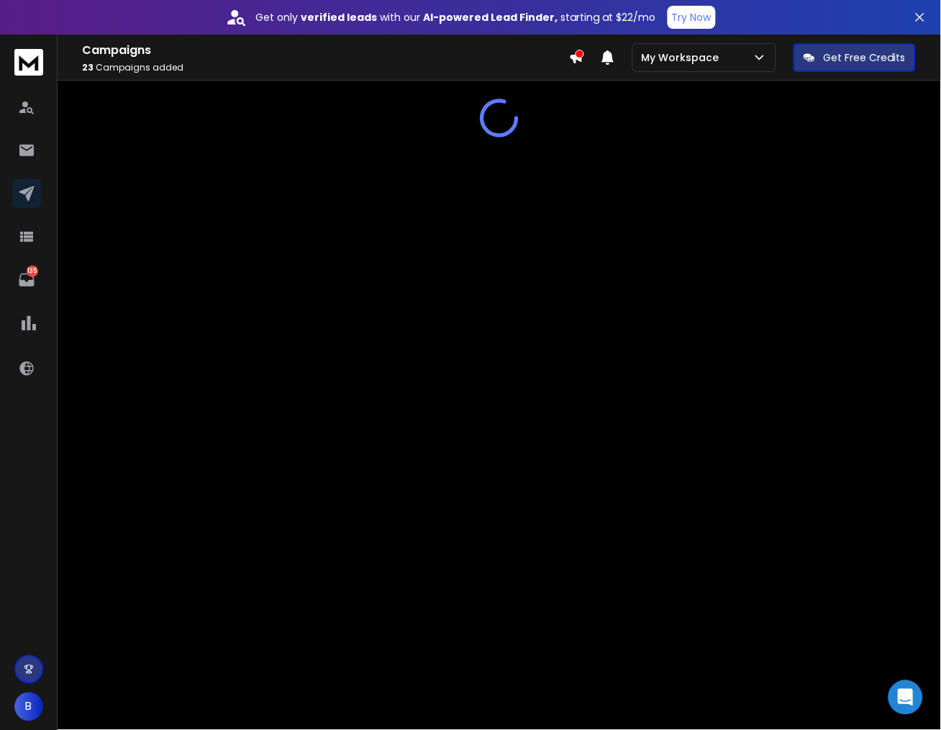
click at [260, 137] on div at bounding box center [500, 118] width 838 height 46
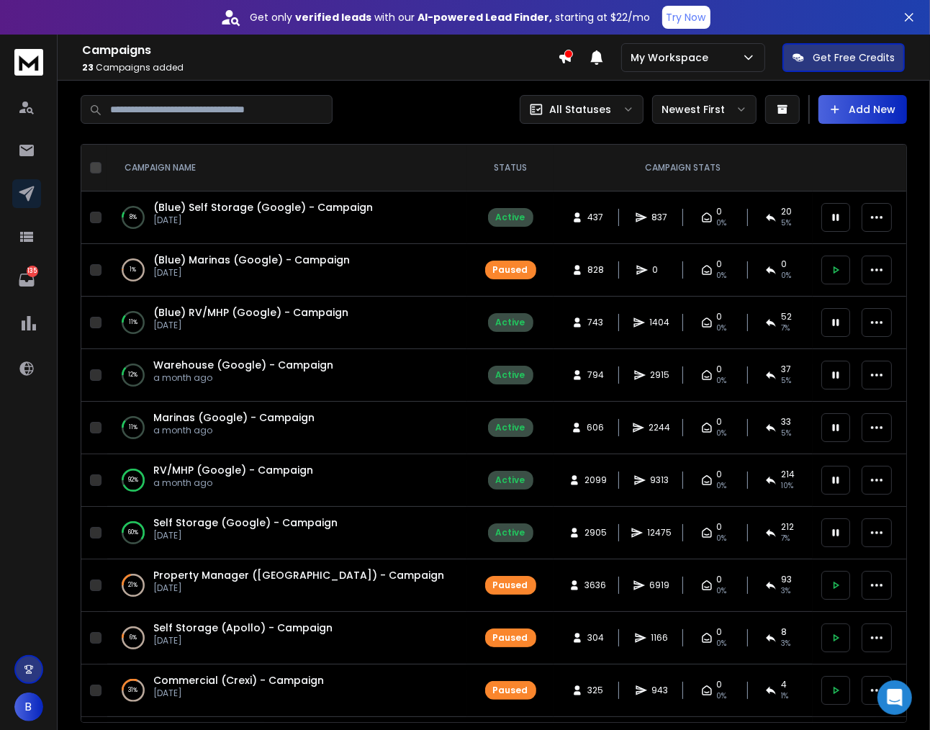
click at [284, 202] on span "(Blue) Self Storage (Google) - Campaign" at bounding box center [262, 207] width 219 height 14
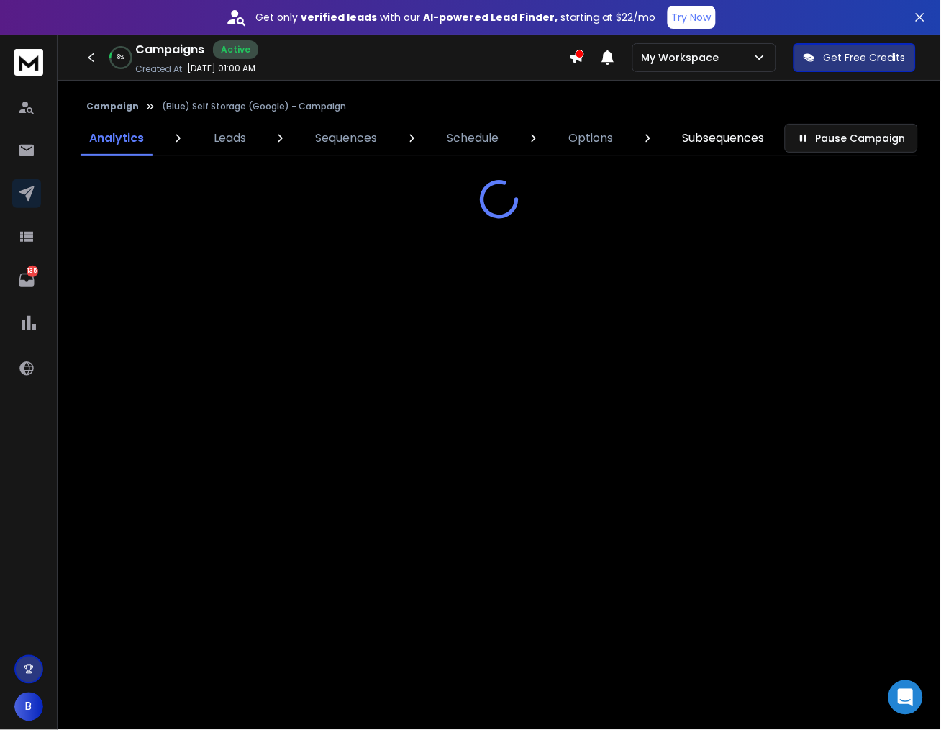
click at [720, 139] on p "Subsequences" at bounding box center [724, 138] width 82 height 17
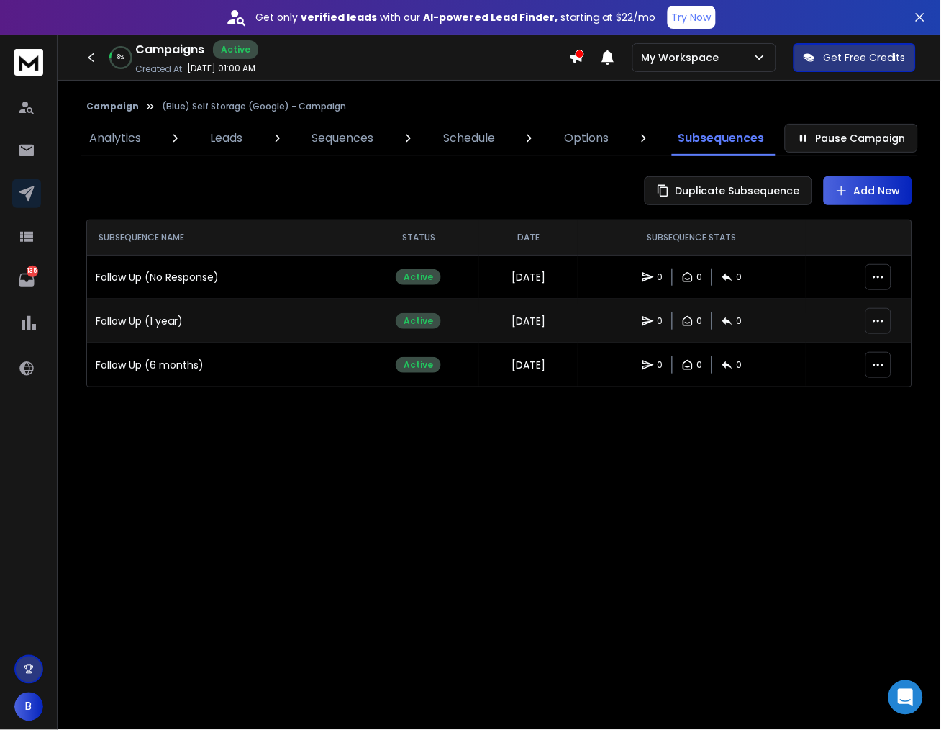
click at [286, 318] on td "Follow Up (1 year)" at bounding box center [222, 321] width 271 height 44
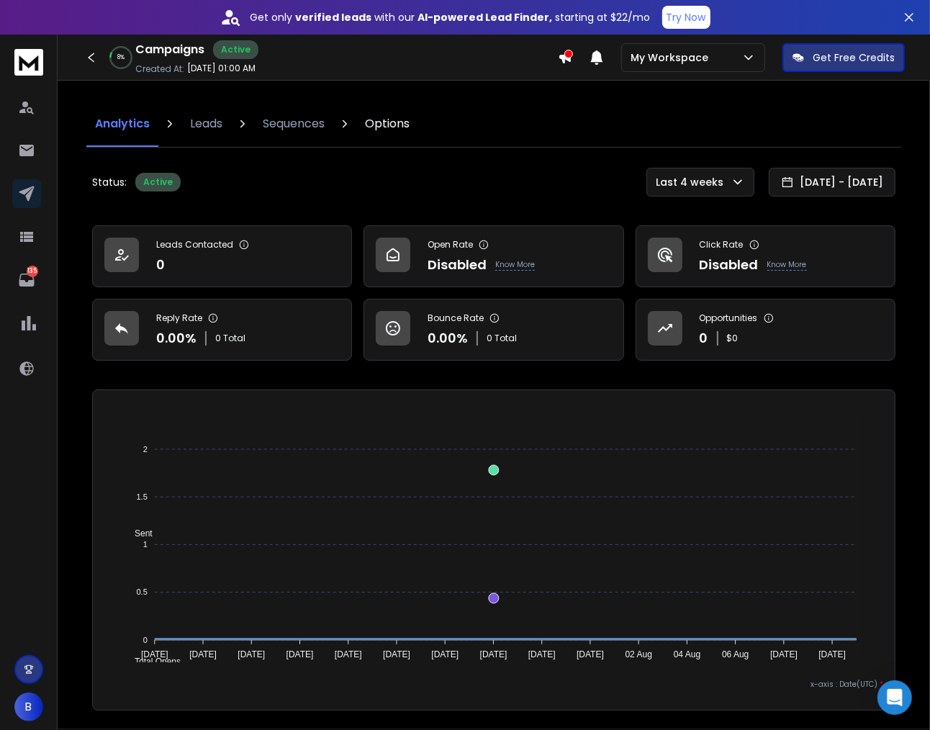
click at [396, 121] on p "Options" at bounding box center [387, 123] width 45 height 17
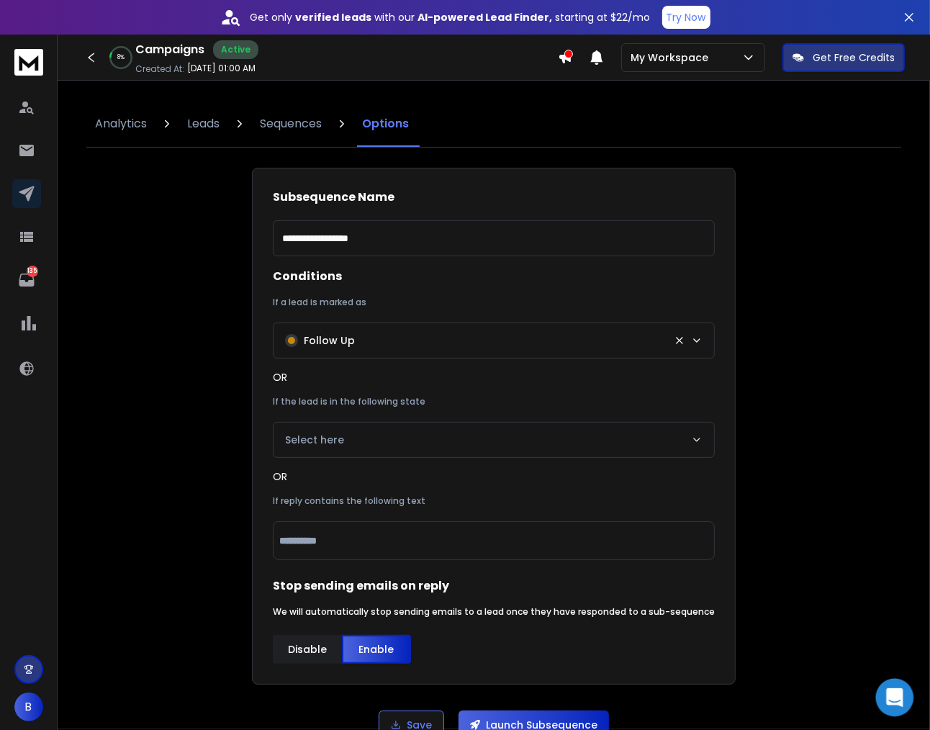
click at [890, 699] on icon "Open Intercom Messenger" at bounding box center [894, 697] width 17 height 19
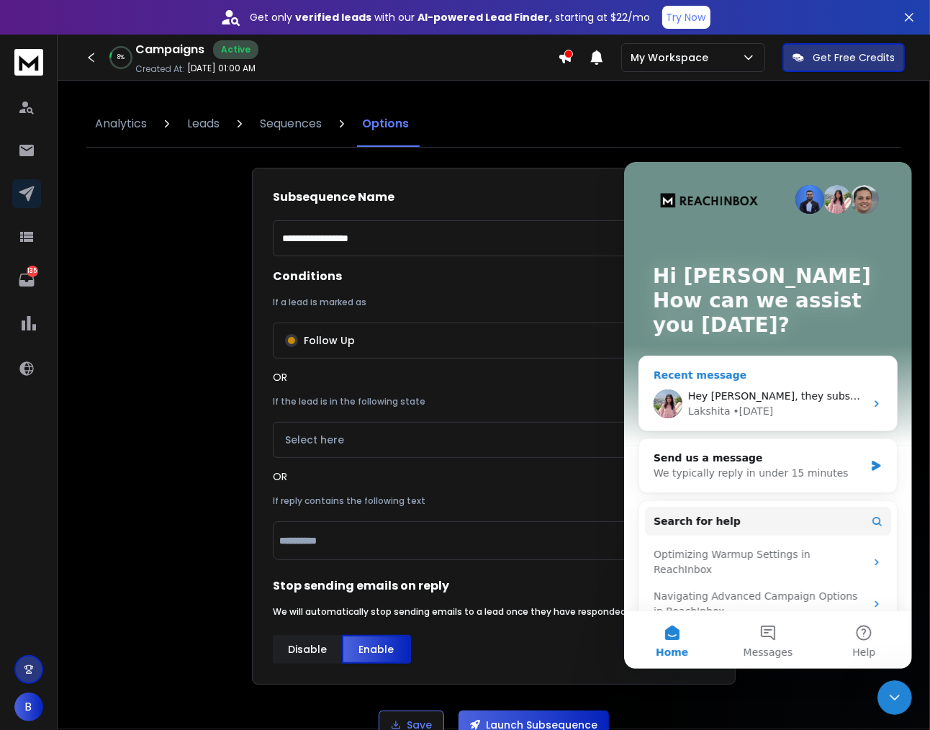
click at [761, 408] on div "• 2d ago" at bounding box center [752, 410] width 40 height 15
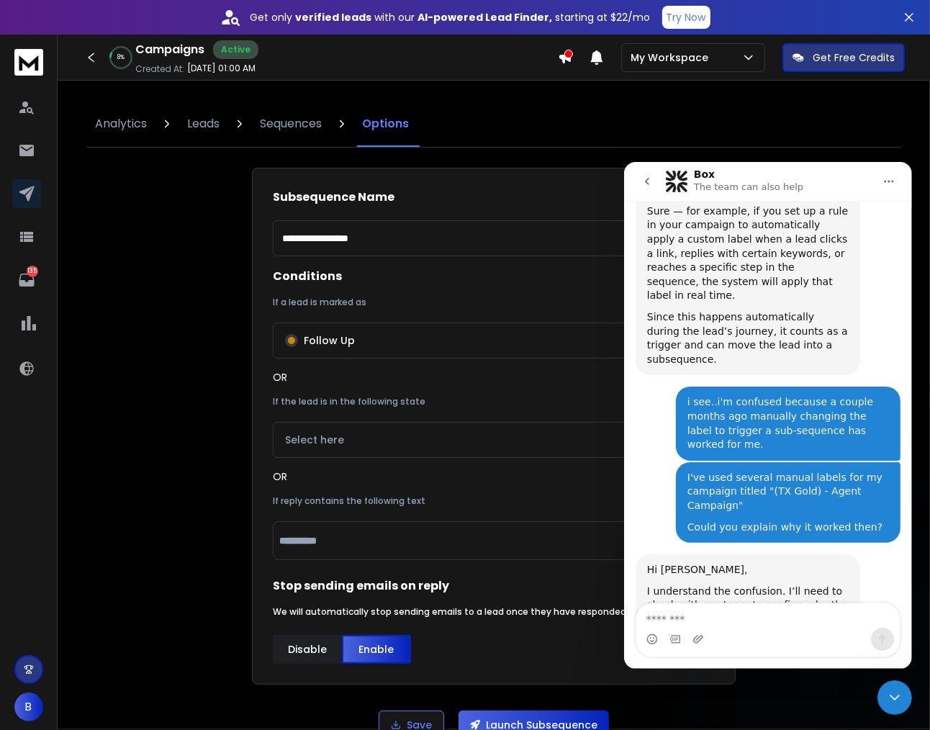
scroll to position [2585, 0]
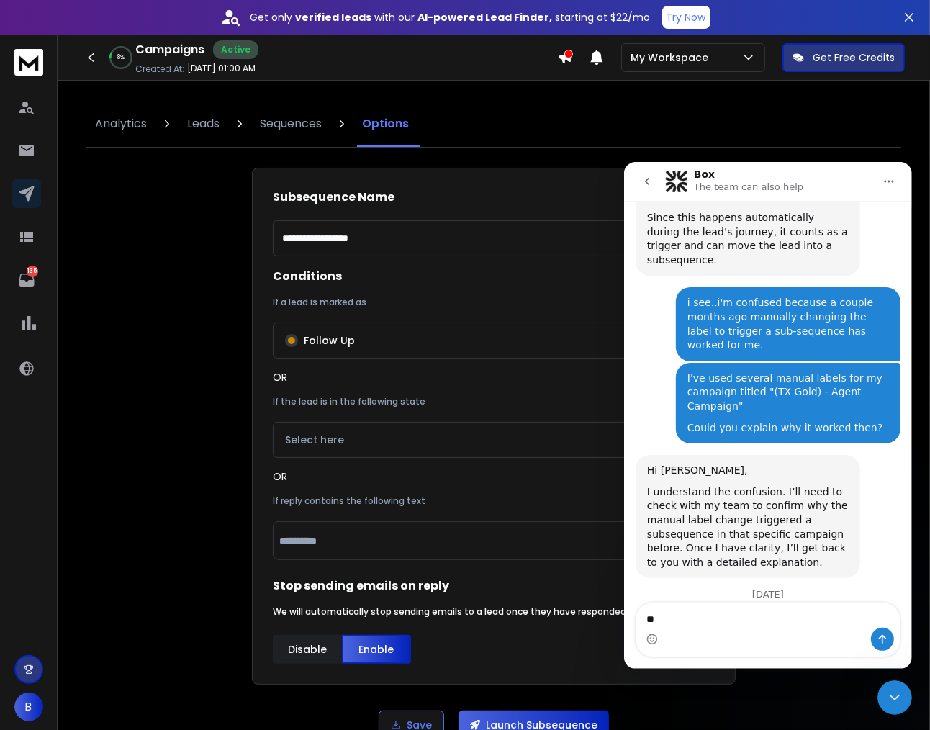
type textarea "*"
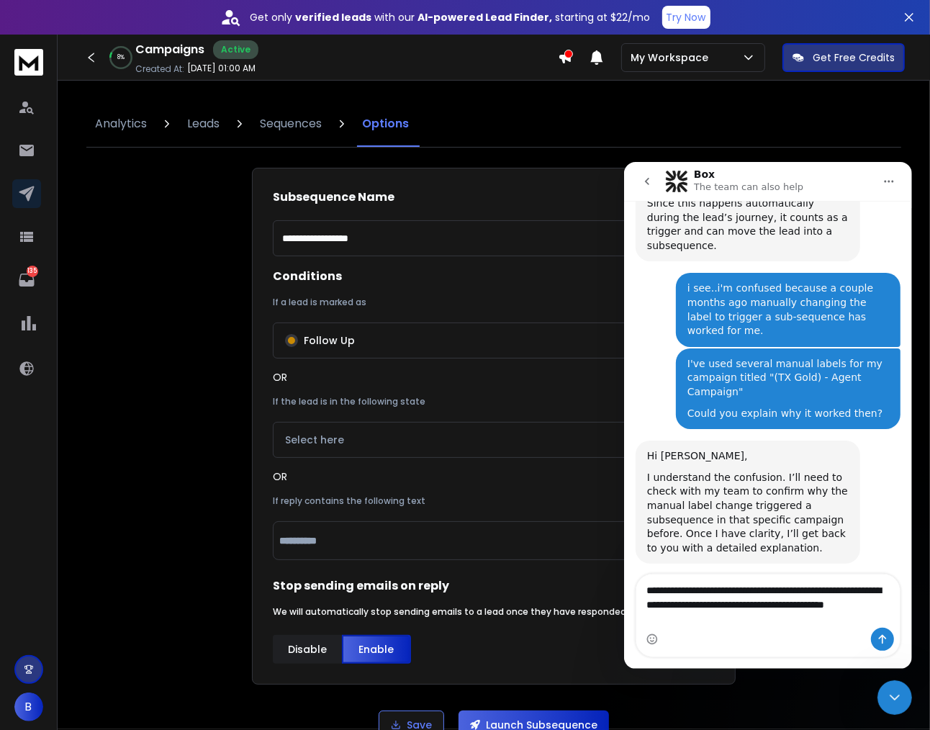
scroll to position [2614, 0]
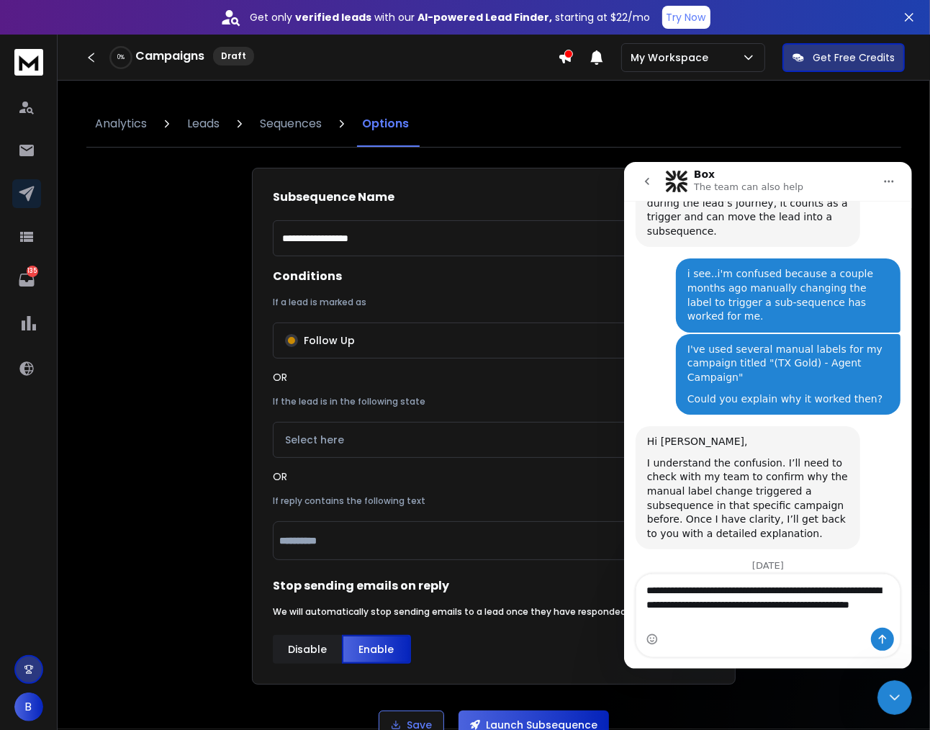
type textarea "**********"
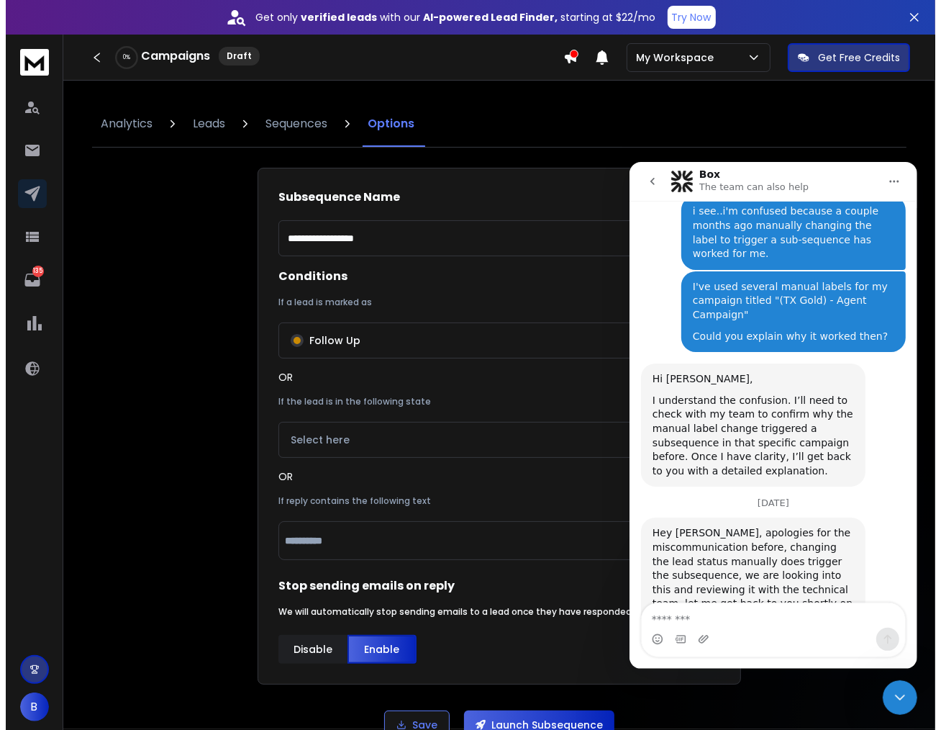
scroll to position [2675, 0]
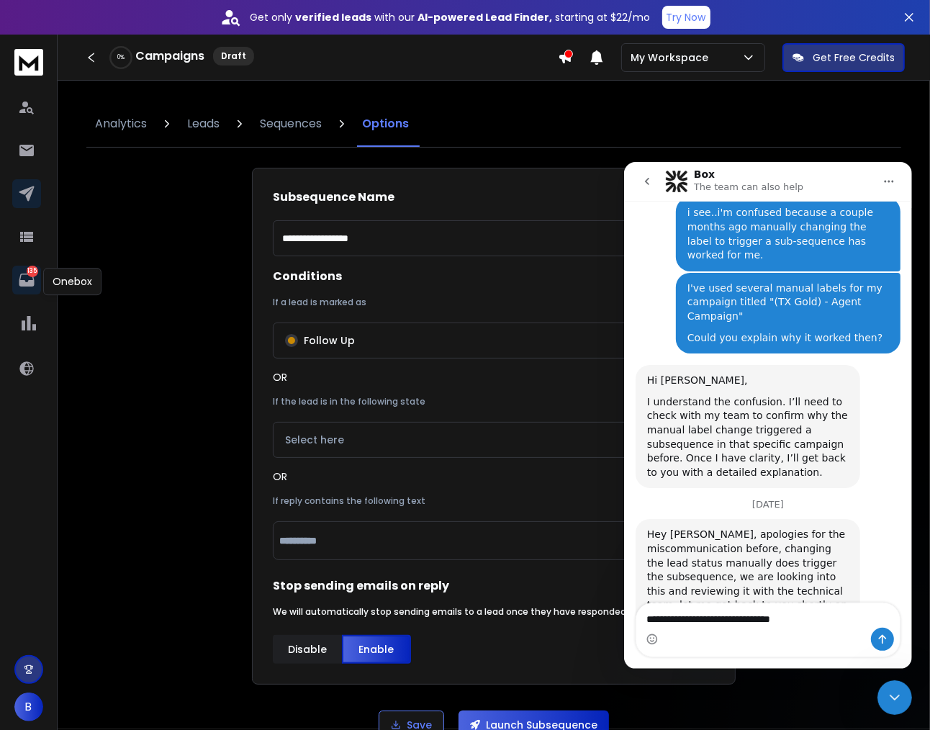
click at [33, 294] on link "135" at bounding box center [26, 280] width 29 height 29
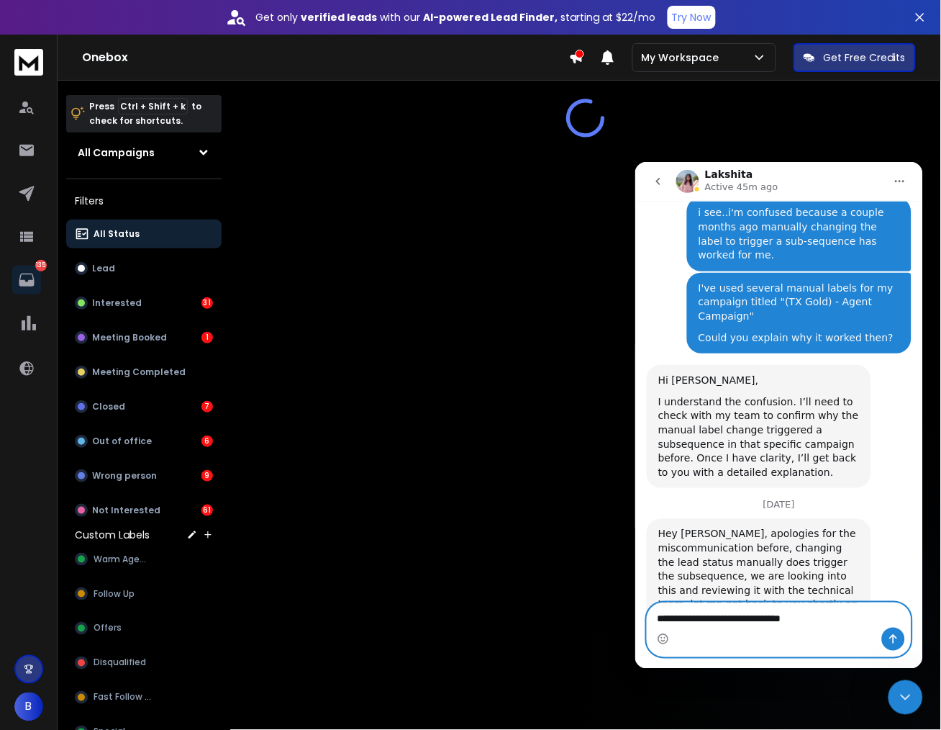
click at [733, 616] on textarea "**********" at bounding box center [778, 614] width 263 height 24
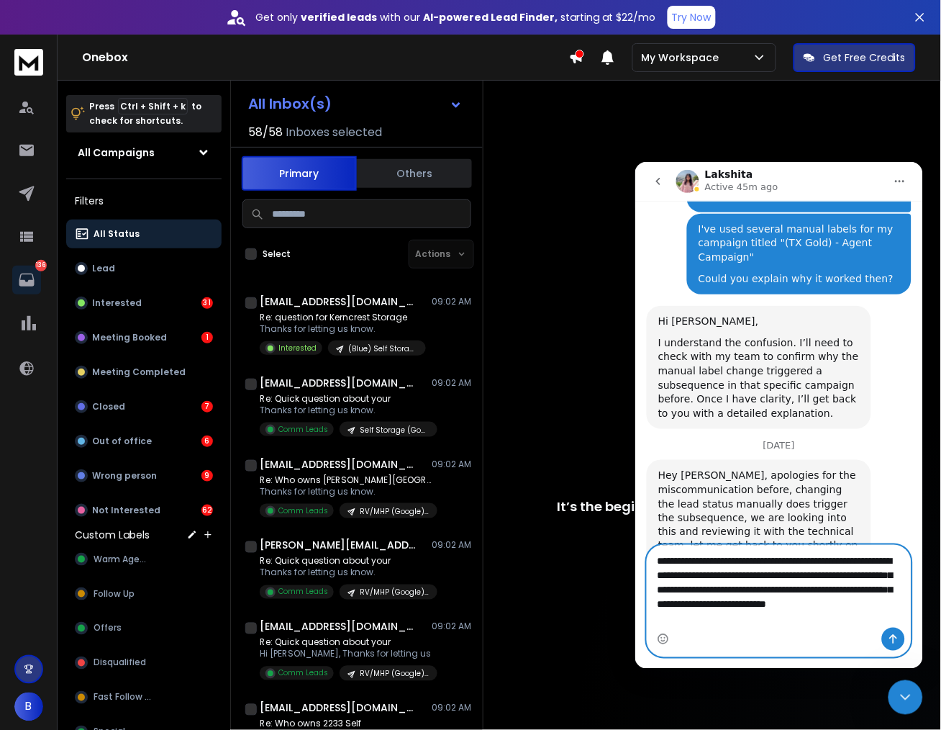
scroll to position [2733, 0]
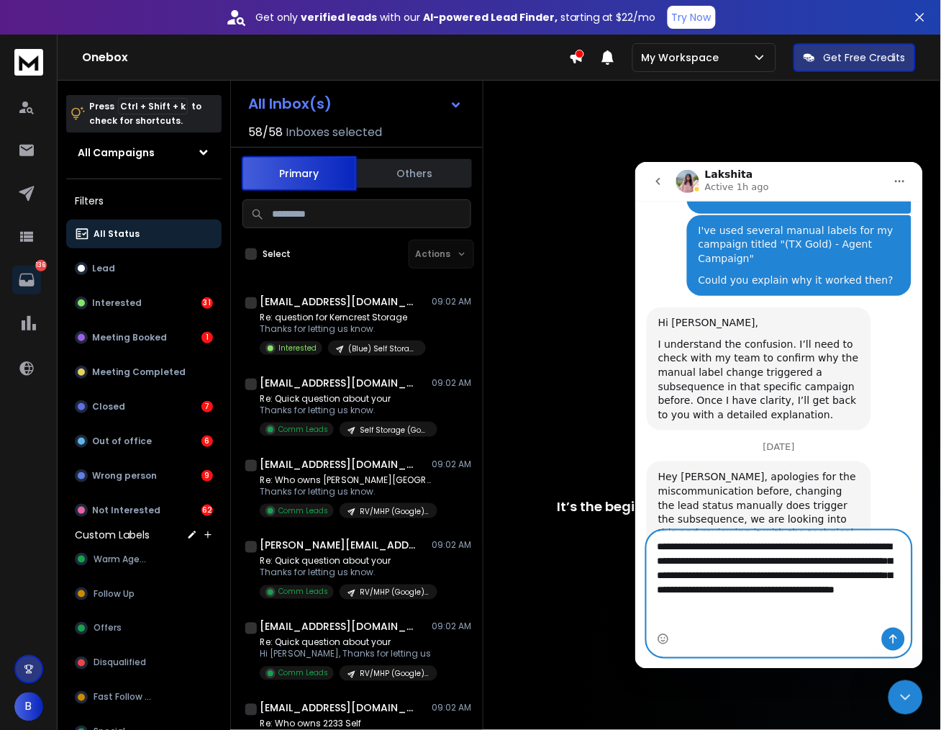
type textarea "**********"
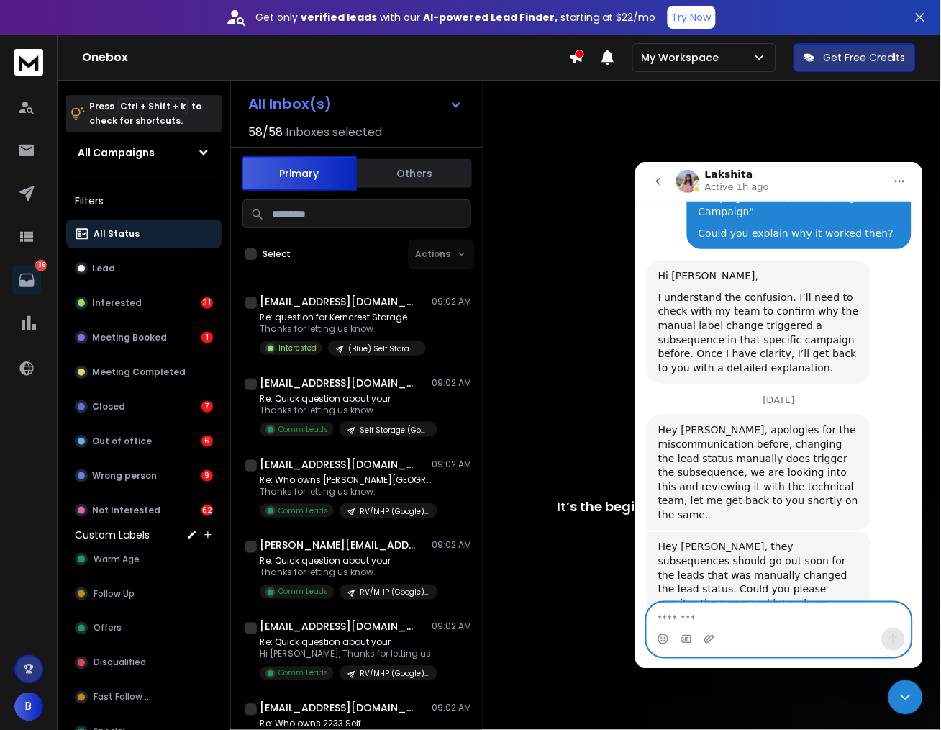
scroll to position [2779, 0]
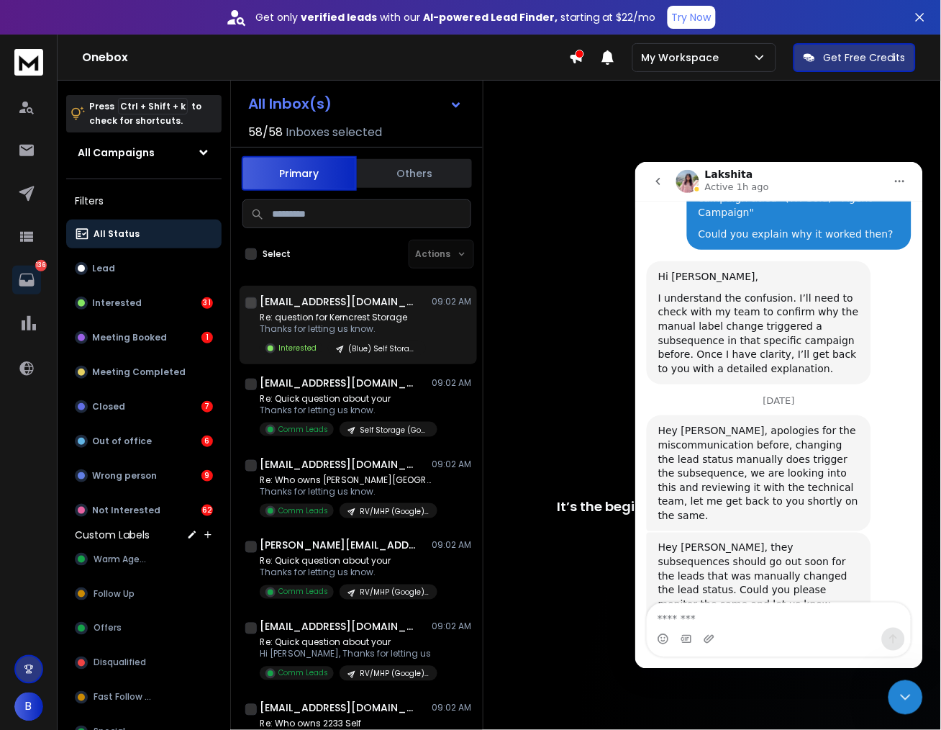
click at [398, 331] on p "Thanks for letting us know." at bounding box center [343, 329] width 166 height 12
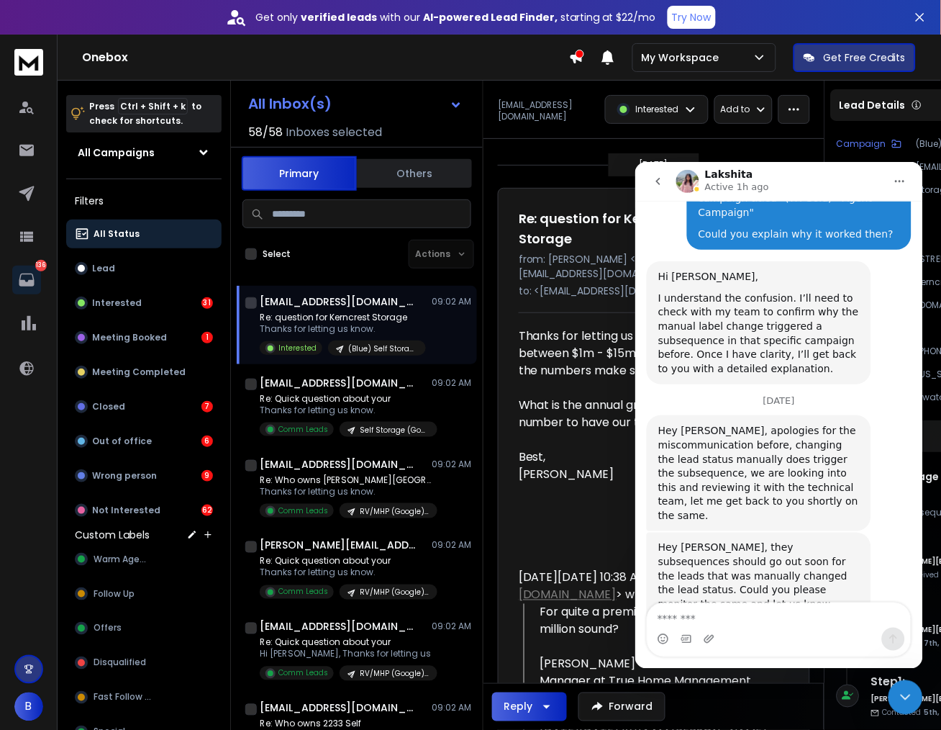
click at [898, 696] on icon "Close Intercom Messenger" at bounding box center [905, 696] width 17 height 17
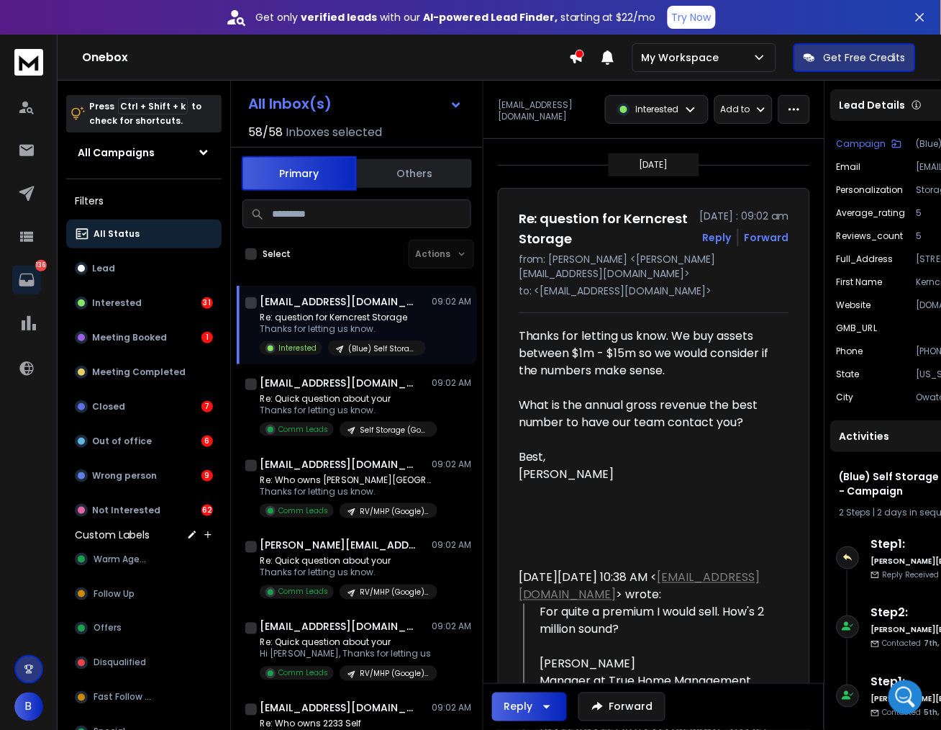
click at [679, 109] on p "Interested" at bounding box center [657, 110] width 43 height 12
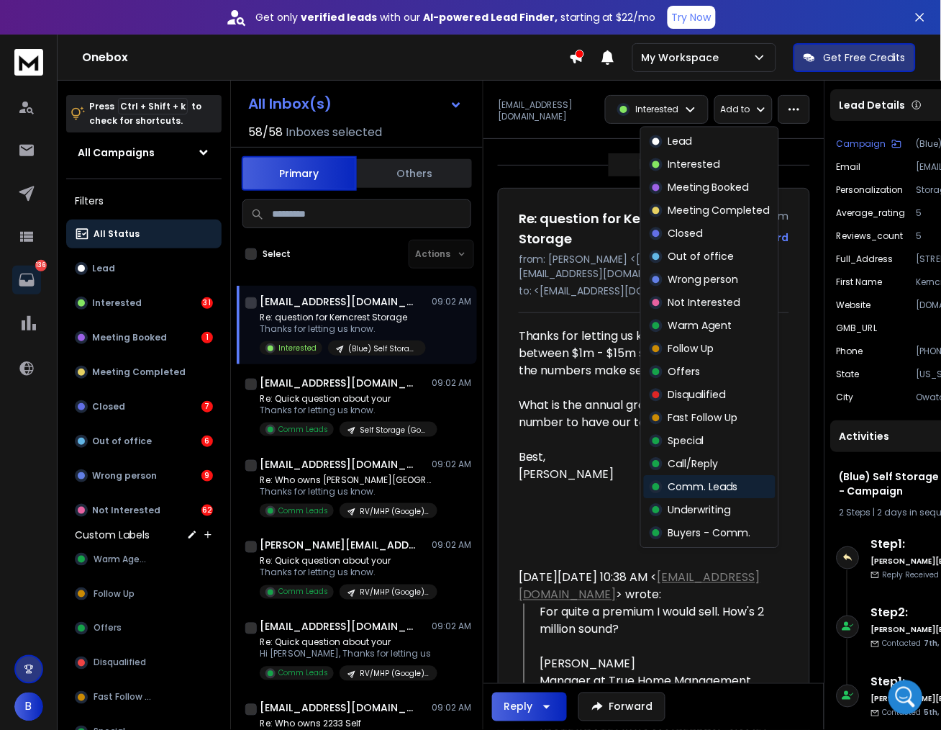
click at [700, 491] on p "Comm. Leads" at bounding box center [703, 487] width 70 height 14
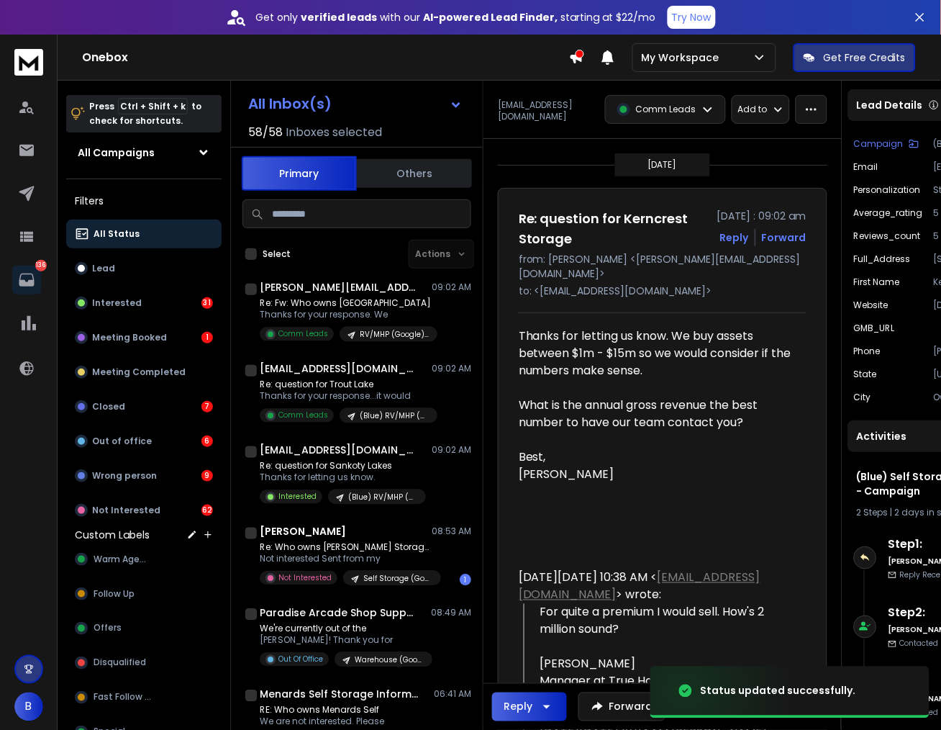
scroll to position [666, 0]
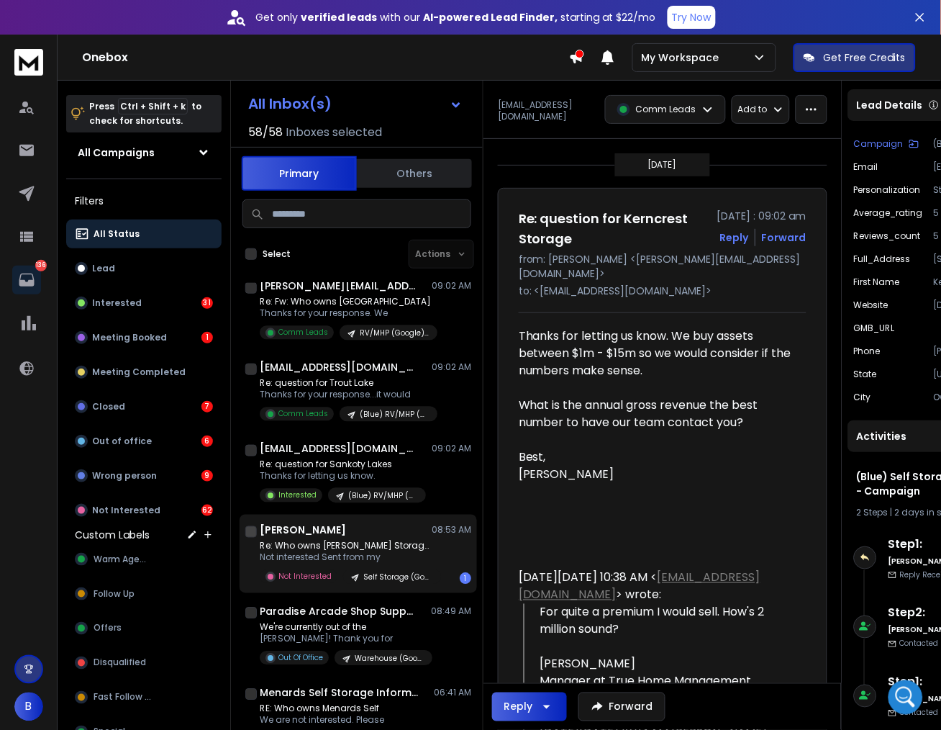
click at [363, 536] on div "Jonathan Overholt 08:53 AM" at bounding box center [366, 530] width 212 height 14
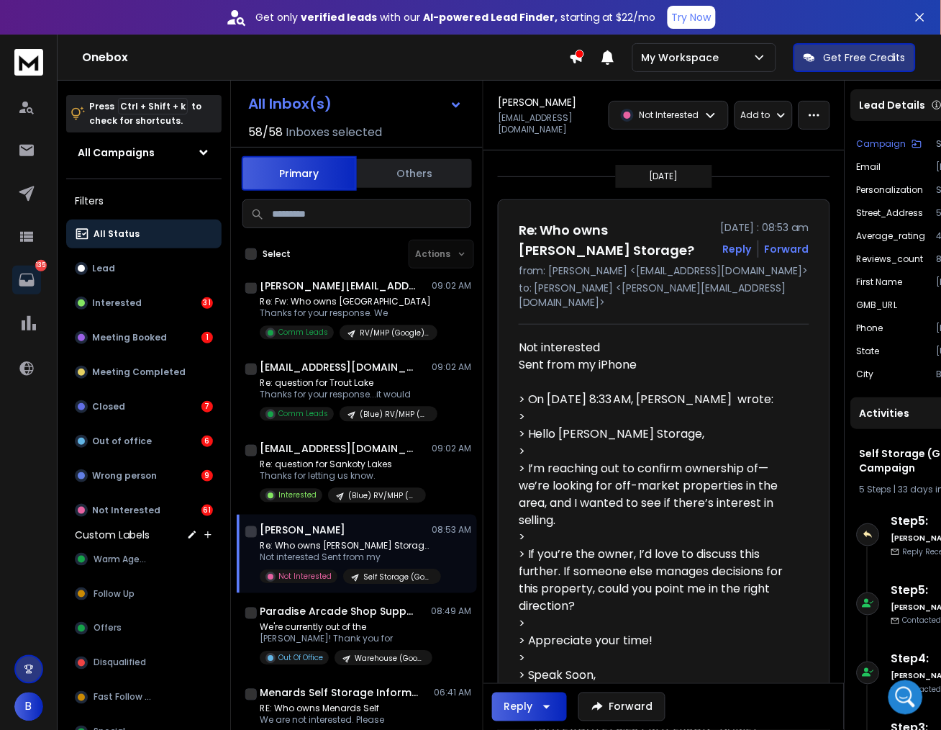
click at [728, 115] on div "Not Interested" at bounding box center [668, 114] width 119 height 27
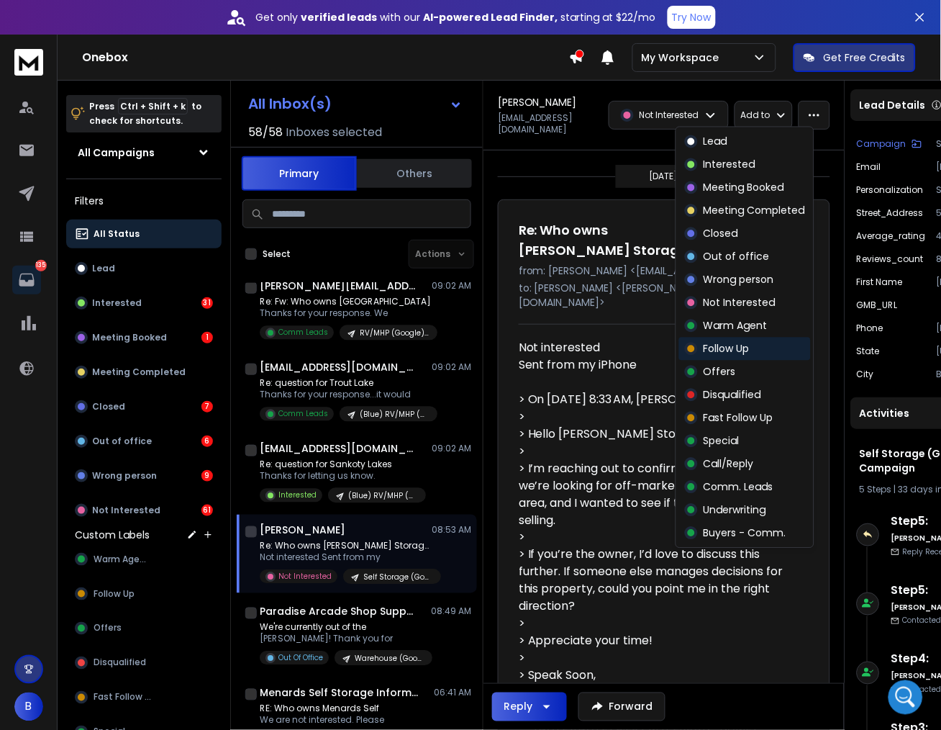
click at [754, 343] on div "Follow Up" at bounding box center [745, 348] width 132 height 23
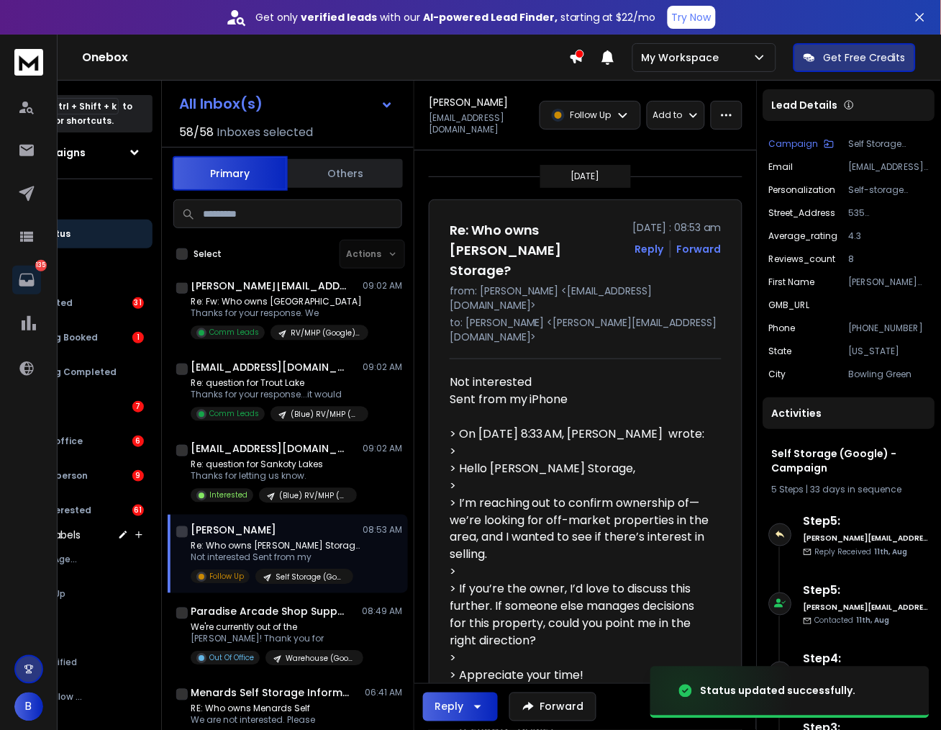
scroll to position [0, 145]
drag, startPoint x: 692, startPoint y: 322, endPoint x: 734, endPoint y: 307, distance: 44.1
click at [861, 186] on p "Self-storage facility" at bounding box center [889, 190] width 81 height 12
click at [866, 146] on p "Self Storage (Google) - Campaign" at bounding box center [889, 144] width 81 height 12
click at [863, 144] on p "Self Storage (Google) - Campaign" at bounding box center [889, 144] width 81 height 12
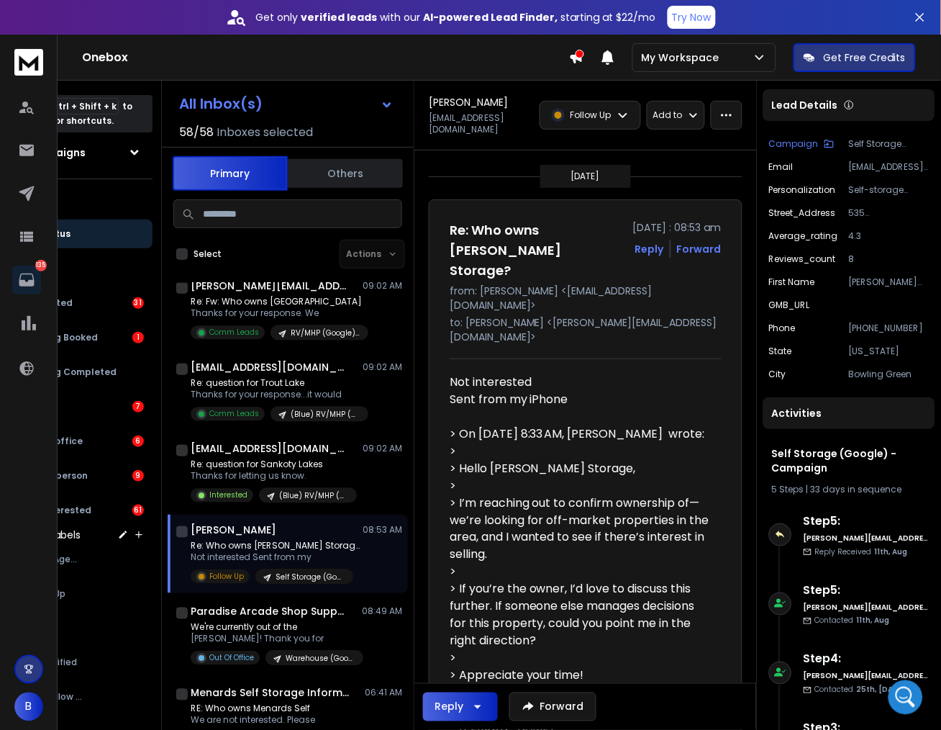
click at [794, 461] on h1 "Self Storage (Google) - Campaign" at bounding box center [849, 460] width 155 height 29
copy h1 "Self Storage (Google) - Campaign"
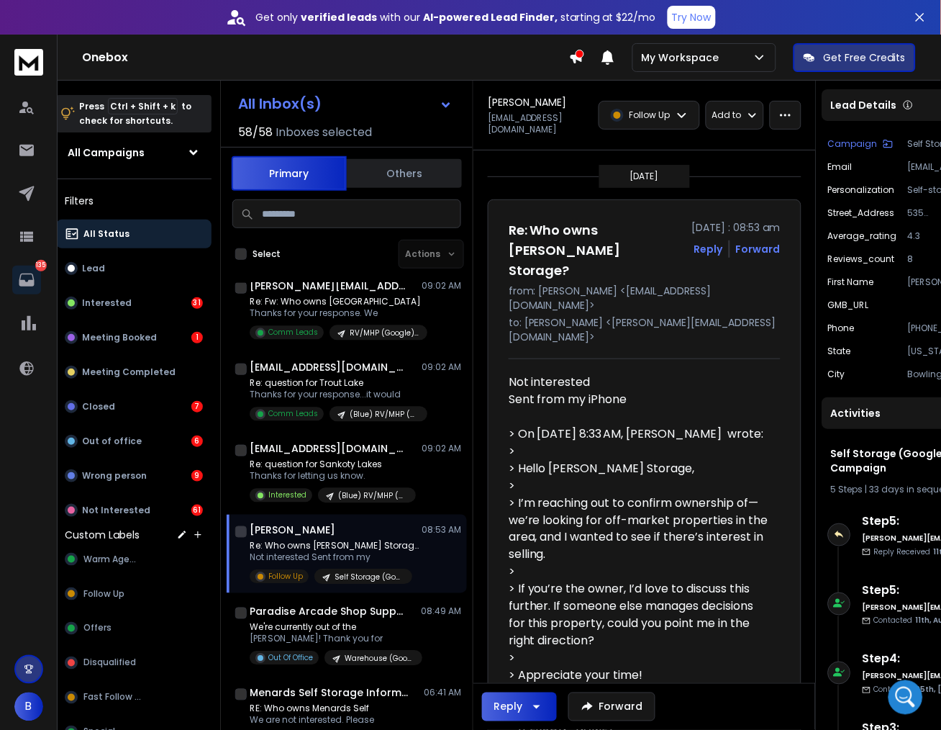
scroll to position [0, 0]
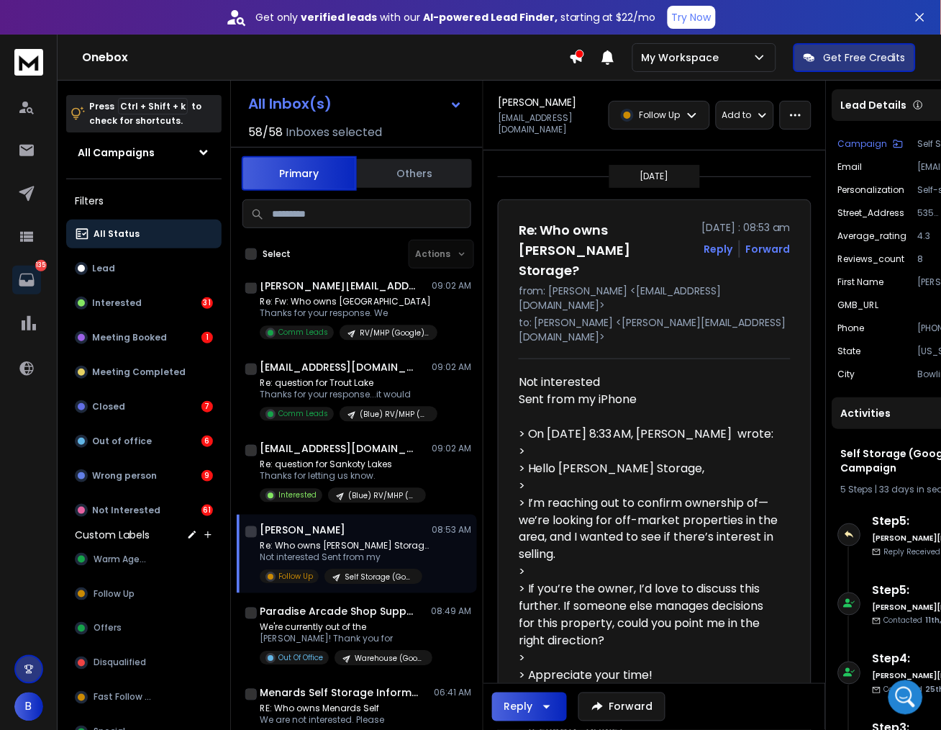
drag, startPoint x: 630, startPoint y: 452, endPoint x: 571, endPoint y: 434, distance: 62.4
click at [19, 196] on icon at bounding box center [26, 193] width 17 height 17
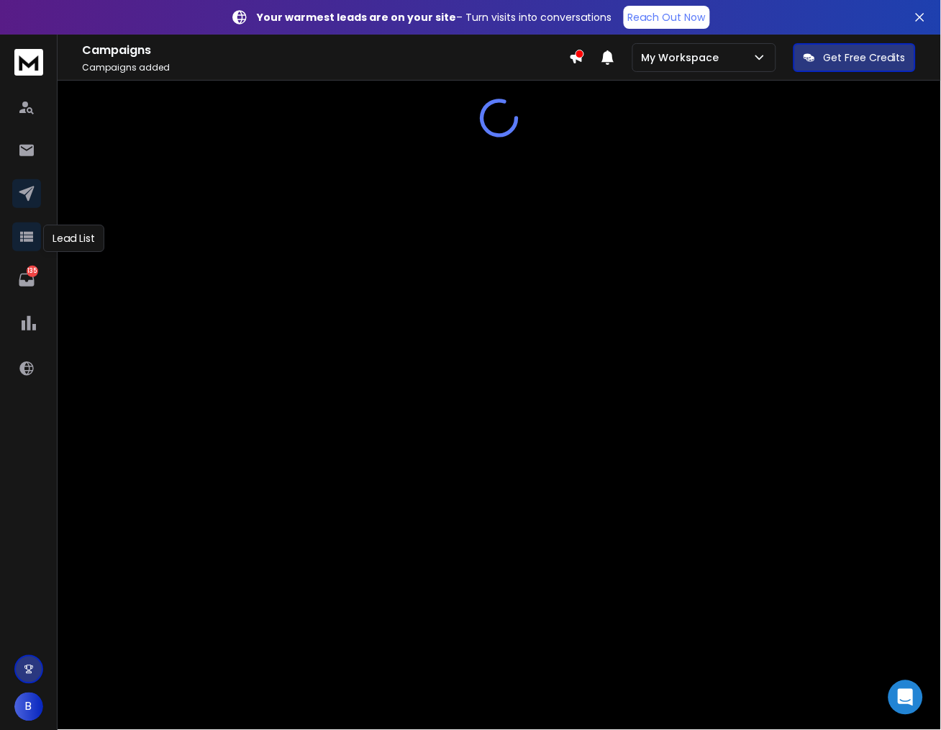
click at [24, 236] on icon at bounding box center [26, 237] width 13 height 10
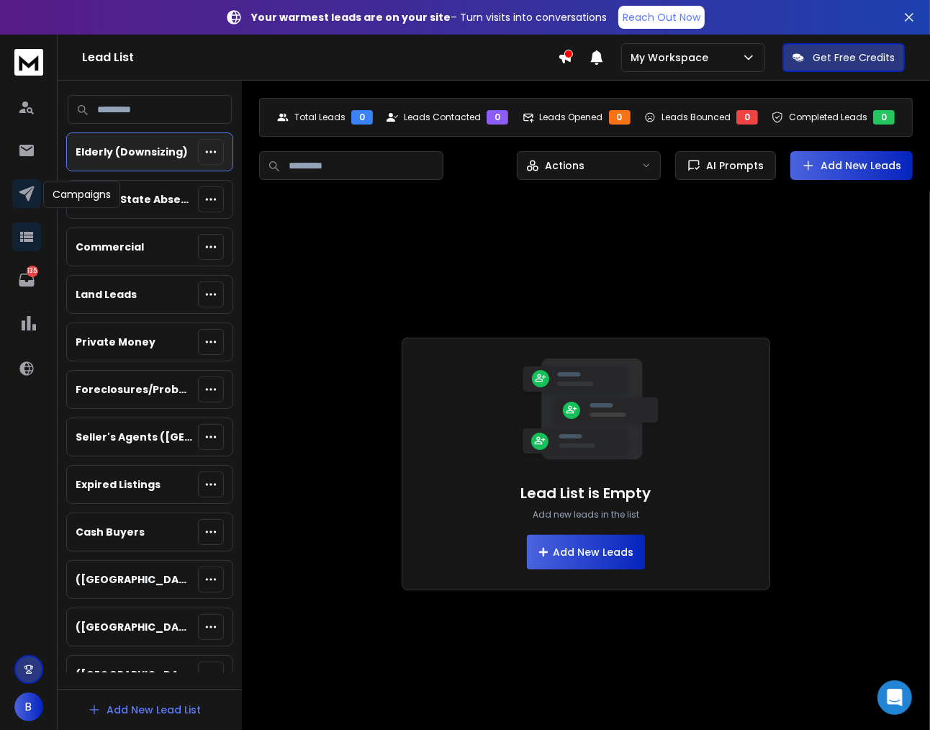
click at [26, 199] on icon at bounding box center [26, 193] width 17 height 17
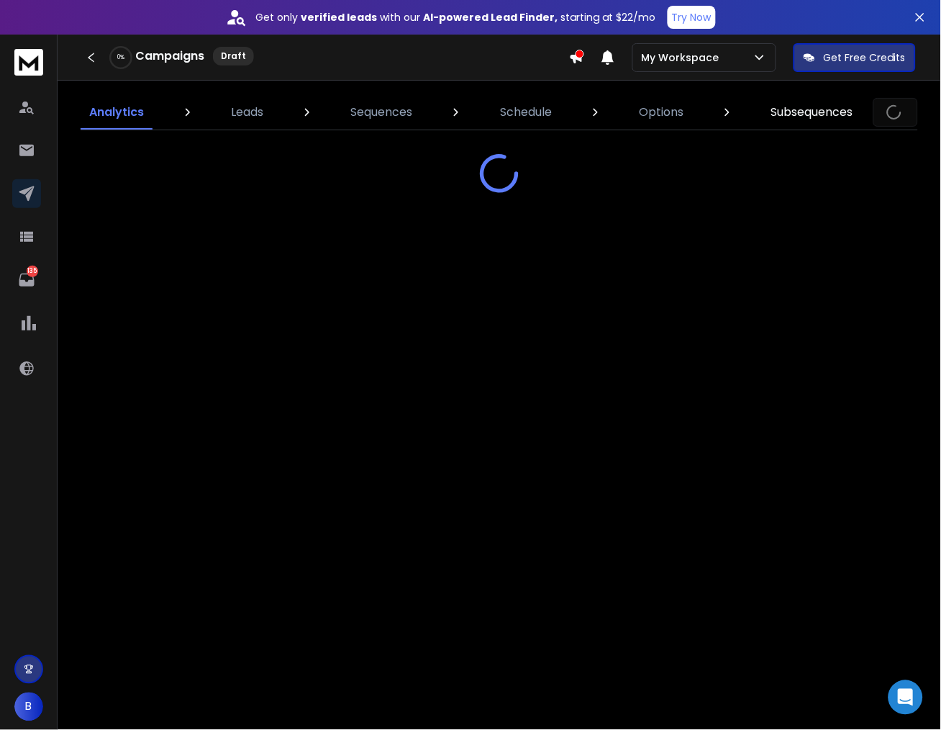
click at [778, 113] on p "Subsequences" at bounding box center [812, 112] width 82 height 17
click at [815, 110] on p "Subsequences" at bounding box center [812, 112] width 82 height 17
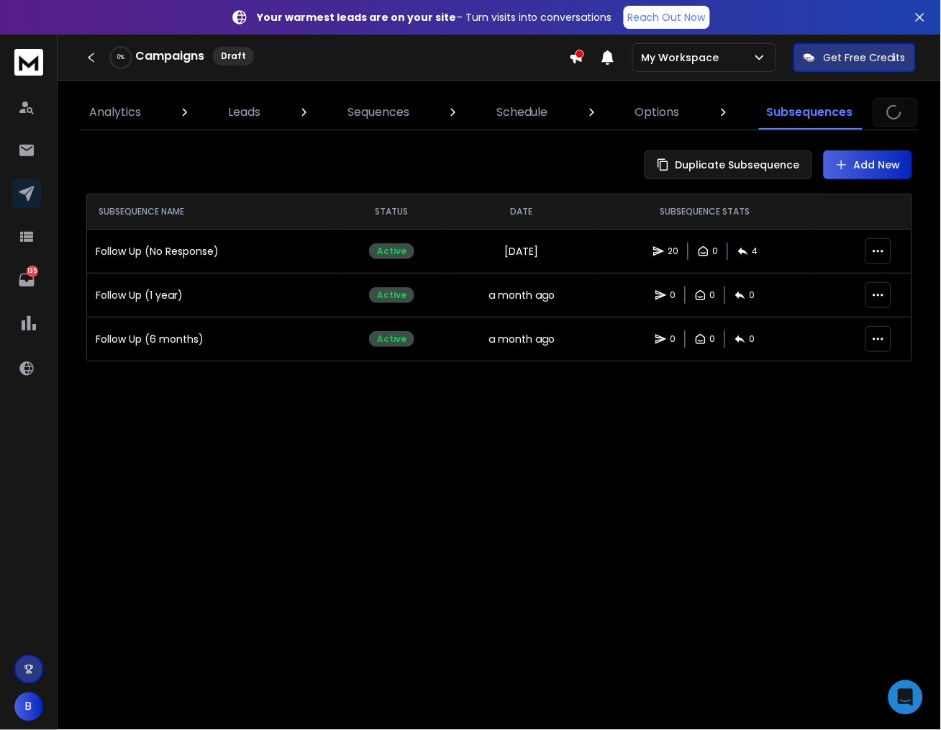
click at [530, 455] on div "Your warmest leads are on your site – Turn visits into conversations Reach Out …" at bounding box center [470, 365] width 941 height 730
click at [472, 509] on div "Your warmest leads are on your site – Turn visits into conversations Reach Out …" at bounding box center [470, 365] width 941 height 730
